Goal: Task Accomplishment & Management: Manage account settings

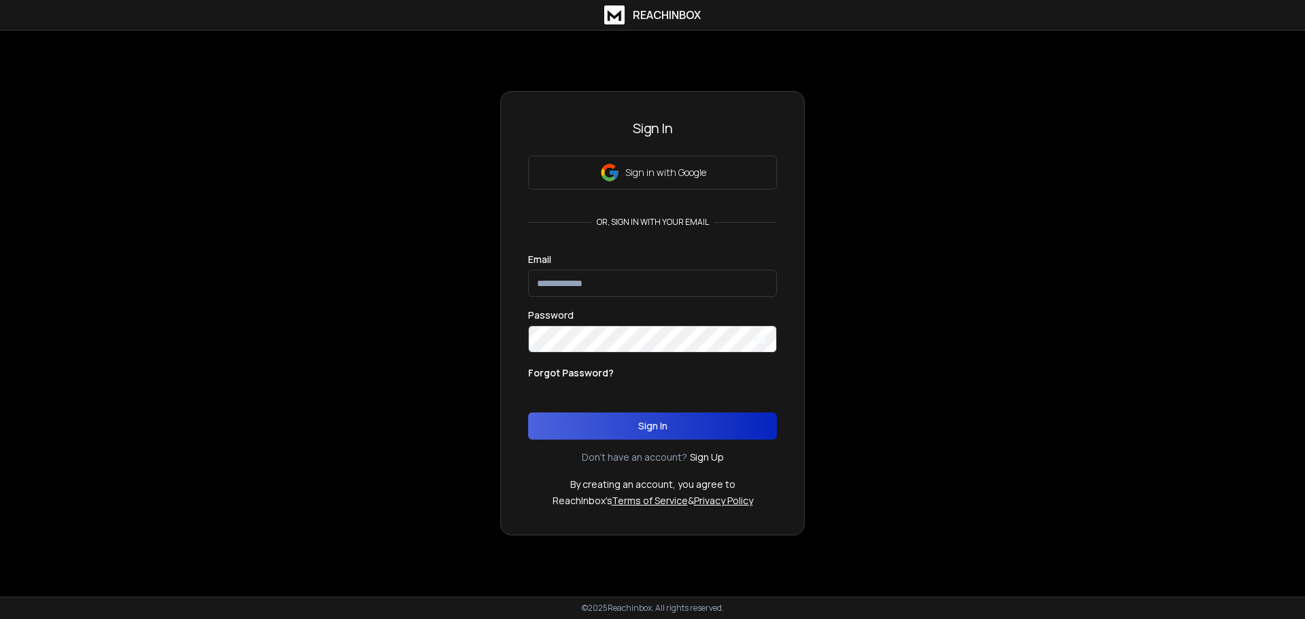
click at [577, 270] on input "email" at bounding box center [652, 283] width 249 height 27
type input "**********"
click at [762, 336] on icon at bounding box center [760, 340] width 12 height 8
click at [627, 288] on input "**********" at bounding box center [652, 283] width 249 height 27
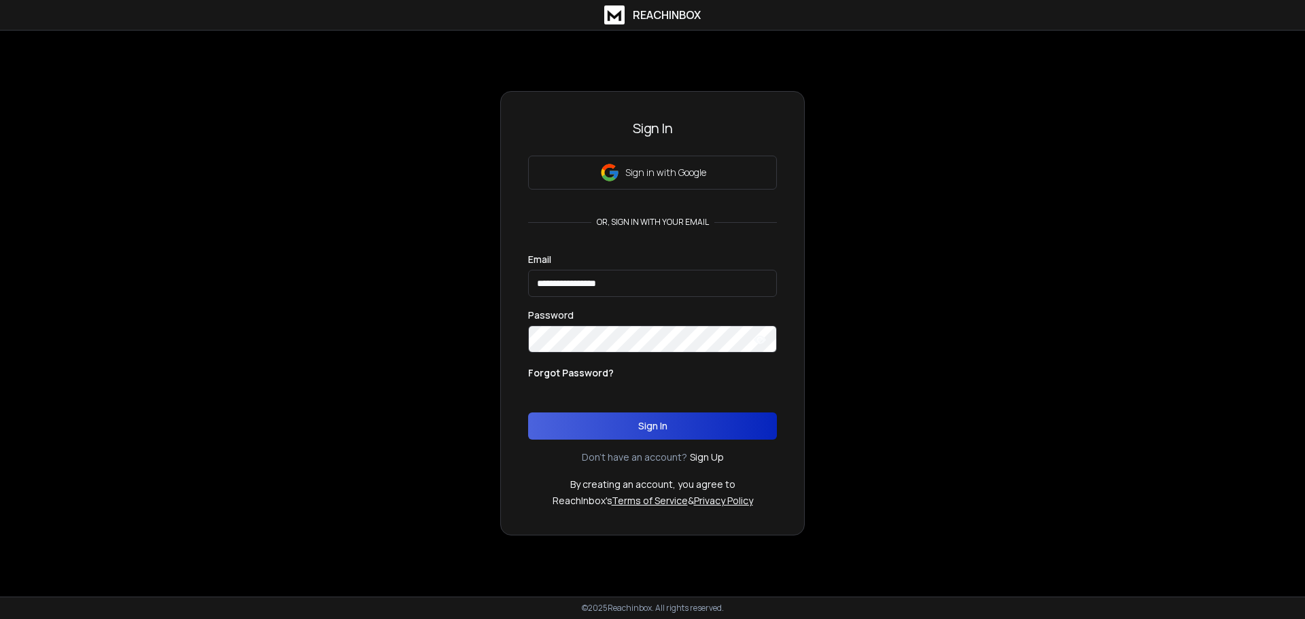
click at [627, 288] on input "**********" at bounding box center [652, 283] width 249 height 27
click at [546, 440] on button "Sign In" at bounding box center [652, 426] width 249 height 27
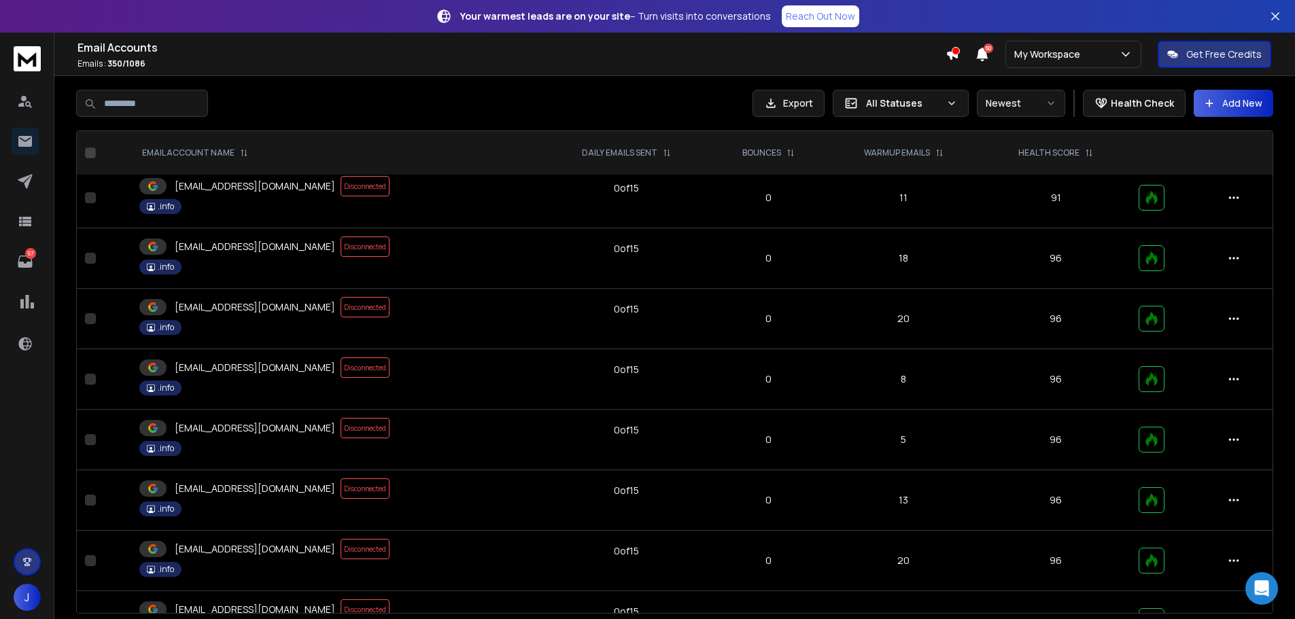
scroll to position [9068, 0]
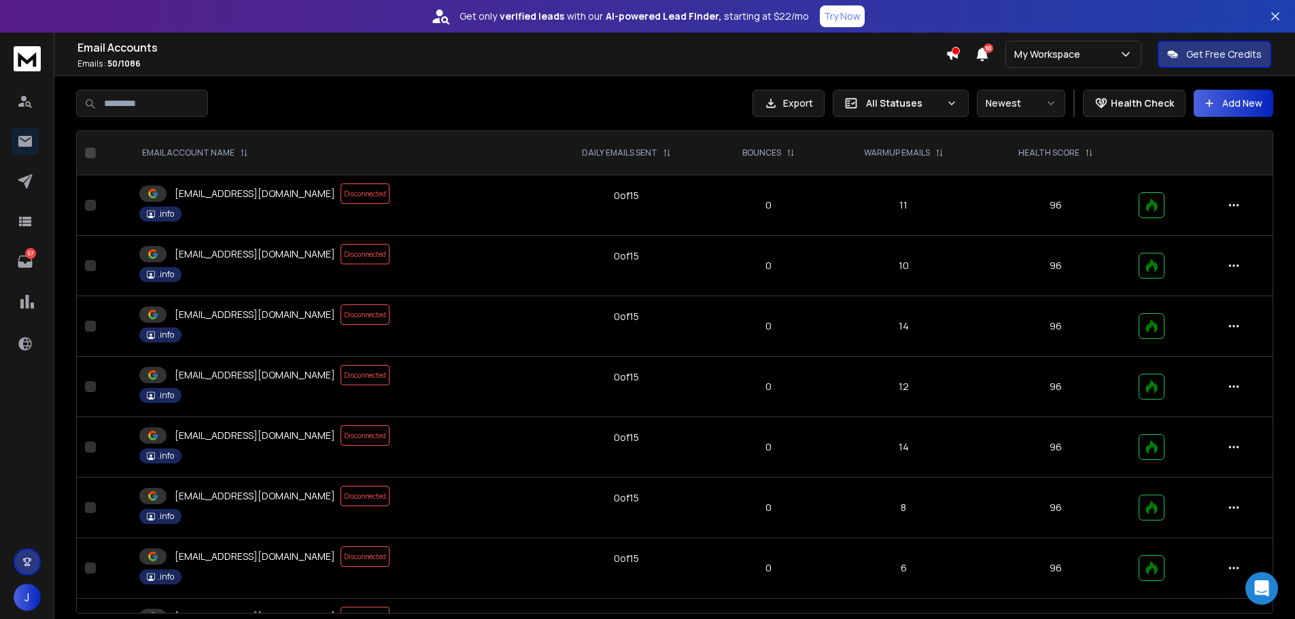
click at [31, 604] on span "J" at bounding box center [27, 597] width 27 height 27
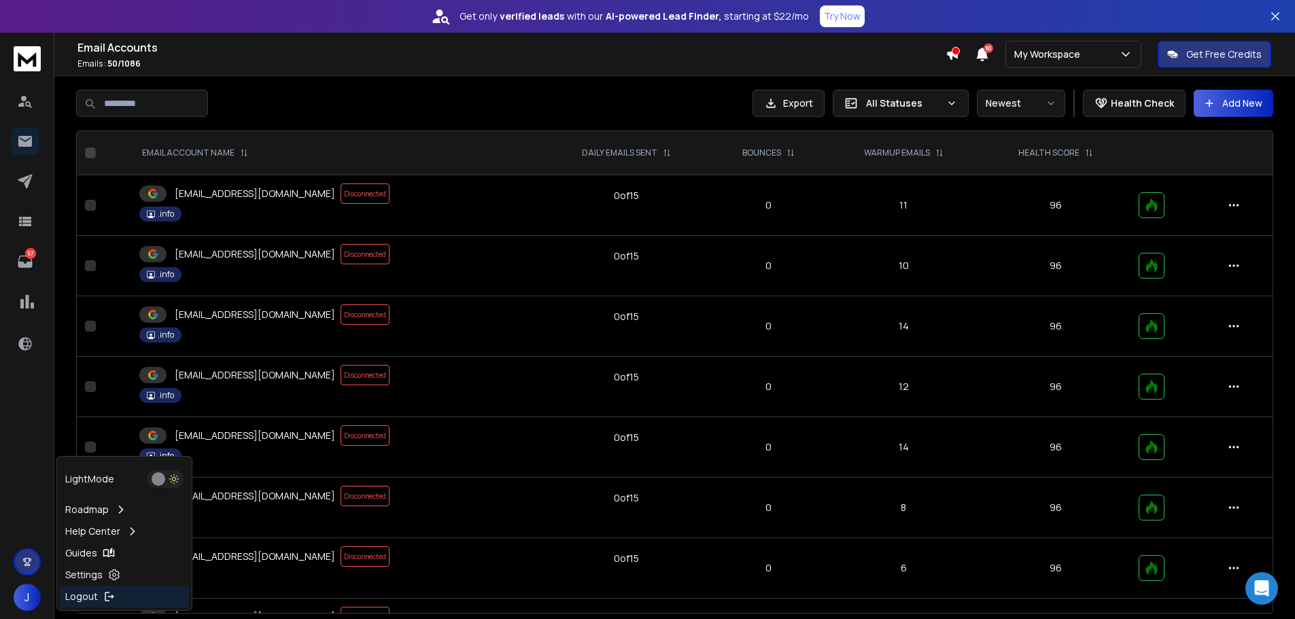
click at [87, 596] on p "Logout" at bounding box center [81, 597] width 33 height 14
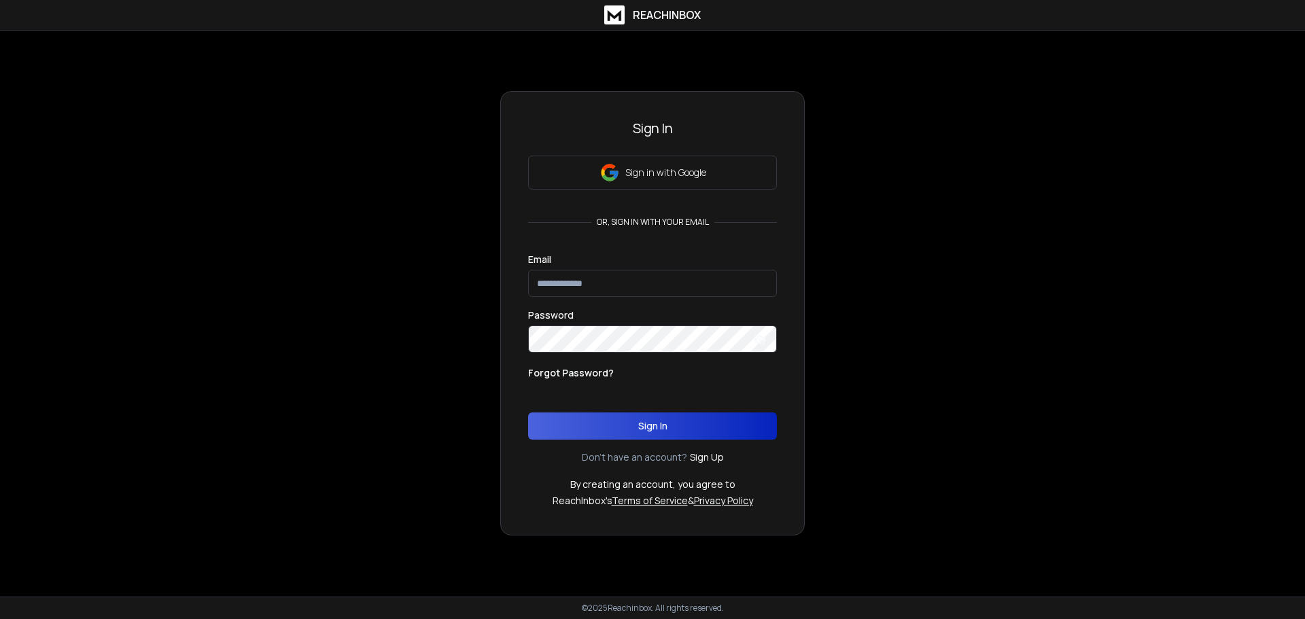
click at [608, 287] on input "email" at bounding box center [652, 283] width 249 height 27
paste input "**********"
type input "**********"
click at [565, 424] on button "Sign In" at bounding box center [652, 426] width 249 height 27
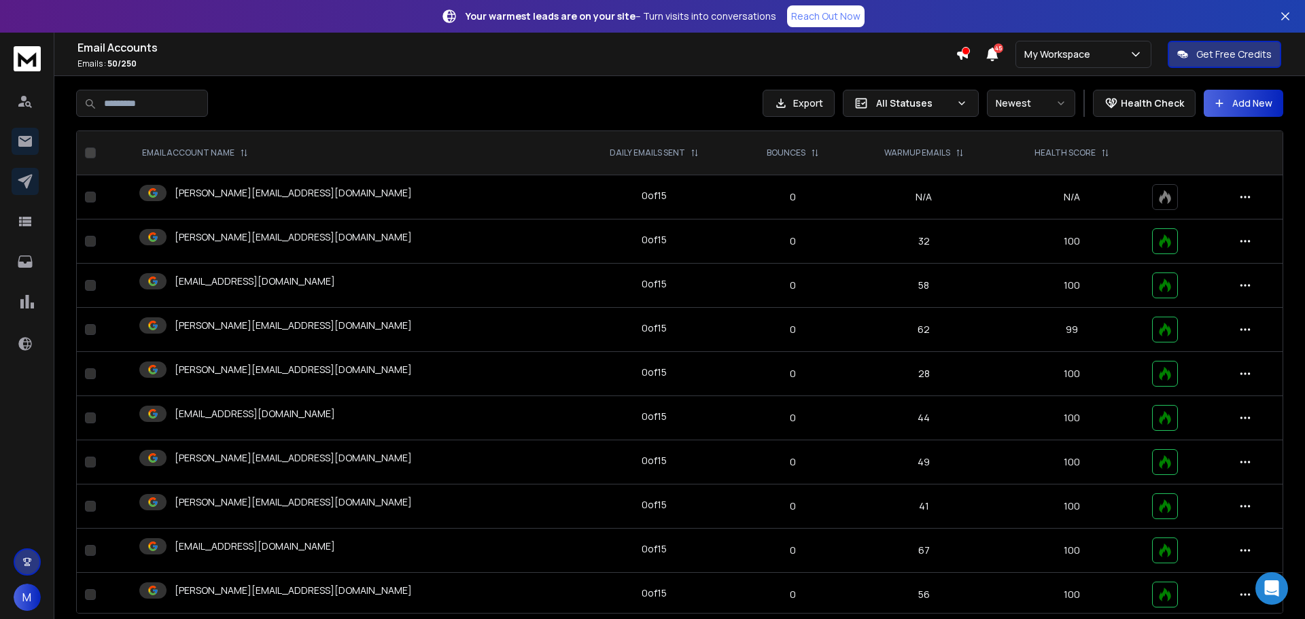
click at [34, 188] on link at bounding box center [25, 181] width 27 height 27
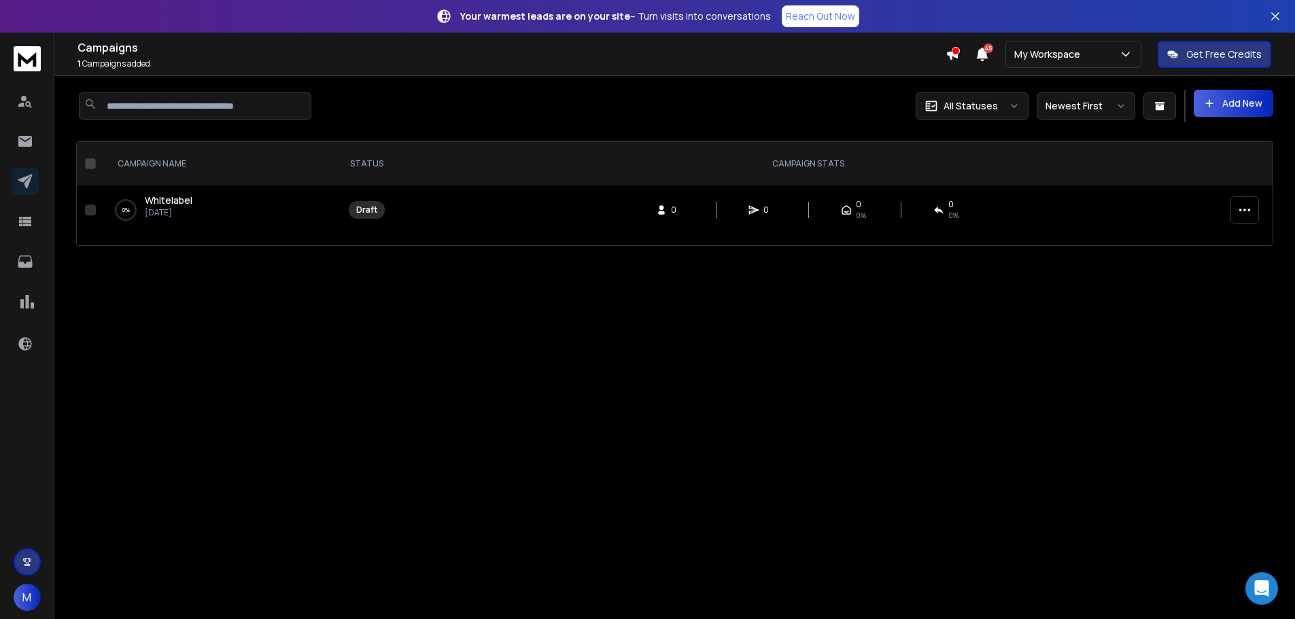
click at [184, 202] on span "Whitelabel" at bounding box center [169, 200] width 48 height 13
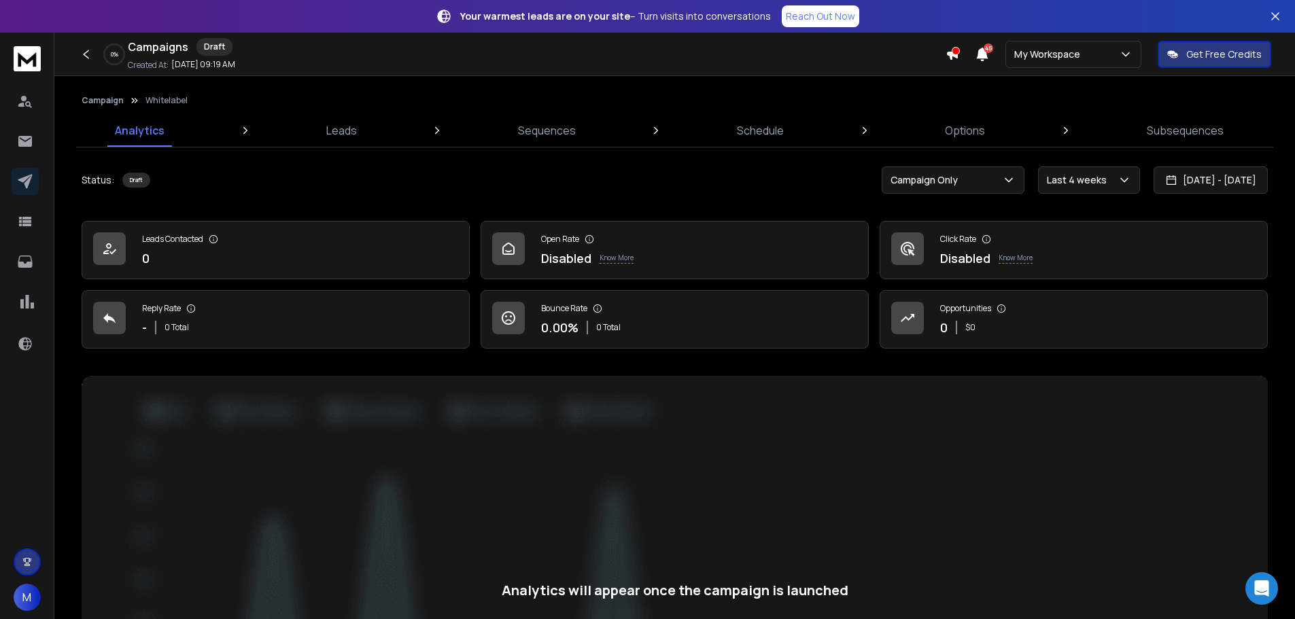
click at [472, 122] on div "Analytics Leads Sequences Schedule Options Subsequences" at bounding box center [669, 130] width 1186 height 33
click at [353, 128] on p "Leads" at bounding box center [341, 130] width 31 height 16
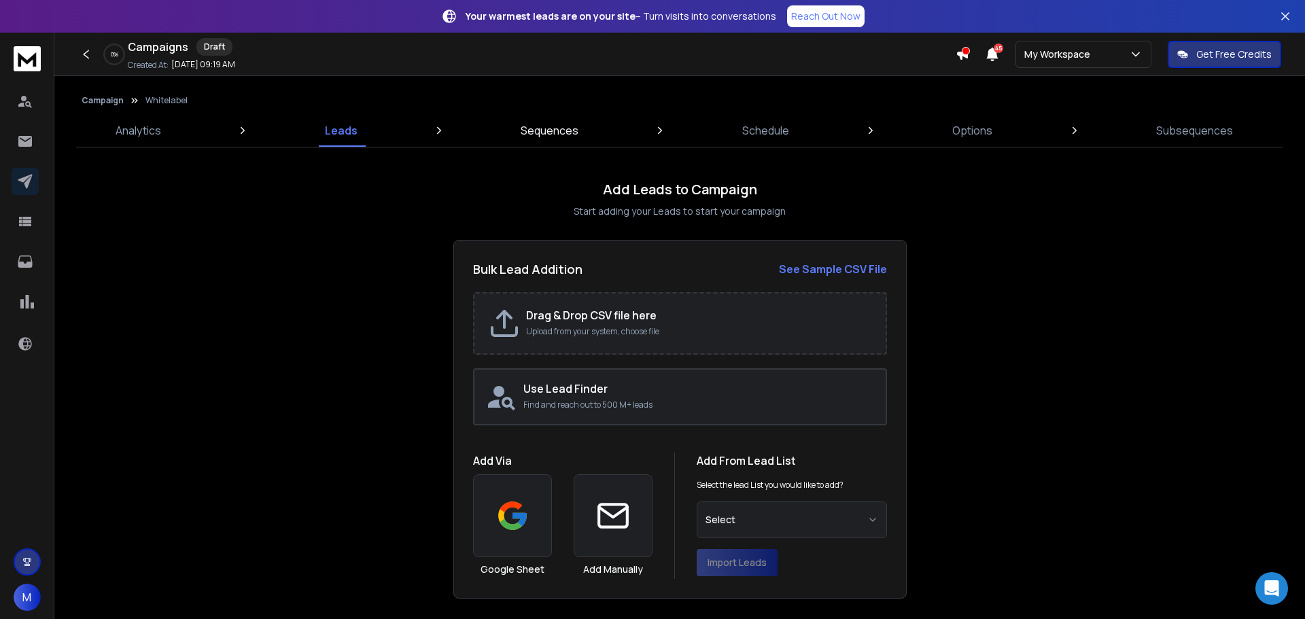
click at [537, 133] on p "Sequences" at bounding box center [550, 130] width 58 height 16
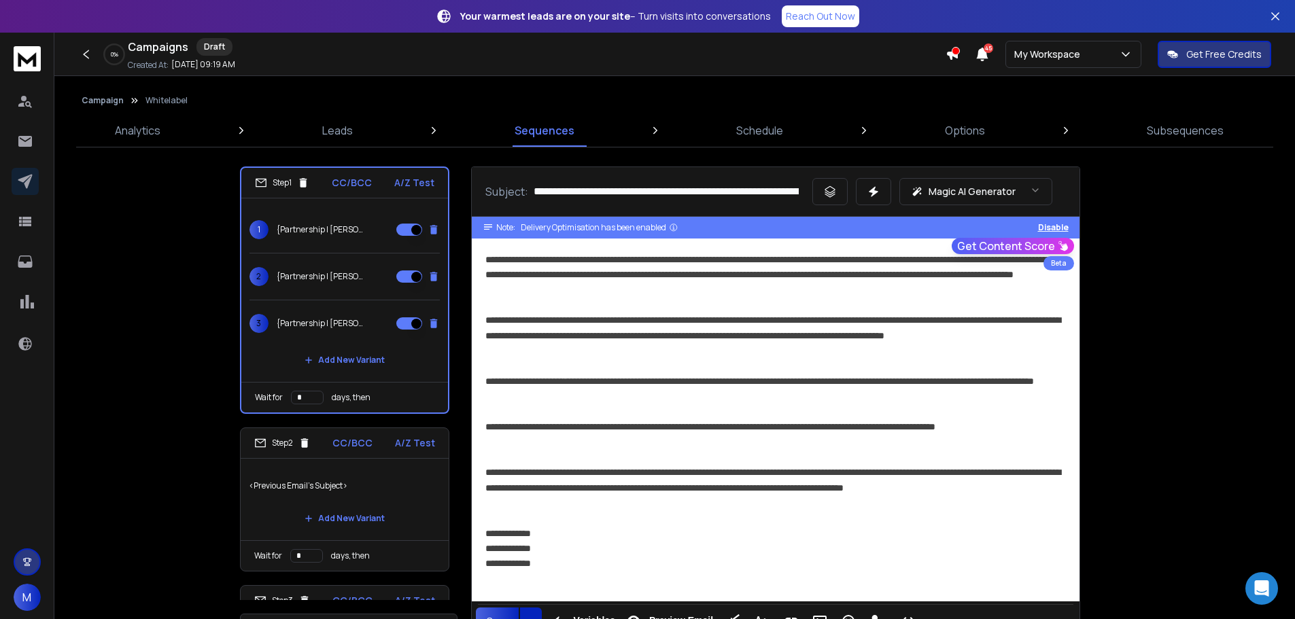
scroll to position [99, 0]
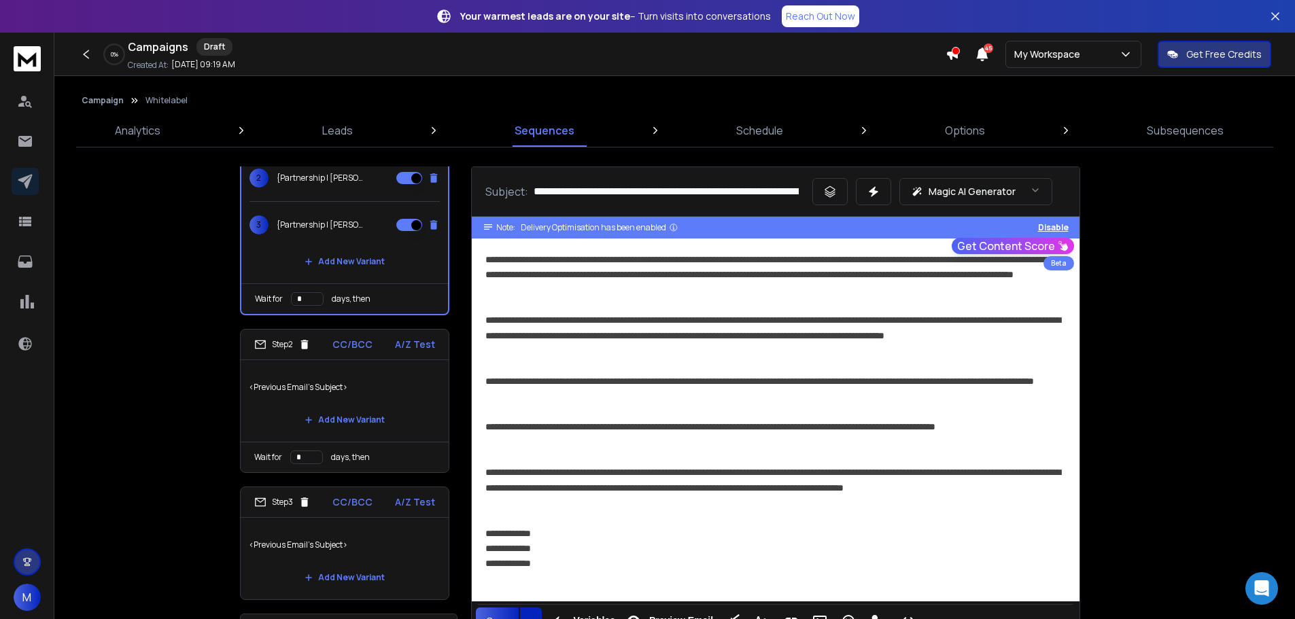
click at [381, 391] on p "<Previous Email's Subject>" at bounding box center [345, 387] width 192 height 38
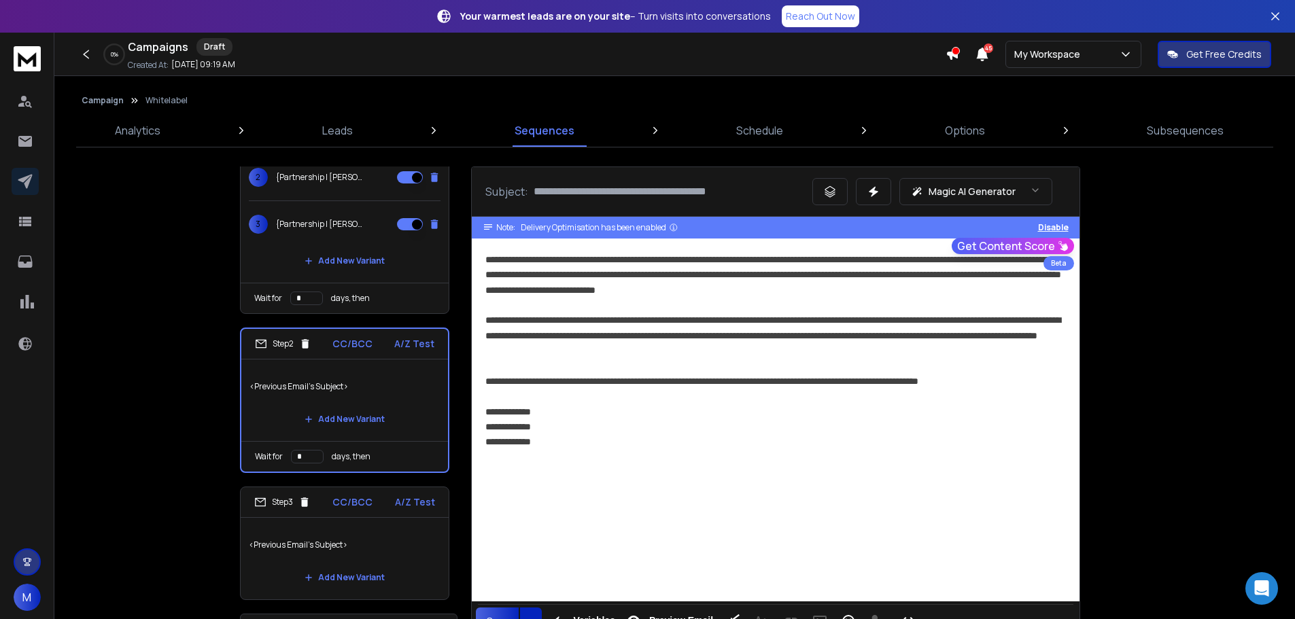
click at [338, 529] on p "<Previous Email's Subject>" at bounding box center [345, 545] width 192 height 38
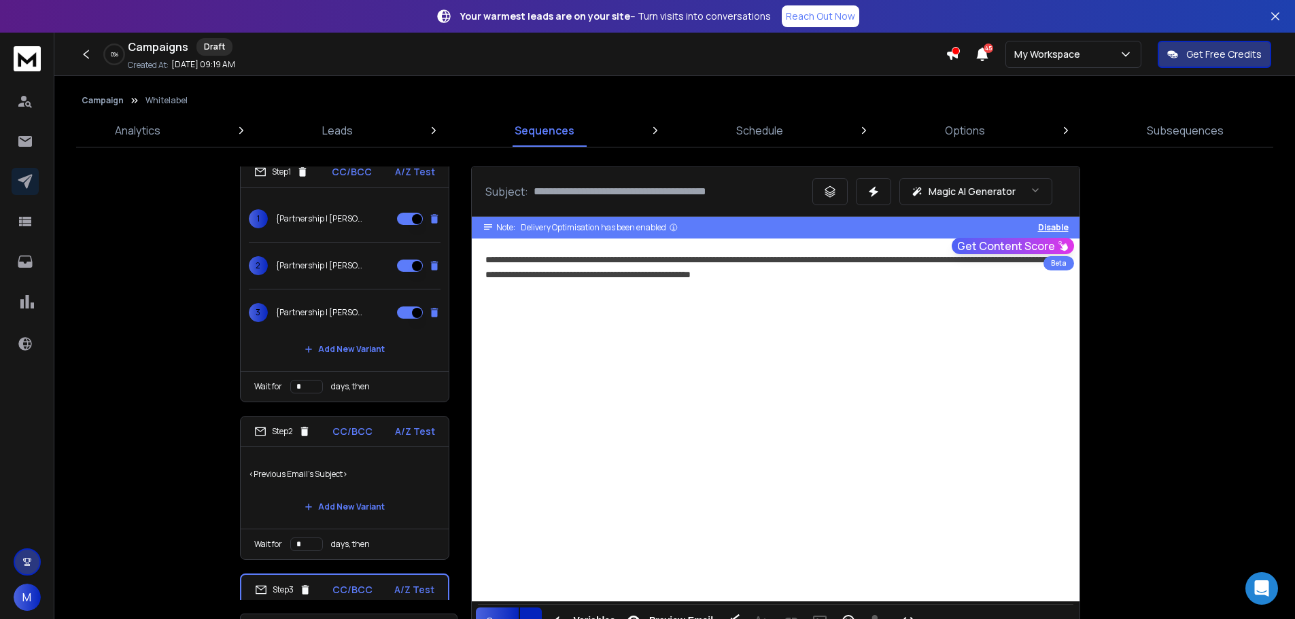
scroll to position [0, 0]
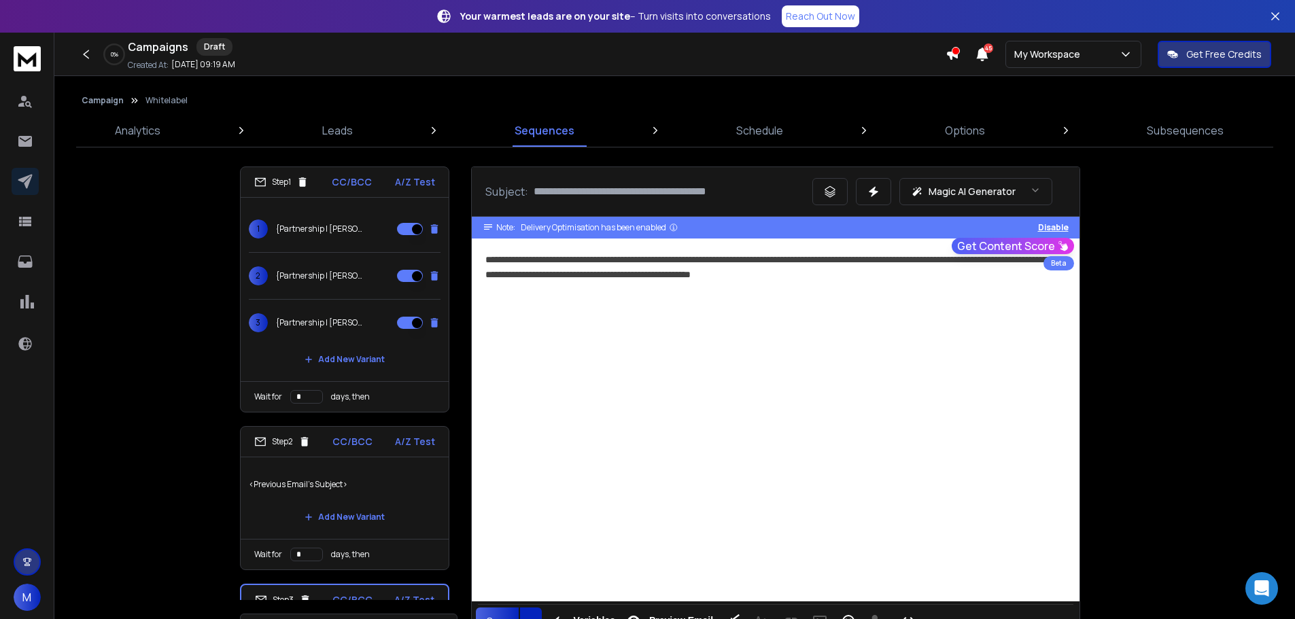
click at [304, 397] on input "*" at bounding box center [306, 397] width 33 height 14
type input "**********"
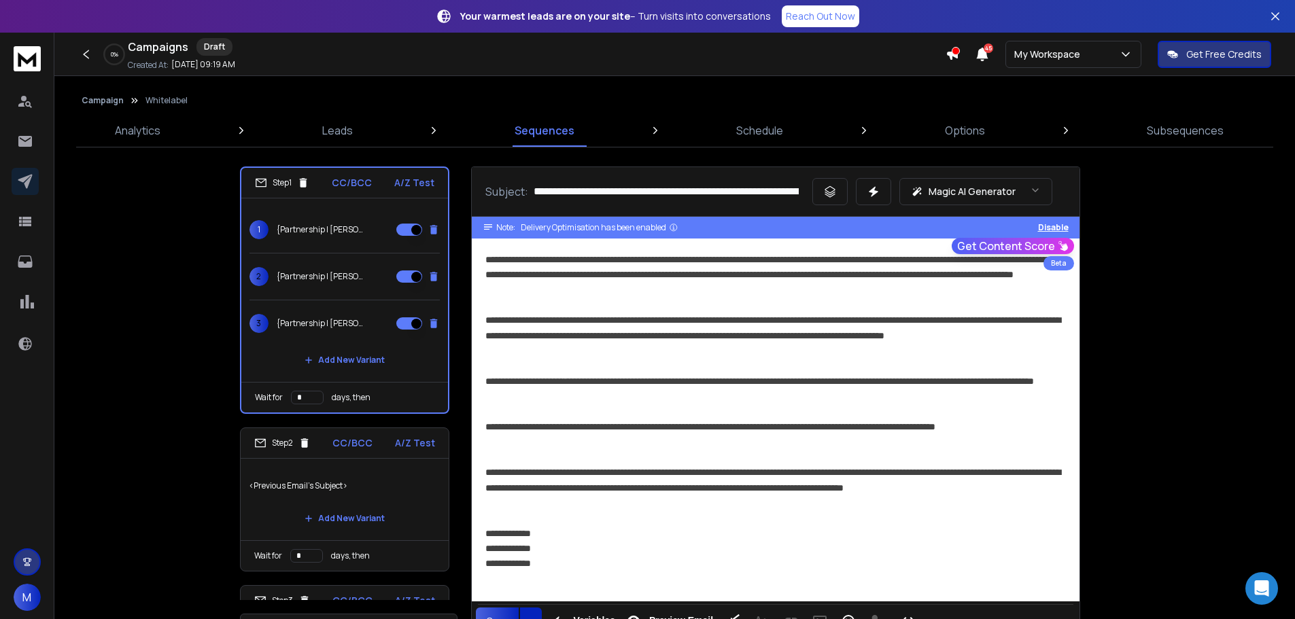
click at [304, 401] on input "*" at bounding box center [307, 398] width 33 height 14
type input "*"
click at [302, 559] on input "*" at bounding box center [306, 556] width 33 height 14
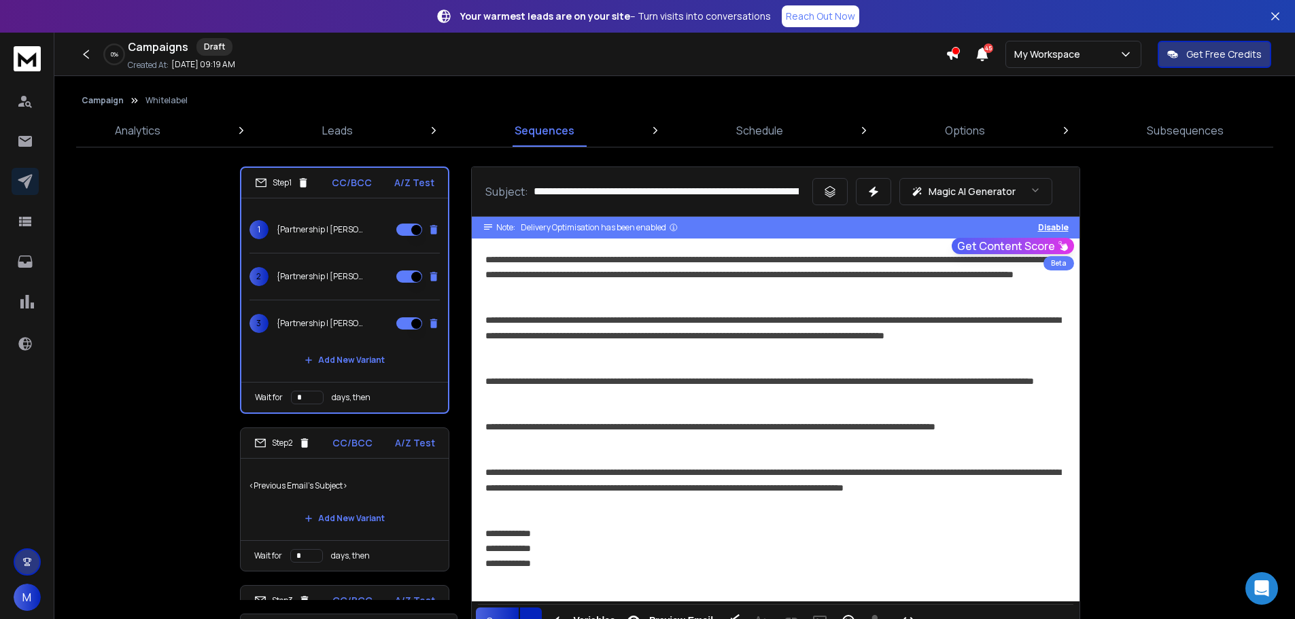
click at [302, 559] on input "*" at bounding box center [306, 556] width 33 height 14
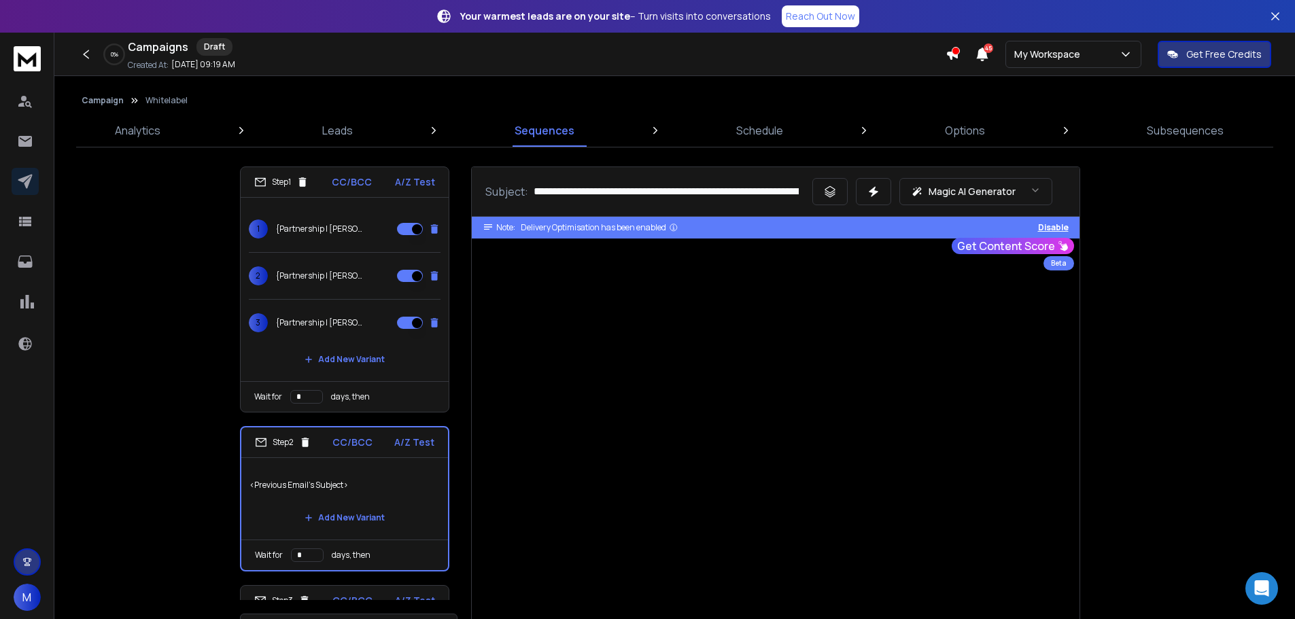
type input "*"
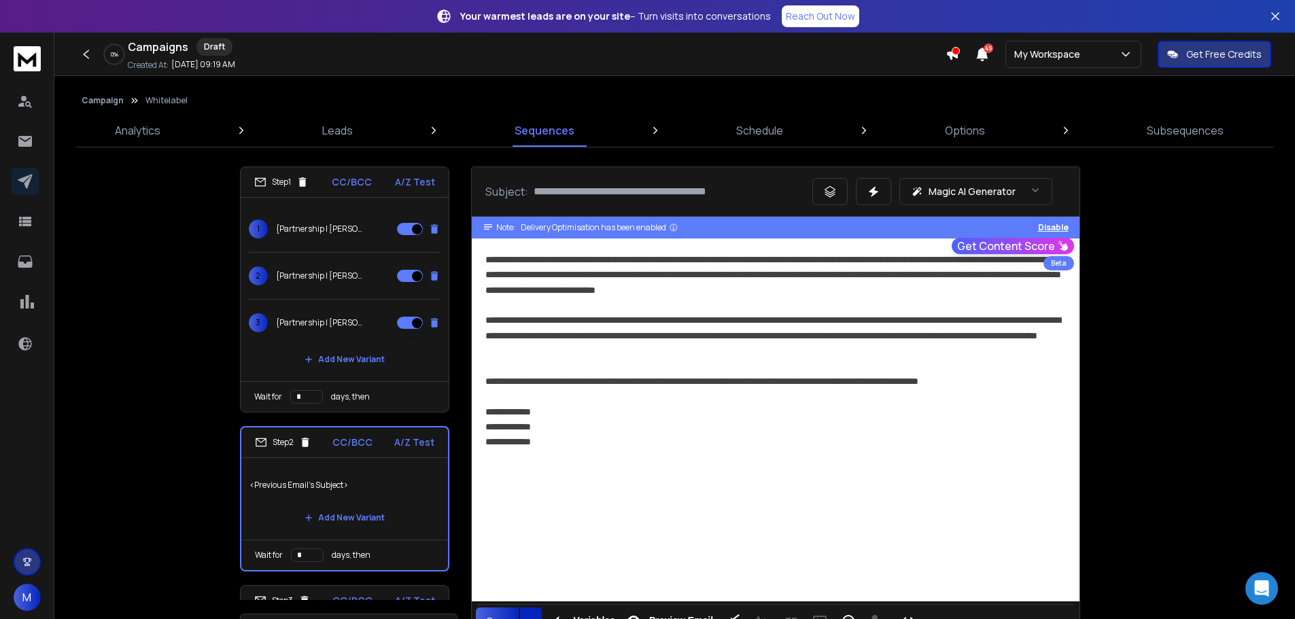
click at [272, 504] on p "<Previous Email's Subject>" at bounding box center [344, 485] width 190 height 38
type input "*"
click at [220, 446] on div "**********" at bounding box center [674, 403] width 1197 height 485
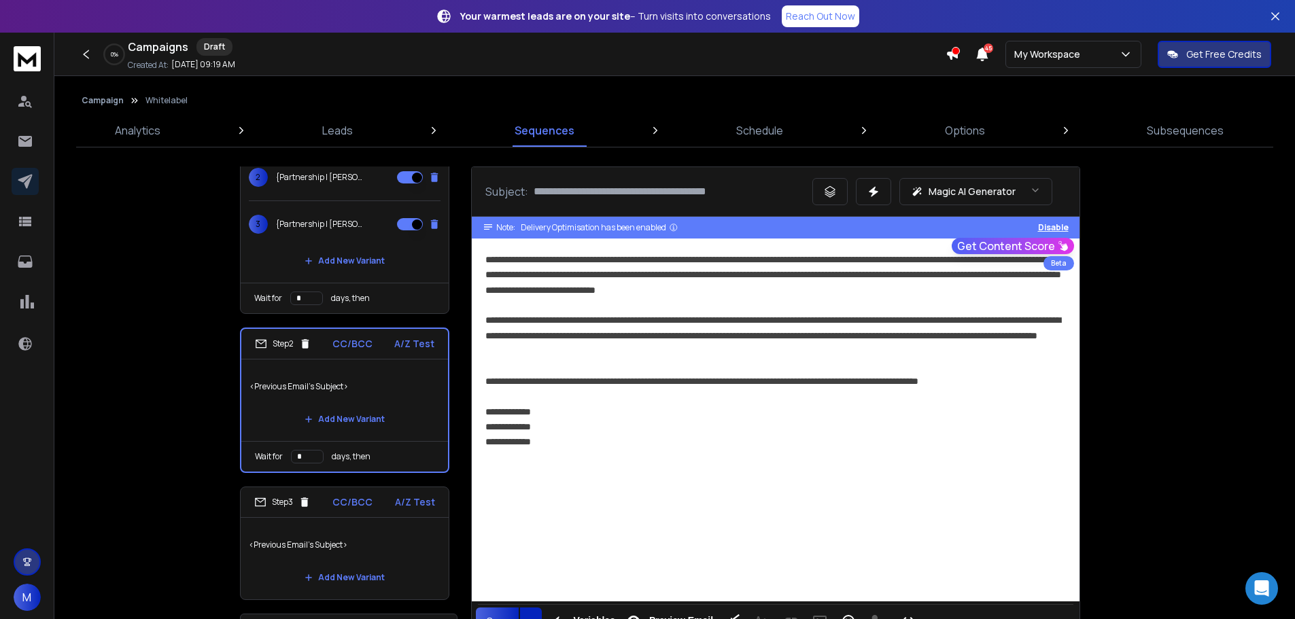
click at [316, 532] on p "<Previous Email's Subject>" at bounding box center [345, 545] width 192 height 38
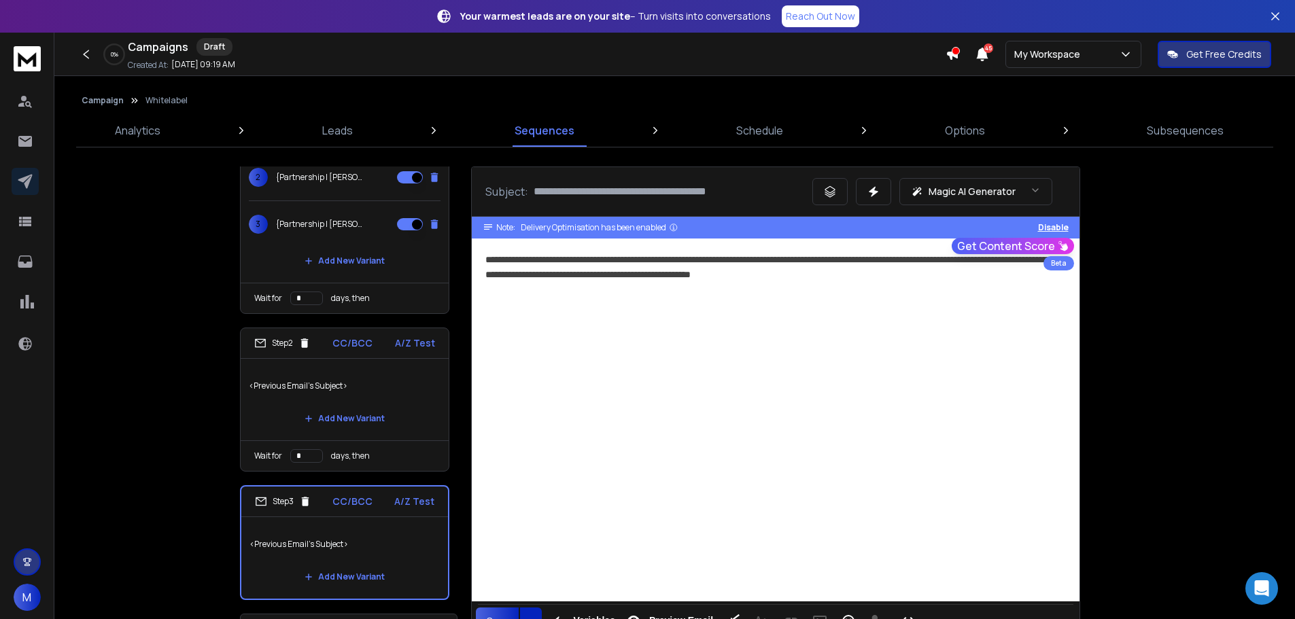
click at [276, 402] on p "<Previous Email's Subject>" at bounding box center [345, 386] width 192 height 38
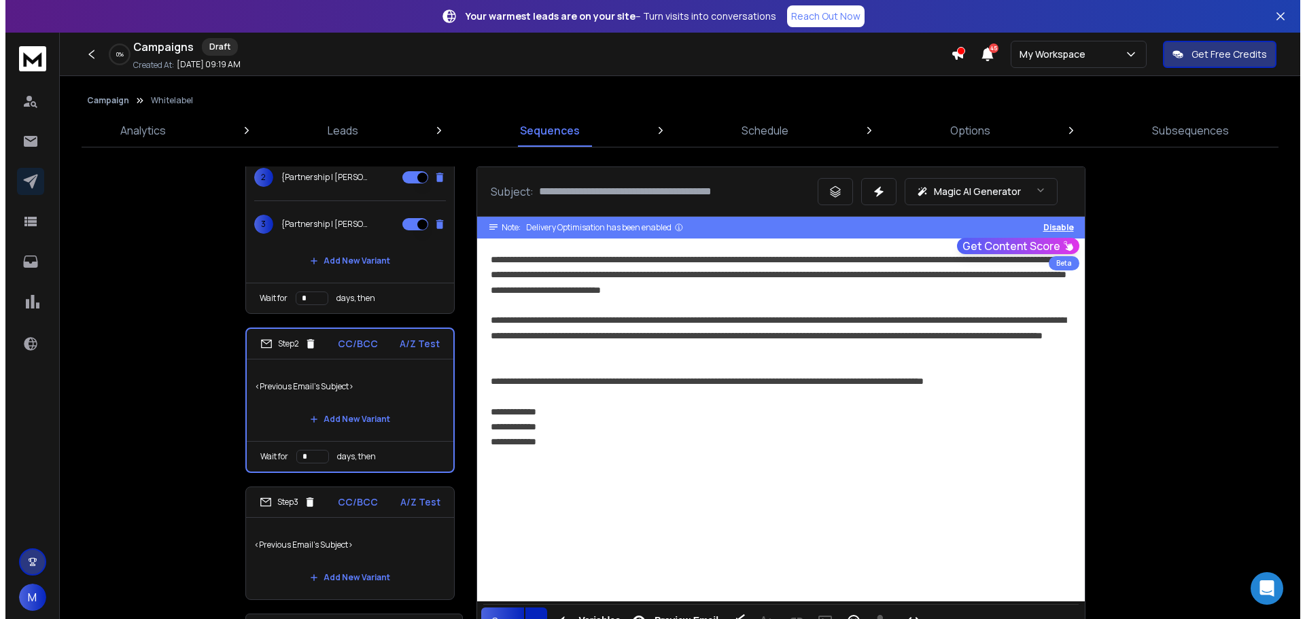
scroll to position [0, 0]
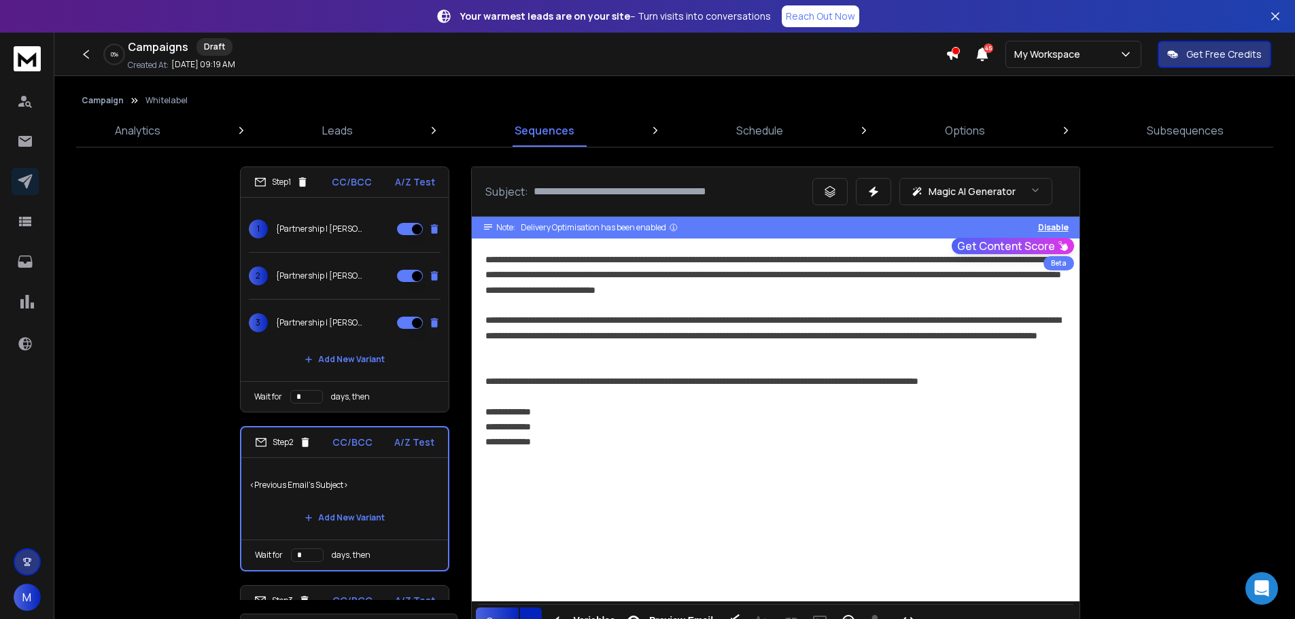
click at [291, 225] on p "{Partnership | [PERSON_NAME] Studio|Partnership {{companyName}}|{{firstName}} x…" at bounding box center [319, 229] width 87 height 11
type input "**********"
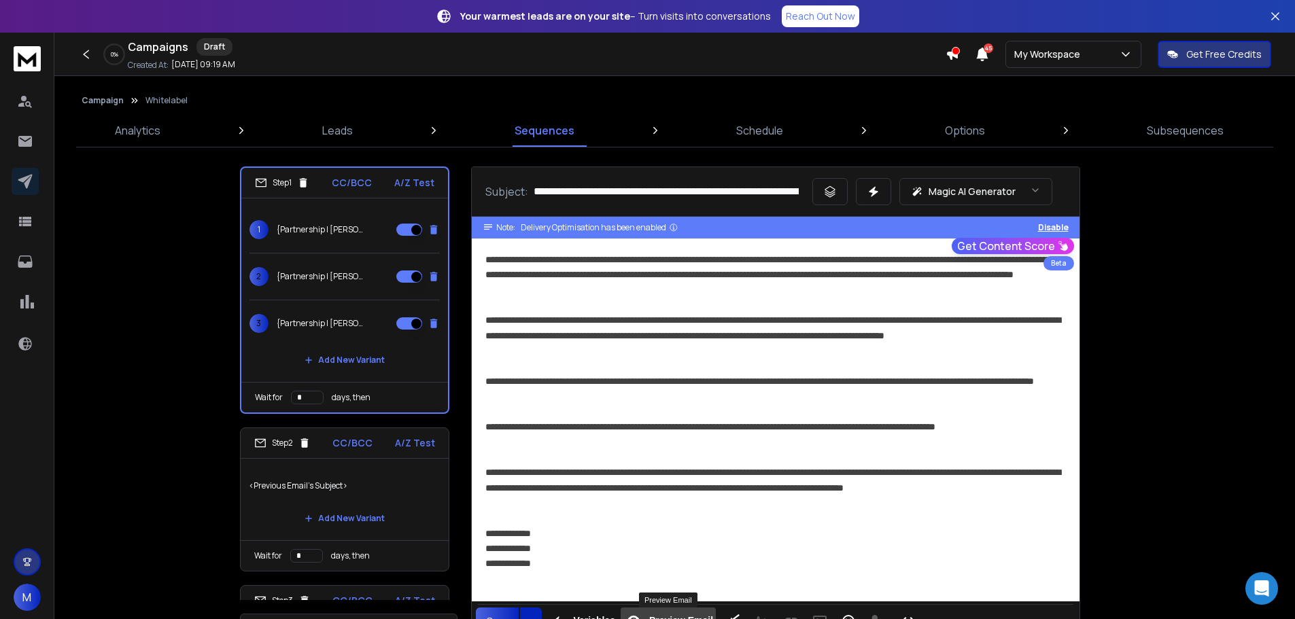
click at [662, 611] on div "Preview Email" at bounding box center [667, 621] width 95 height 22
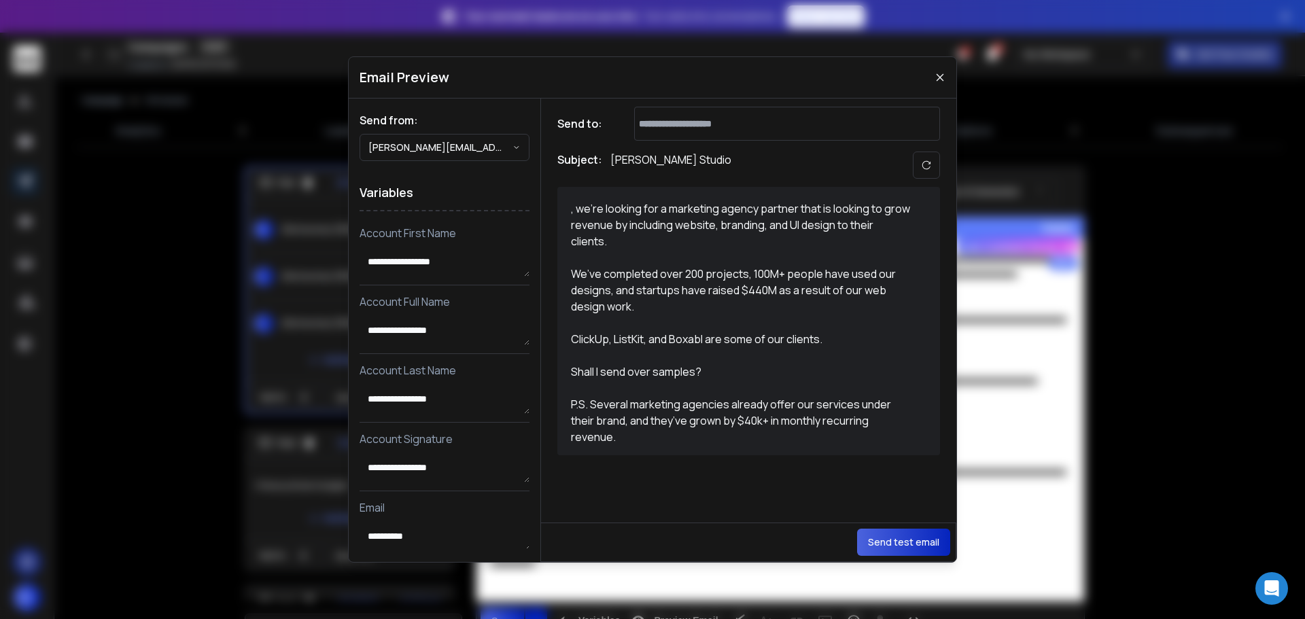
click at [937, 74] on icon at bounding box center [939, 76] width 7 height 7
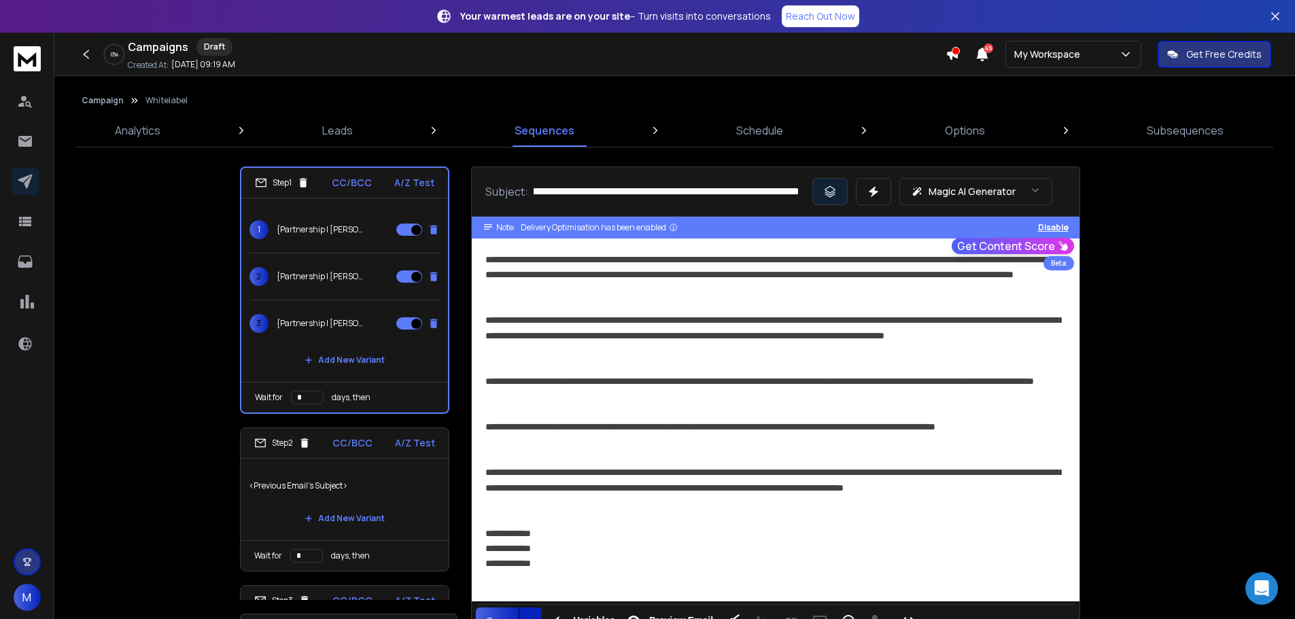
scroll to position [0, 313]
drag, startPoint x: 654, startPoint y: 195, endPoint x: 843, endPoint y: 194, distance: 189.6
click at [843, 194] on div "**********" at bounding box center [776, 192] width 608 height 50
click at [650, 199] on input "**********" at bounding box center [666, 191] width 266 height 16
click at [665, 195] on input "**********" at bounding box center [666, 191] width 266 height 16
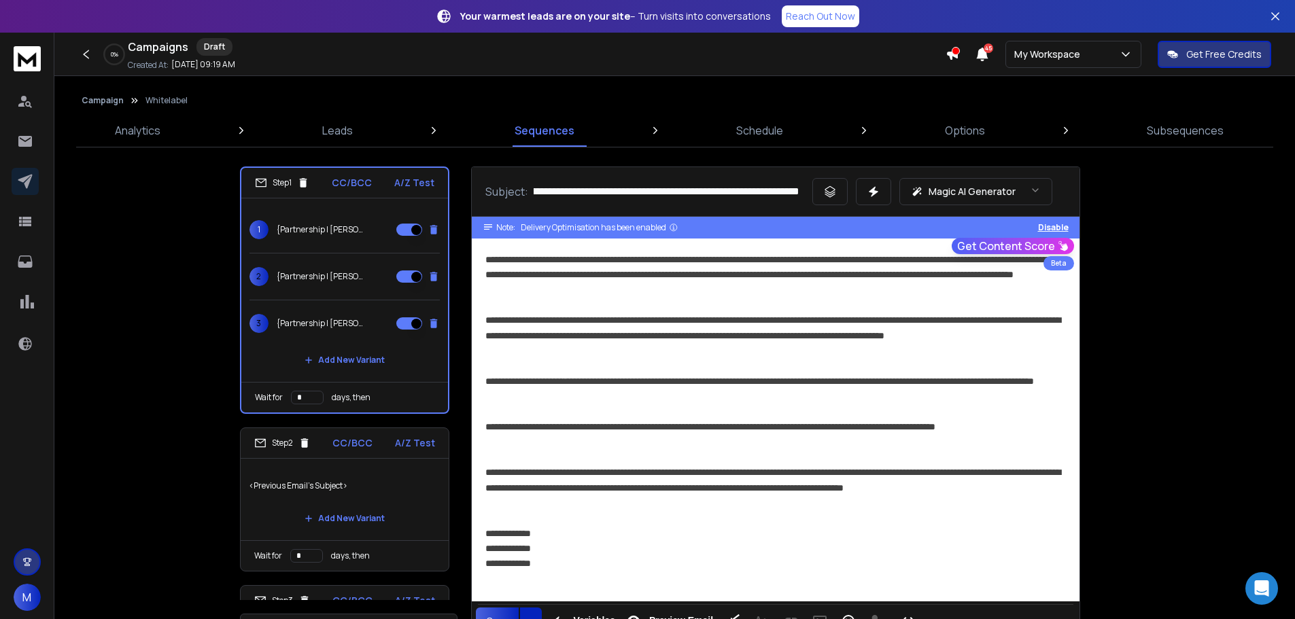
click at [657, 192] on input "**********" at bounding box center [666, 191] width 266 height 16
click at [657, 612] on div "Preview Email" at bounding box center [667, 621] width 95 height 22
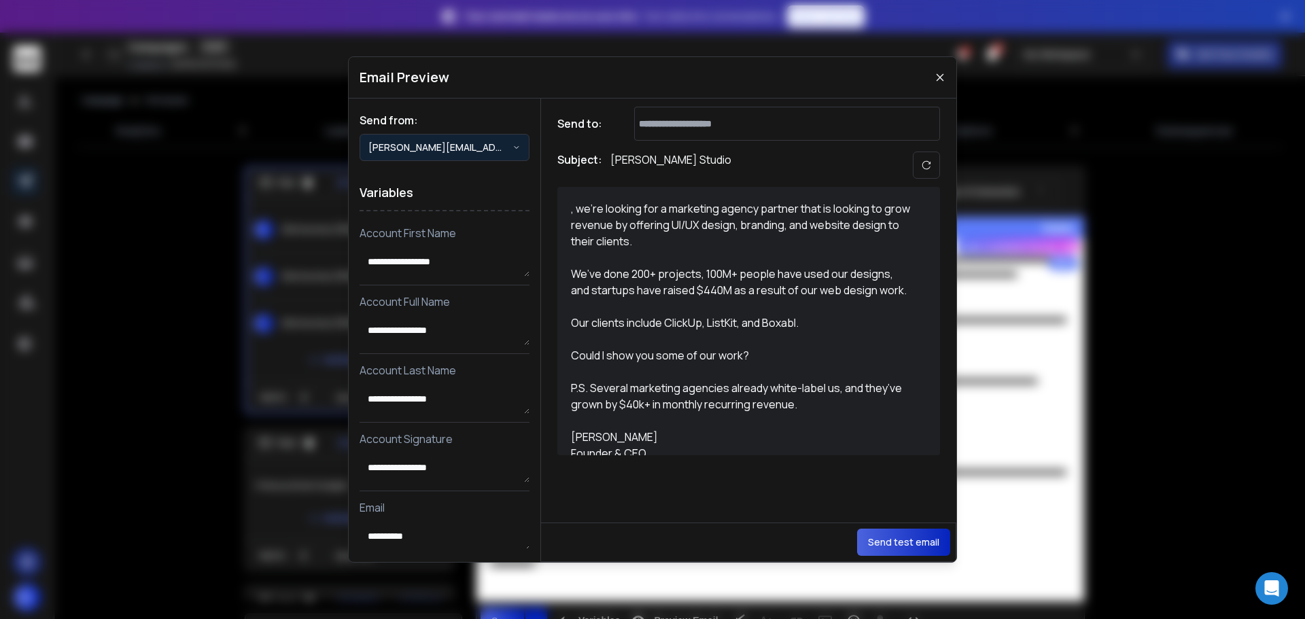
click at [466, 147] on p "[PERSON_NAME][EMAIL_ADDRESS][DOMAIN_NAME]" at bounding box center [440, 148] width 144 height 14
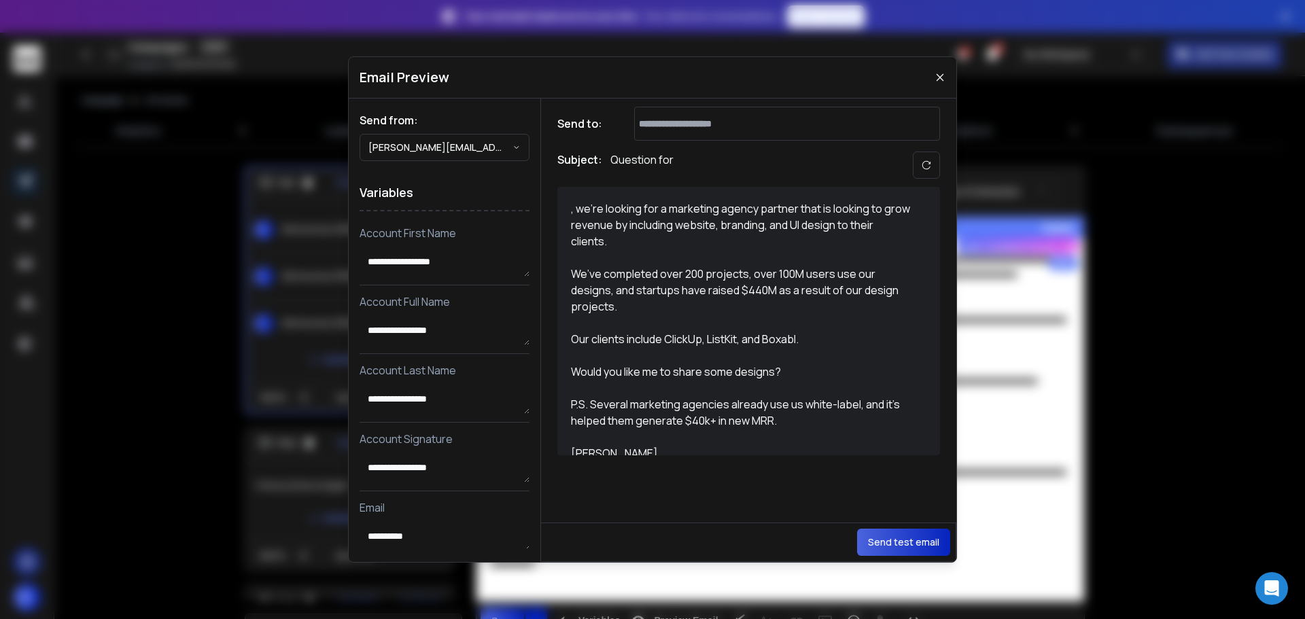
click at [941, 79] on icon at bounding box center [939, 77] width 11 height 11
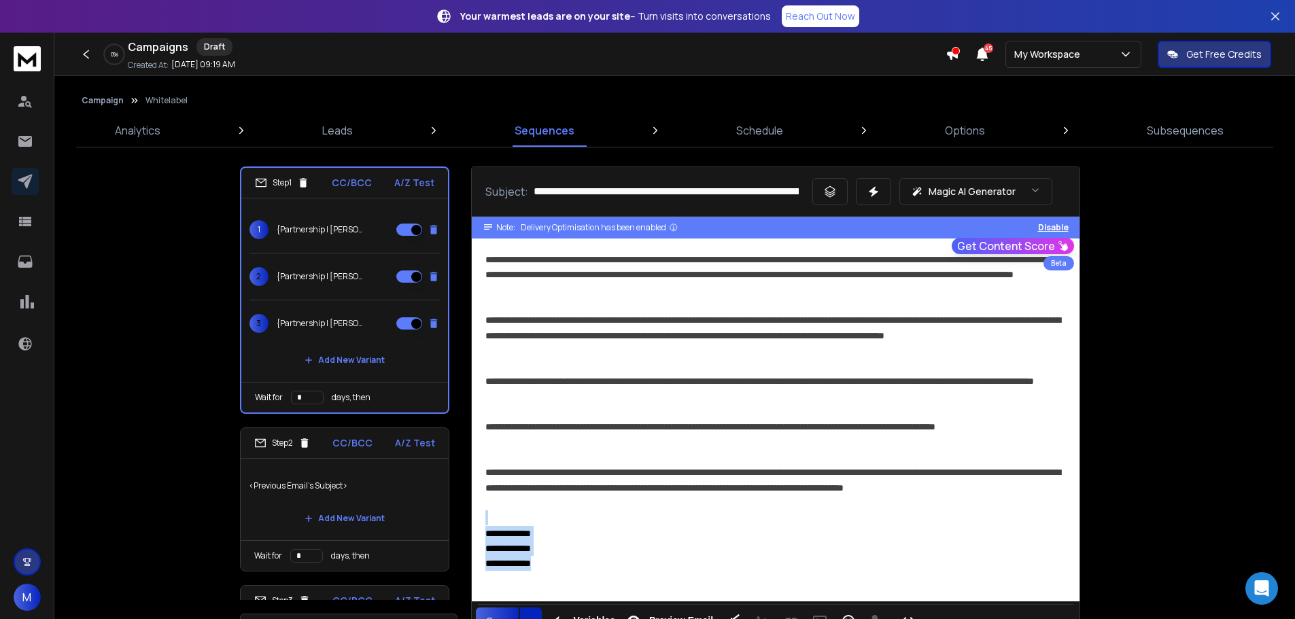
drag, startPoint x: 562, startPoint y: 567, endPoint x: 472, endPoint y: 513, distance: 104.5
click at [472, 513] on div "**********" at bounding box center [776, 420] width 608 height 363
copy div "**********"
click at [497, 459] on div at bounding box center [775, 457] width 580 height 15
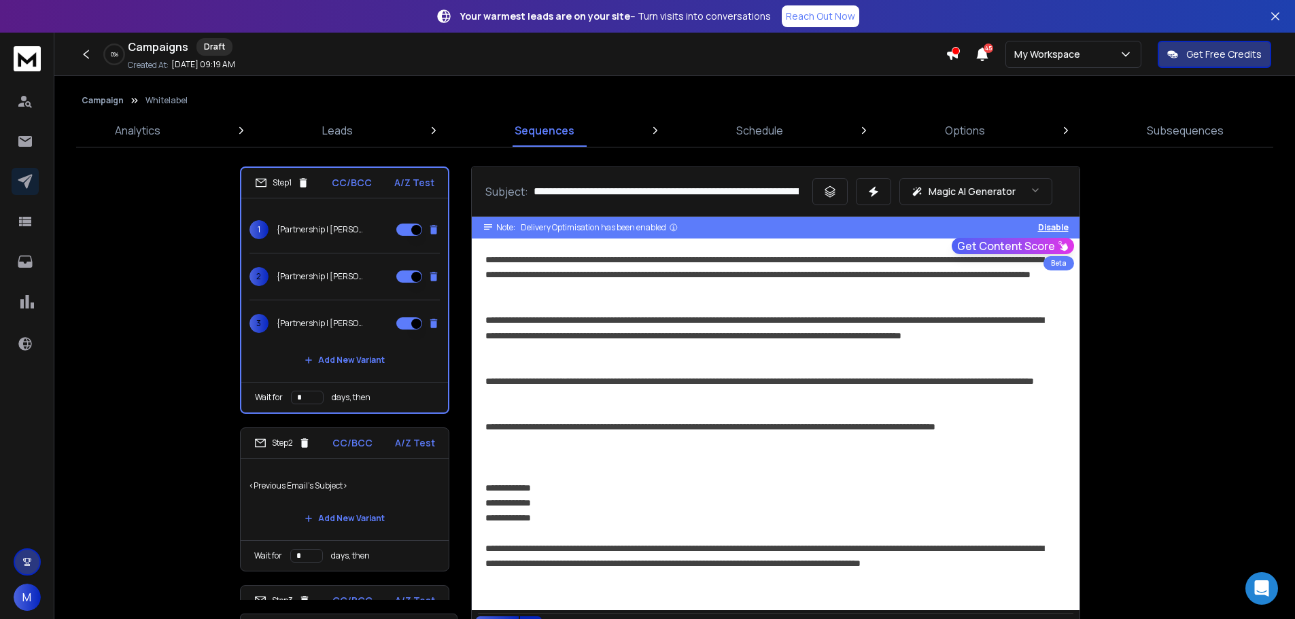
click at [495, 462] on div at bounding box center [775, 457] width 580 height 15
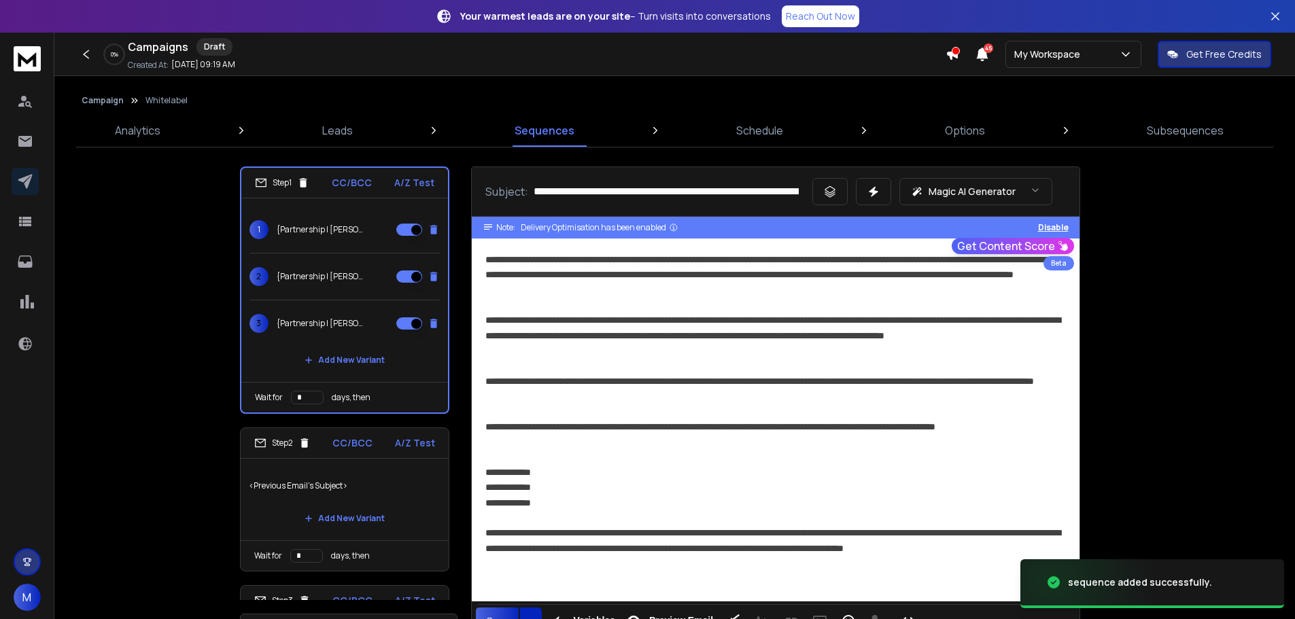
scroll to position [41, 0]
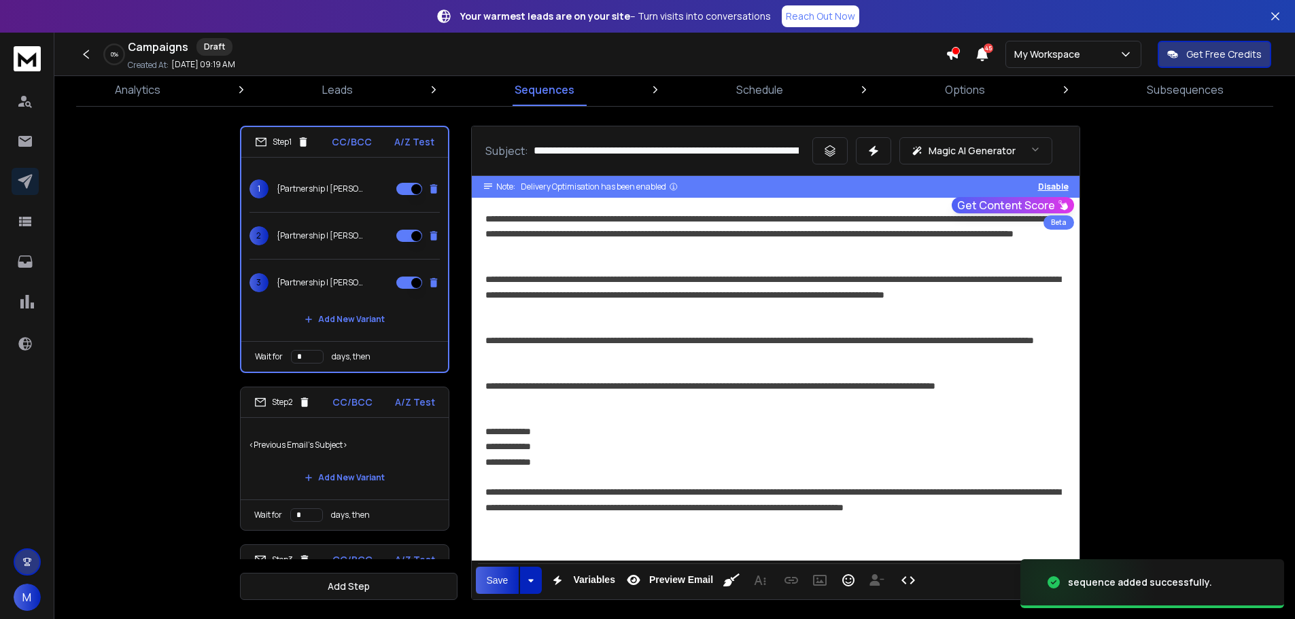
click at [334, 224] on div "2 {Partnership | [PERSON_NAME] Studio|Partnership {{companyName}}|{{firstName}}…" at bounding box center [344, 236] width 190 height 47
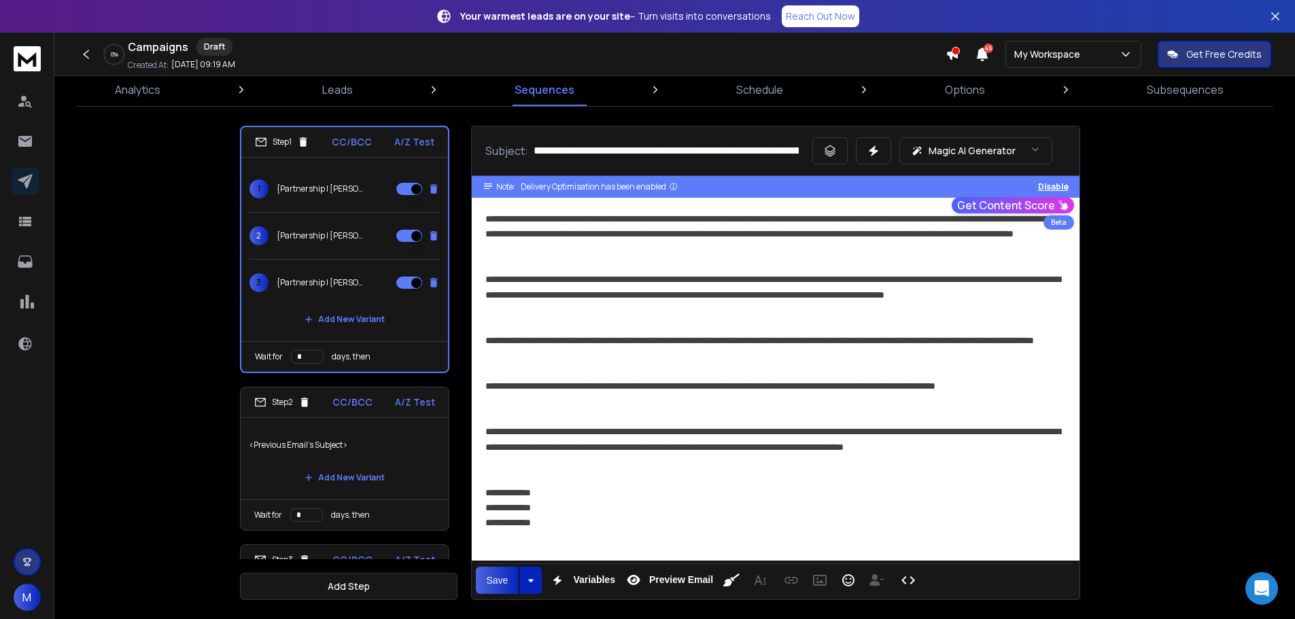
click at [336, 266] on div "3 {Partnership | [PERSON_NAME] Studio|Partnership {{companyName}}|{{firstName}}…" at bounding box center [344, 283] width 190 height 46
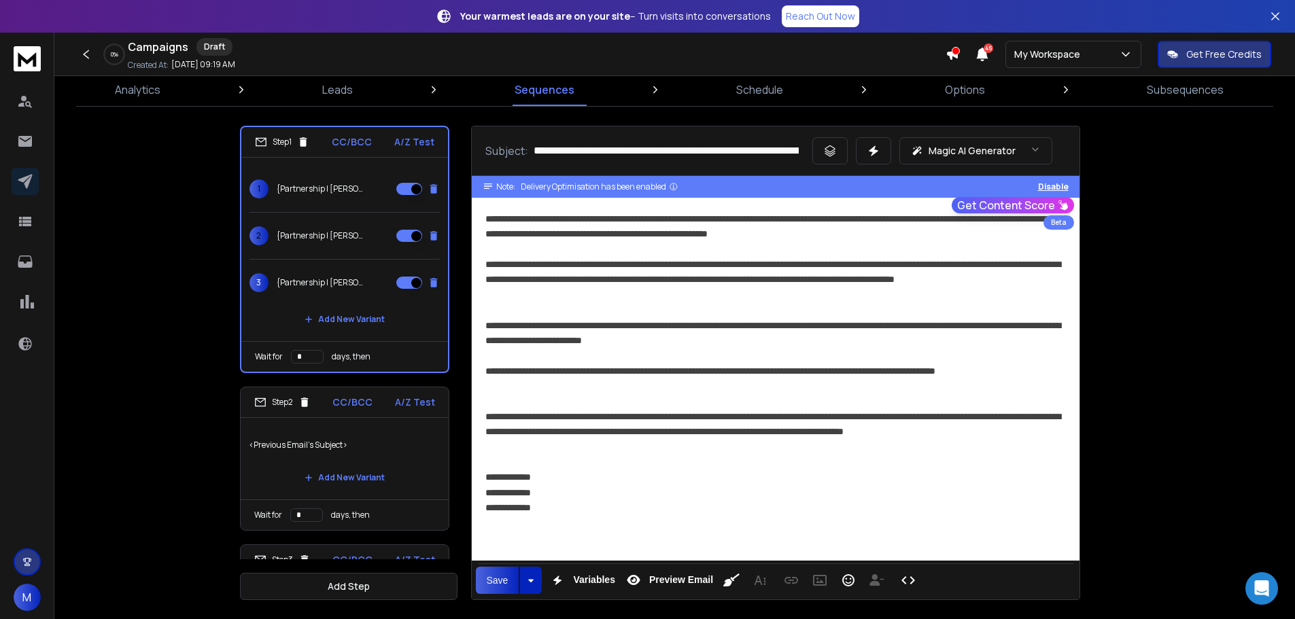
click at [326, 237] on p "{Partnership | [PERSON_NAME] Studio|Partnership {{companyName}}|{{firstName}} x…" at bounding box center [320, 235] width 87 height 11
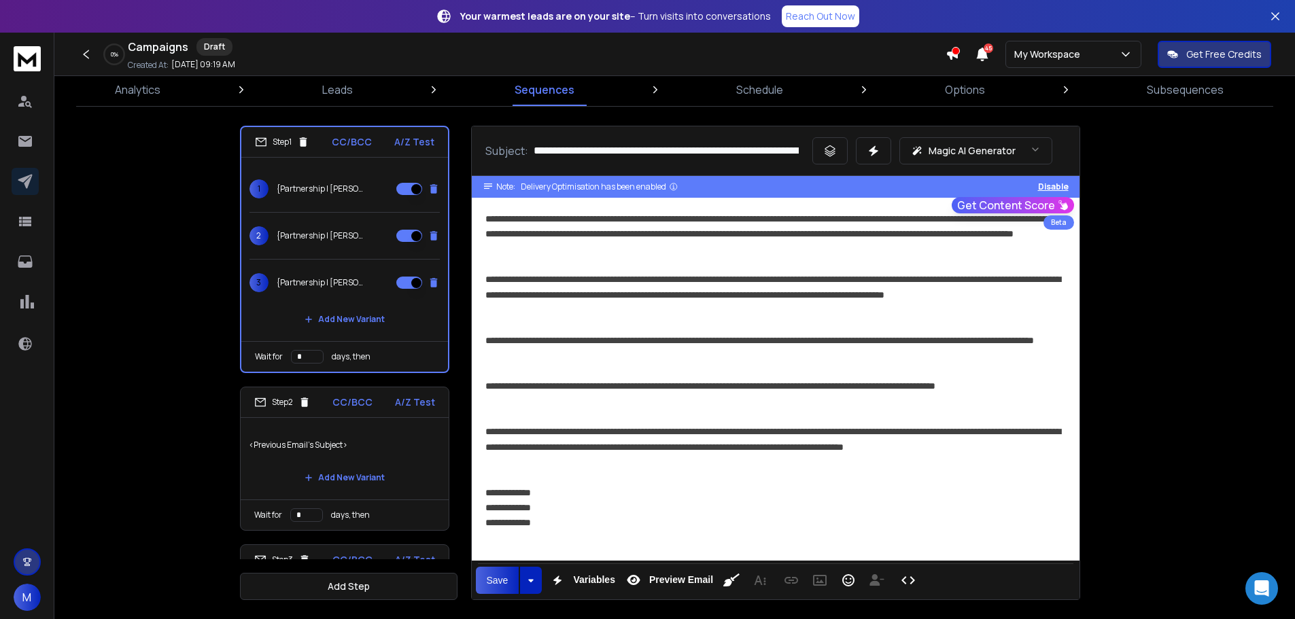
click at [319, 272] on div "3 {Partnership | [PERSON_NAME] Studio|Partnership {{companyName}}|{{firstName}}…" at bounding box center [344, 283] width 190 height 46
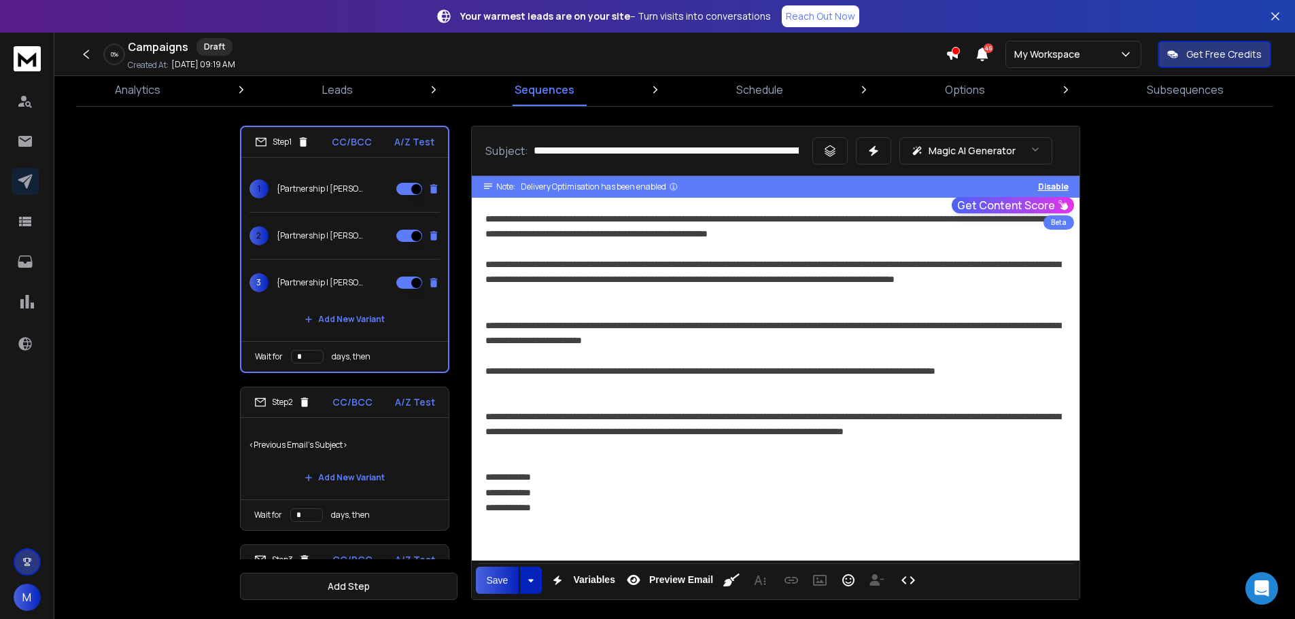
click at [319, 234] on p "{Partnership | [PERSON_NAME] Studio|Partnership {{companyName}}|{{firstName}} x…" at bounding box center [320, 235] width 87 height 11
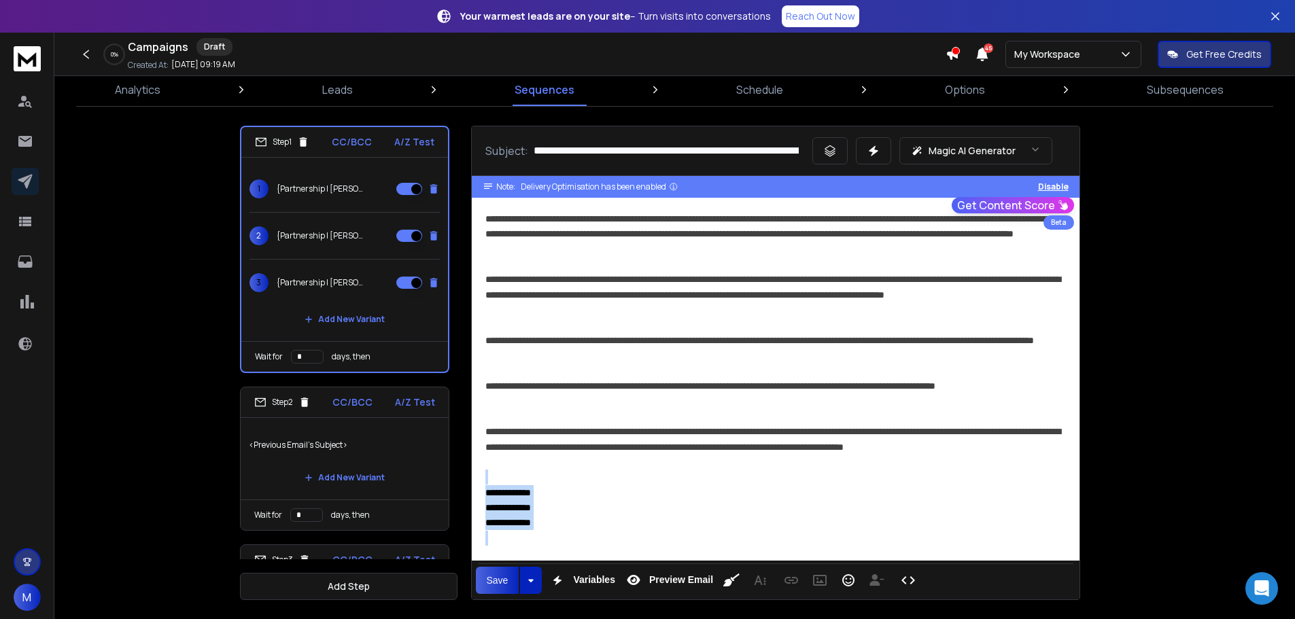
drag, startPoint x: 620, startPoint y: 559, endPoint x: 467, endPoint y: 485, distance: 170.5
click at [467, 485] on div "**********" at bounding box center [675, 363] width 870 height 474
copy div "**********"
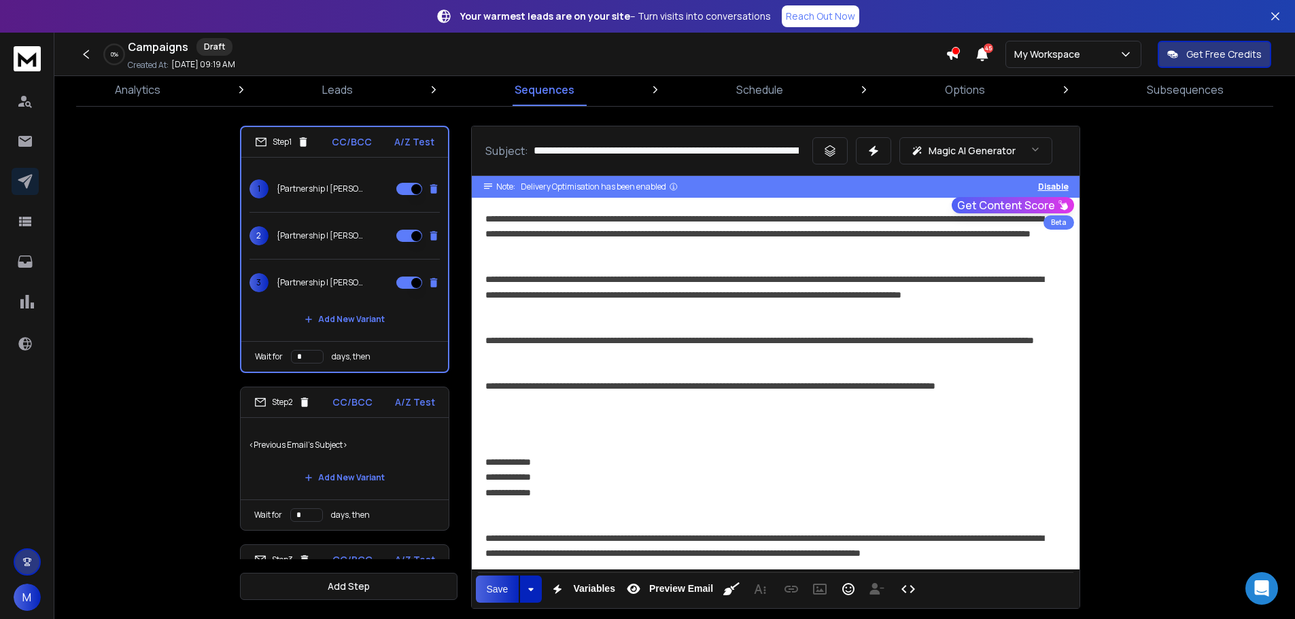
click at [504, 443] on div "**********" at bounding box center [776, 384] width 608 height 372
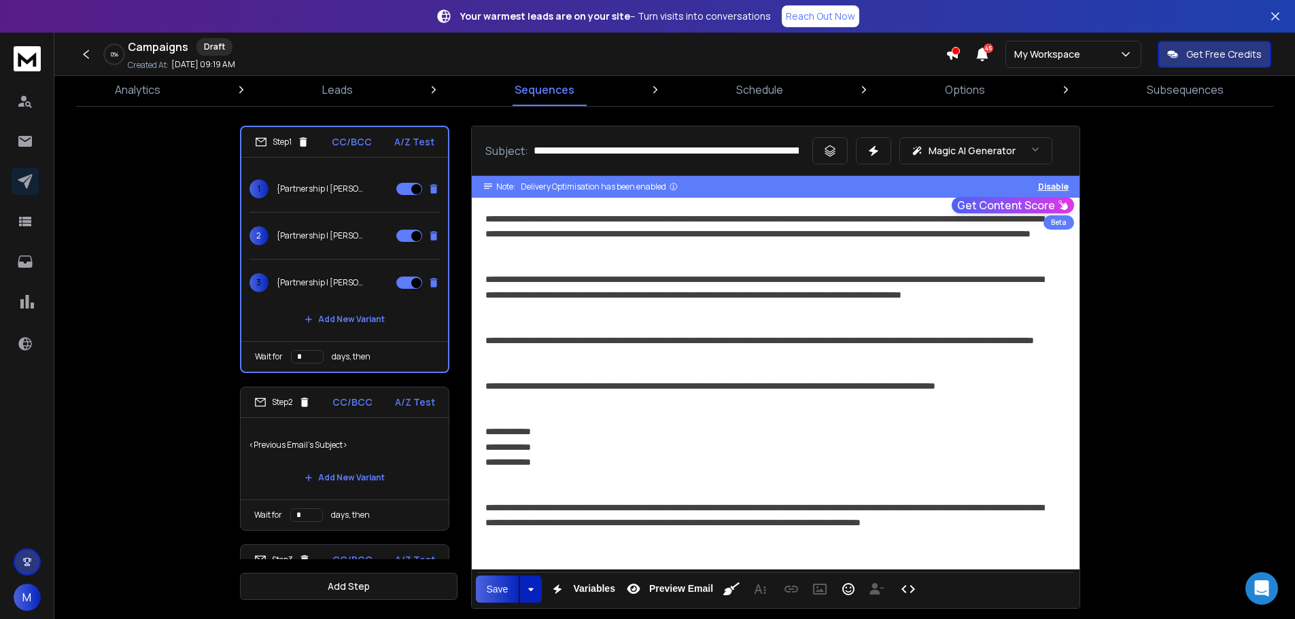
click at [493, 491] on div at bounding box center [775, 492] width 580 height 15
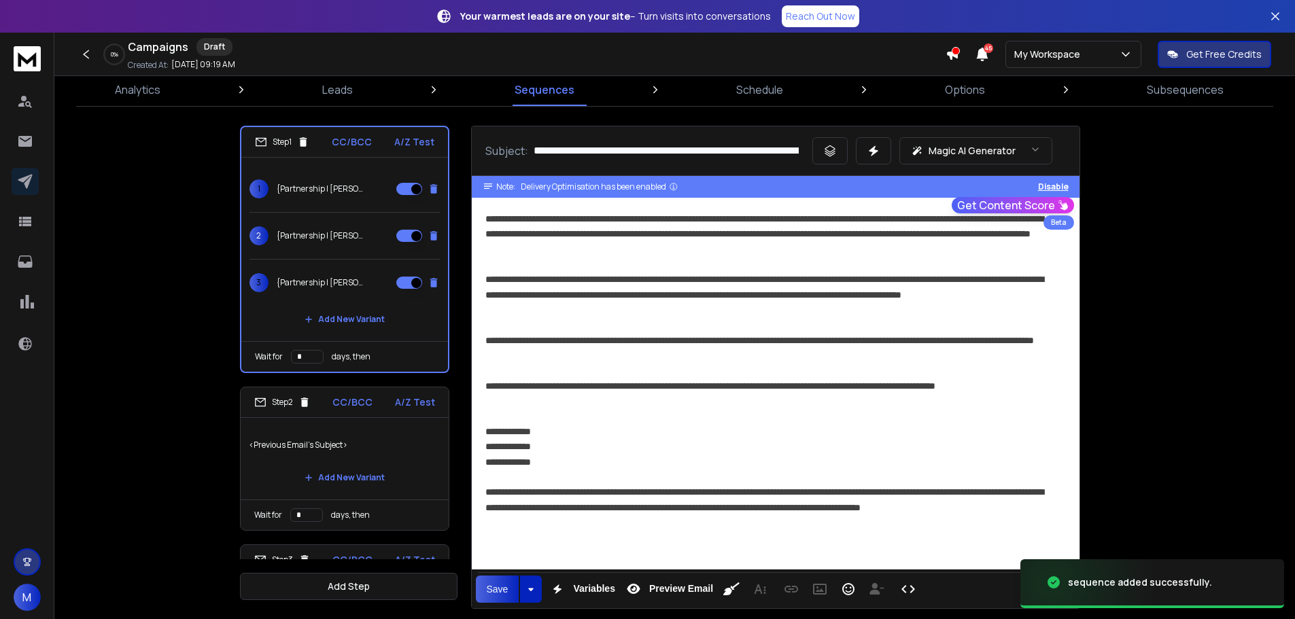
click at [580, 488] on div "**********" at bounding box center [770, 508] width 570 height 46
drag, startPoint x: 560, startPoint y: 466, endPoint x: 453, endPoint y: 423, distance: 115.6
click at [453, 423] on div "**********" at bounding box center [675, 367] width 870 height 483
copy div "**********"
click at [317, 277] on div "3 {Partnership | [PERSON_NAME] Studio|Partnership {{companyName}}|{{firstName}}…" at bounding box center [306, 282] width 114 height 19
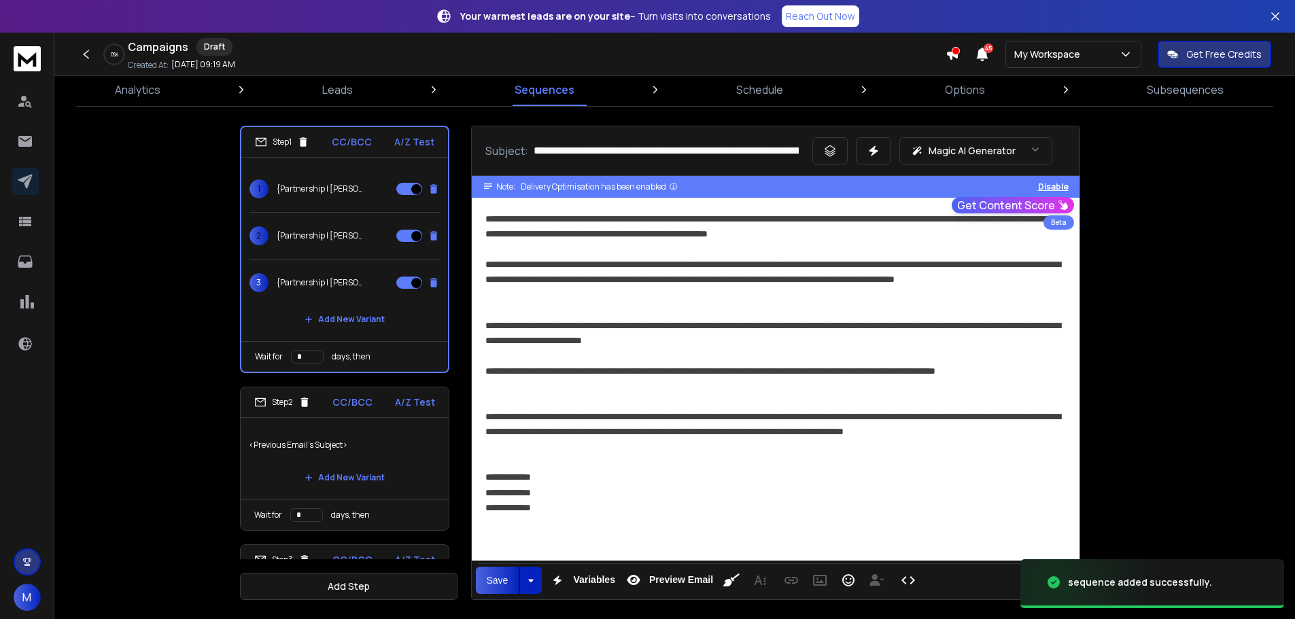
click at [513, 400] on div at bounding box center [775, 400] width 580 height 15
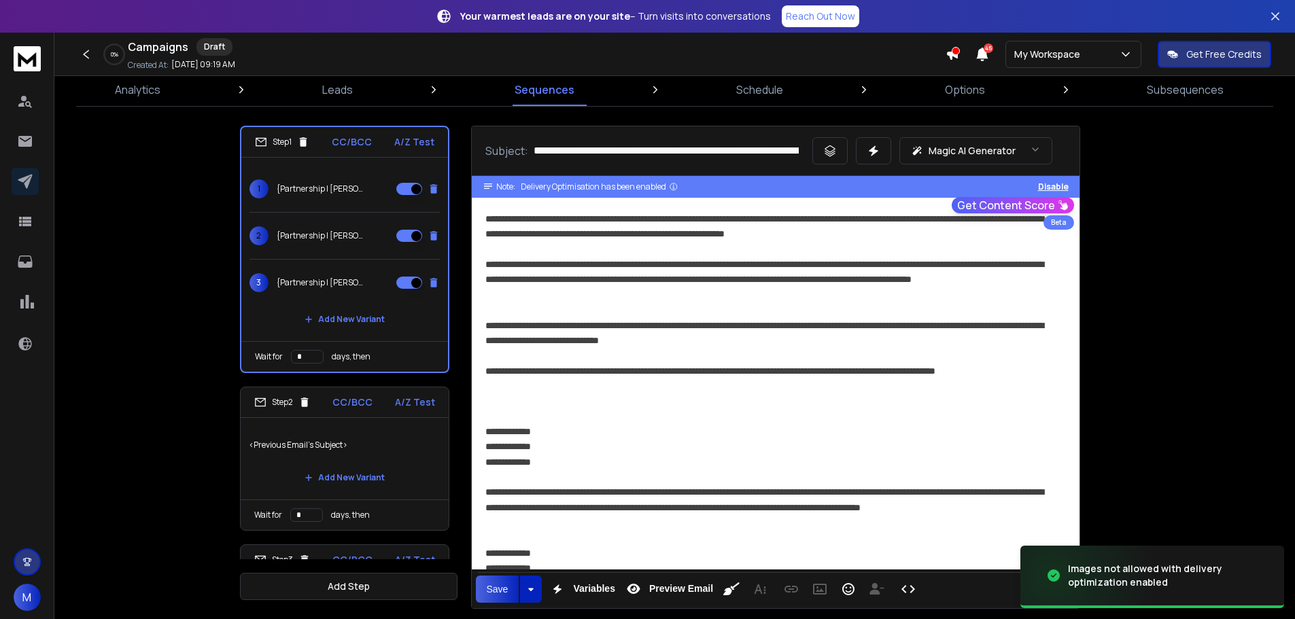
click at [490, 419] on div "**********" at bounding box center [770, 424] width 570 height 31
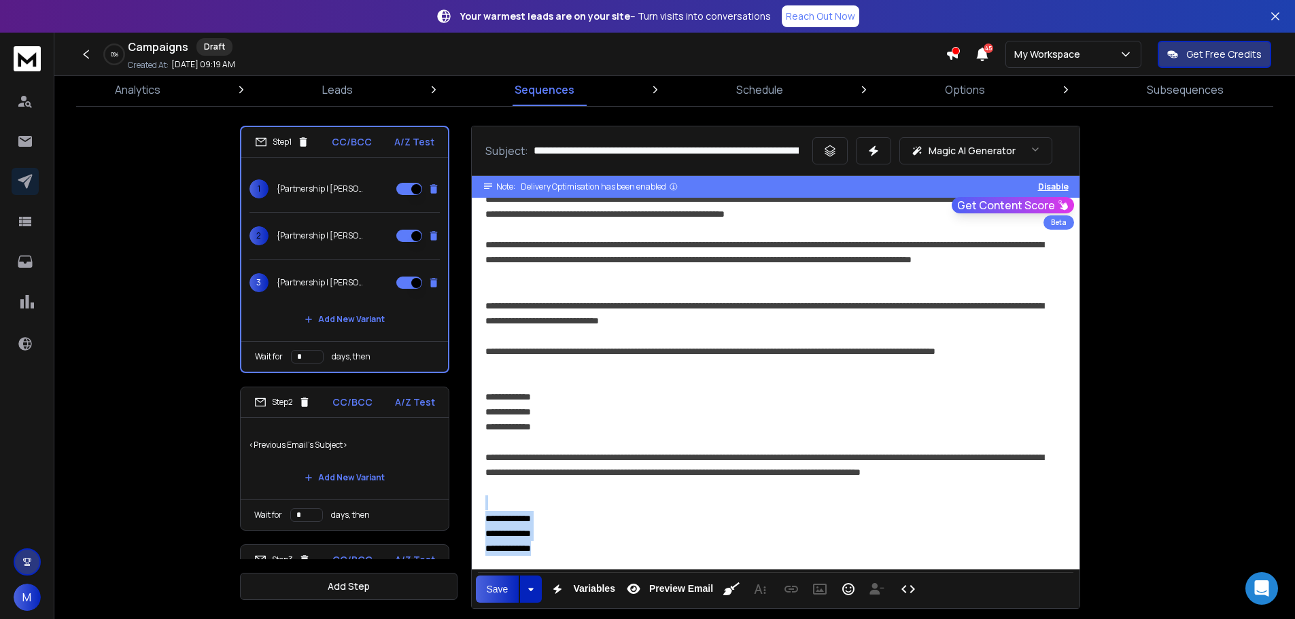
scroll to position [50, 0]
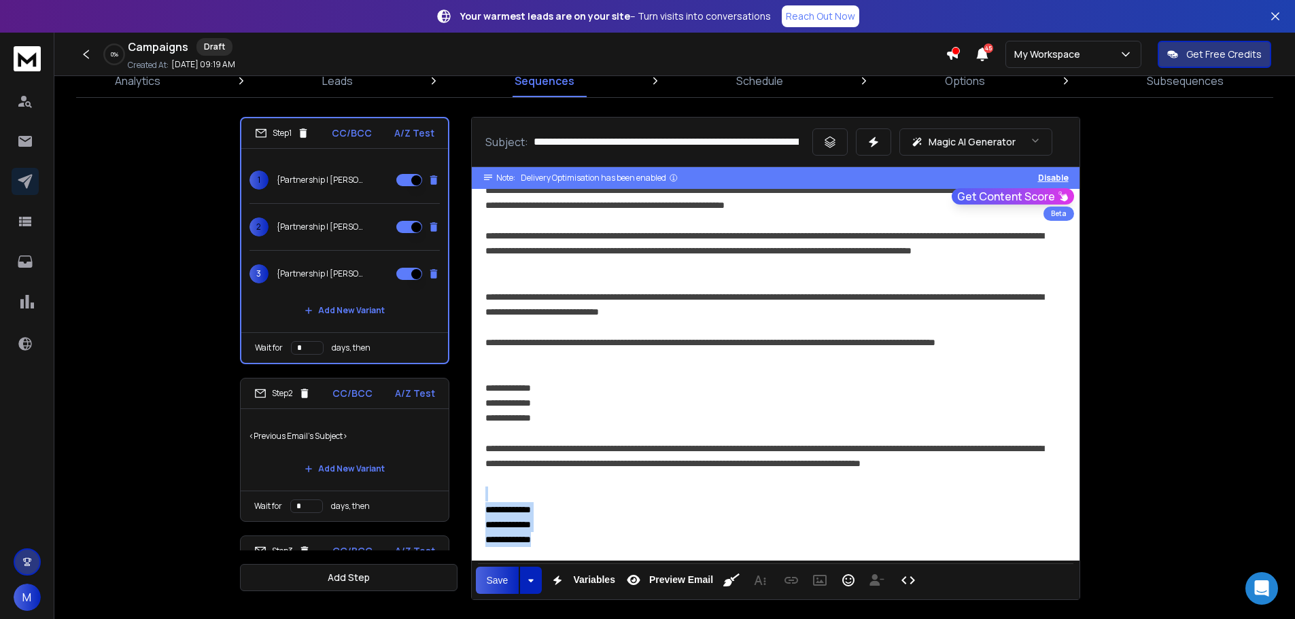
drag, startPoint x: 482, startPoint y: 523, endPoint x: 723, endPoint y: 616, distance: 258.0
click at [723, 616] on div "**********" at bounding box center [674, 323] width 1240 height 593
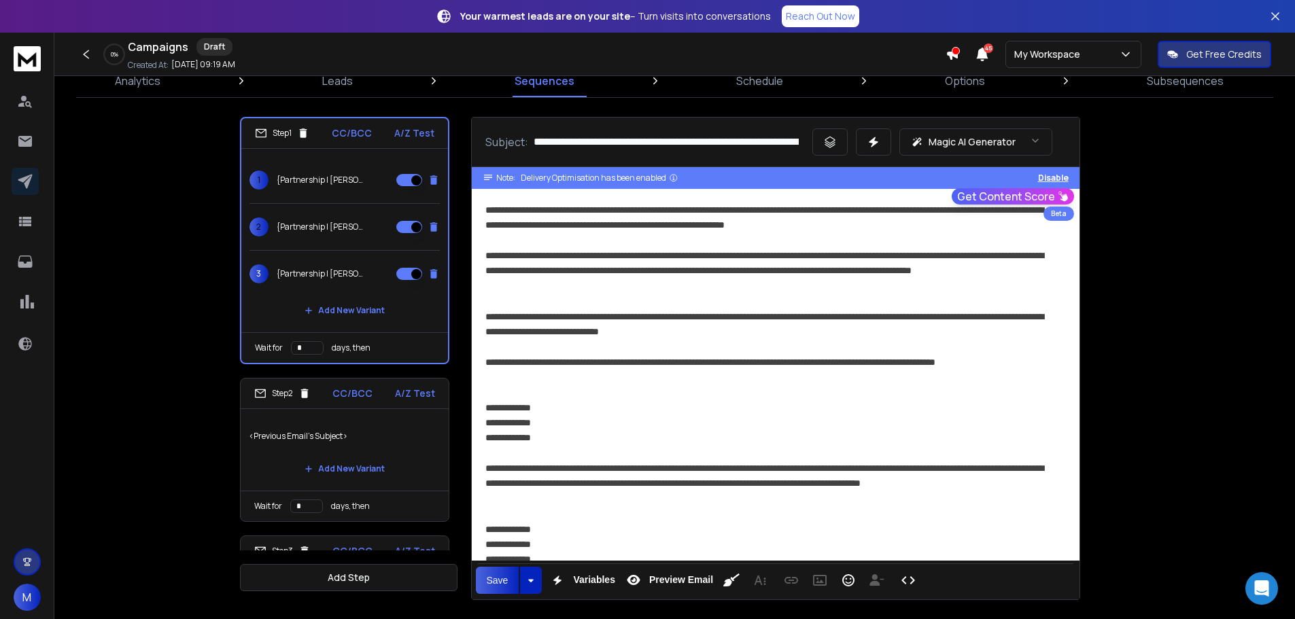
scroll to position [41, 0]
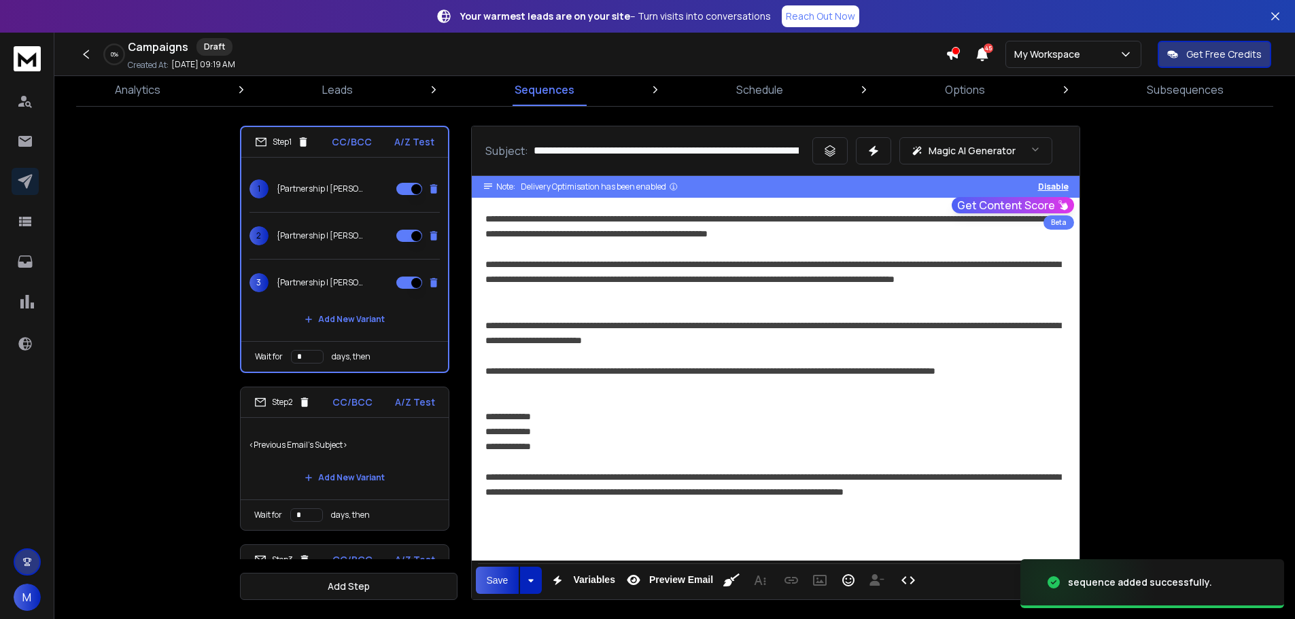
click at [487, 536] on div "**********" at bounding box center [776, 379] width 608 height 363
click at [692, 576] on span "Preview Email" at bounding box center [680, 580] width 69 height 12
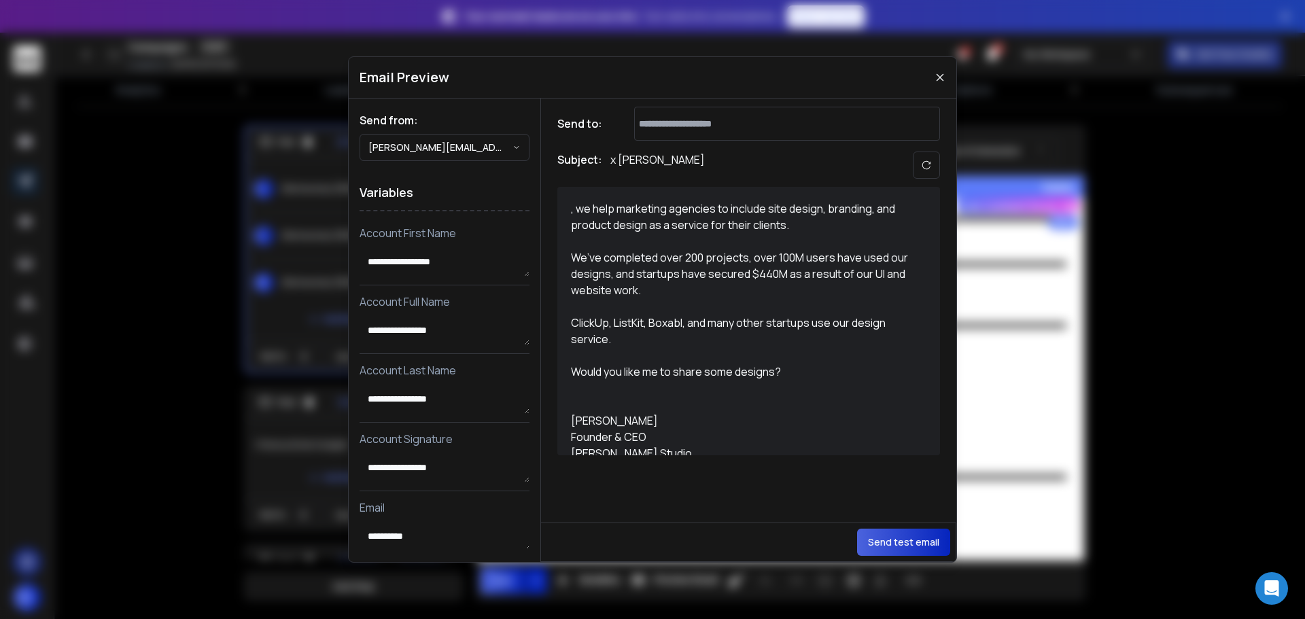
click at [938, 73] on icon at bounding box center [939, 77] width 11 height 11
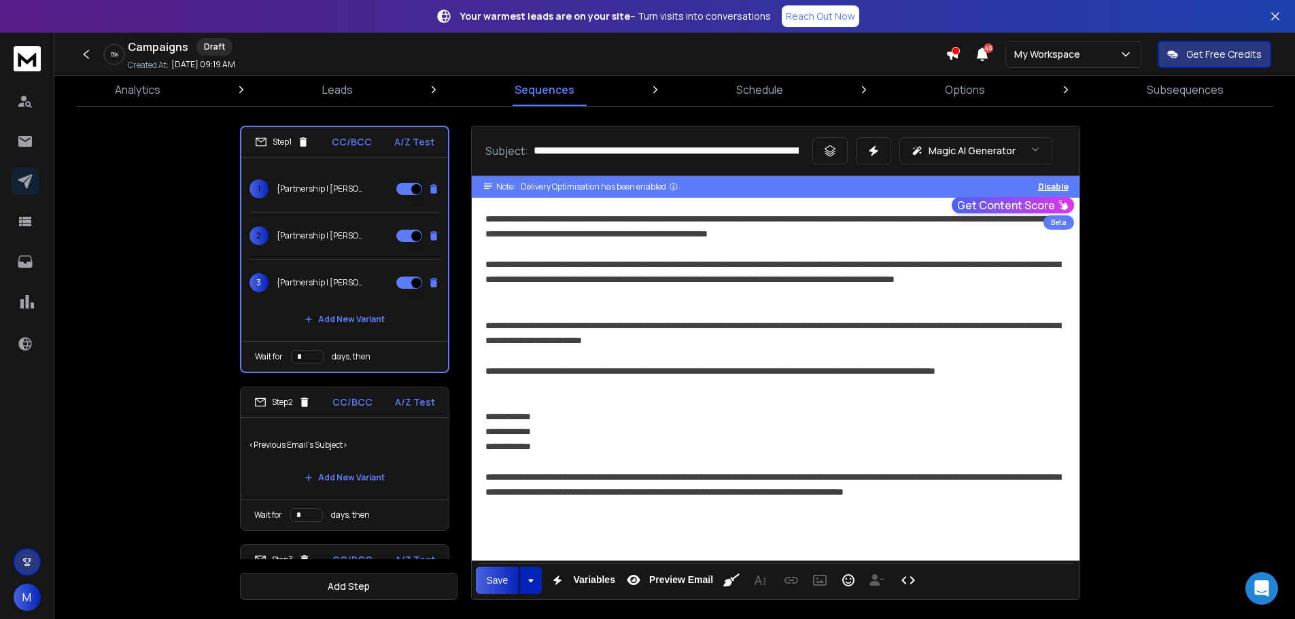
click at [852, 221] on div "**********" at bounding box center [775, 226] width 580 height 31
drag, startPoint x: 855, startPoint y: 216, endPoint x: 748, endPoint y: 222, distance: 107.5
click at [748, 222] on div "**********" at bounding box center [775, 226] width 580 height 31
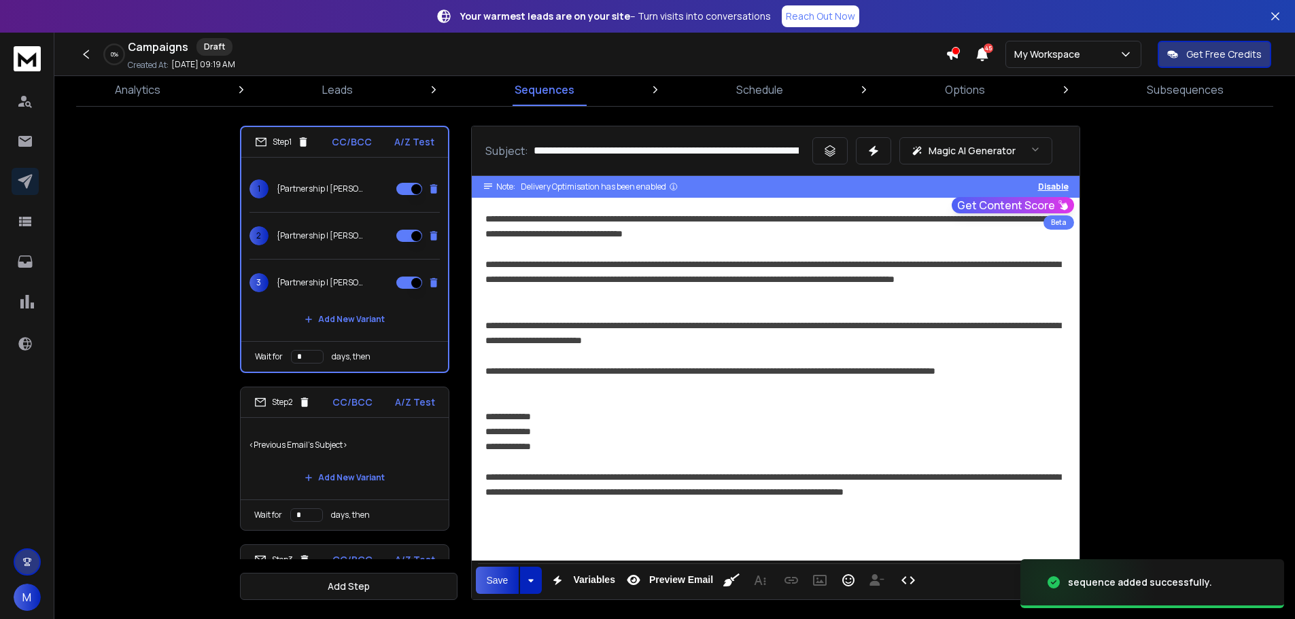
click at [342, 245] on div "2 {Partnership | [PERSON_NAME] Studio|Partnership {{companyName}}|{{firstName}}…" at bounding box center [306, 235] width 114 height 19
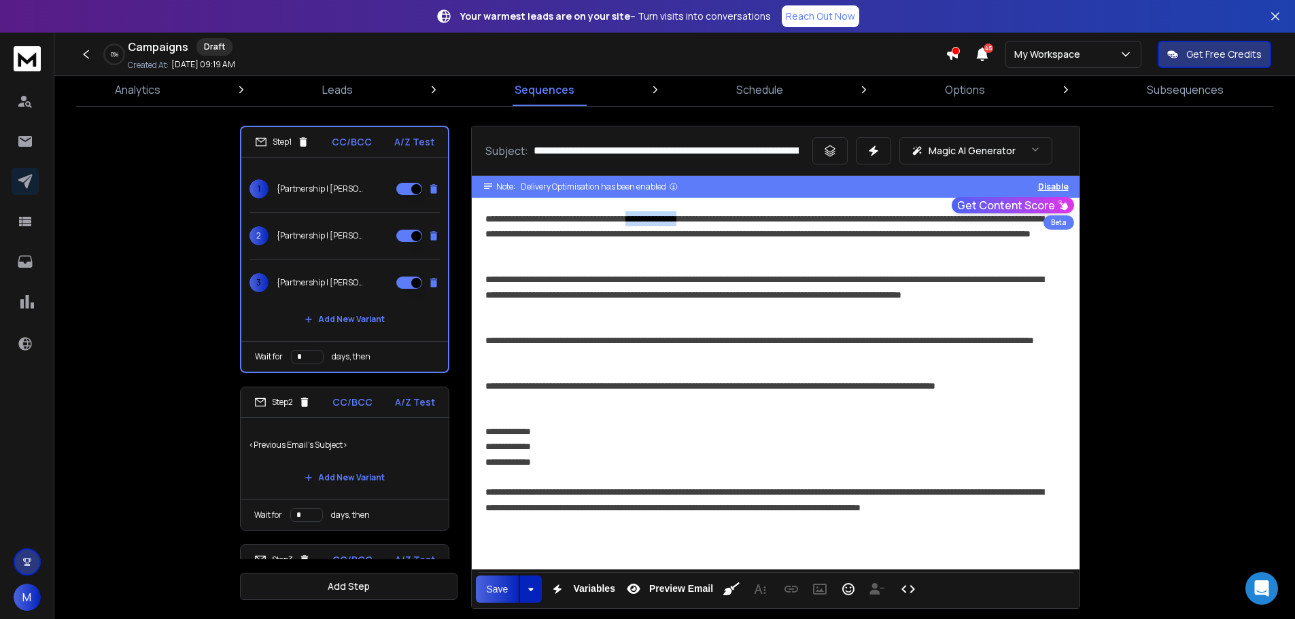
drag, startPoint x: 710, startPoint y: 220, endPoint x: 652, endPoint y: 222, distance: 57.8
click at [652, 222] on div "**********" at bounding box center [770, 234] width 570 height 46
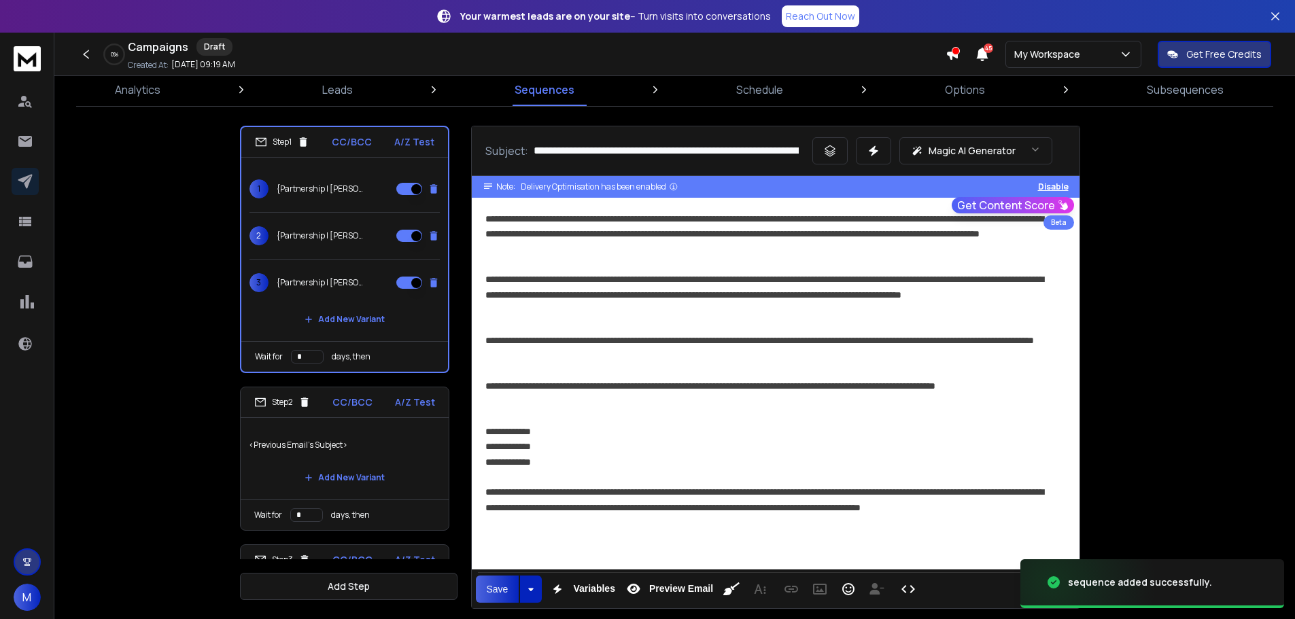
click at [340, 271] on div "3 {Partnership | [PERSON_NAME] Studio|Partnership {{companyName}}|{{firstName}}…" at bounding box center [344, 283] width 190 height 46
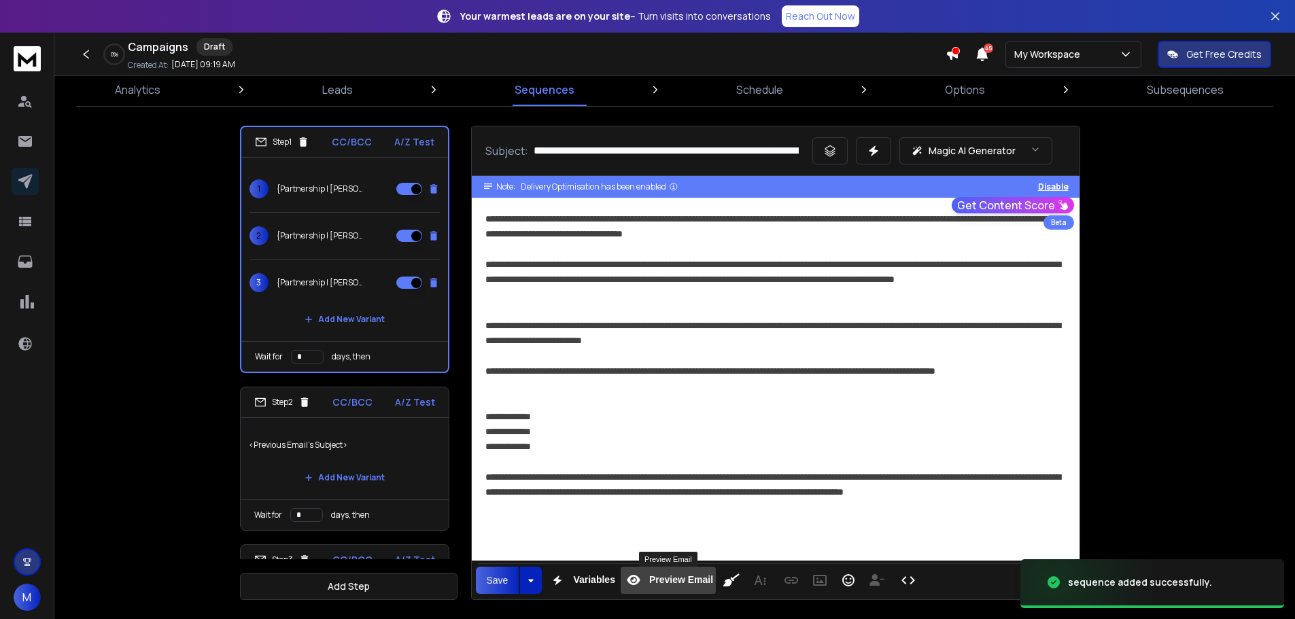
click at [675, 581] on span "Preview Email" at bounding box center [680, 580] width 69 height 12
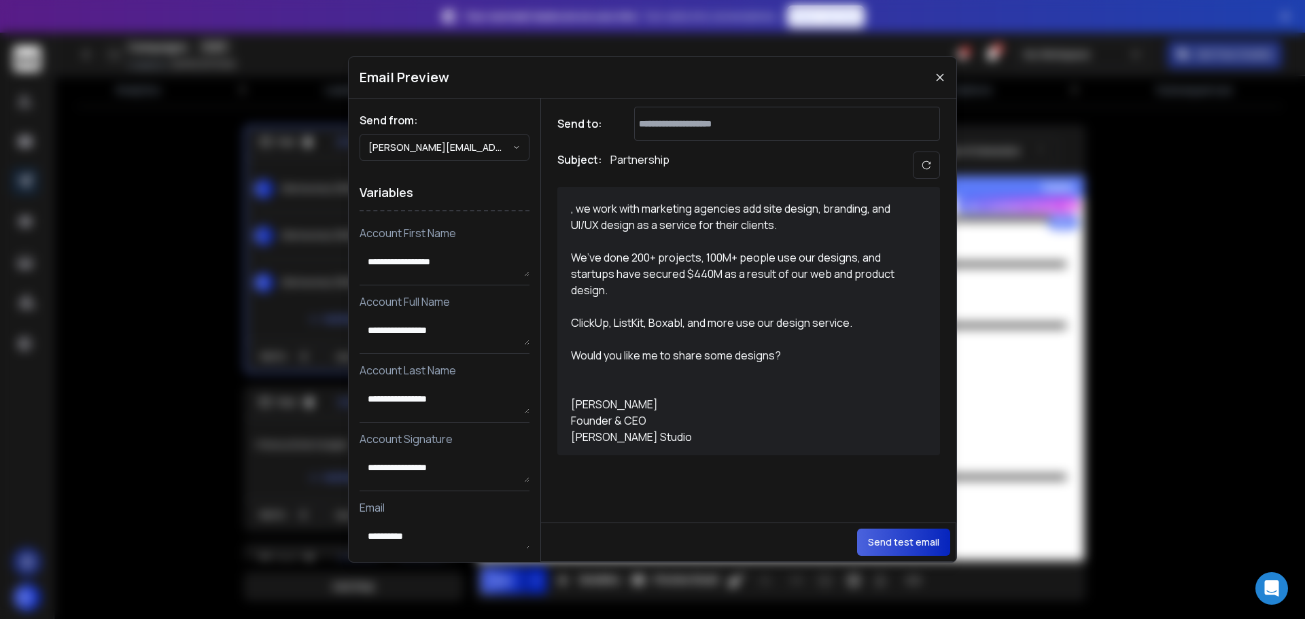
click at [938, 77] on icon at bounding box center [939, 77] width 11 height 11
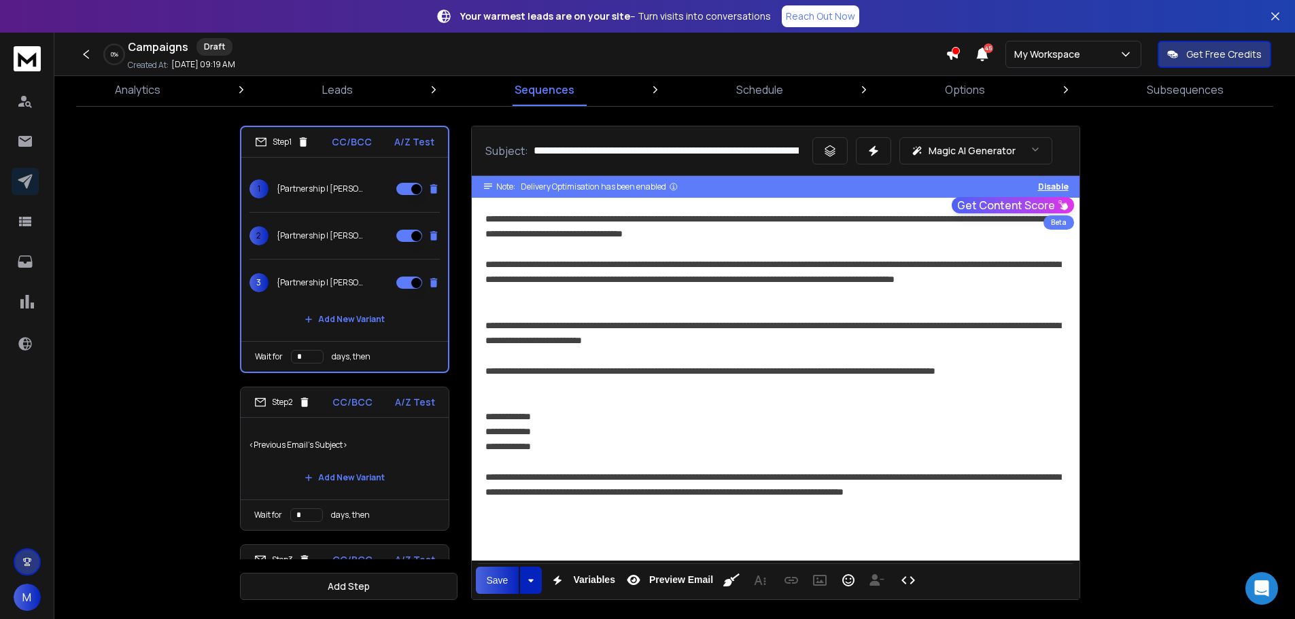
click at [764, 404] on div at bounding box center [775, 400] width 580 height 15
click at [516, 387] on div "**********" at bounding box center [775, 379] width 580 height 31
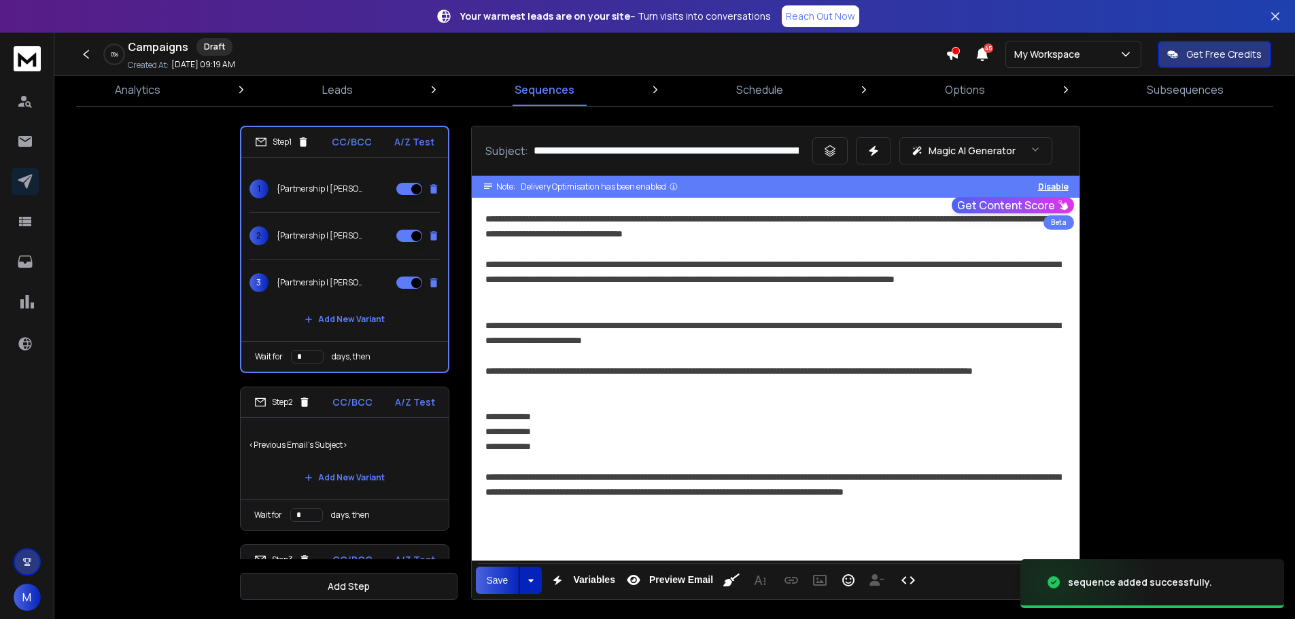
click at [333, 239] on p "{Partnership | [PERSON_NAME] Studio|Partnership {{companyName}}|{{firstName}} x…" at bounding box center [320, 235] width 87 height 11
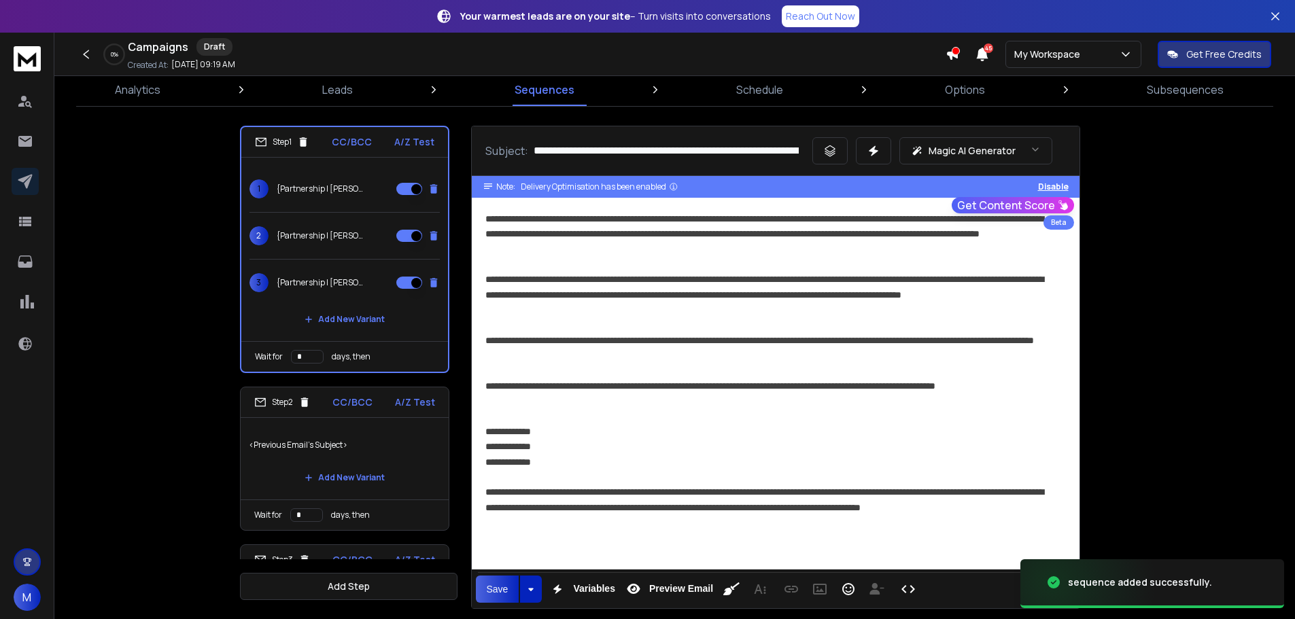
click at [480, 387] on div "**********" at bounding box center [776, 384] width 608 height 372
click at [518, 406] on div "**********" at bounding box center [770, 394] width 570 height 31
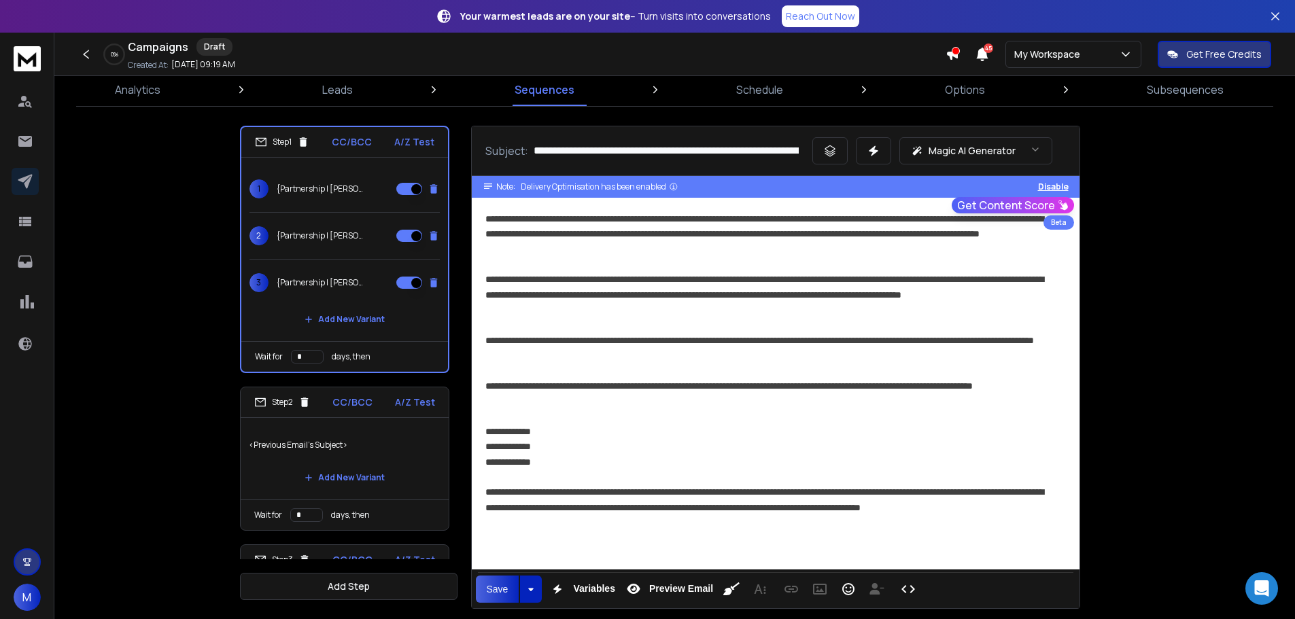
click at [489, 608] on div "Bold Italic Underline Clear Formatting Font Family Arial [US_STATE] Impact Taho…" at bounding box center [776, 588] width 608 height 39
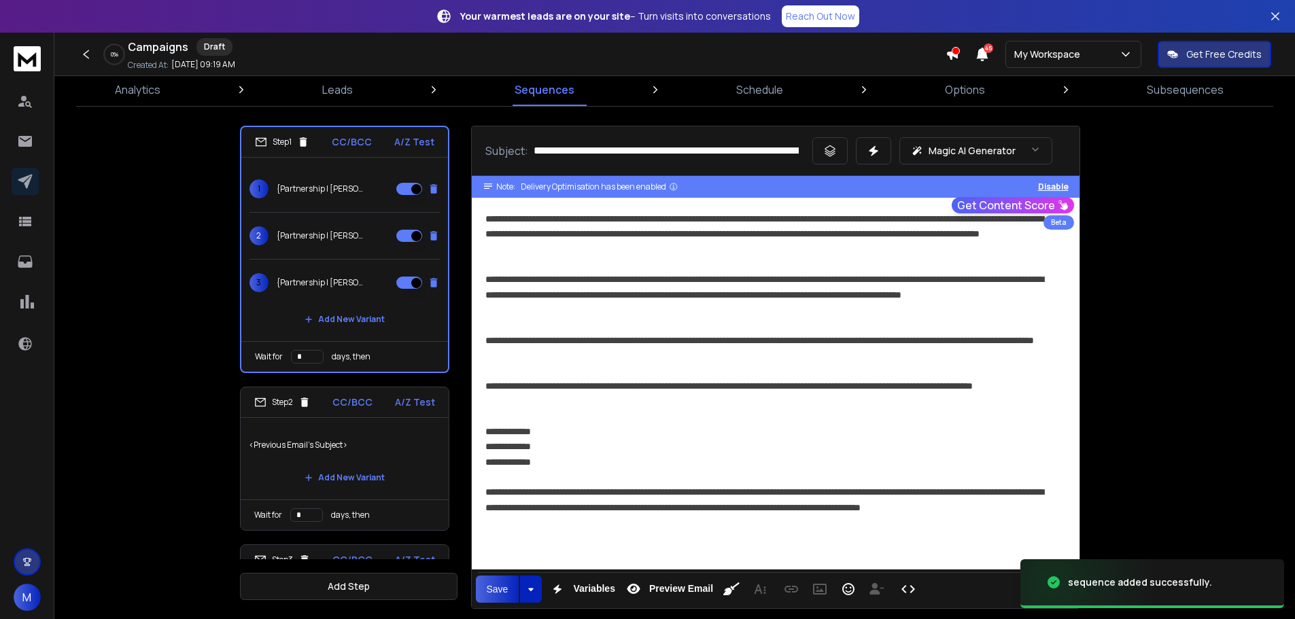
click at [346, 196] on div "1 {Partnership | [PERSON_NAME] Studio|Partnership {{companyName}}|{{firstName}}…" at bounding box center [306, 188] width 114 height 19
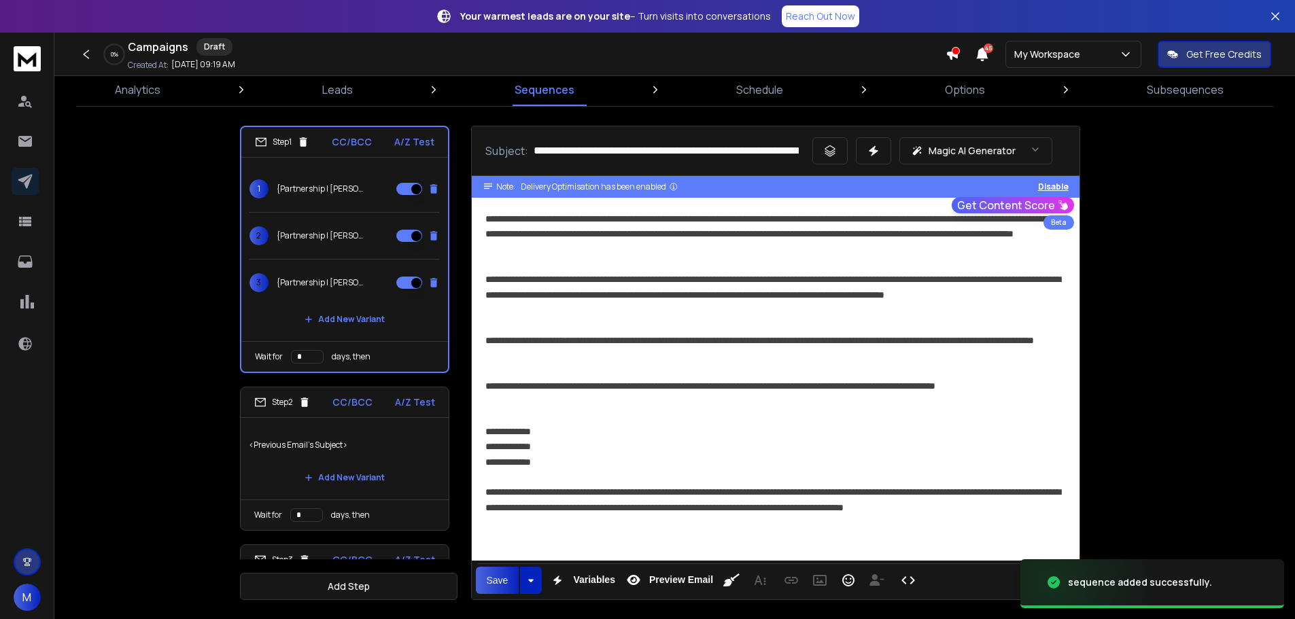
click at [516, 404] on div "**********" at bounding box center [775, 394] width 580 height 31
click at [358, 448] on p "<Previous Email's Subject>" at bounding box center [345, 445] width 192 height 38
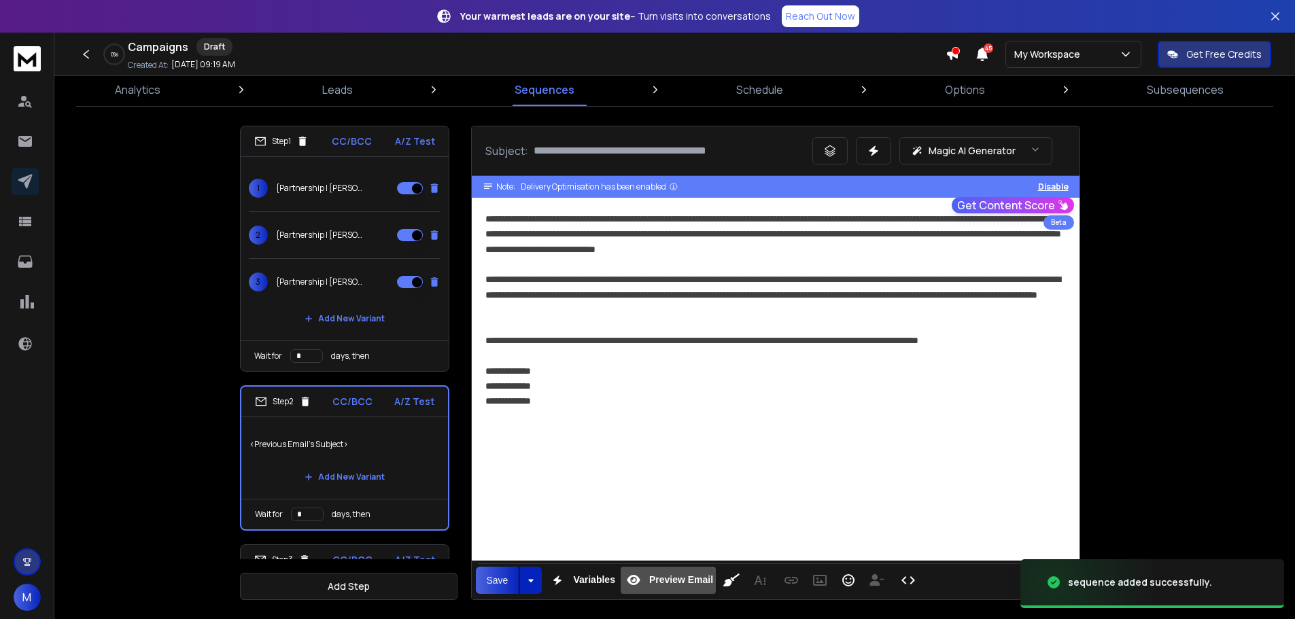
click at [677, 573] on div "Preview Email" at bounding box center [667, 580] width 95 height 22
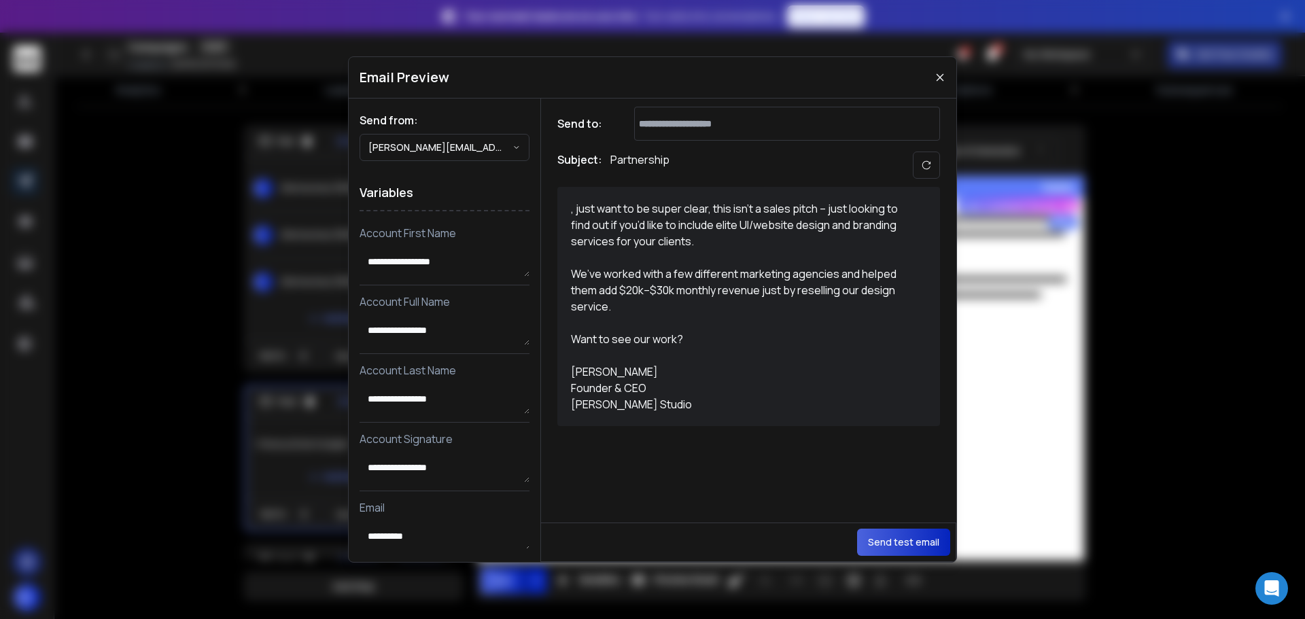
click at [937, 73] on icon at bounding box center [939, 77] width 11 height 11
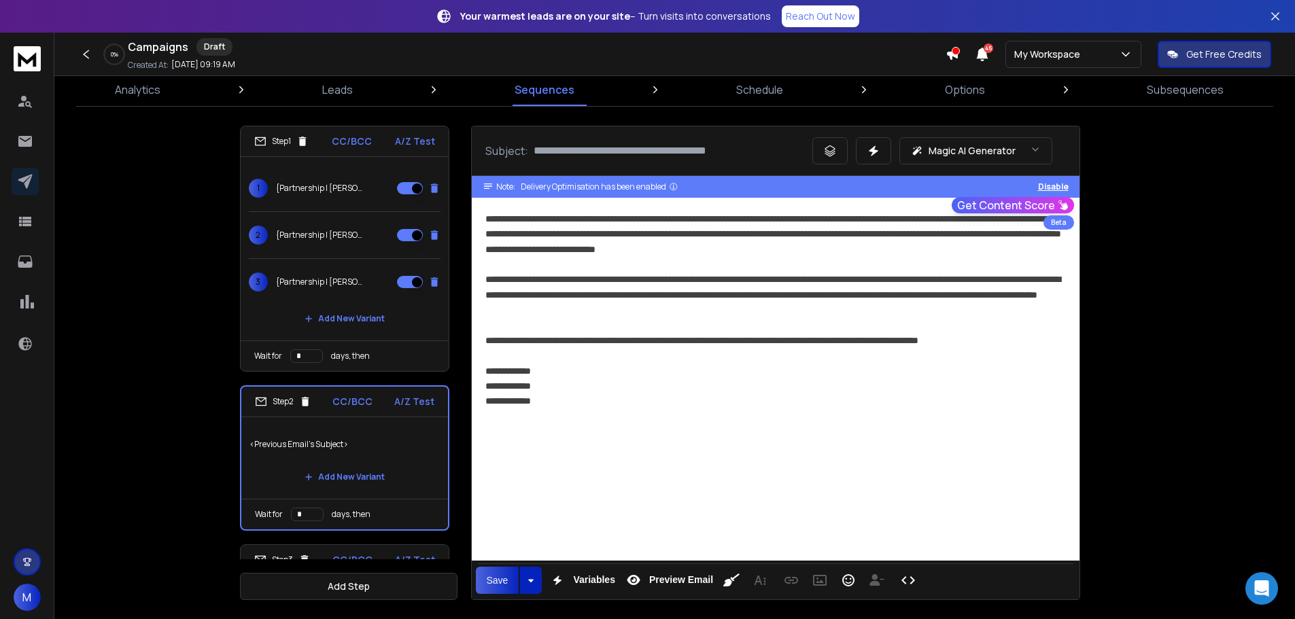
scroll to position [99, 0]
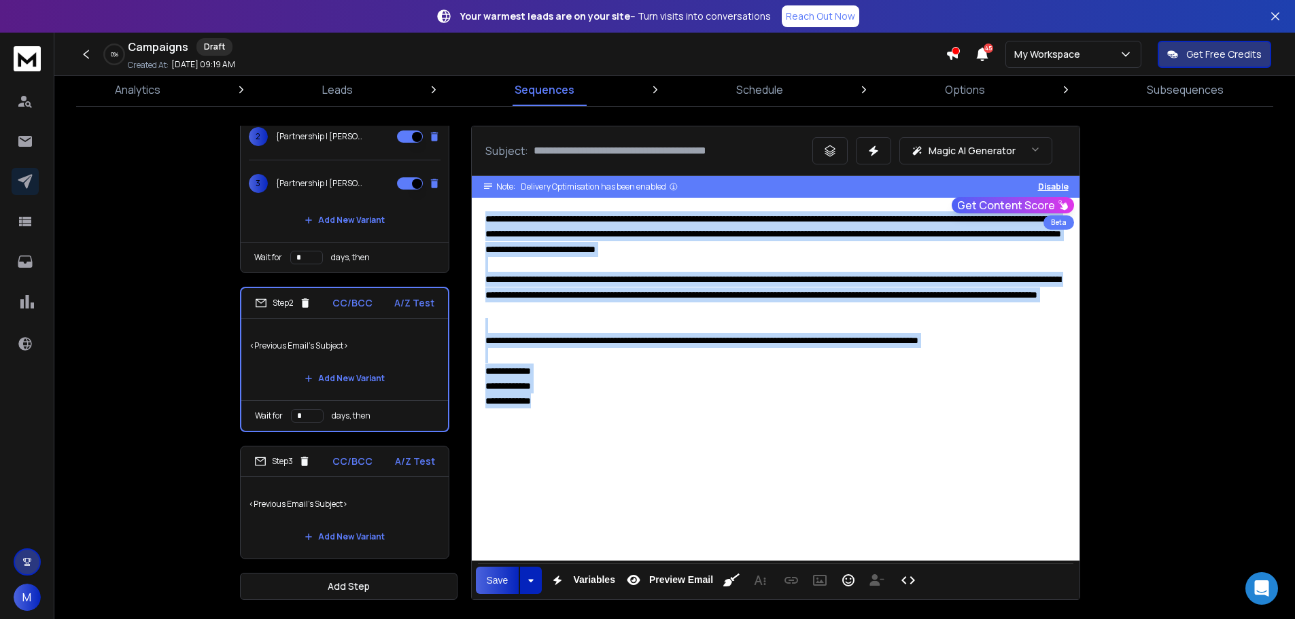
drag, startPoint x: 522, startPoint y: 318, endPoint x: 429, endPoint y: 158, distance: 185.1
click at [429, 158] on div "**********" at bounding box center [675, 363] width 870 height 474
copy div "**********"
click at [347, 389] on button "Add New Variant" at bounding box center [345, 378] width 102 height 27
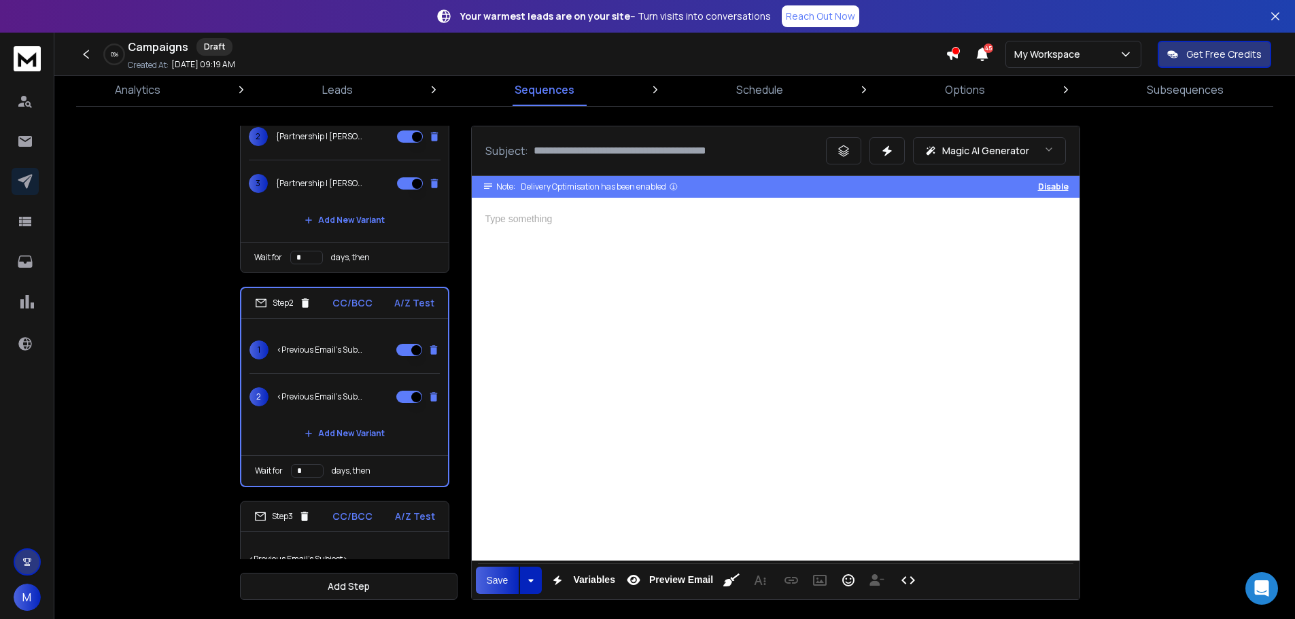
click at [651, 293] on div at bounding box center [776, 379] width 608 height 363
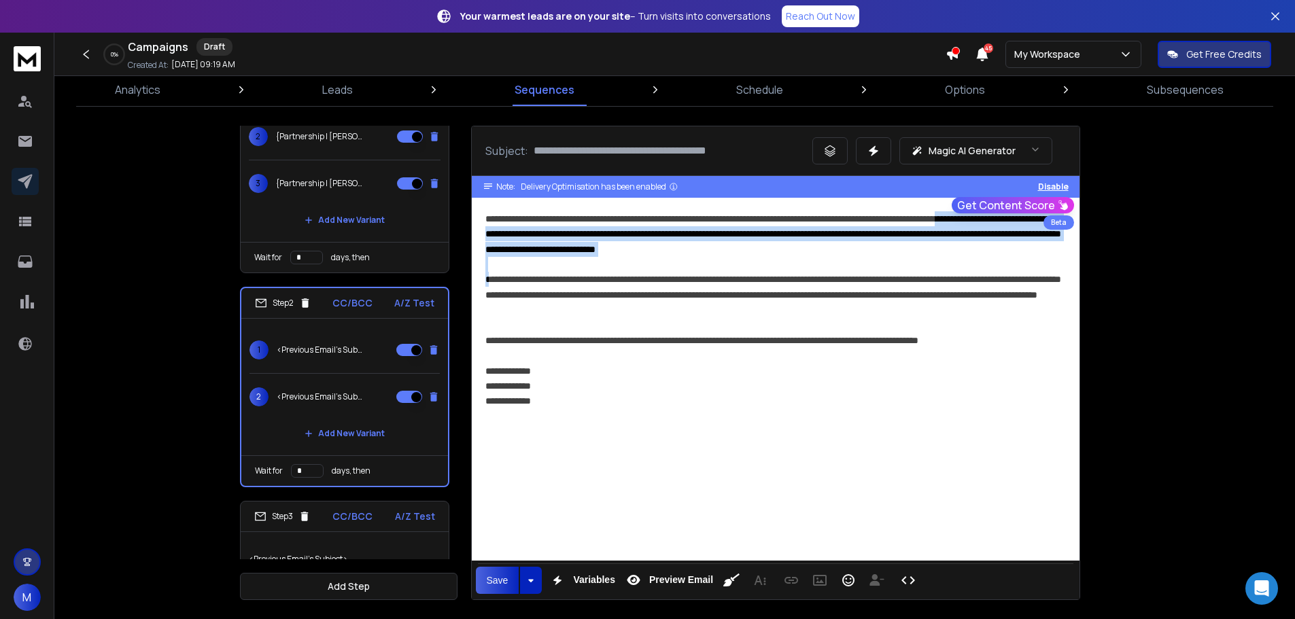
drag, startPoint x: 490, startPoint y: 282, endPoint x: 1000, endPoint y: 225, distance: 513.5
click at [1000, 225] on div "**********" at bounding box center [776, 379] width 608 height 363
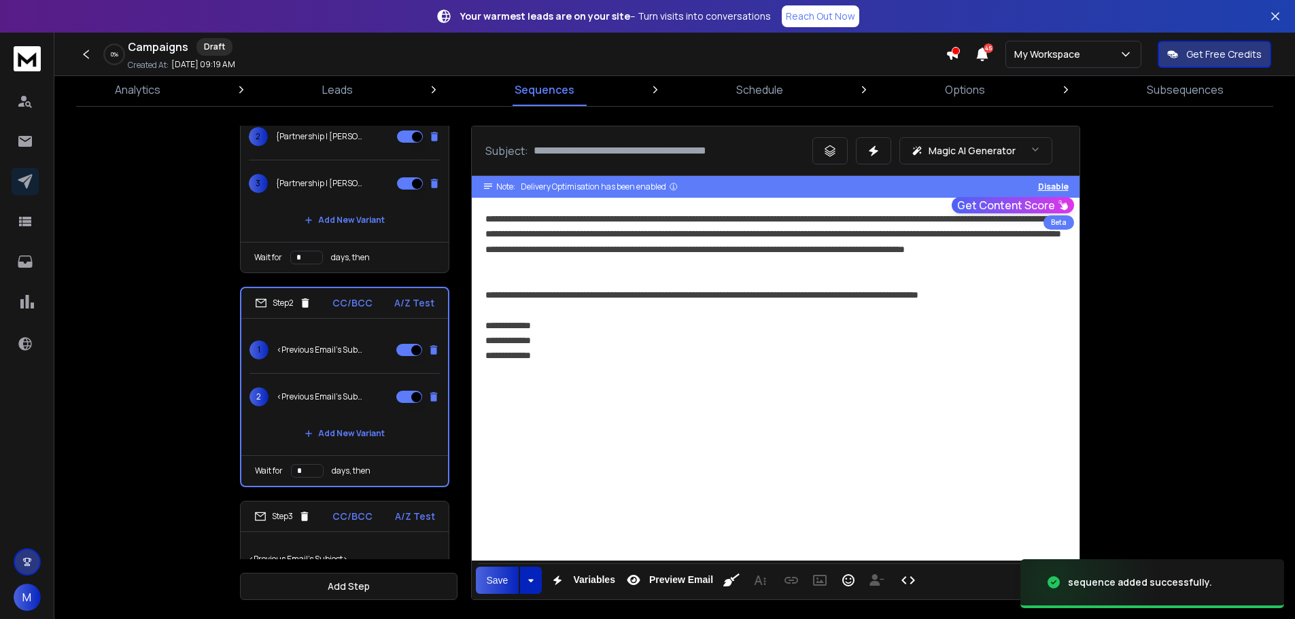
scroll to position [154, 0]
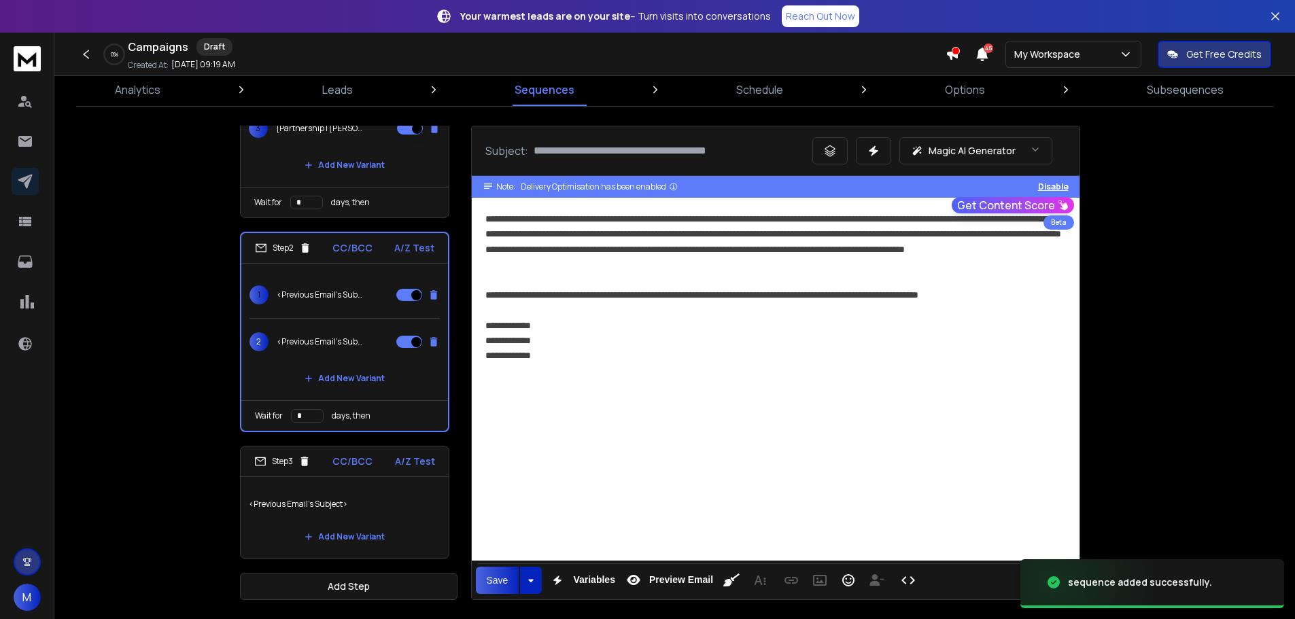
click at [318, 514] on p "<Previous Email's Subject>" at bounding box center [345, 504] width 192 height 38
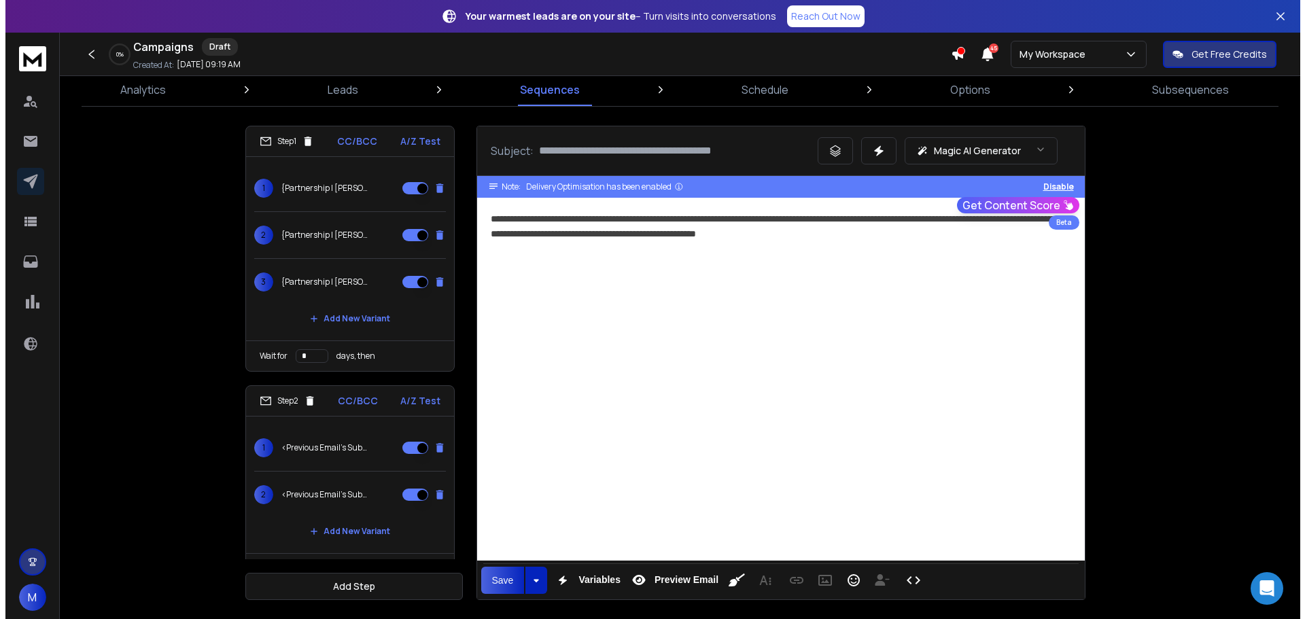
scroll to position [0, 0]
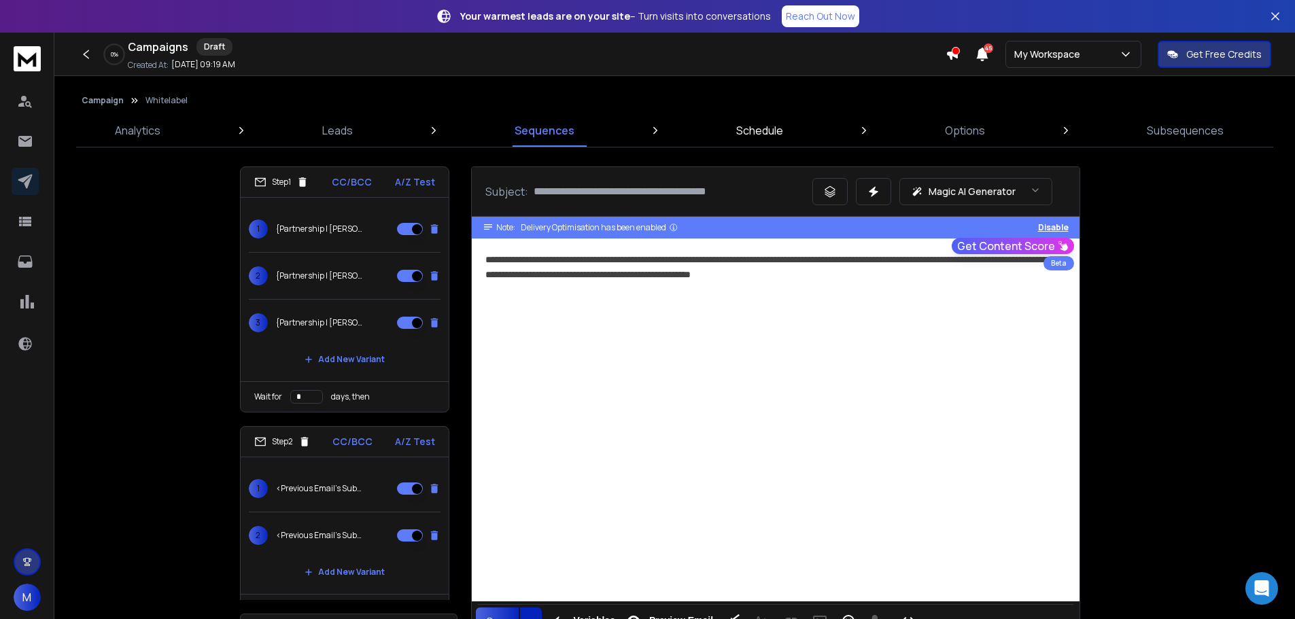
click at [747, 130] on p "Schedule" at bounding box center [759, 130] width 47 height 16
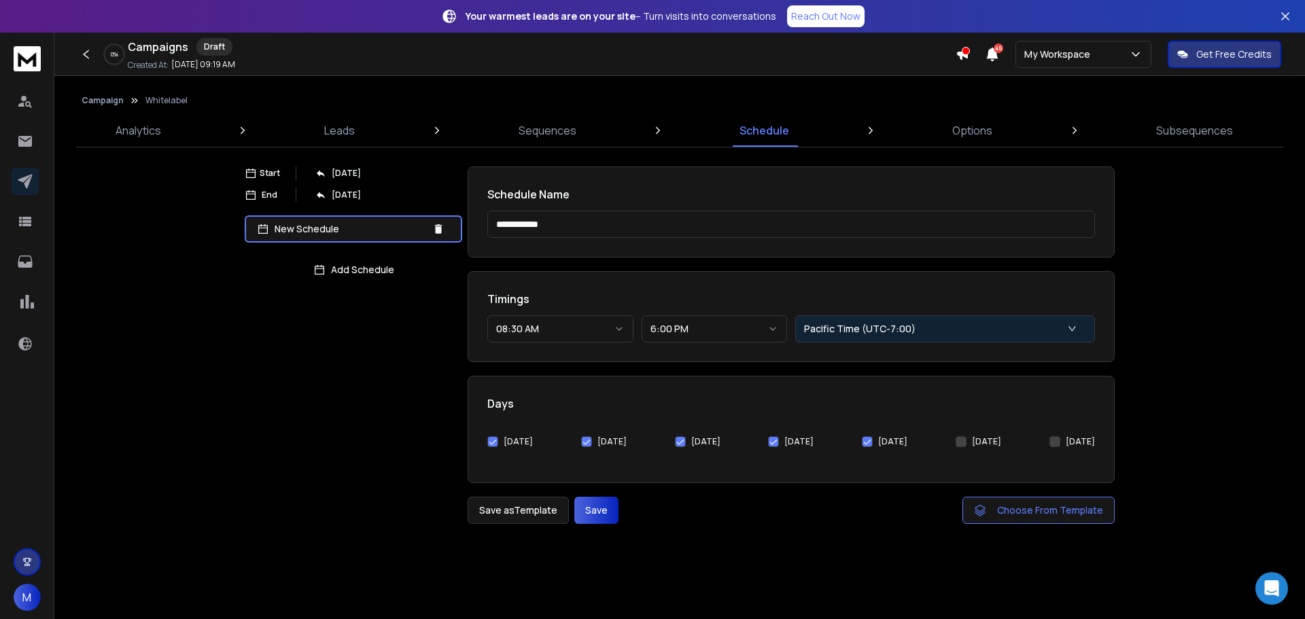
click at [862, 327] on p "Pacific Time (UTC-7:00)" at bounding box center [862, 329] width 117 height 14
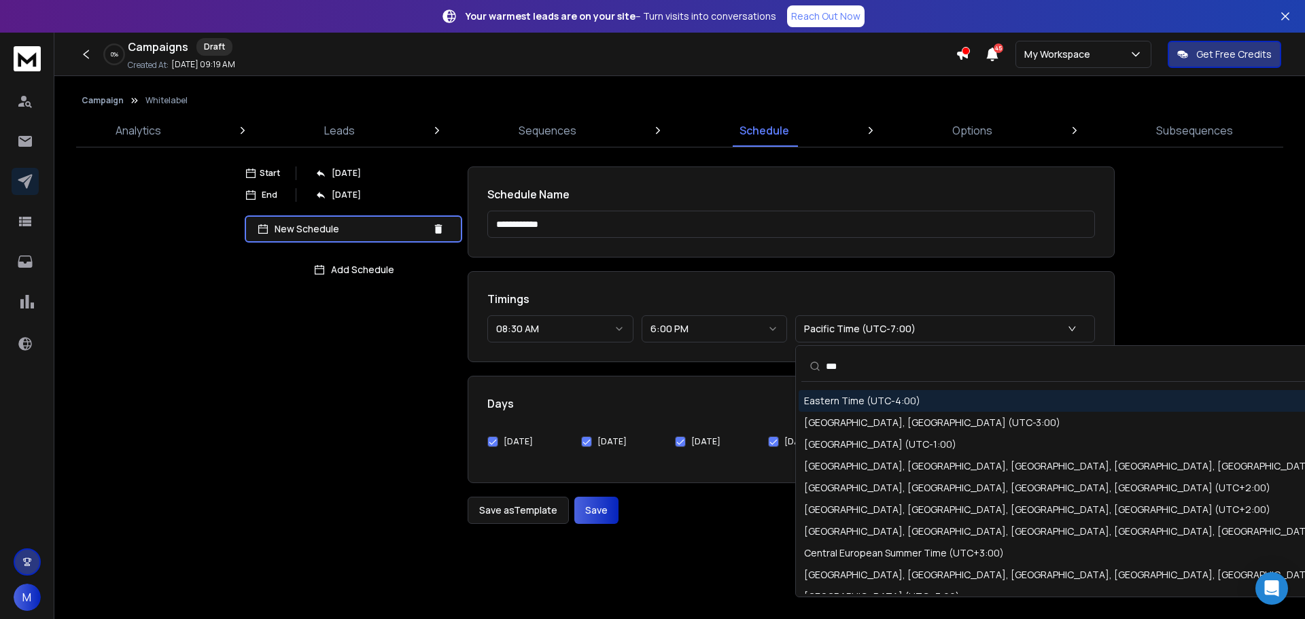
type input "***"
click at [855, 408] on div "Eastern Time (UTC-4:00)" at bounding box center [1141, 401] width 684 height 22
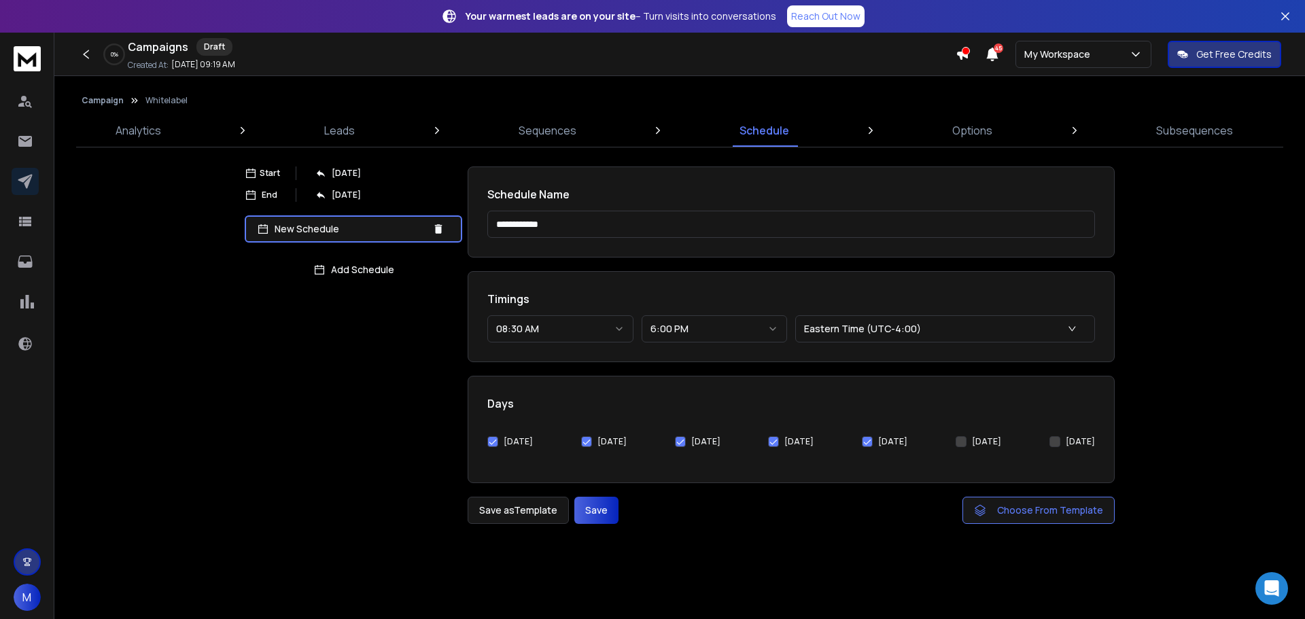
click at [589, 508] on button "Save" at bounding box center [596, 510] width 44 height 27
click at [964, 128] on p "Options" at bounding box center [972, 130] width 40 height 16
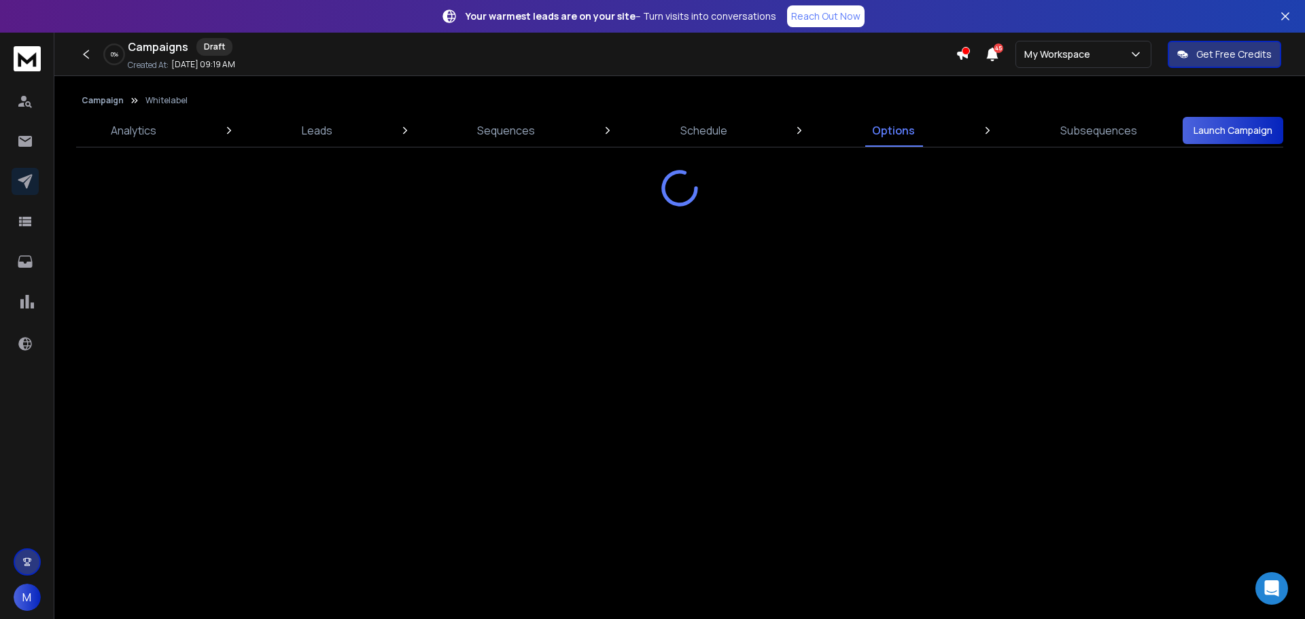
select select "*"
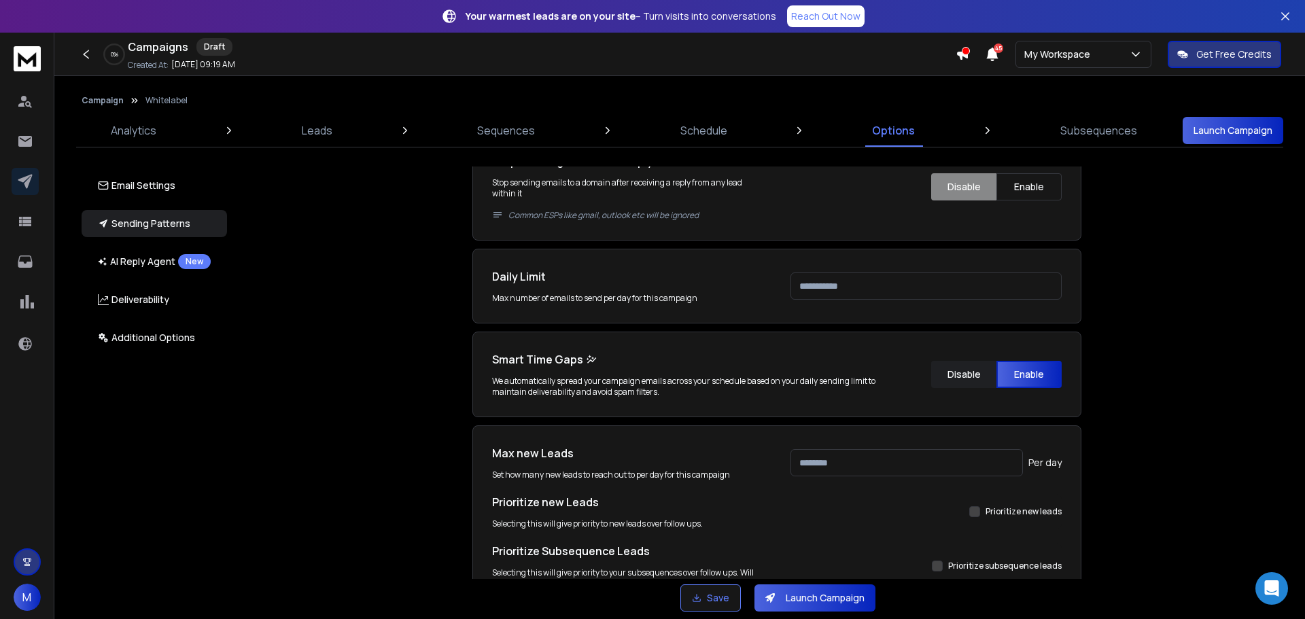
scroll to position [796, 0]
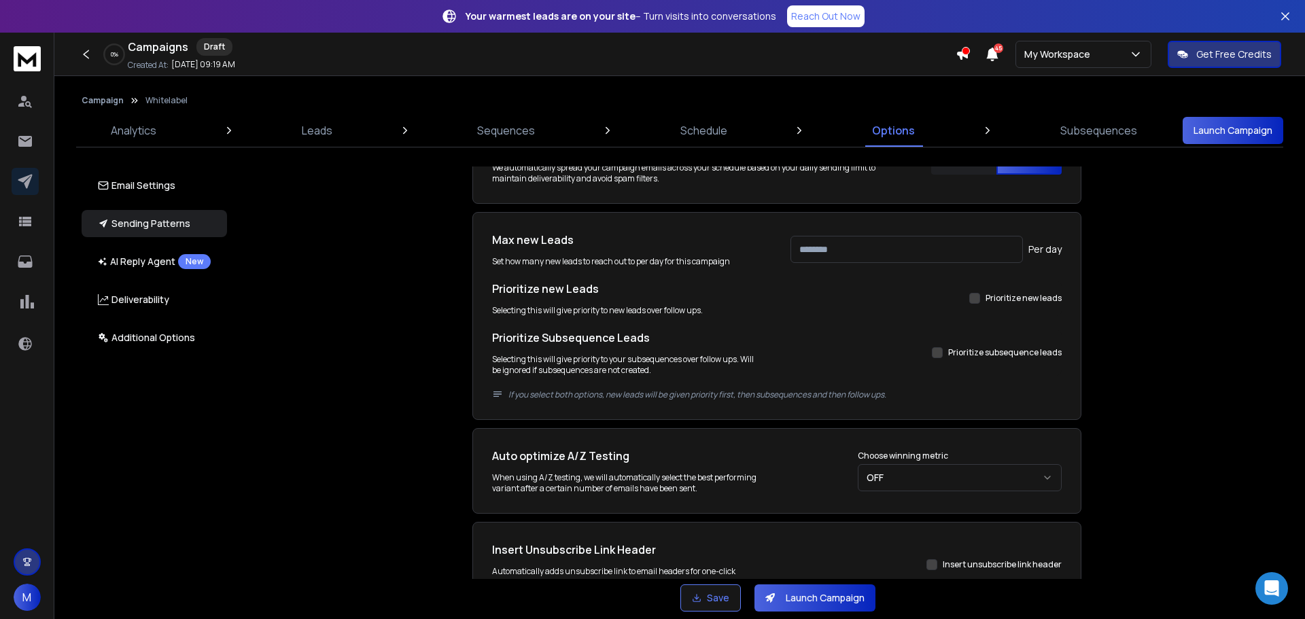
click at [841, 241] on input "***" at bounding box center [906, 249] width 232 height 27
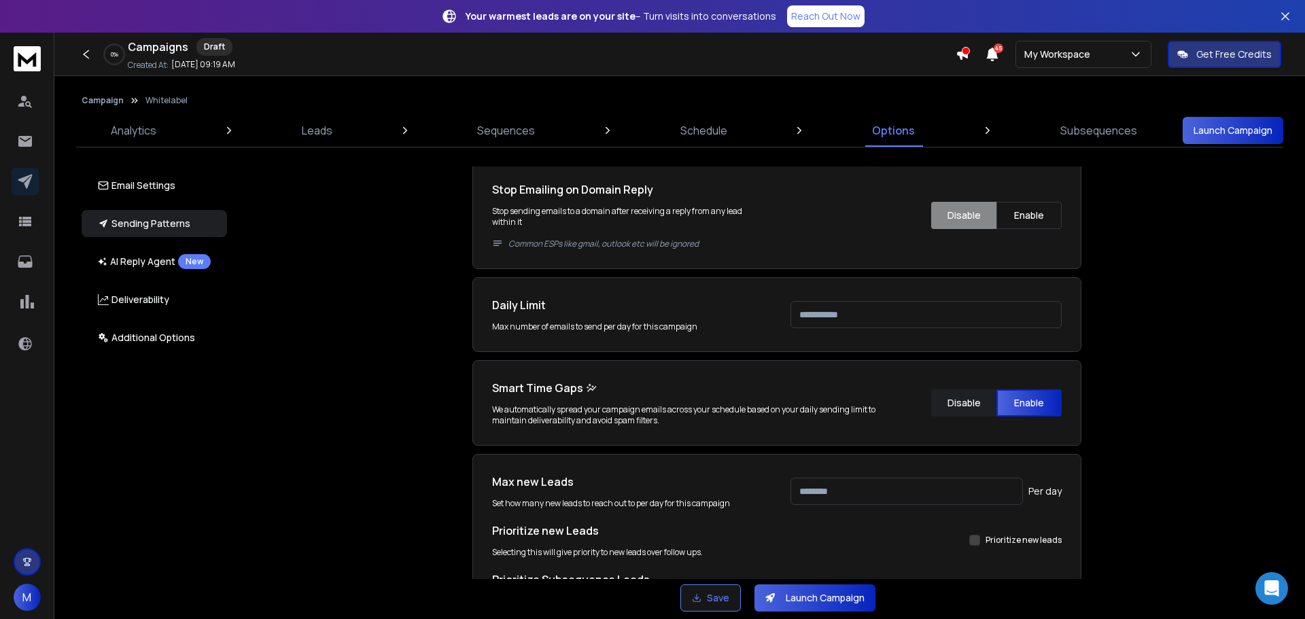
scroll to position [551, 0]
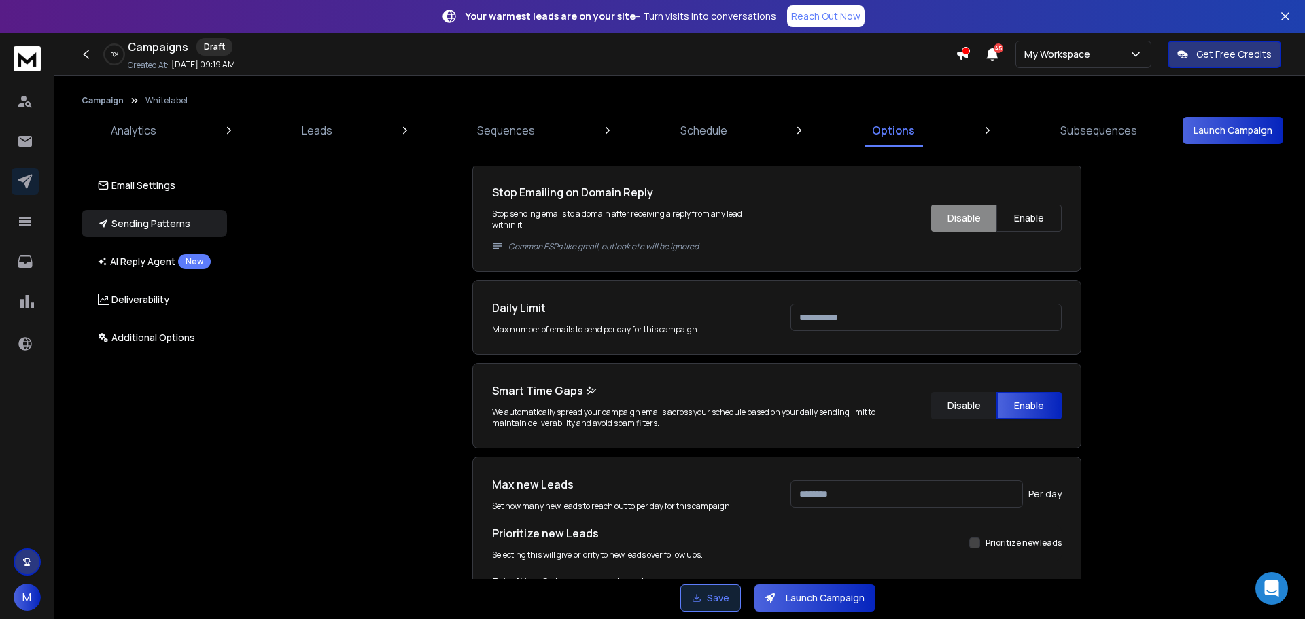
type input "*******"
click at [707, 599] on button "Save" at bounding box center [710, 597] width 60 height 27
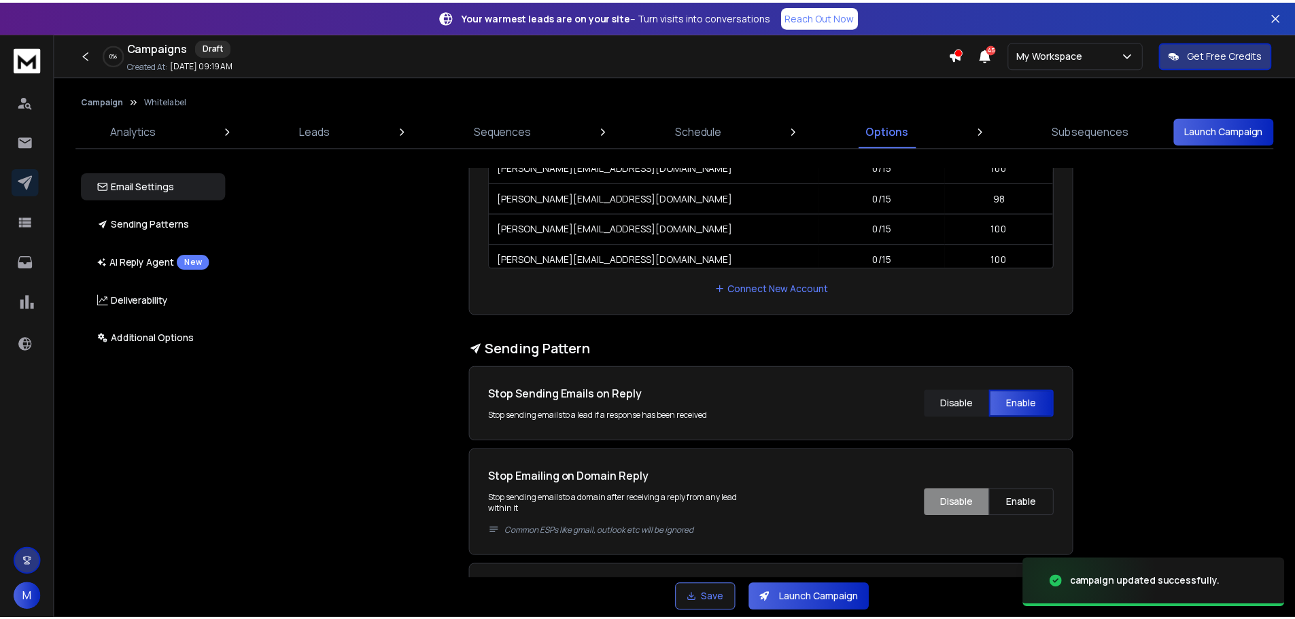
scroll to position [0, 0]
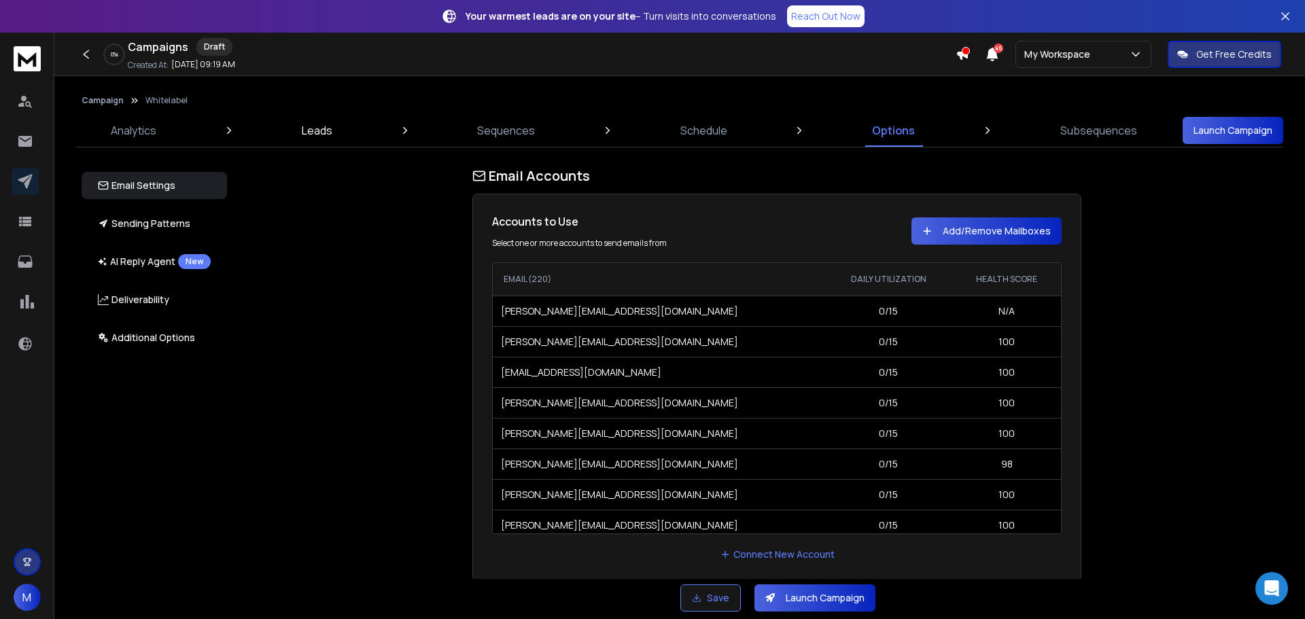
click at [313, 134] on p "Leads" at bounding box center [317, 130] width 31 height 16
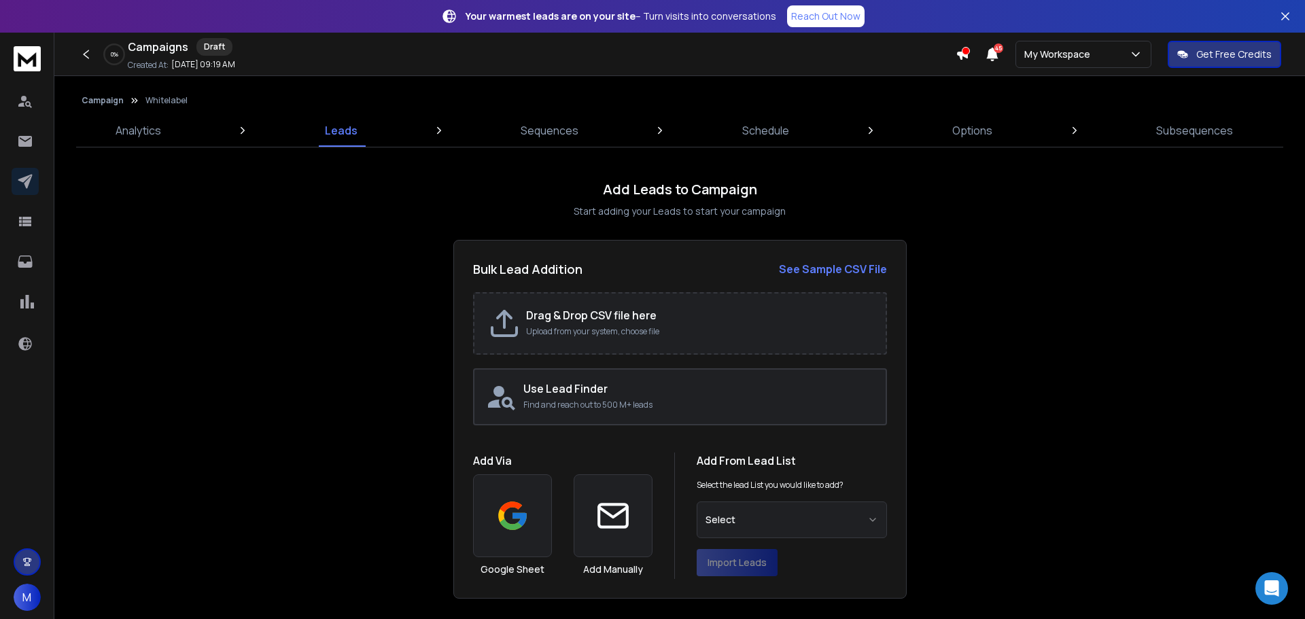
click at [107, 95] on button "Campaign" at bounding box center [103, 100] width 42 height 11
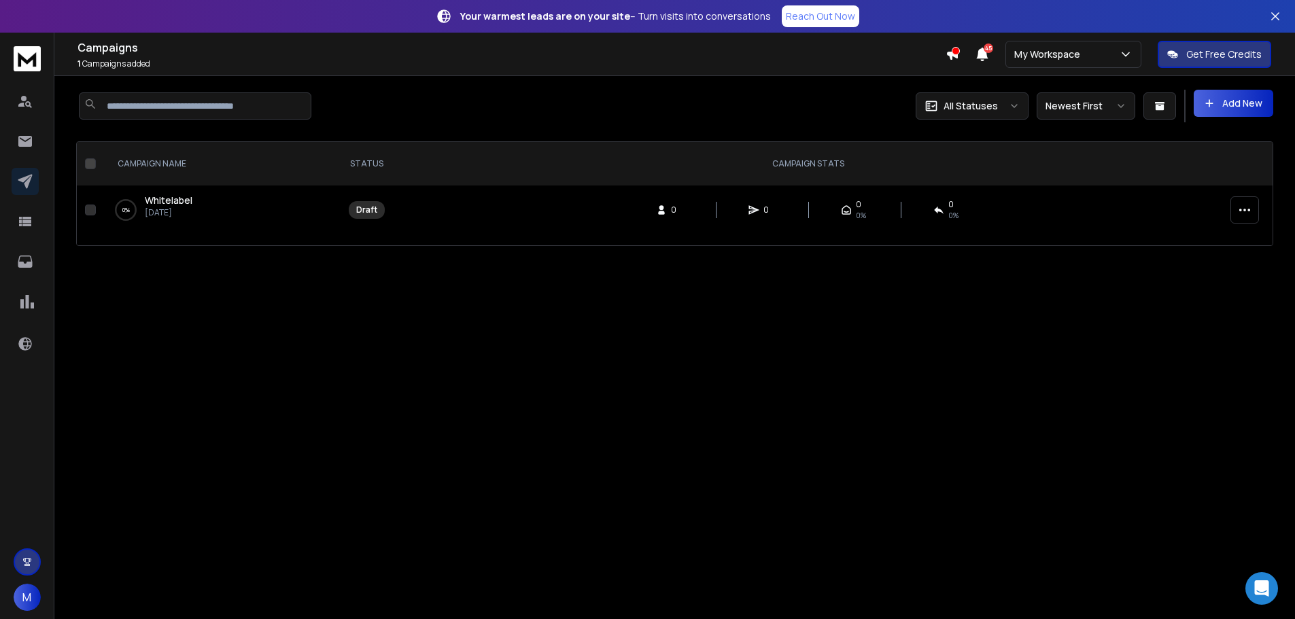
click at [1248, 211] on icon "button" at bounding box center [1244, 210] width 11 height 3
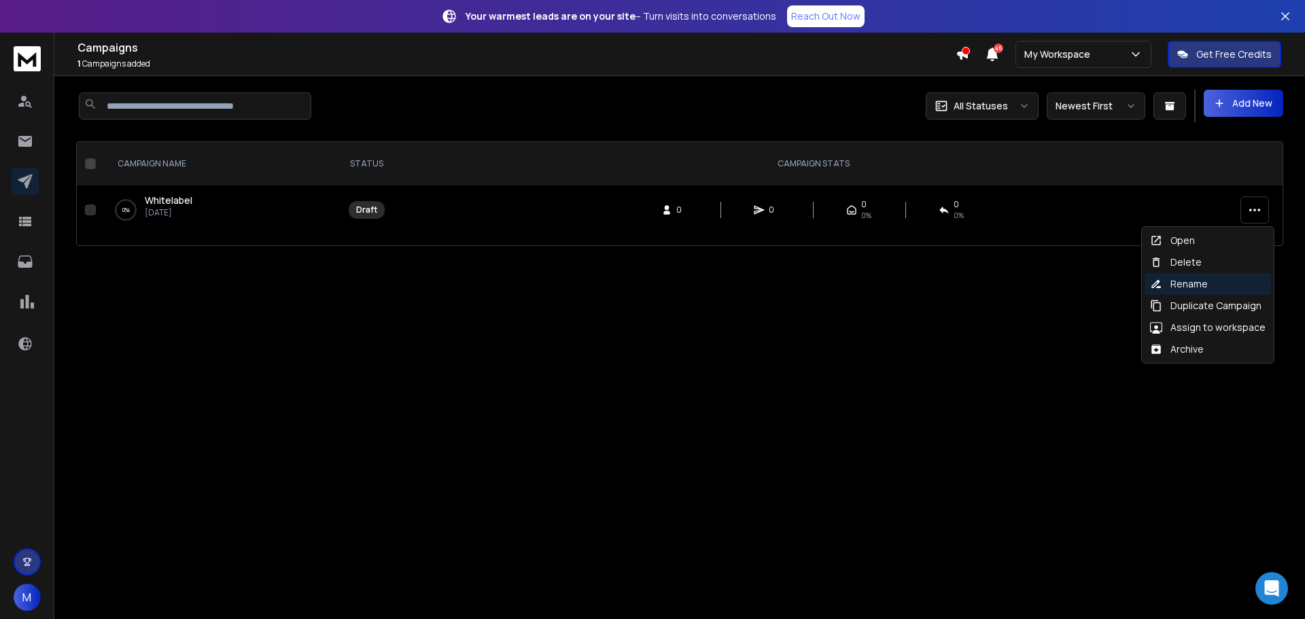
click at [1177, 283] on div "Rename" at bounding box center [1179, 284] width 58 height 14
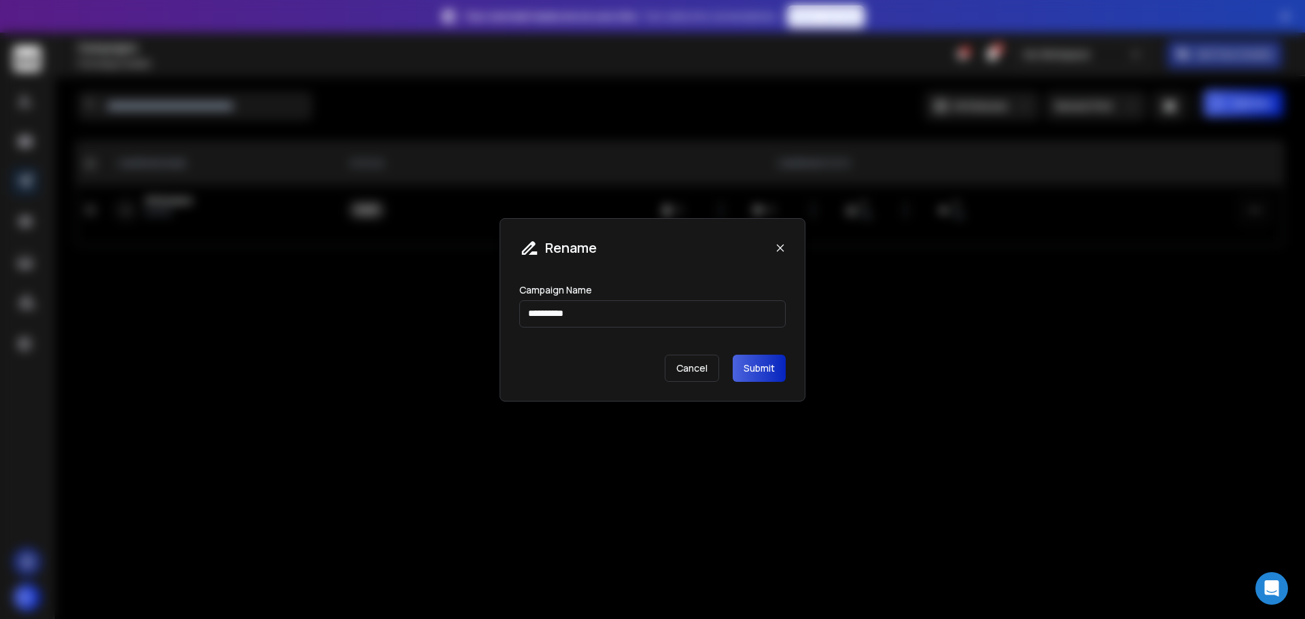
click at [642, 317] on input "**********" at bounding box center [652, 313] width 266 height 27
type input "**********"
click at [742, 366] on button "Submit" at bounding box center [759, 368] width 53 height 27
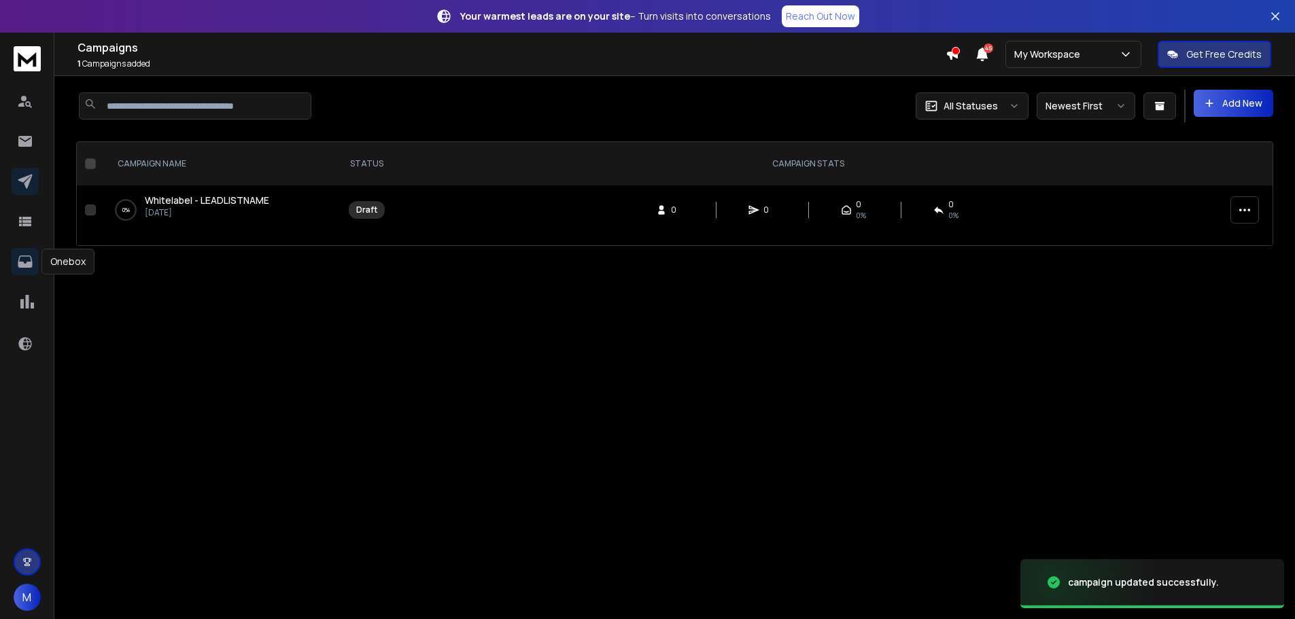
click at [29, 267] on icon at bounding box center [25, 262] width 14 height 12
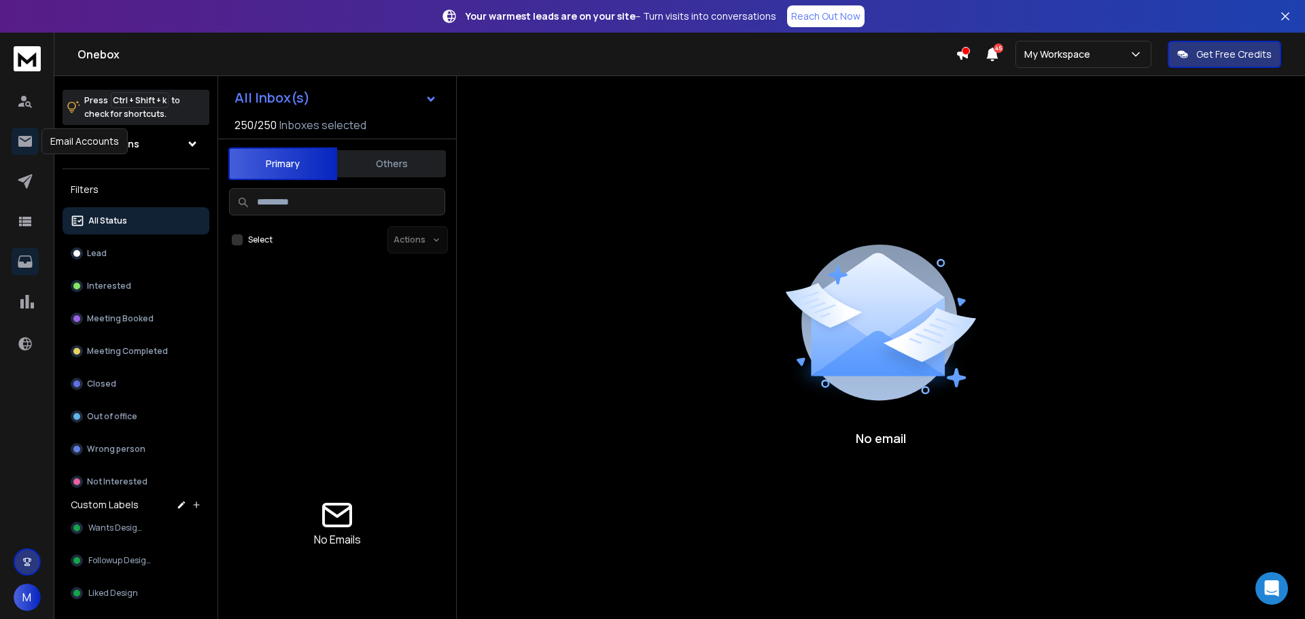
click at [31, 130] on link at bounding box center [25, 141] width 27 height 27
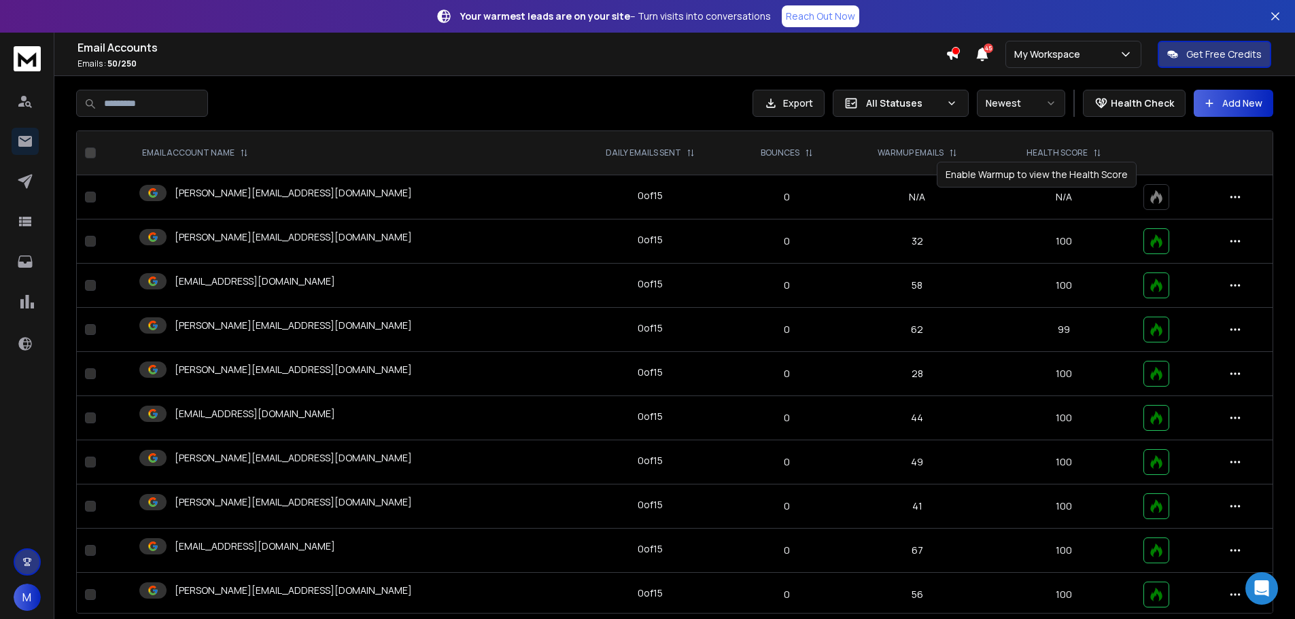
click at [1151, 198] on icon at bounding box center [1157, 197] width 12 height 14
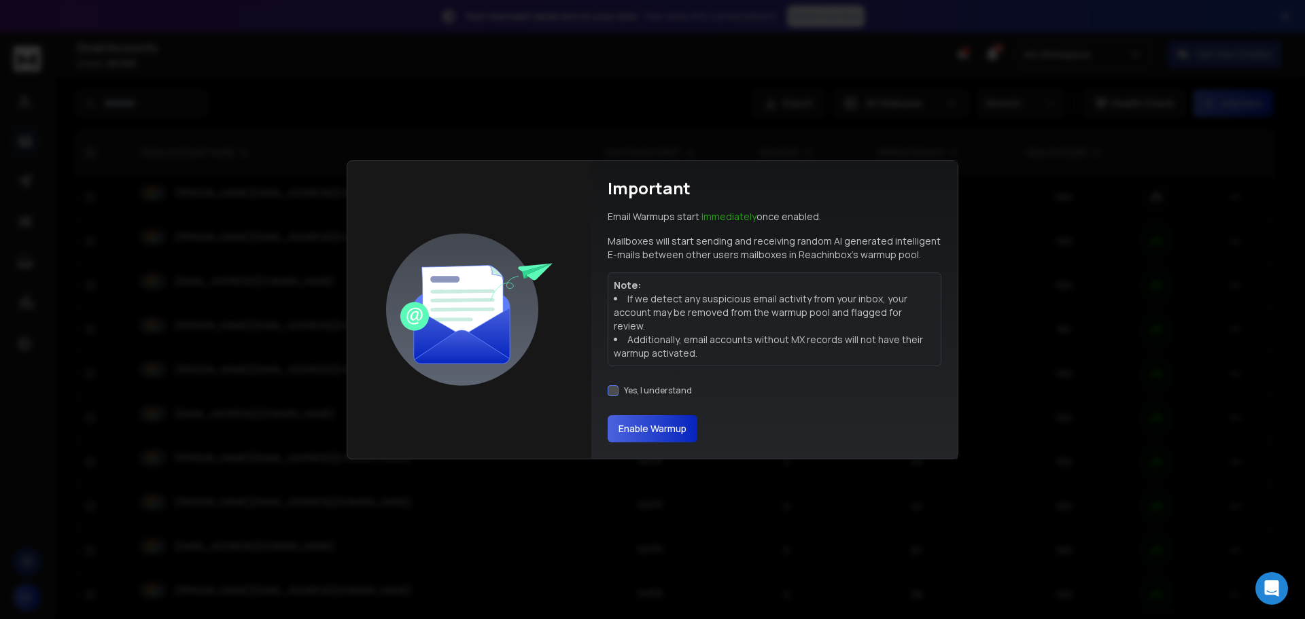
click at [658, 385] on label "Yes, I understand" at bounding box center [658, 390] width 68 height 11
click at [648, 432] on button "Enable Warmup" at bounding box center [653, 428] width 90 height 27
click at [612, 385] on button "Yes, I understand" at bounding box center [613, 390] width 11 height 11
click at [633, 436] on div "Important Email Warmups start Immediately once enabled. Mailboxes will start se…" at bounding box center [774, 310] width 366 height 298
click at [629, 428] on button "Enable Warmup" at bounding box center [653, 428] width 90 height 27
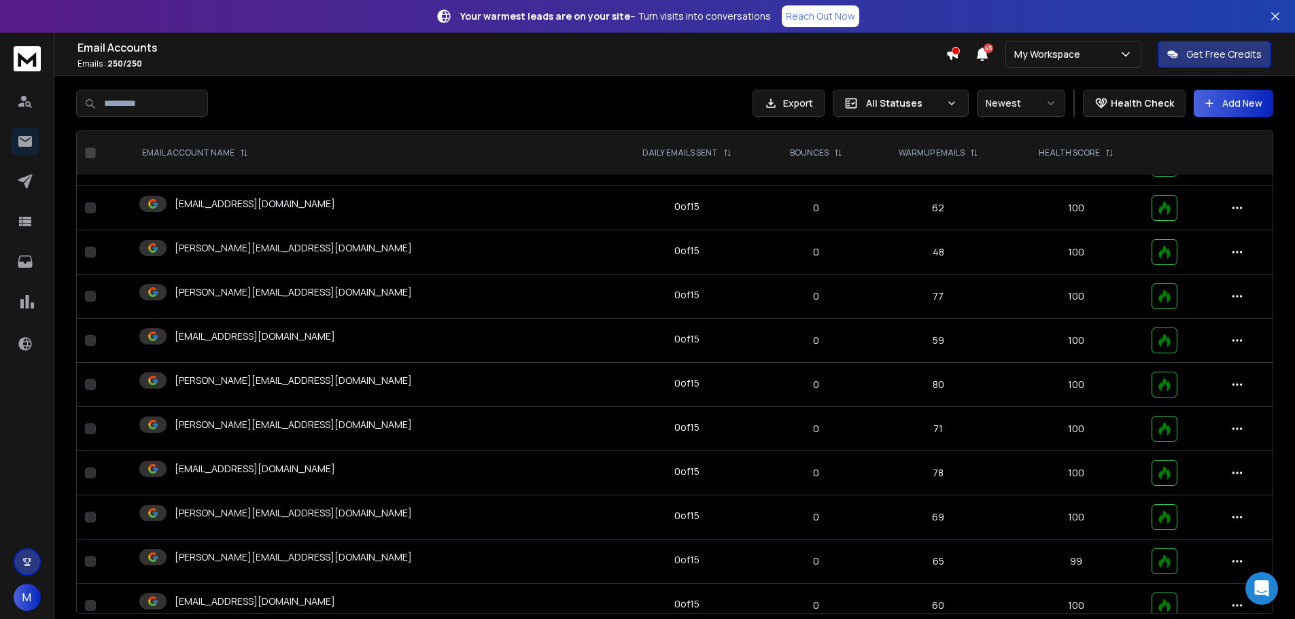
scroll to position [4631, 0]
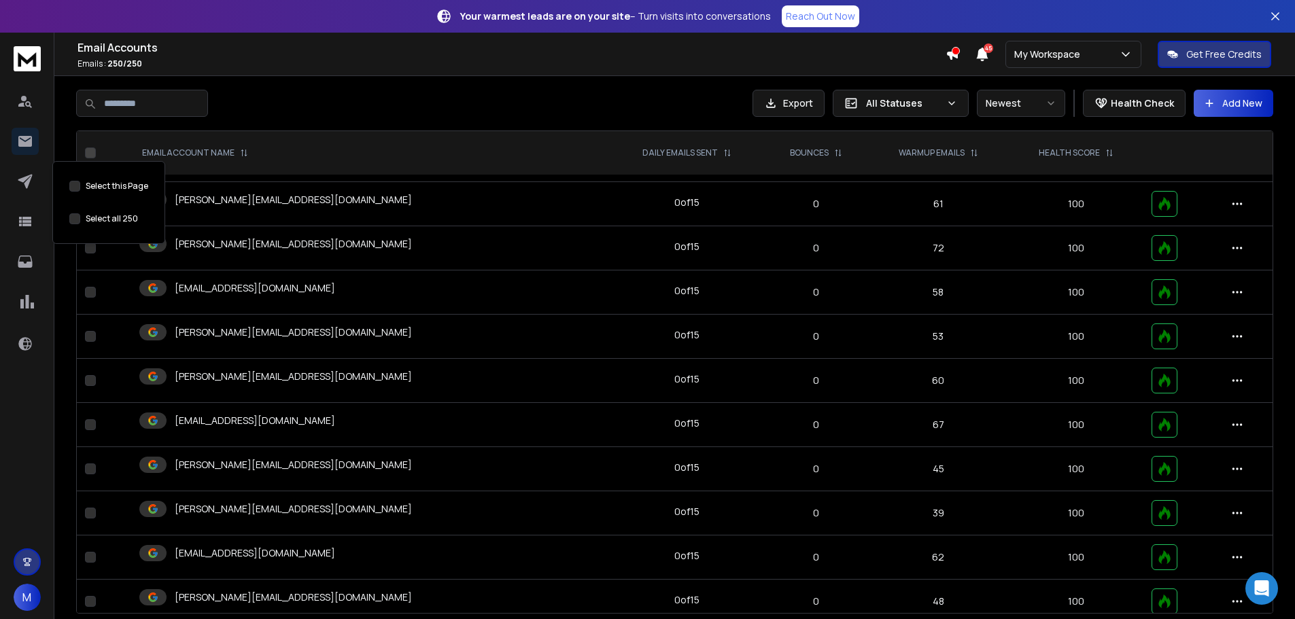
drag, startPoint x: 73, startPoint y: 220, endPoint x: 466, endPoint y: 445, distance: 453.2
click at [73, 220] on button "Select this Page" at bounding box center [74, 218] width 11 height 11
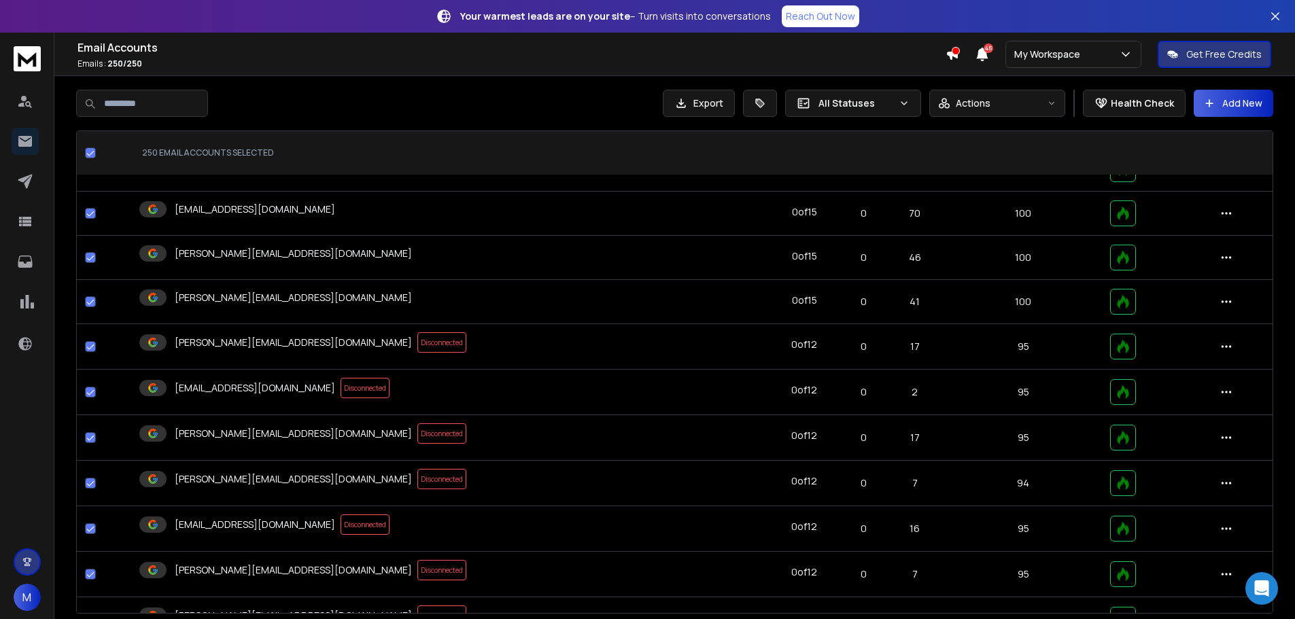
scroll to position [9571, 0]
click at [91, 345] on button "button" at bounding box center [90, 344] width 11 height 11
click at [92, 390] on button "button" at bounding box center [90, 390] width 11 height 11
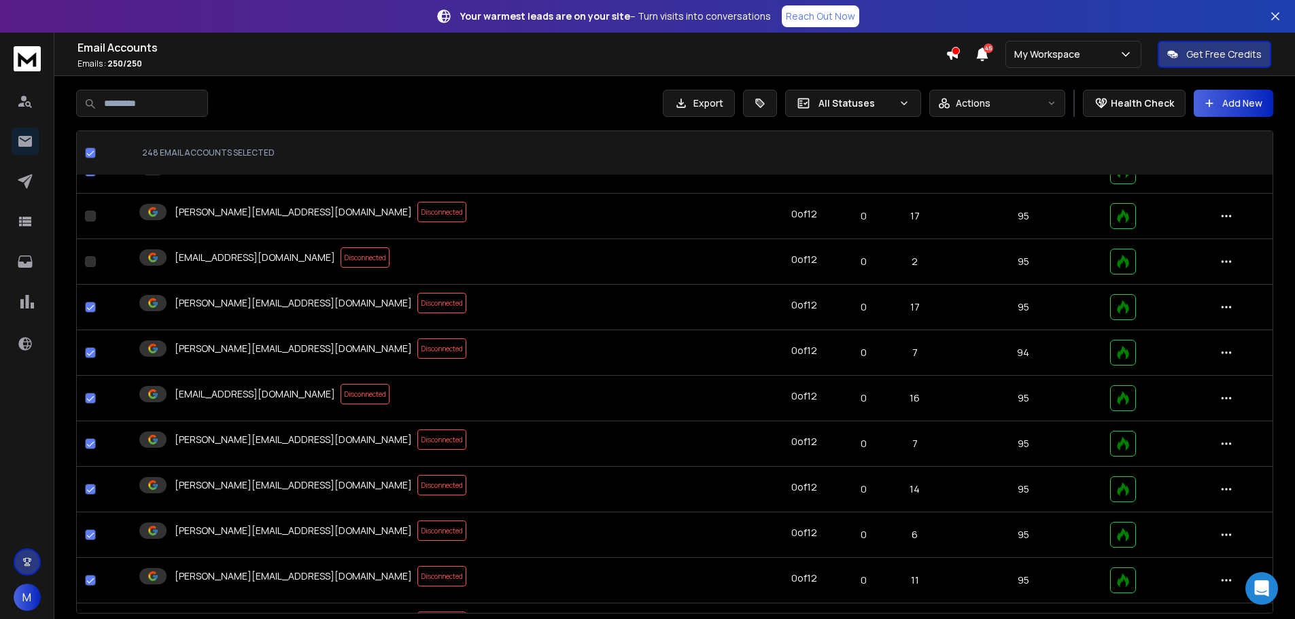
scroll to position [9700, 0]
click at [90, 300] on td at bounding box center [104, 307] width 54 height 46
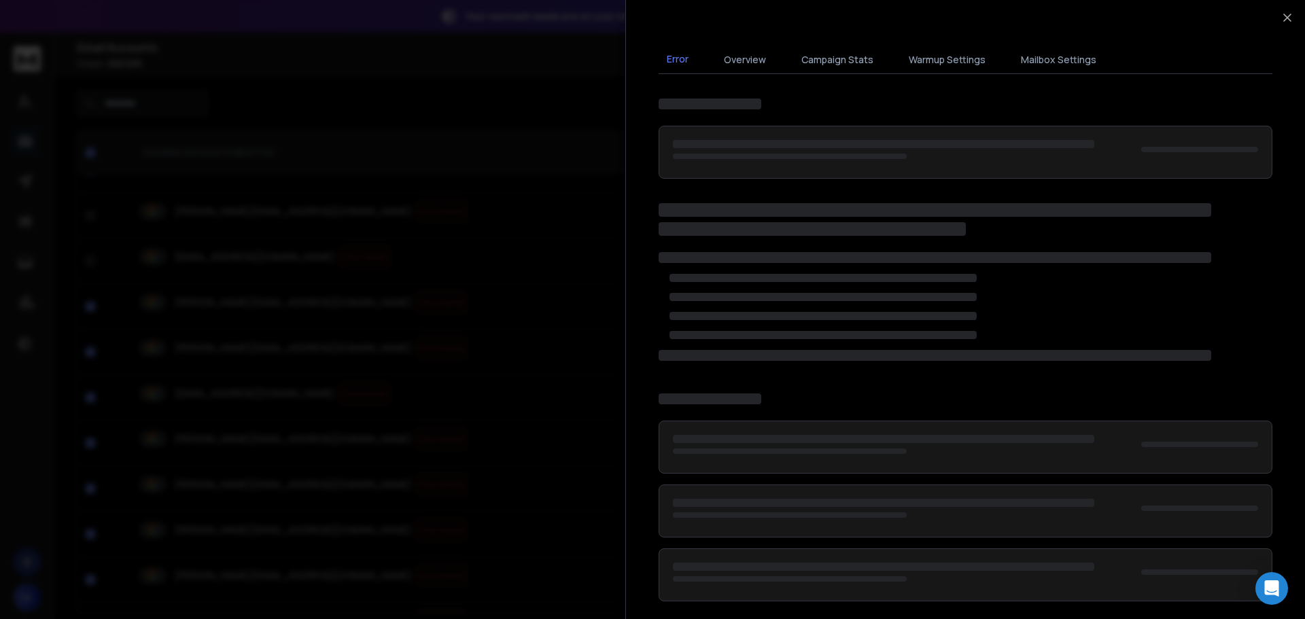
click at [329, 297] on div at bounding box center [652, 309] width 1305 height 619
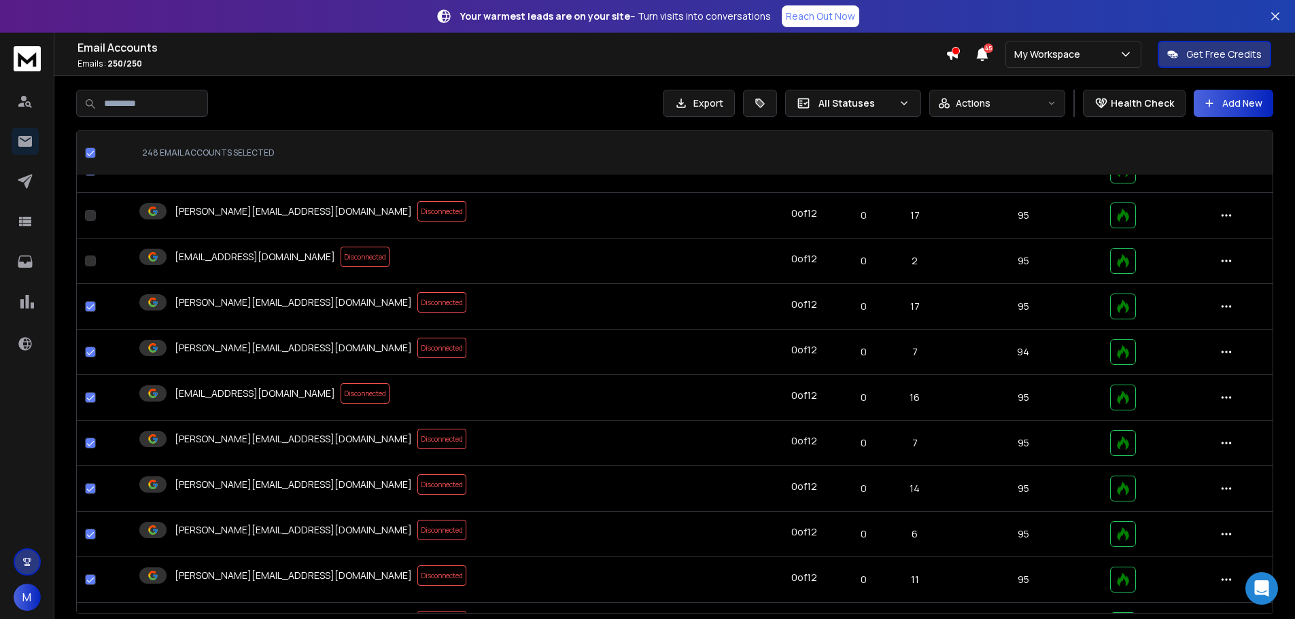
click at [91, 309] on button "button" at bounding box center [90, 306] width 11 height 11
click at [90, 350] on button "button" at bounding box center [90, 352] width 11 height 11
click at [92, 400] on button "button" at bounding box center [90, 397] width 11 height 11
click at [92, 448] on button "button" at bounding box center [90, 443] width 11 height 11
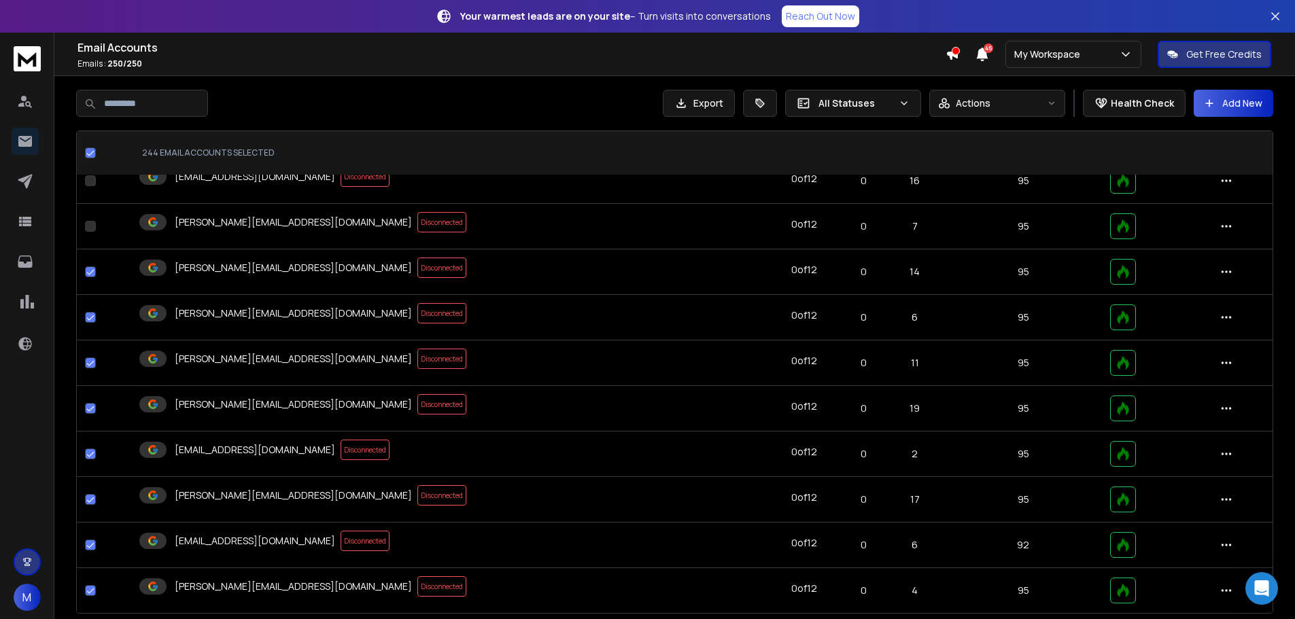
scroll to position [9918, 0]
click at [89, 270] on button "button" at bounding box center [90, 271] width 11 height 11
click at [92, 320] on button "button" at bounding box center [90, 316] width 11 height 11
click at [1265, 579] on div "Open Intercom Messenger" at bounding box center [1262, 589] width 36 height 36
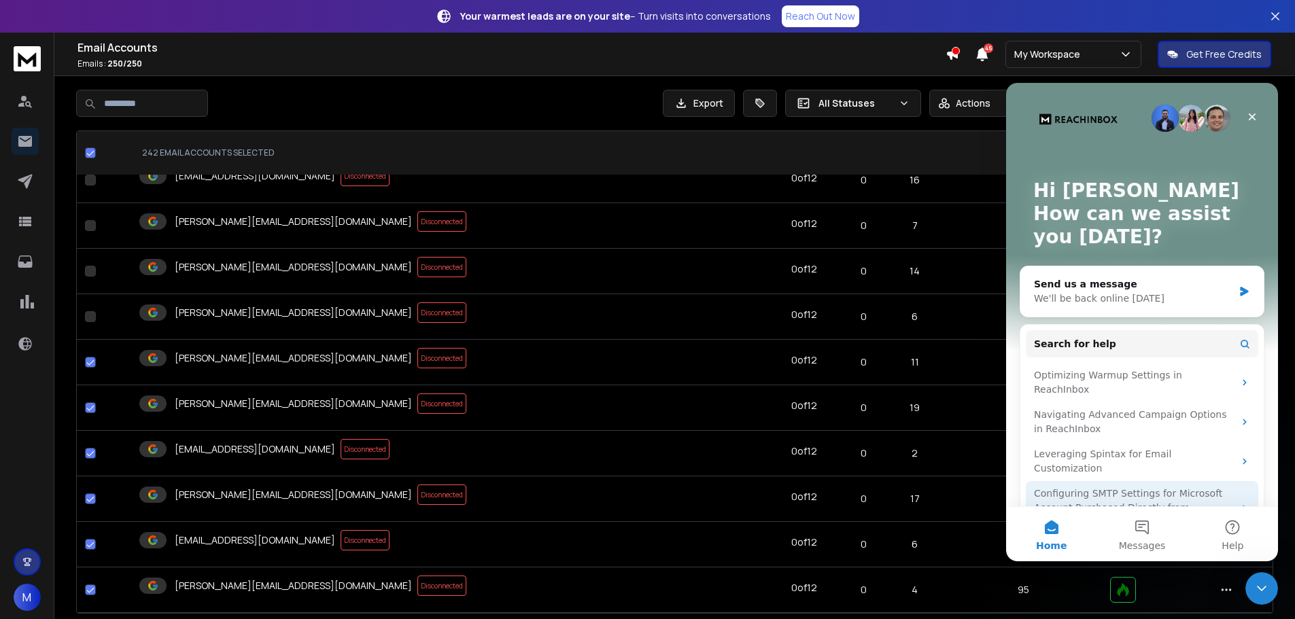
scroll to position [0, 0]
click at [1110, 287] on div "Send us a message" at bounding box center [1133, 284] width 199 height 14
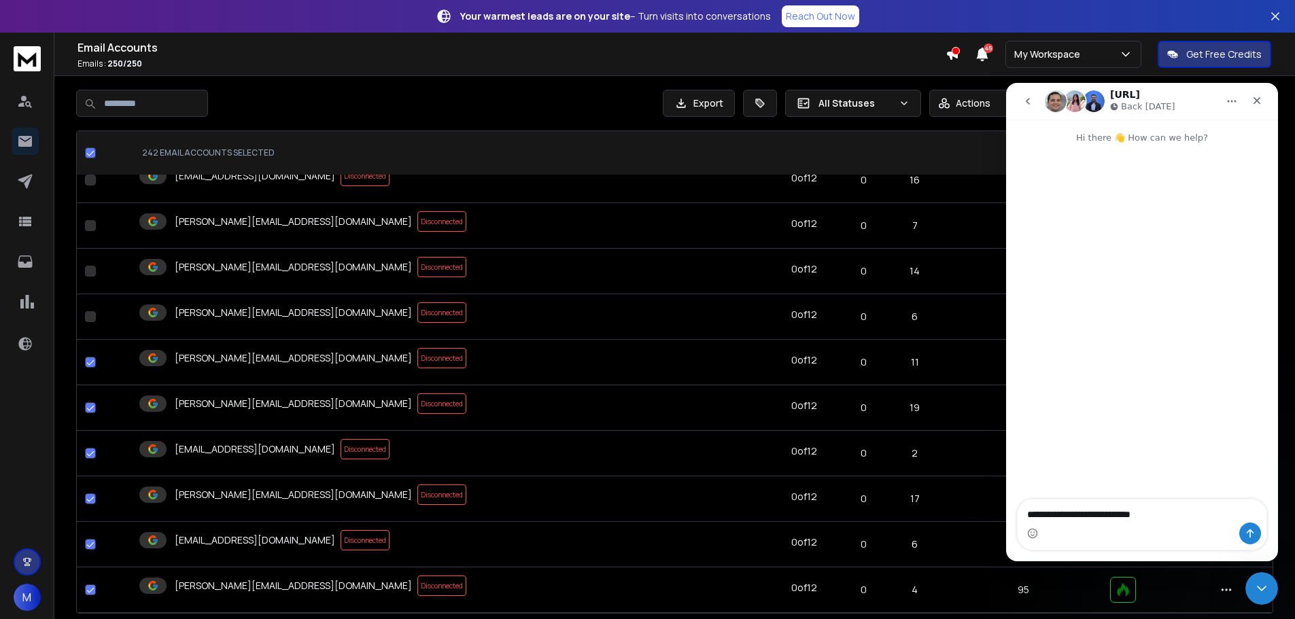
type textarea "**********"
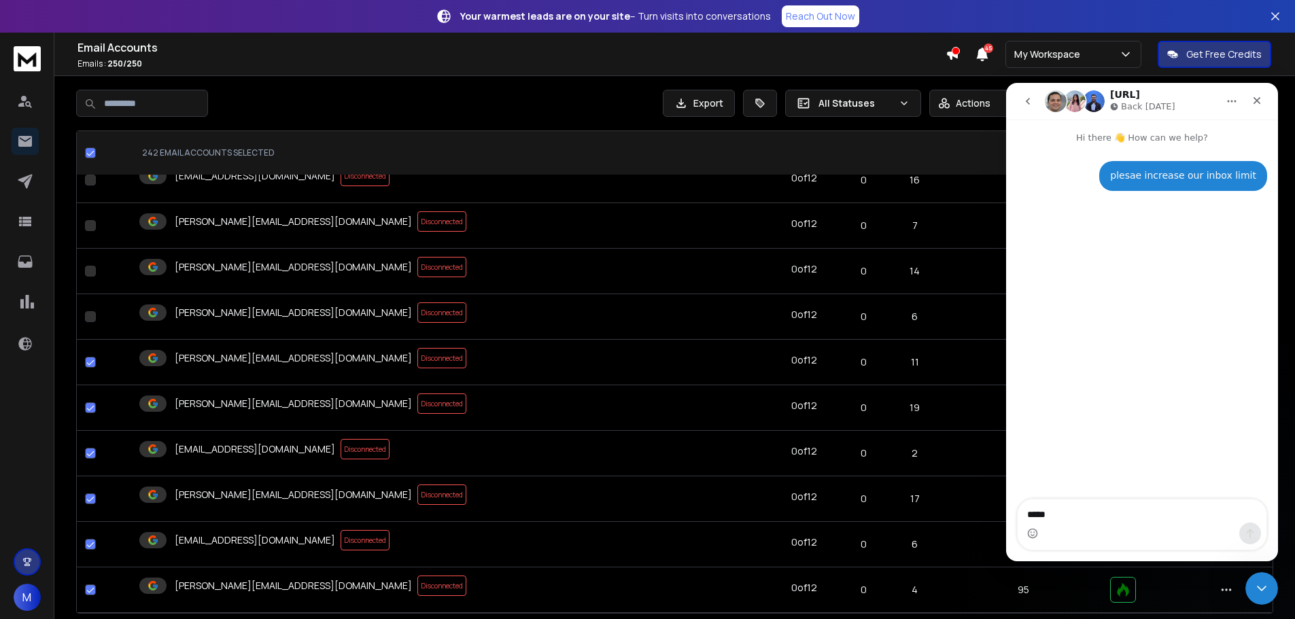
type textarea "******"
type textarea "**********"
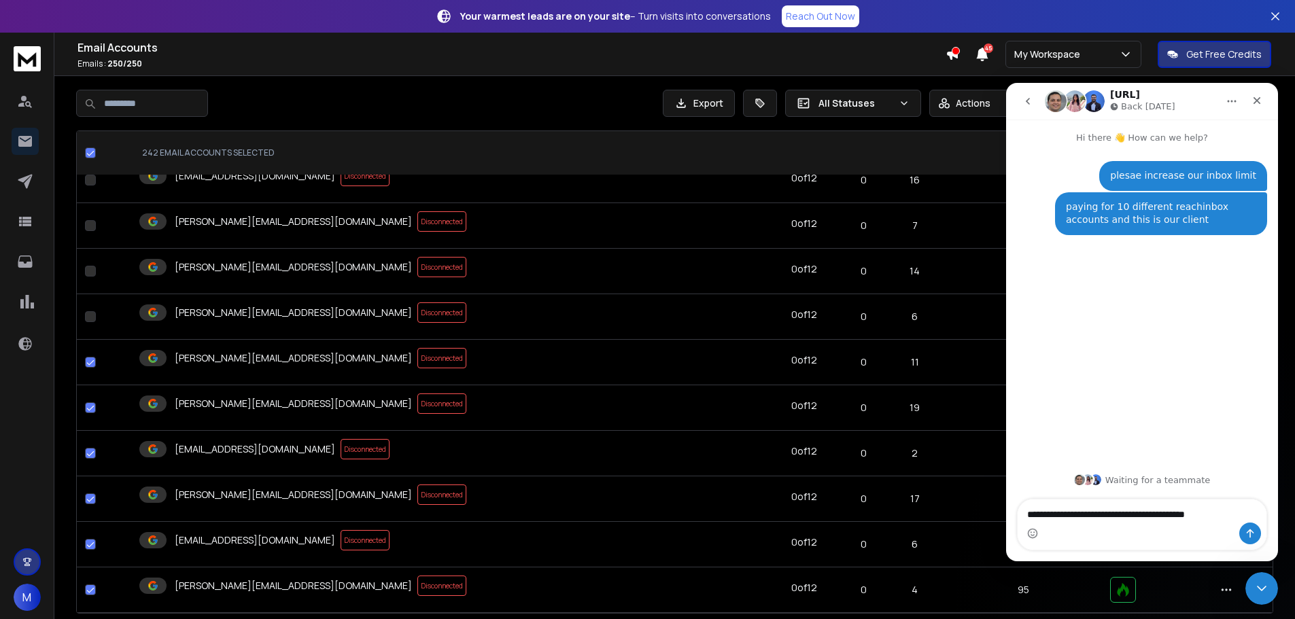
type textarea "**********"
type textarea "**"
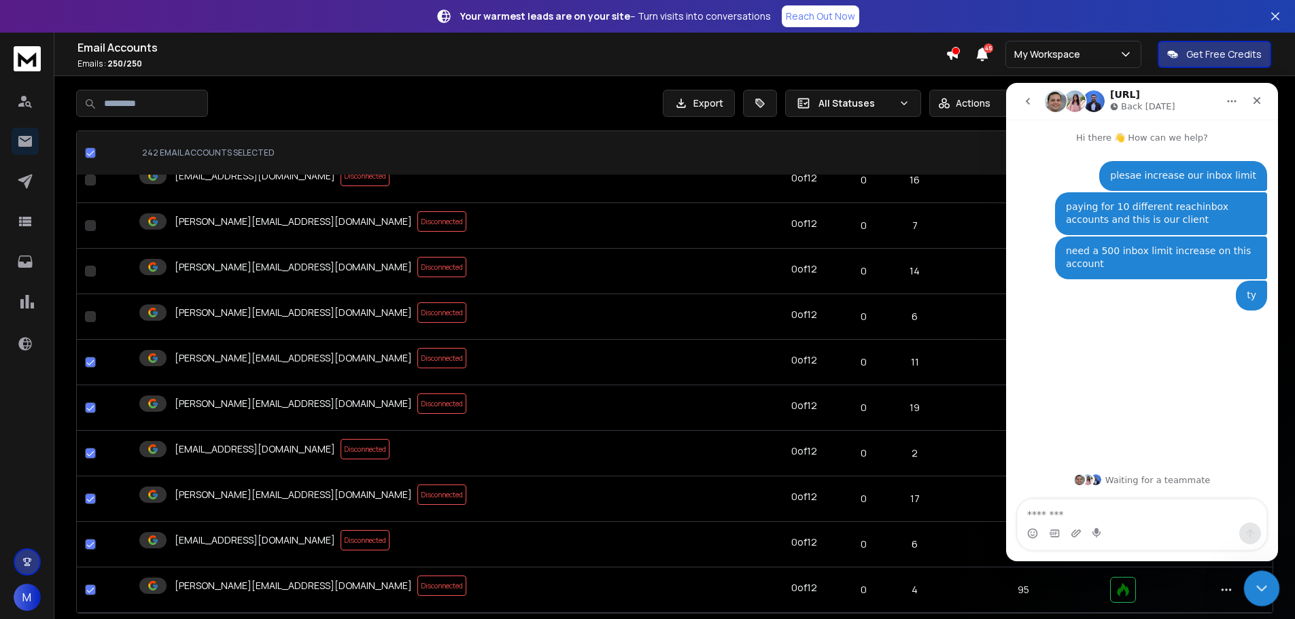
click at [1252, 585] on icon "Close Intercom Messenger" at bounding box center [1259, 586] width 16 height 16
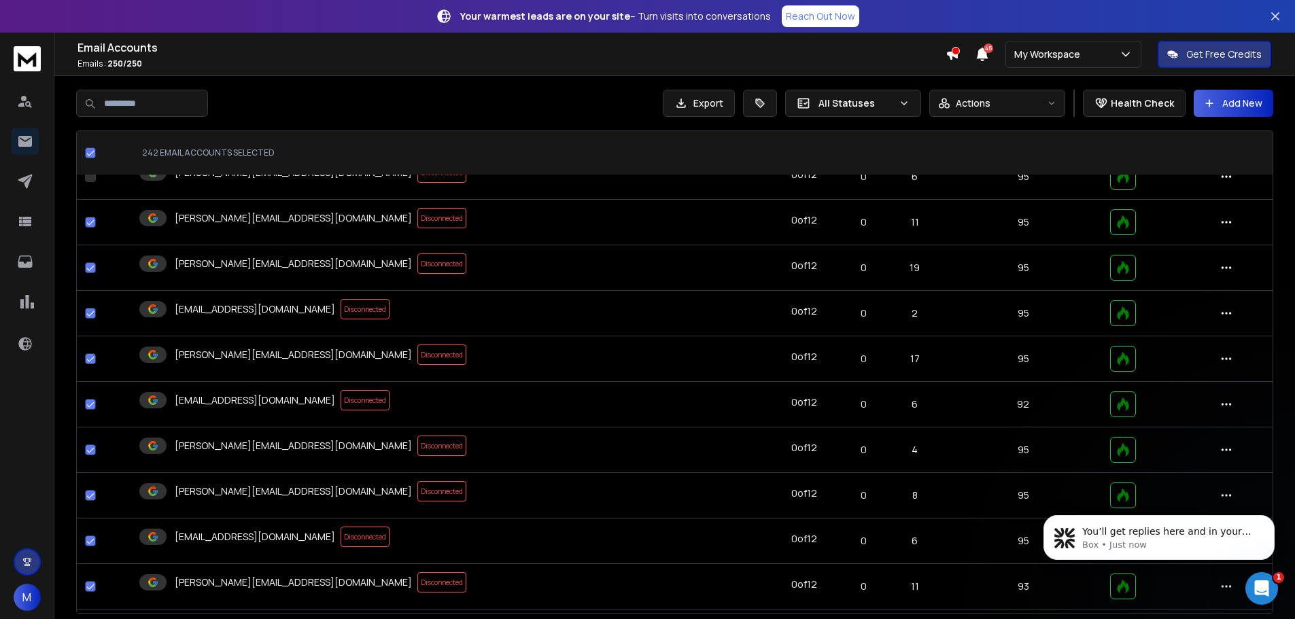
click at [89, 219] on button "button" at bounding box center [90, 222] width 11 height 11
click at [91, 268] on button "button" at bounding box center [90, 267] width 11 height 11
click at [91, 313] on button "button" at bounding box center [90, 313] width 11 height 11
click at [92, 357] on button "button" at bounding box center [90, 358] width 11 height 11
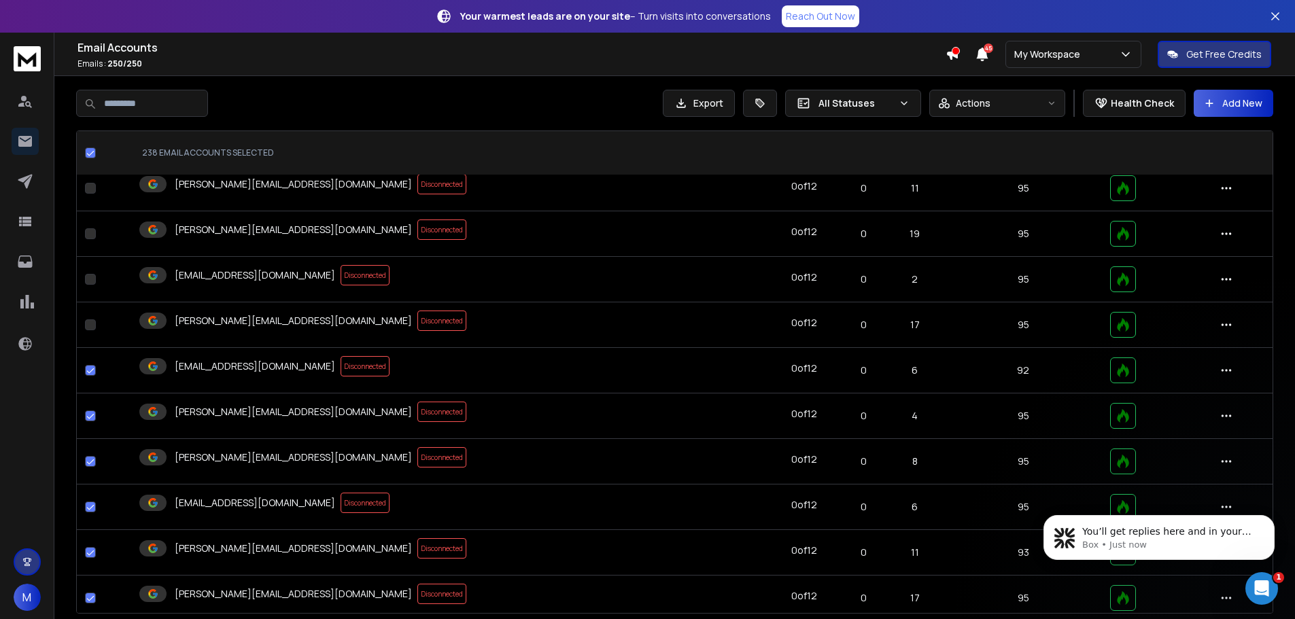
scroll to position [10107, 0]
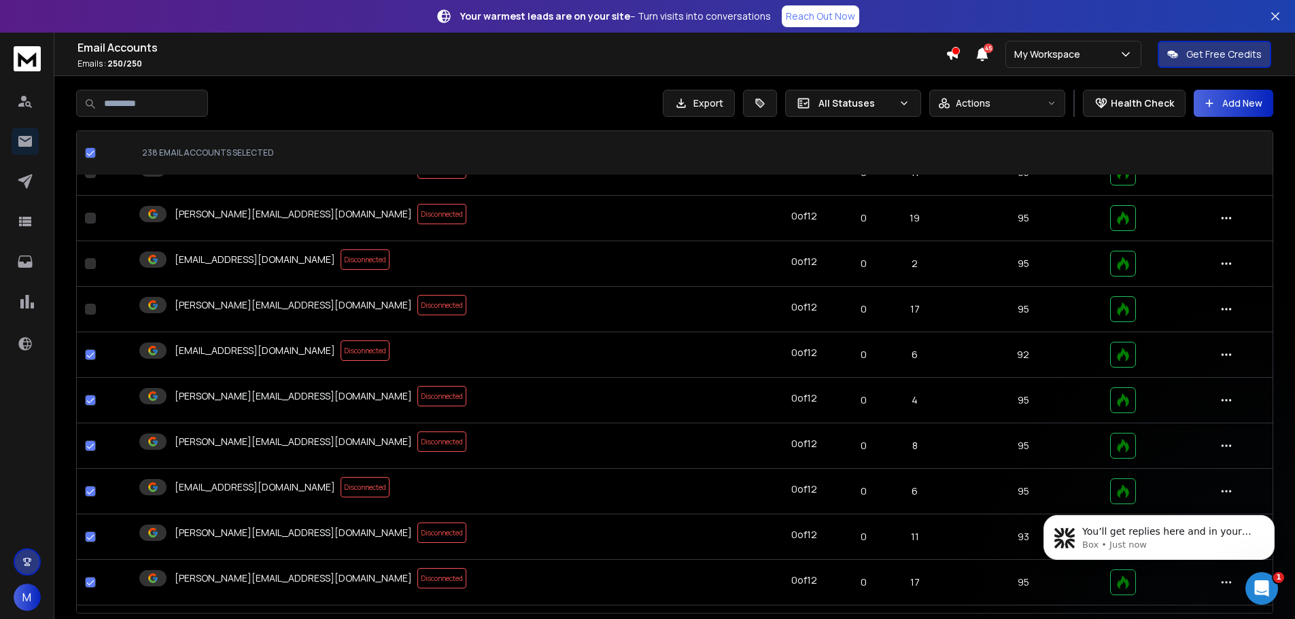
click at [90, 357] on button "button" at bounding box center [90, 354] width 11 height 11
click at [91, 401] on button "button" at bounding box center [90, 400] width 11 height 11
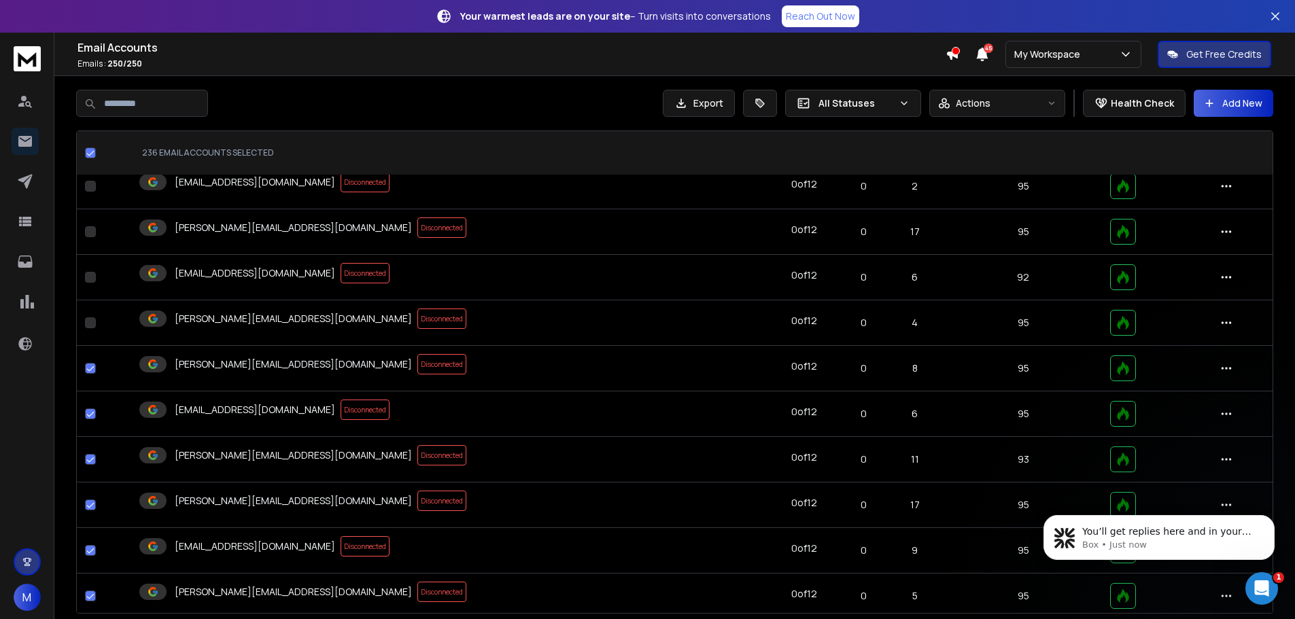
scroll to position [10185, 0]
click at [91, 371] on button "button" at bounding box center [90, 367] width 11 height 11
click at [90, 416] on button "button" at bounding box center [90, 413] width 11 height 11
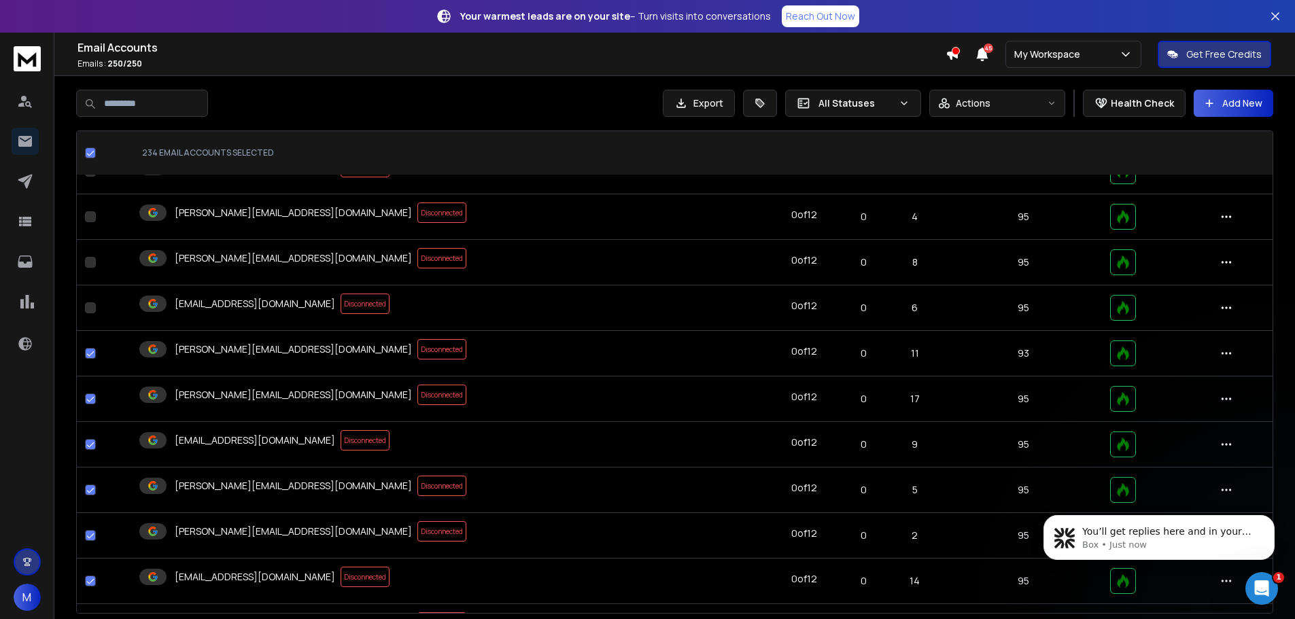
scroll to position [10294, 0]
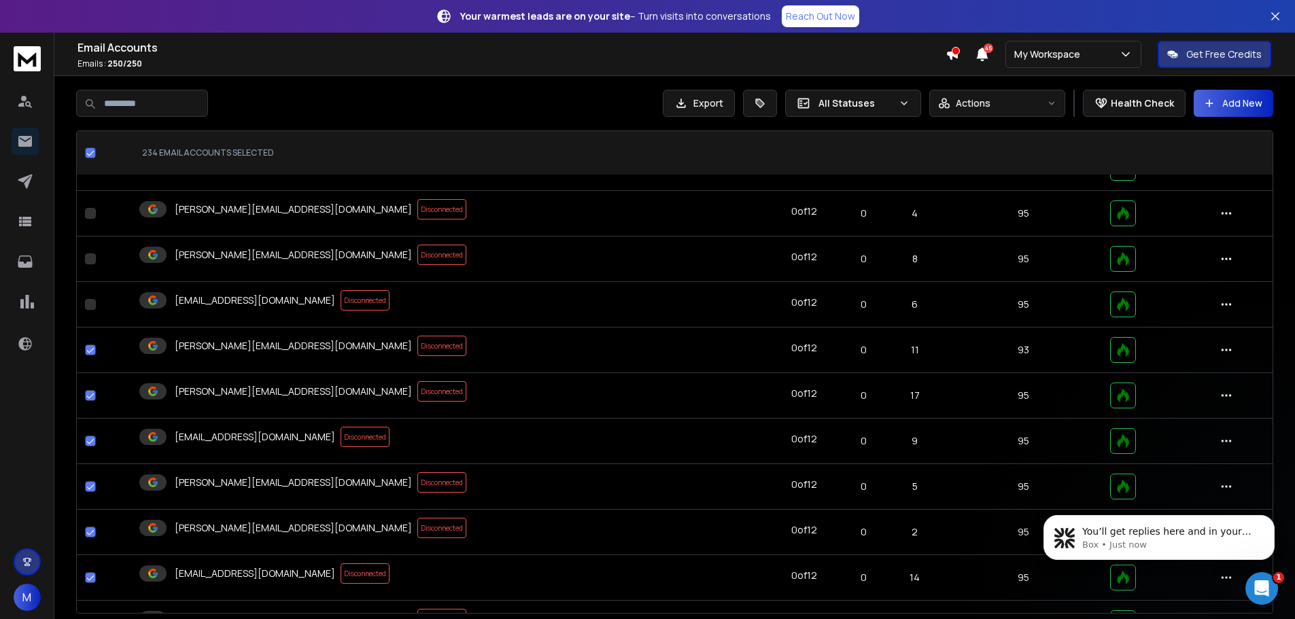
click at [93, 351] on button "button" at bounding box center [90, 350] width 11 height 11
click at [92, 394] on button "button" at bounding box center [90, 395] width 11 height 11
click at [90, 438] on button "button" at bounding box center [90, 441] width 11 height 11
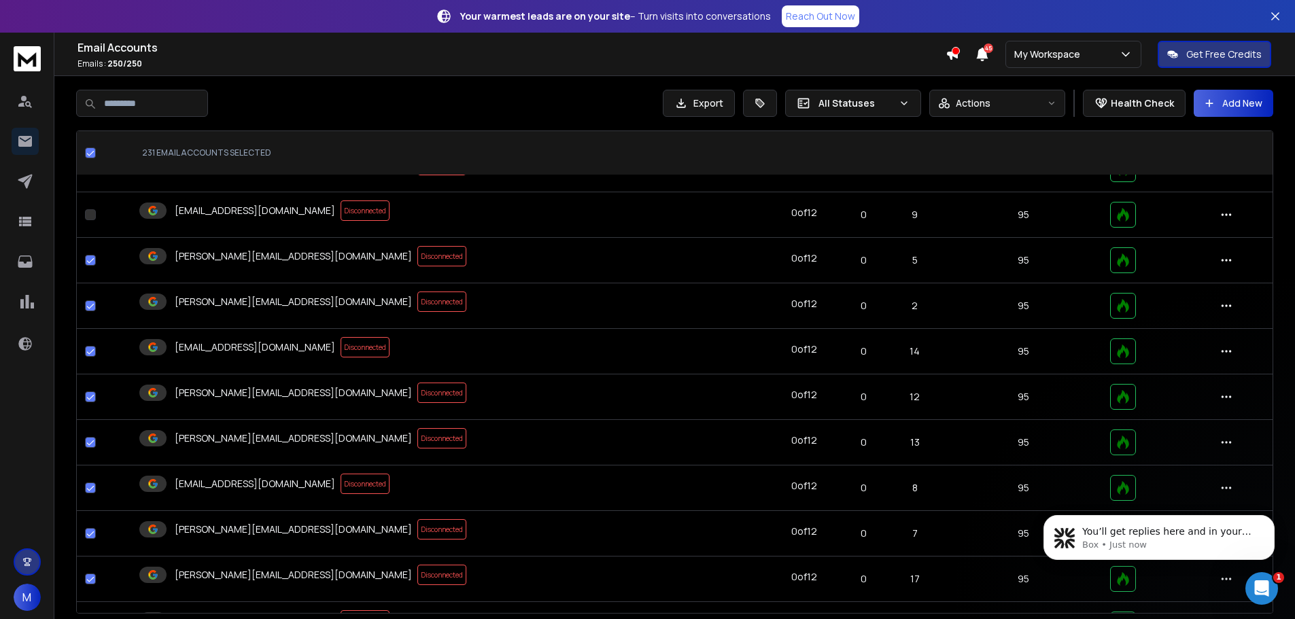
scroll to position [10521, 0]
click at [94, 262] on button "button" at bounding box center [90, 259] width 11 height 11
click at [94, 305] on button "button" at bounding box center [90, 305] width 11 height 11
click at [93, 355] on button "button" at bounding box center [90, 350] width 11 height 11
click at [92, 398] on button "button" at bounding box center [90, 396] width 11 height 11
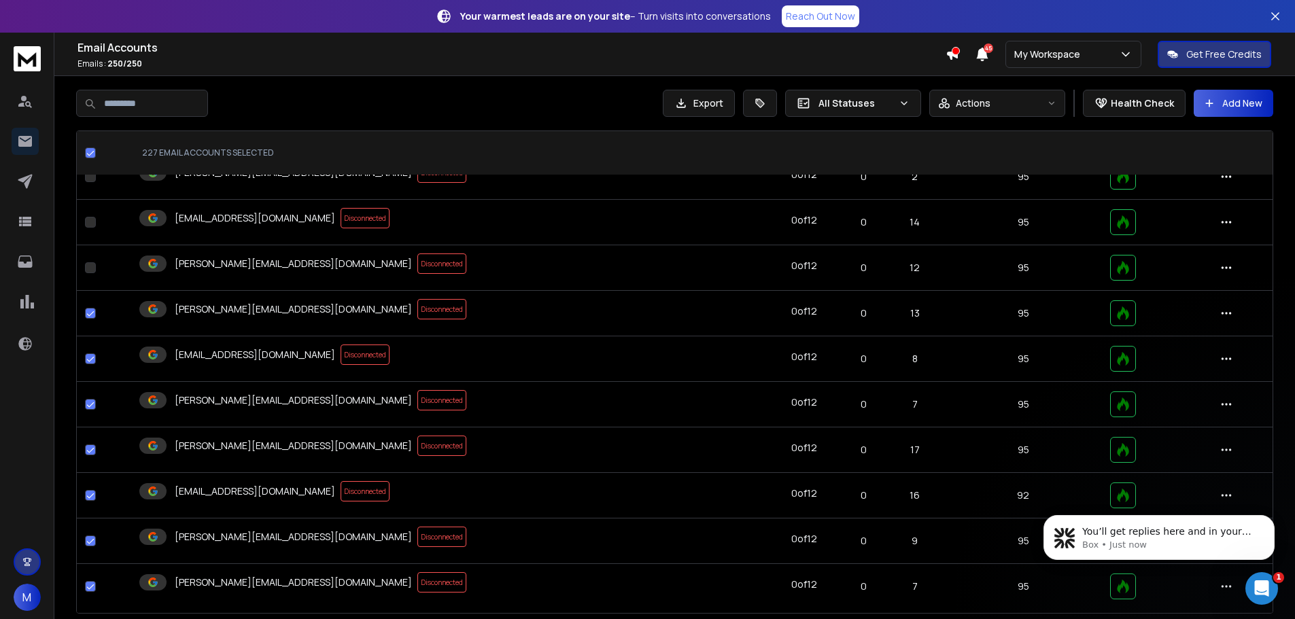
scroll to position [10656, 0]
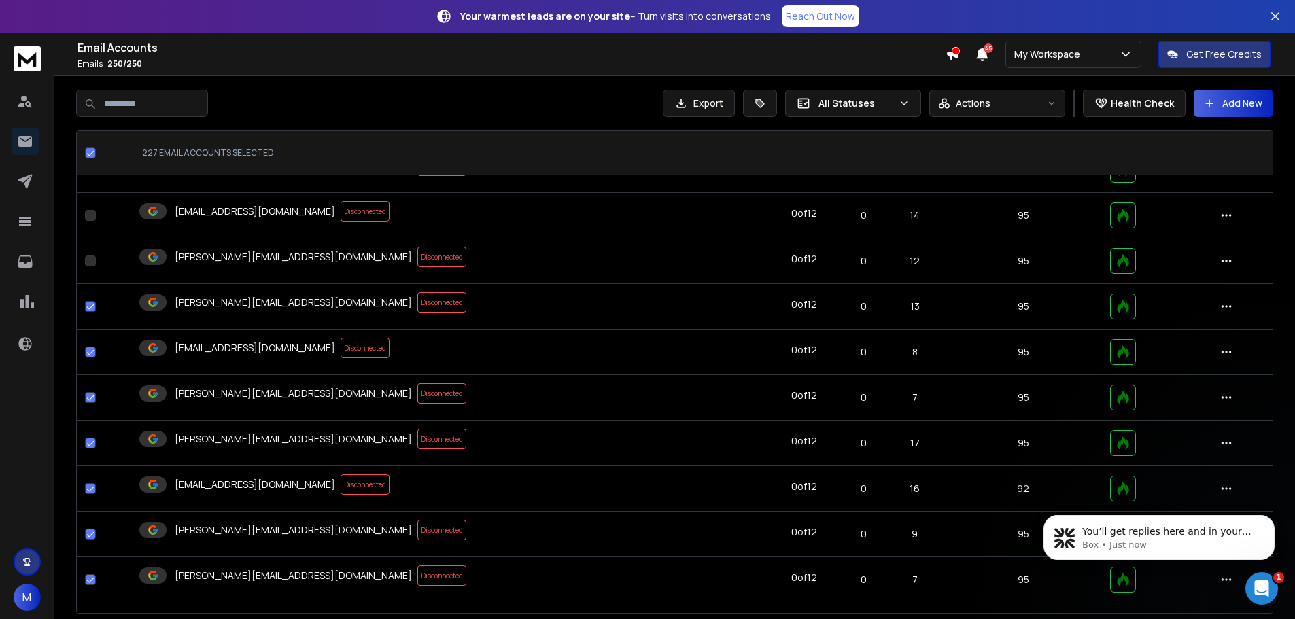
click at [92, 308] on button "button" at bounding box center [90, 306] width 11 height 11
click at [92, 349] on button "button" at bounding box center [90, 352] width 11 height 11
click at [92, 398] on button "button" at bounding box center [90, 397] width 11 height 11
click at [92, 445] on button "button" at bounding box center [90, 443] width 11 height 11
click at [90, 490] on button "button" at bounding box center [90, 488] width 11 height 11
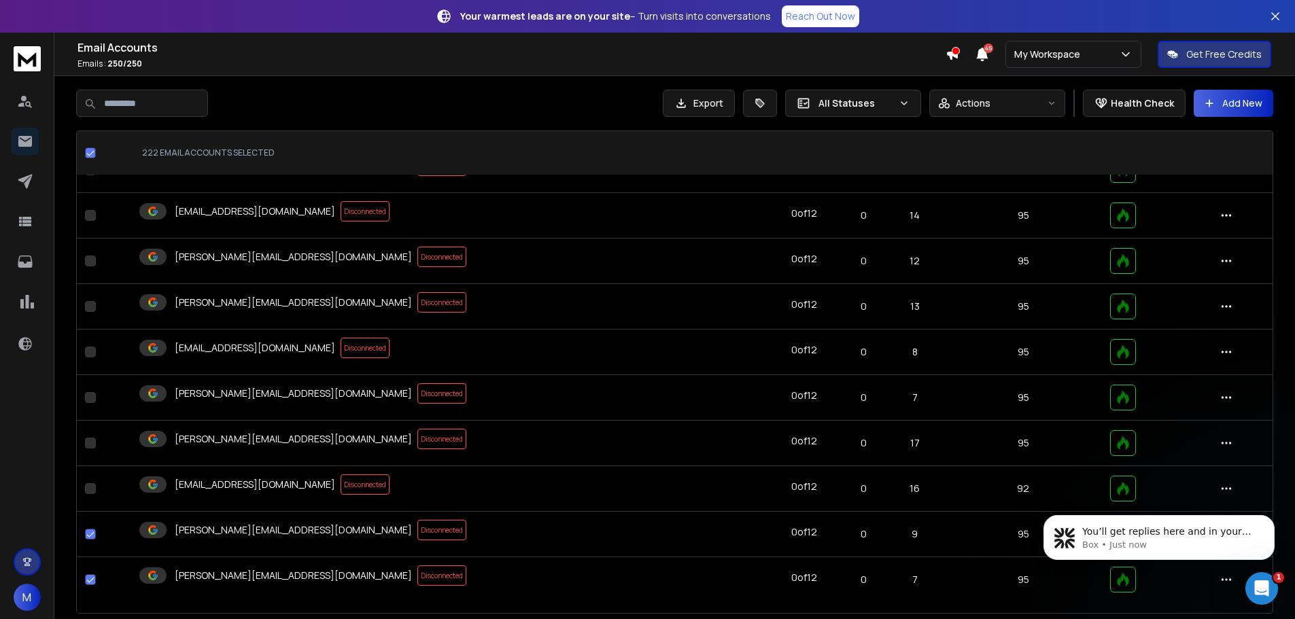
click at [91, 534] on button "button" at bounding box center [90, 534] width 11 height 11
click at [92, 583] on button "button" at bounding box center [90, 579] width 11 height 11
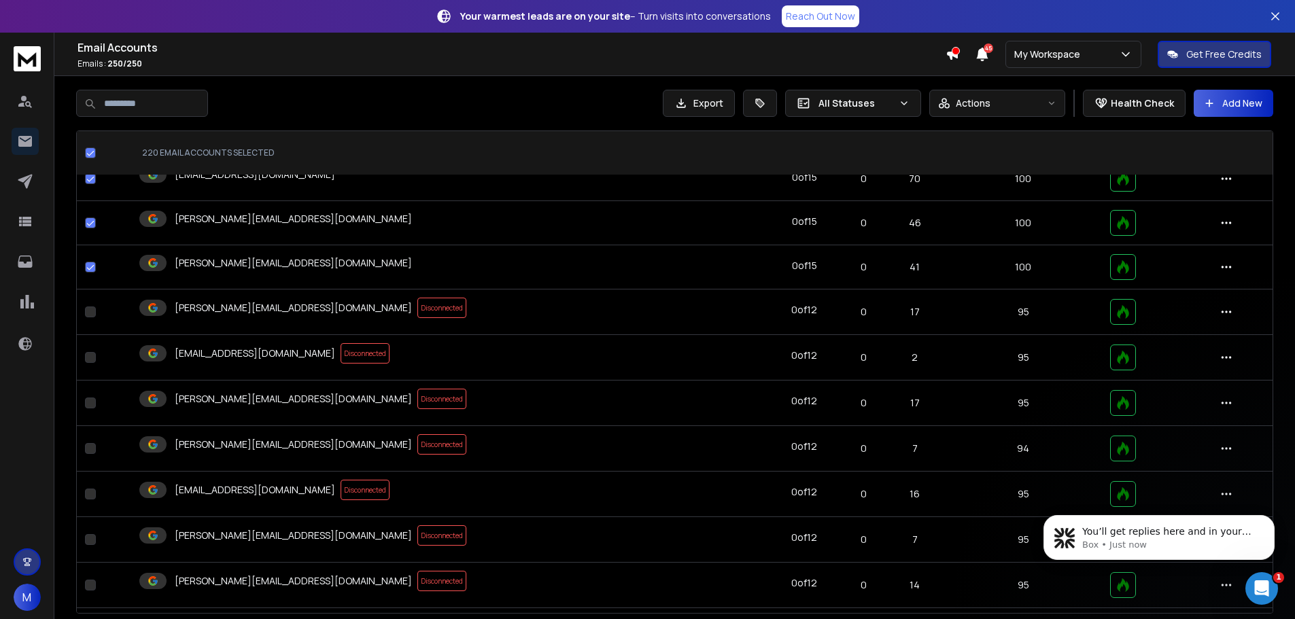
scroll to position [9603, 0]
click at [765, 107] on icon at bounding box center [759, 103] width 11 height 11
click at [823, 153] on p "+ Create Tag" at bounding box center [839, 153] width 60 height 14
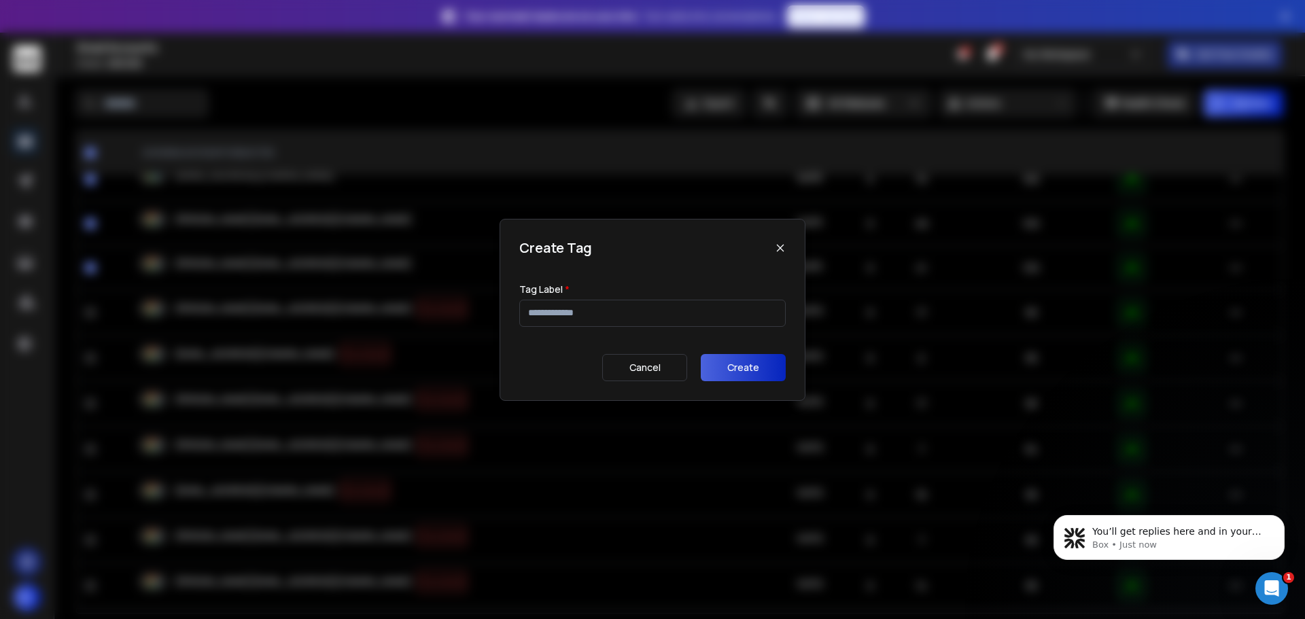
click at [604, 309] on input "text" at bounding box center [652, 313] width 266 height 27
drag, startPoint x: 599, startPoint y: 317, endPoint x: 565, endPoint y: 317, distance: 33.3
click at [565, 317] on input "**********" at bounding box center [652, 313] width 266 height 27
click at [739, 357] on button "Create" at bounding box center [743, 367] width 85 height 27
type input "**********"
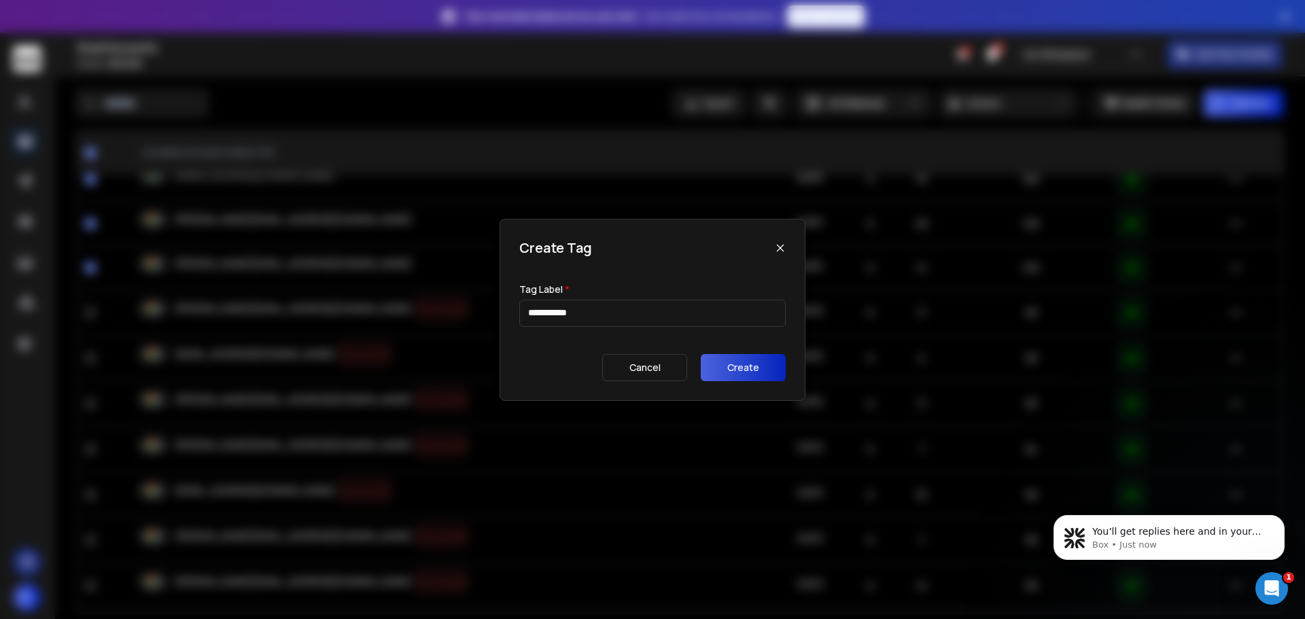
click at [731, 361] on button "Create" at bounding box center [743, 367] width 85 height 27
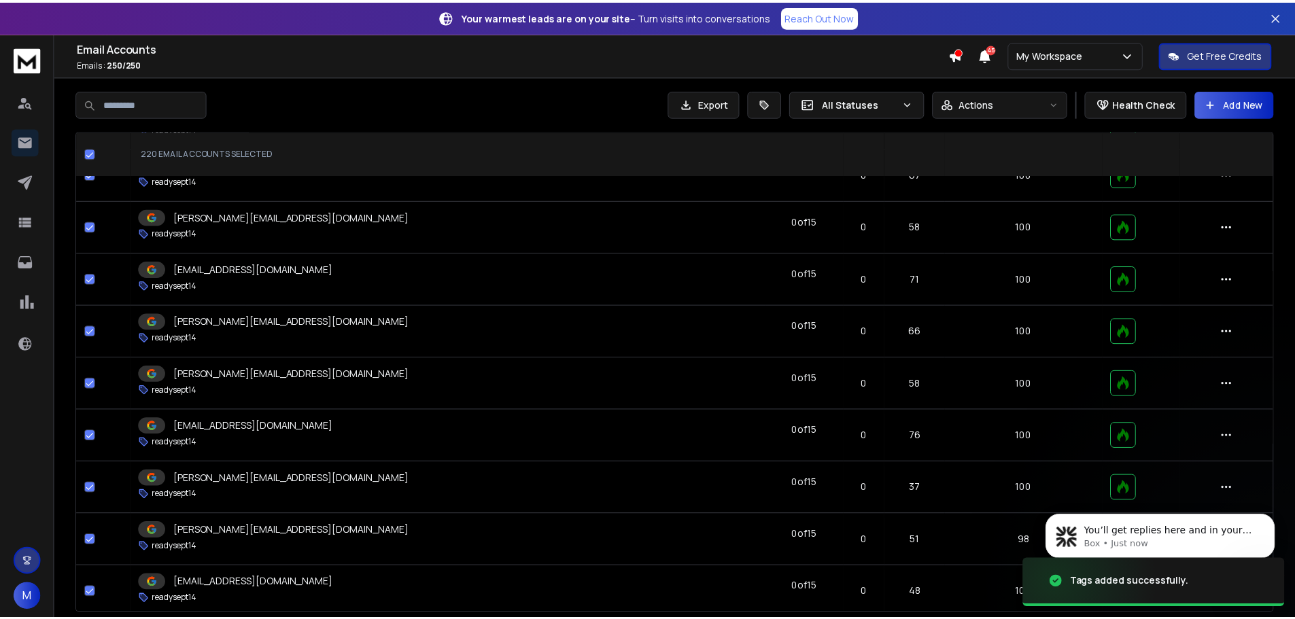
scroll to position [11369, 0]
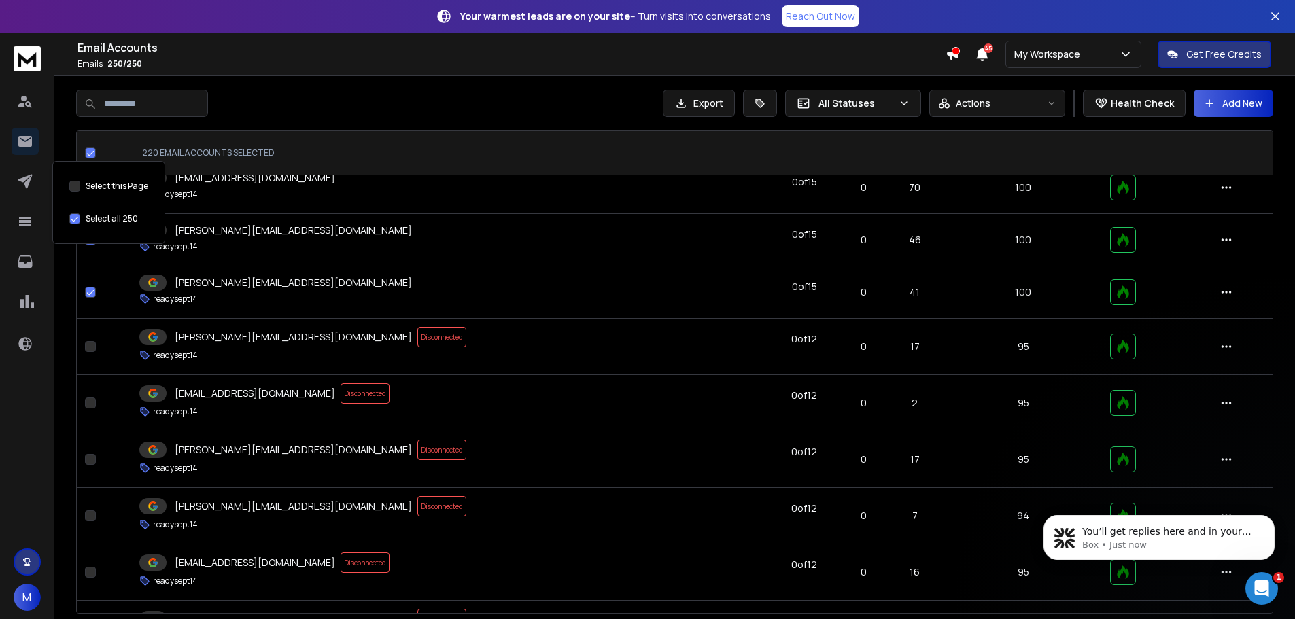
click at [91, 154] on button "Select this Page" at bounding box center [90, 152] width 11 height 11
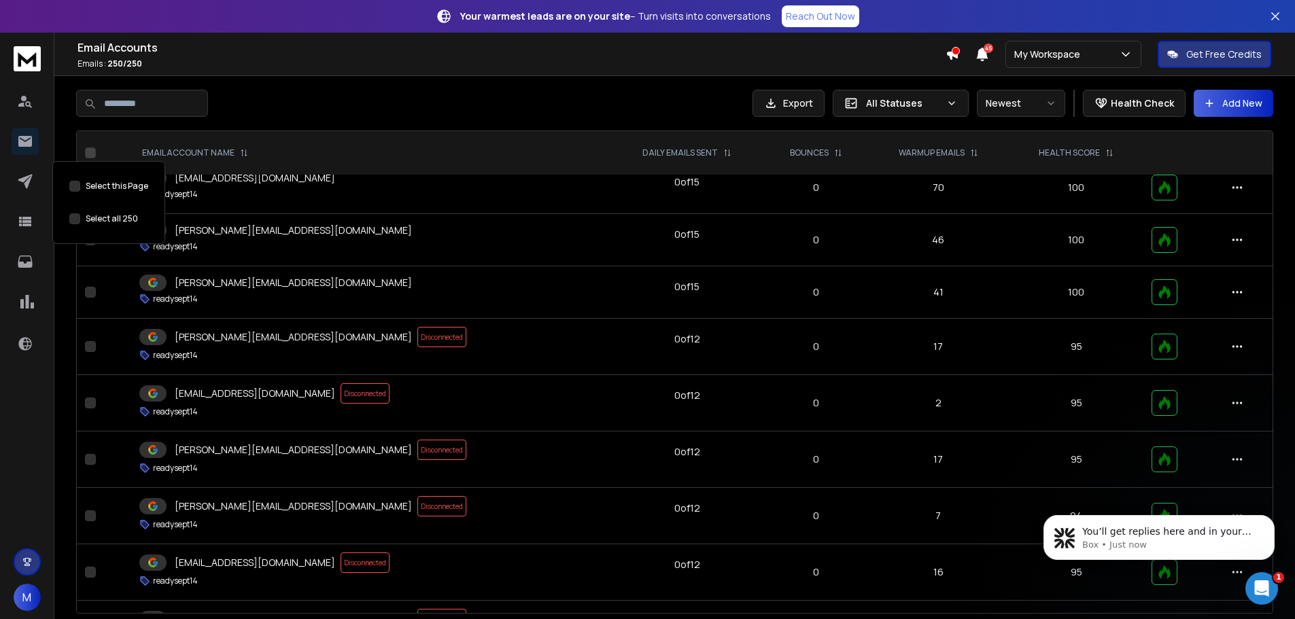
click at [90, 151] on button "Select this Page" at bounding box center [90, 152] width 11 height 11
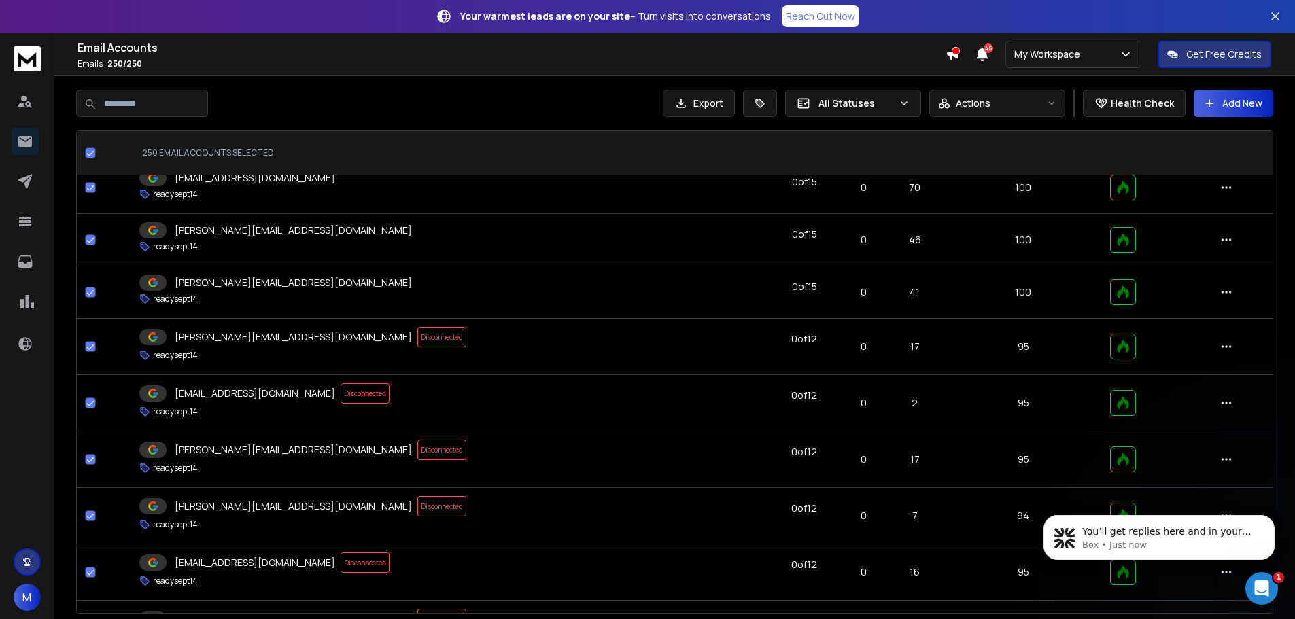
click at [90, 150] on button "button" at bounding box center [90, 152] width 11 height 11
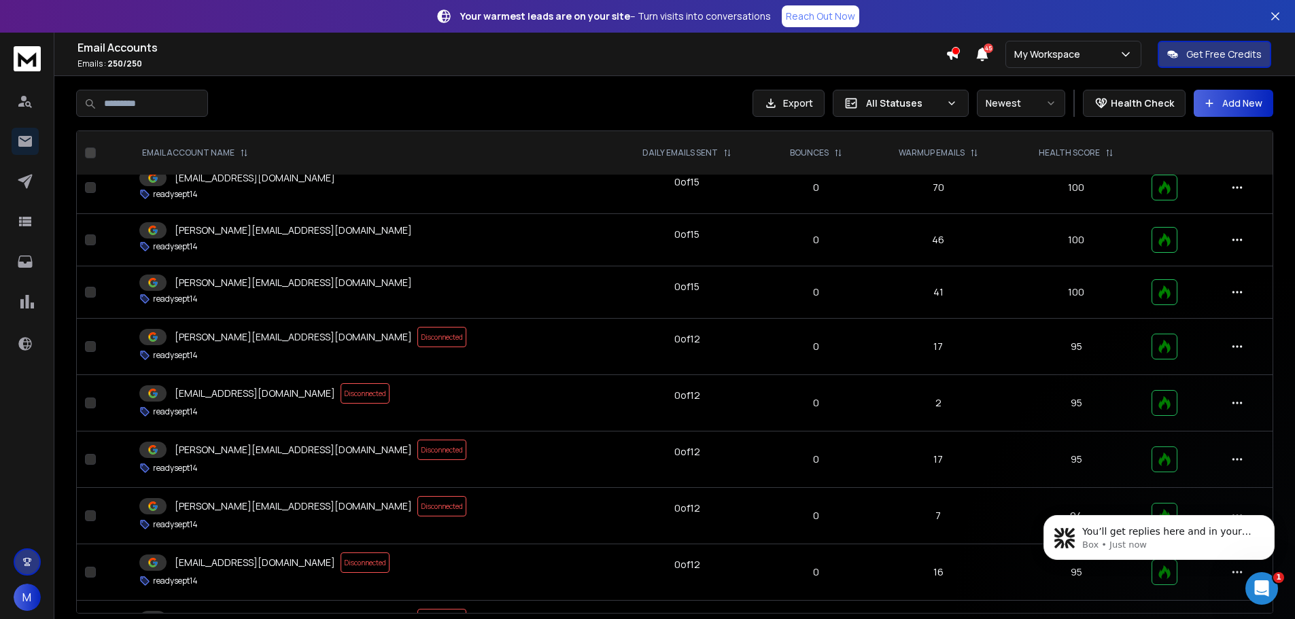
click at [92, 348] on button "button" at bounding box center [90, 346] width 11 height 11
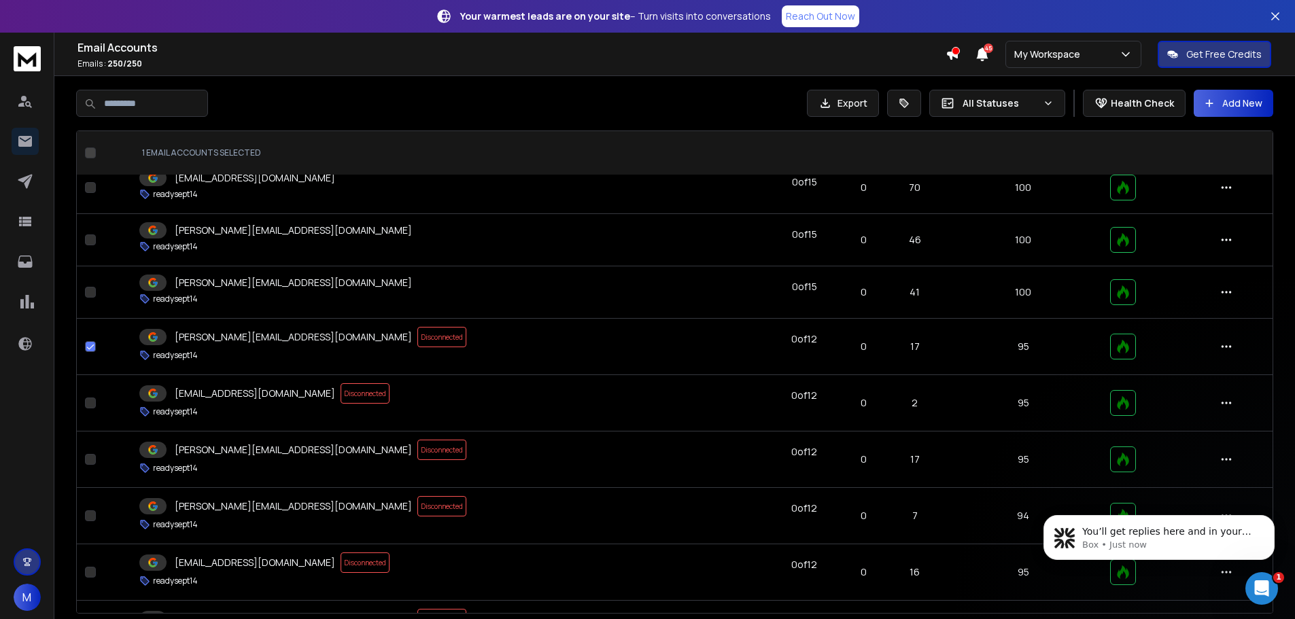
click at [91, 403] on button "button" at bounding box center [90, 403] width 11 height 11
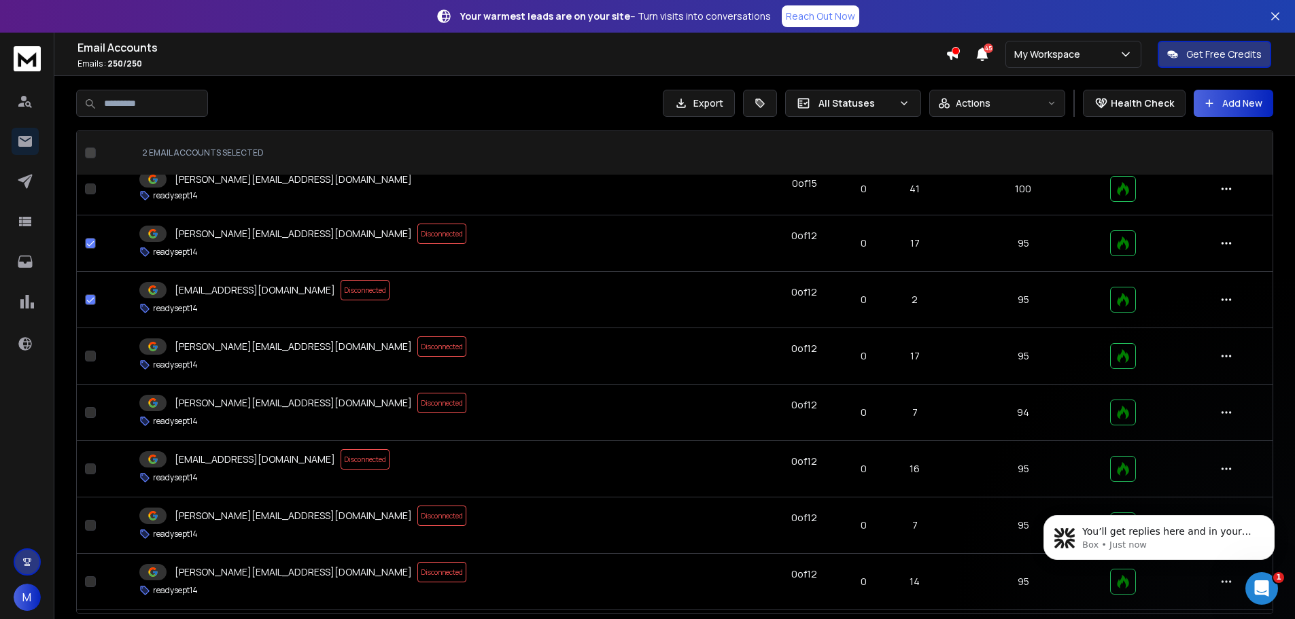
scroll to position [11475, 0]
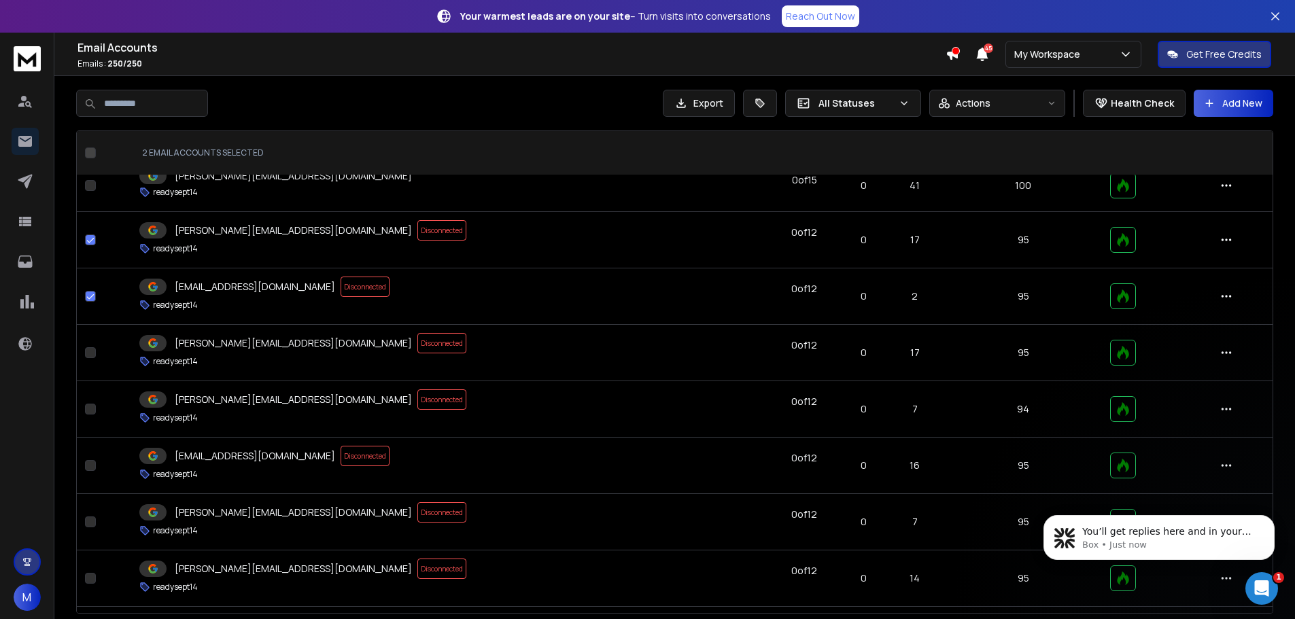
click at [94, 353] on button "button" at bounding box center [90, 352] width 11 height 11
click at [89, 411] on button "button" at bounding box center [90, 409] width 11 height 11
click at [91, 469] on button "button" at bounding box center [90, 465] width 11 height 11
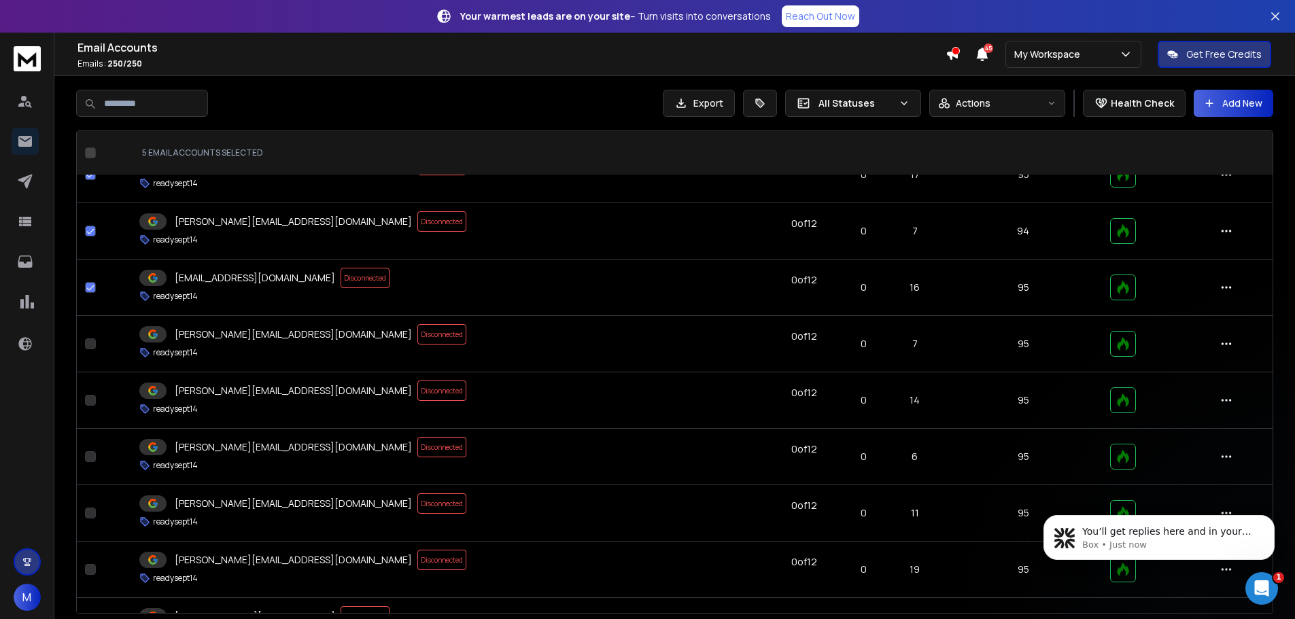
scroll to position [11657, 0]
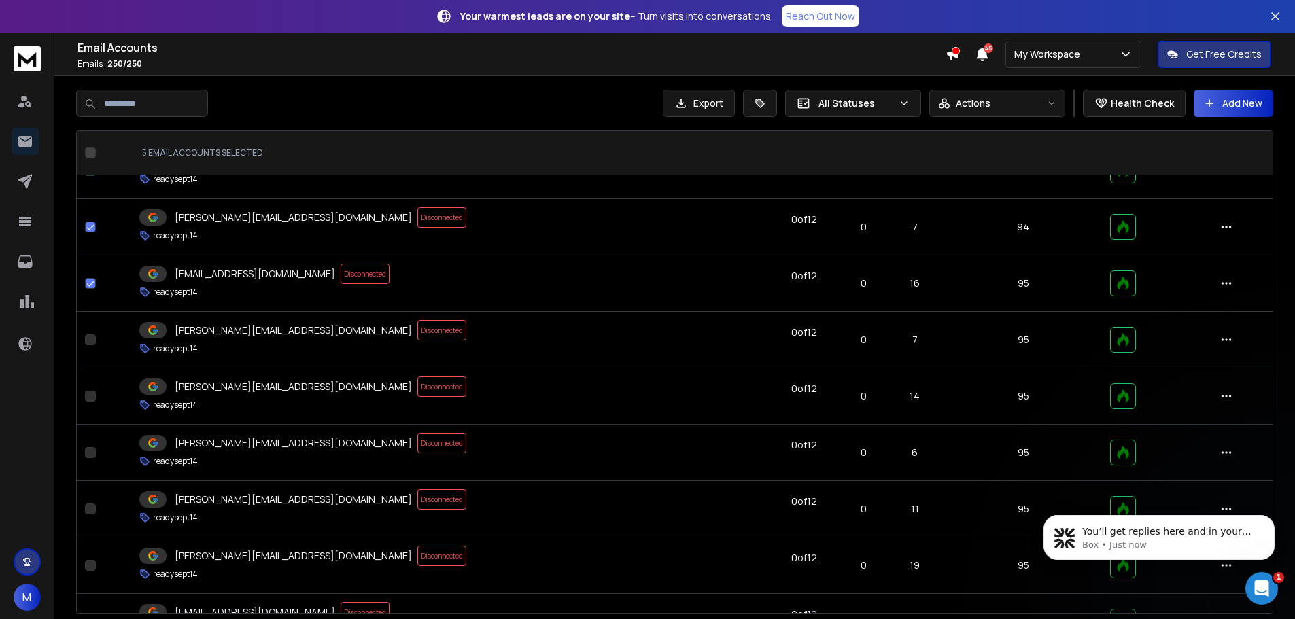
click at [96, 336] on div at bounding box center [108, 339] width 46 height 11
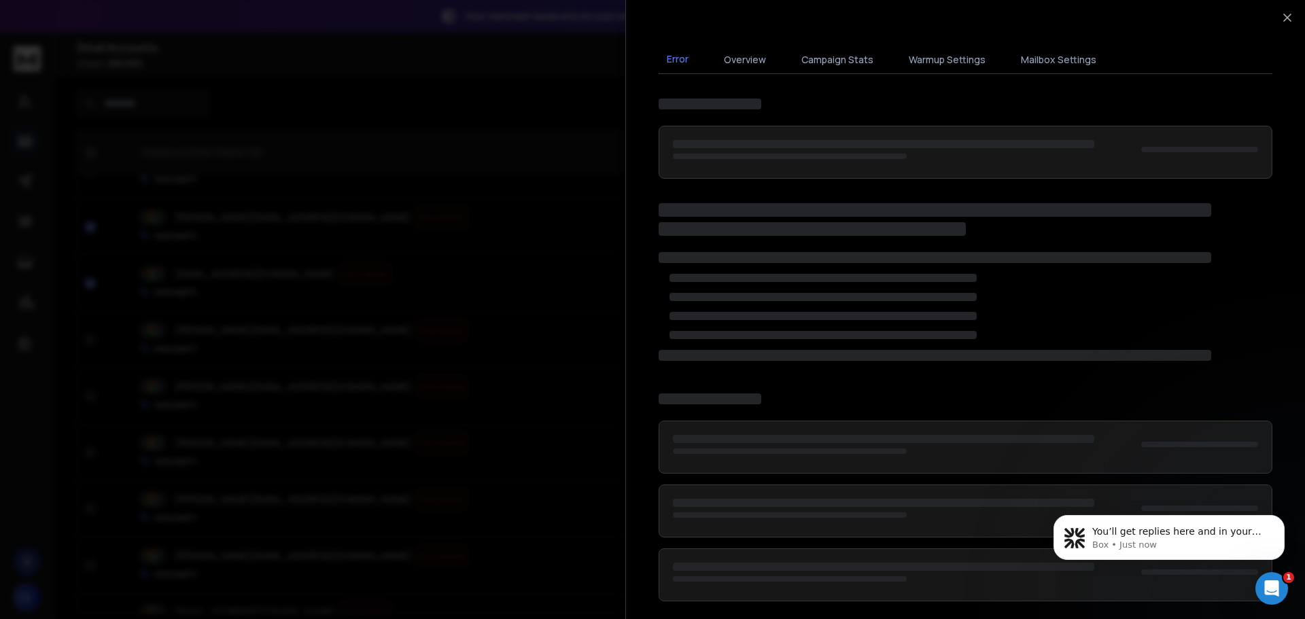
click at [88, 391] on div at bounding box center [652, 309] width 1305 height 619
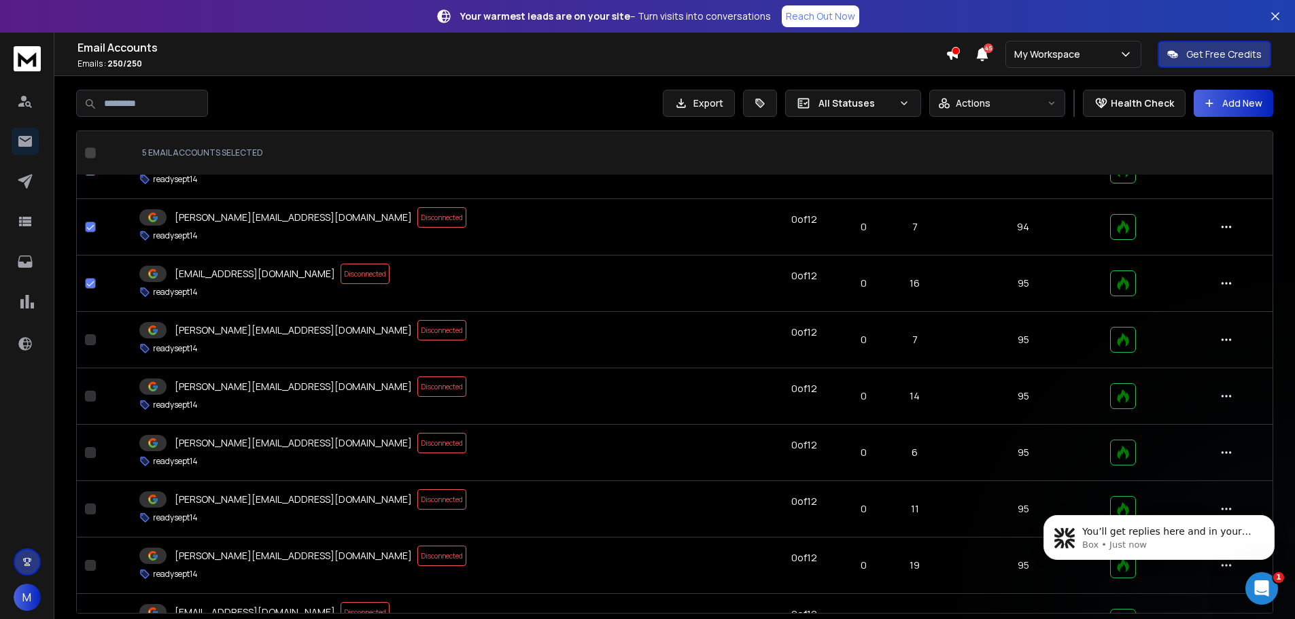
click at [92, 338] on button "button" at bounding box center [90, 339] width 11 height 11
click at [90, 396] on button "button" at bounding box center [90, 396] width 11 height 11
click at [92, 455] on button "button" at bounding box center [90, 452] width 11 height 11
click at [90, 508] on button "button" at bounding box center [90, 509] width 11 height 11
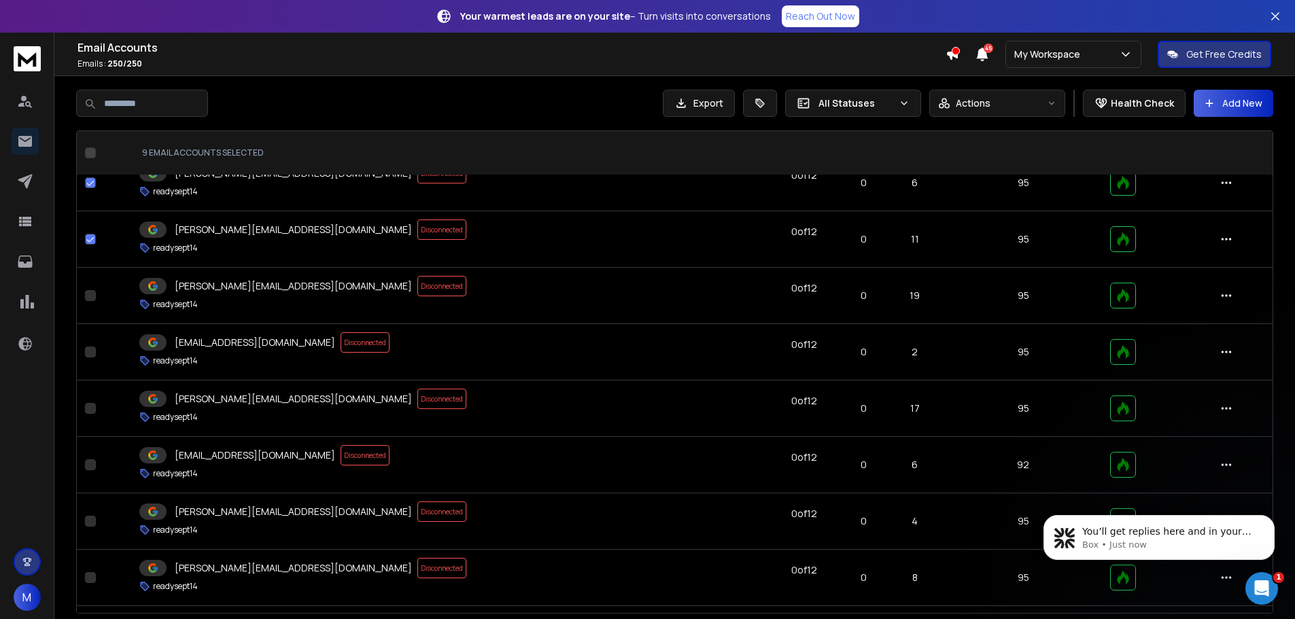
scroll to position [11928, 0]
click at [92, 292] on button "button" at bounding box center [90, 294] width 11 height 11
click at [90, 351] on button "button" at bounding box center [90, 351] width 11 height 11
click at [92, 406] on button "button" at bounding box center [90, 407] width 11 height 11
click at [94, 464] on button "button" at bounding box center [90, 464] width 11 height 11
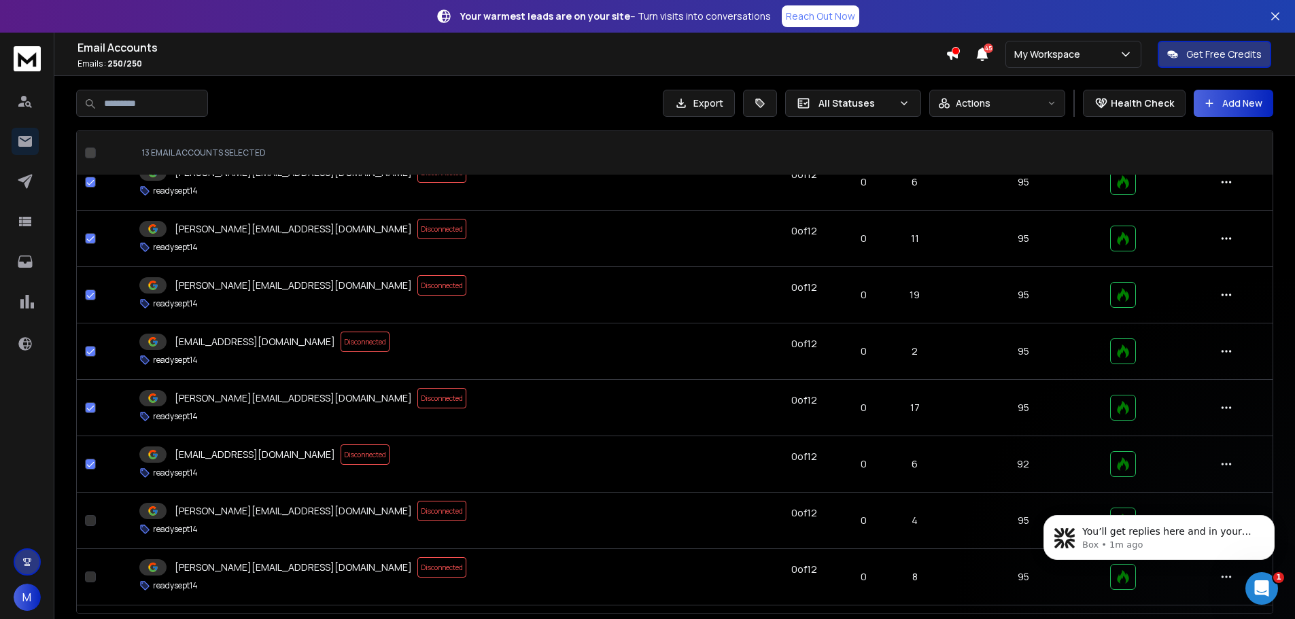
click at [90, 521] on button "button" at bounding box center [90, 520] width 11 height 11
click at [92, 578] on button "button" at bounding box center [90, 577] width 11 height 11
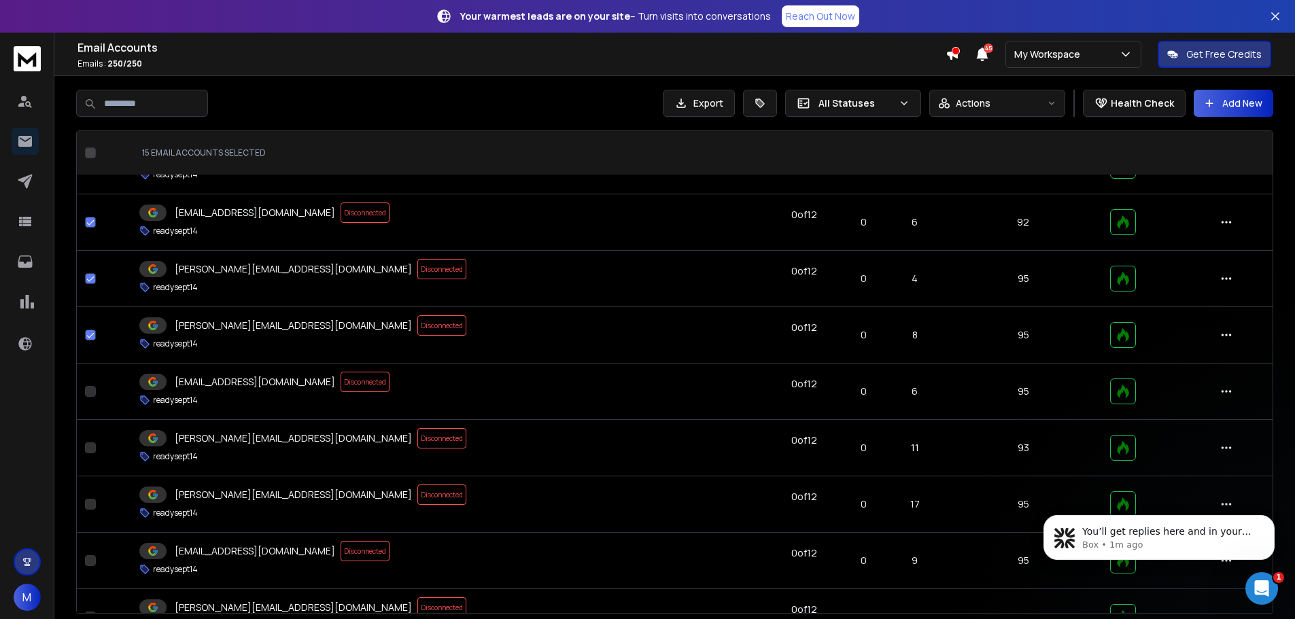
scroll to position [12178, 0]
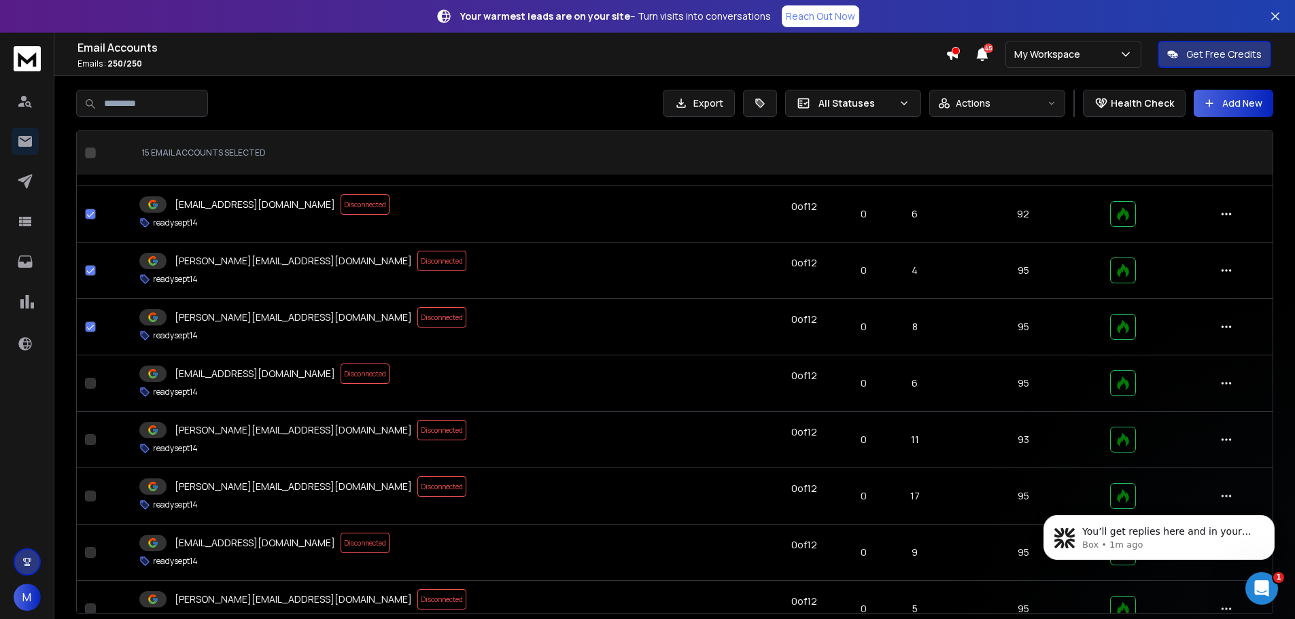
click at [94, 385] on button "button" at bounding box center [90, 383] width 11 height 11
click at [91, 443] on button "button" at bounding box center [90, 439] width 11 height 11
click at [93, 497] on button "button" at bounding box center [90, 496] width 11 height 11
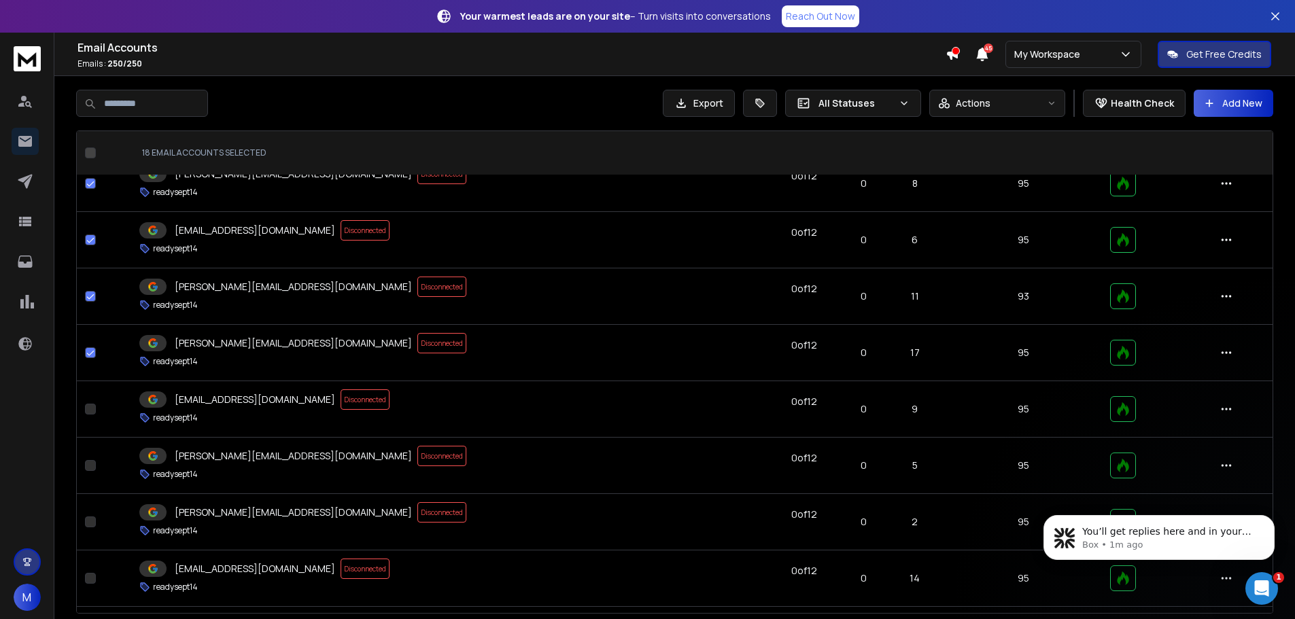
scroll to position [12338, 0]
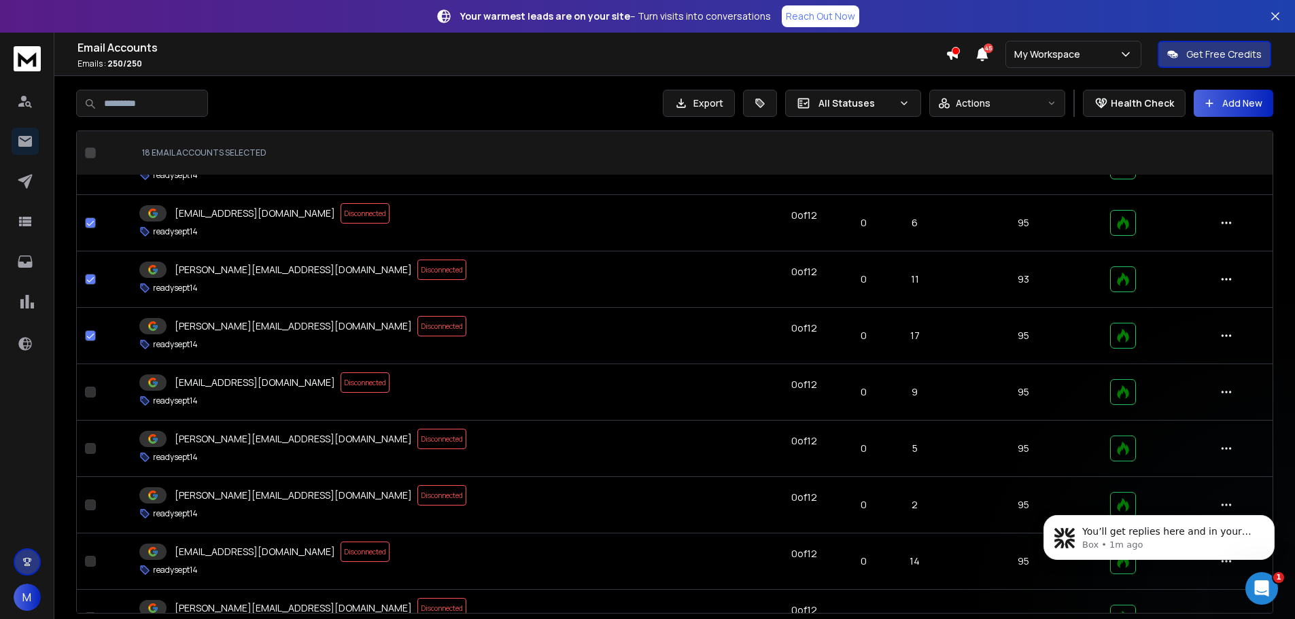
click at [92, 392] on button "button" at bounding box center [90, 392] width 11 height 11
click at [89, 449] on button "button" at bounding box center [90, 448] width 11 height 11
click at [89, 508] on button "button" at bounding box center [90, 504] width 11 height 11
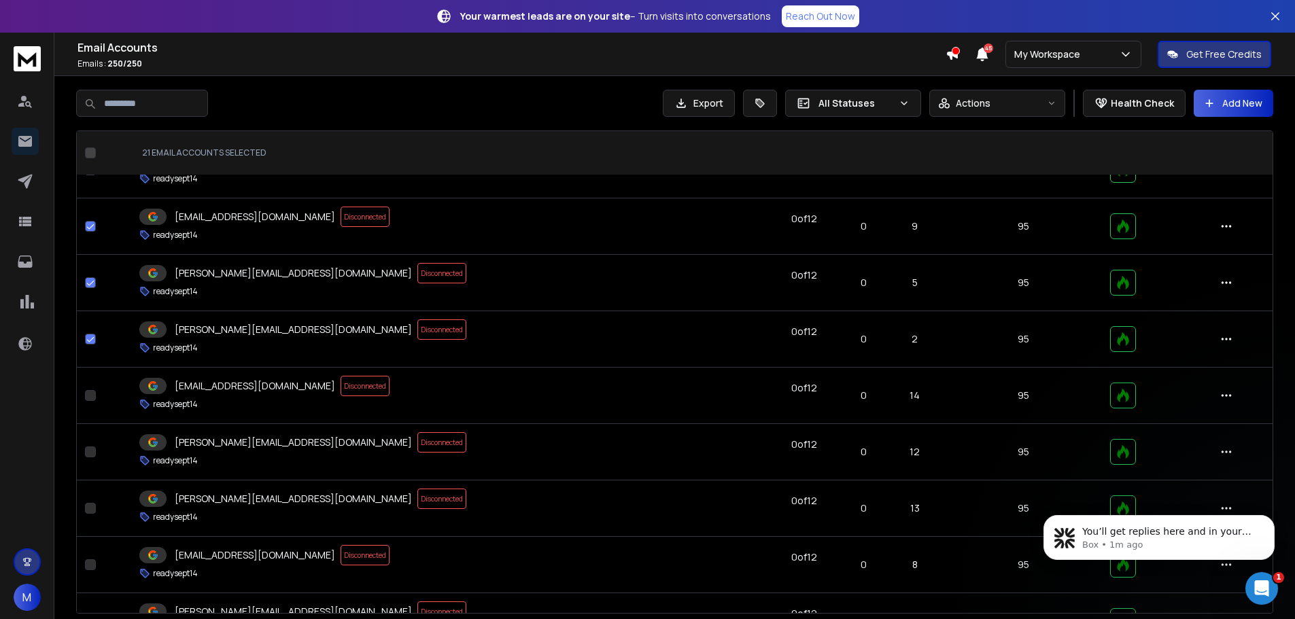
scroll to position [12510, 0]
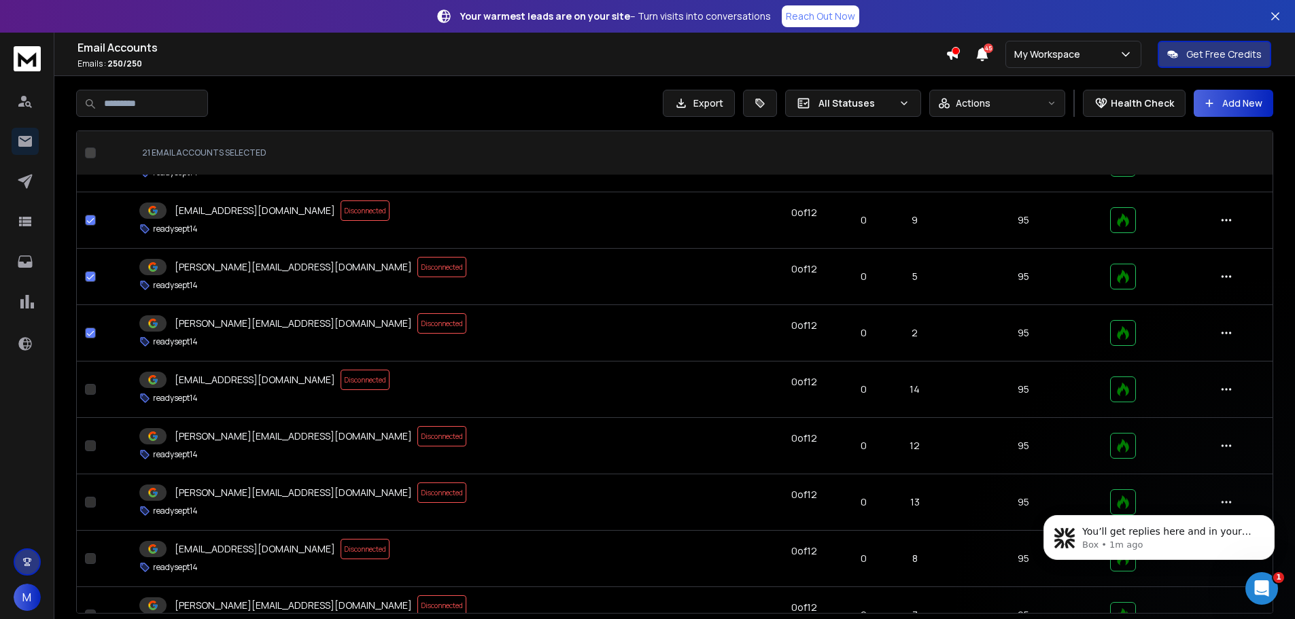
click at [94, 389] on button "button" at bounding box center [90, 389] width 11 height 11
click at [92, 447] on button "button" at bounding box center [90, 445] width 11 height 11
click at [93, 506] on button "button" at bounding box center [90, 502] width 11 height 11
click at [89, 566] on td at bounding box center [104, 559] width 54 height 56
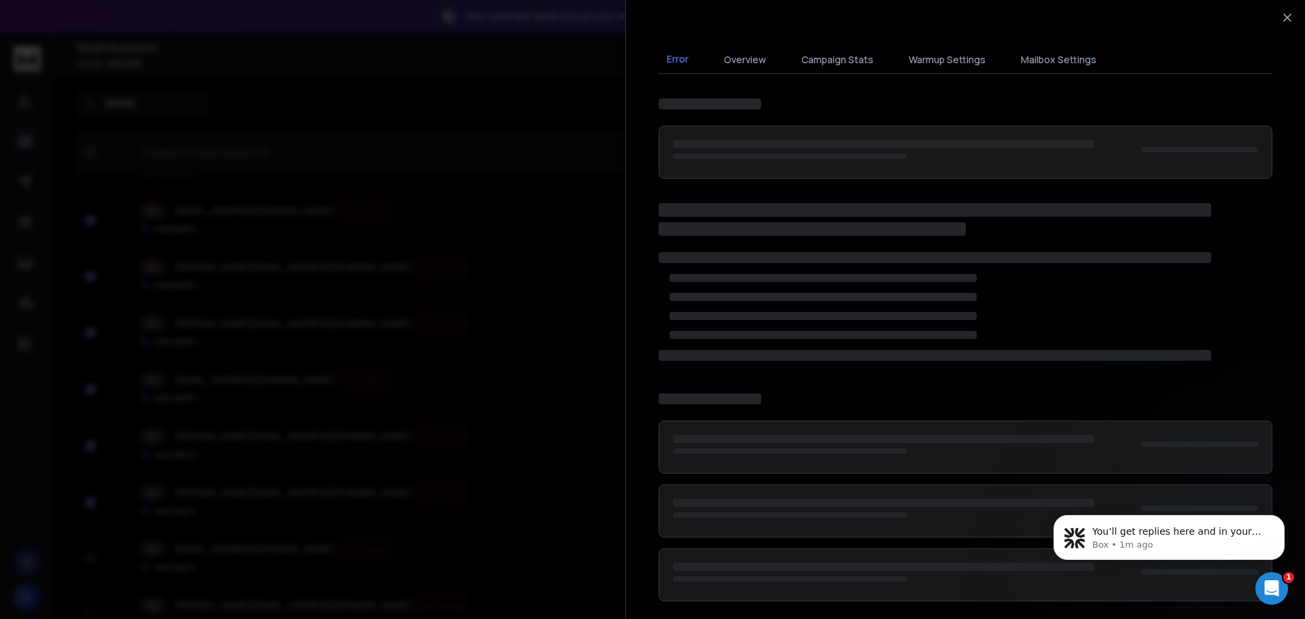
click at [110, 559] on div at bounding box center [652, 309] width 1305 height 619
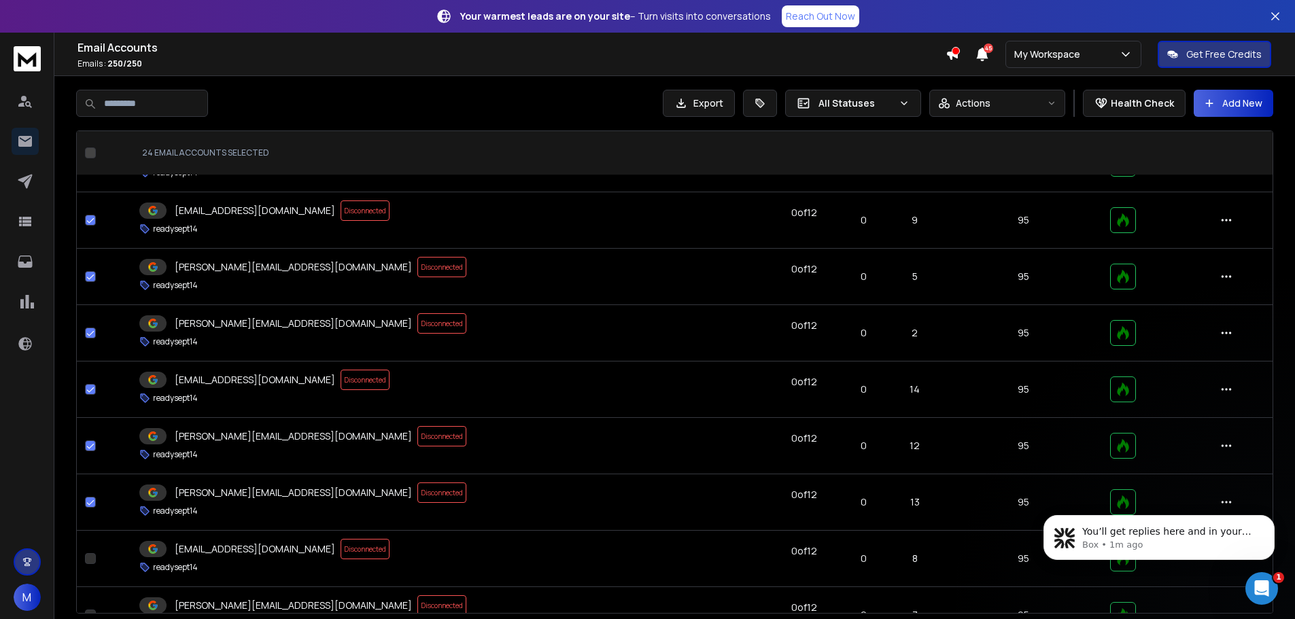
click at [95, 558] on button "button" at bounding box center [90, 558] width 11 height 11
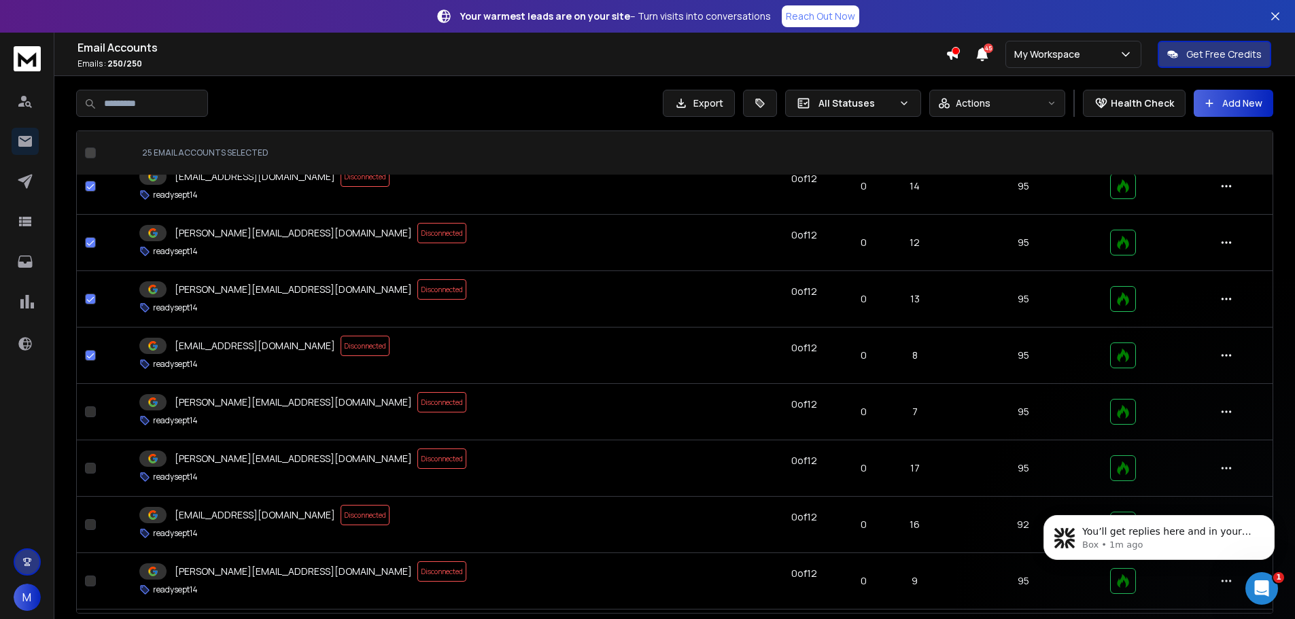
scroll to position [12714, 0]
click at [94, 406] on button "button" at bounding box center [90, 411] width 11 height 11
click at [91, 468] on button "button" at bounding box center [90, 467] width 11 height 11
click at [92, 523] on button "button" at bounding box center [90, 524] width 11 height 11
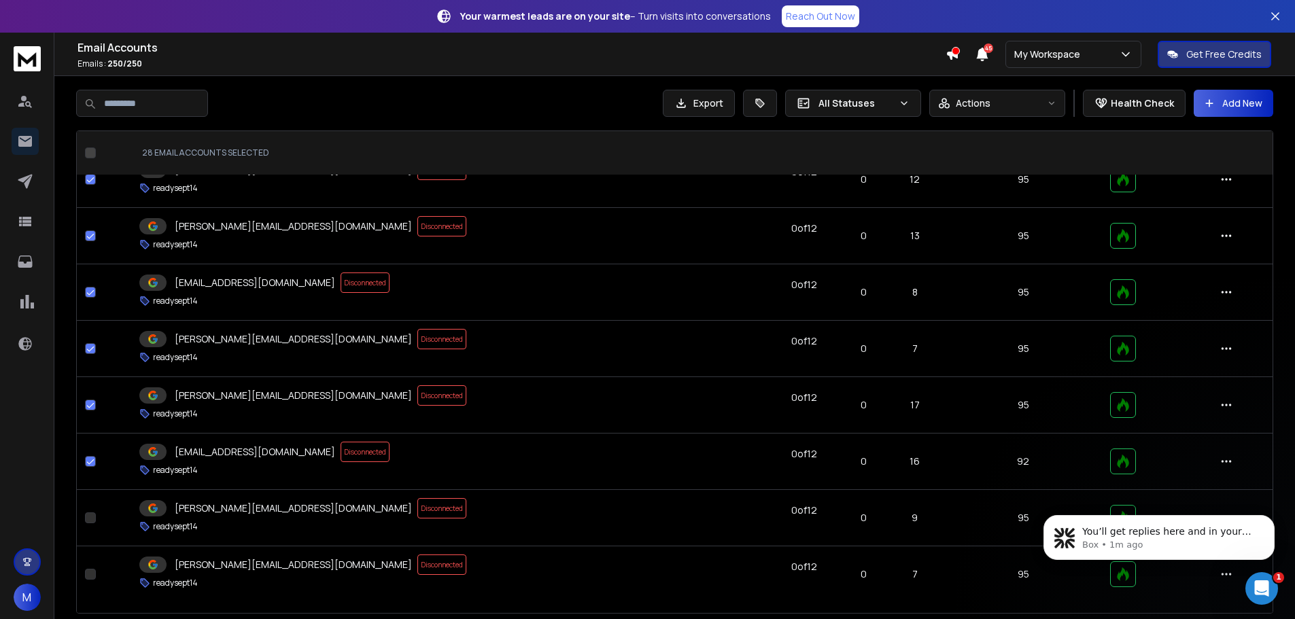
click at [92, 516] on button "button" at bounding box center [90, 517] width 11 height 11
click at [88, 582] on td at bounding box center [104, 574] width 54 height 56
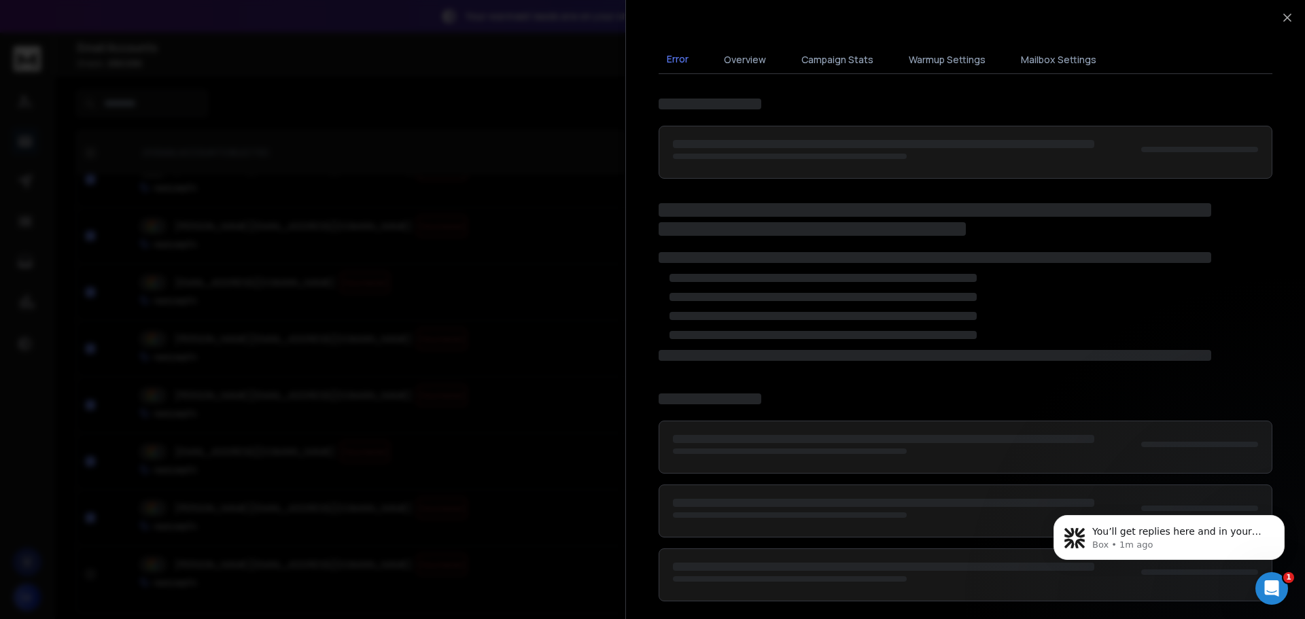
click at [106, 570] on div at bounding box center [652, 309] width 1305 height 619
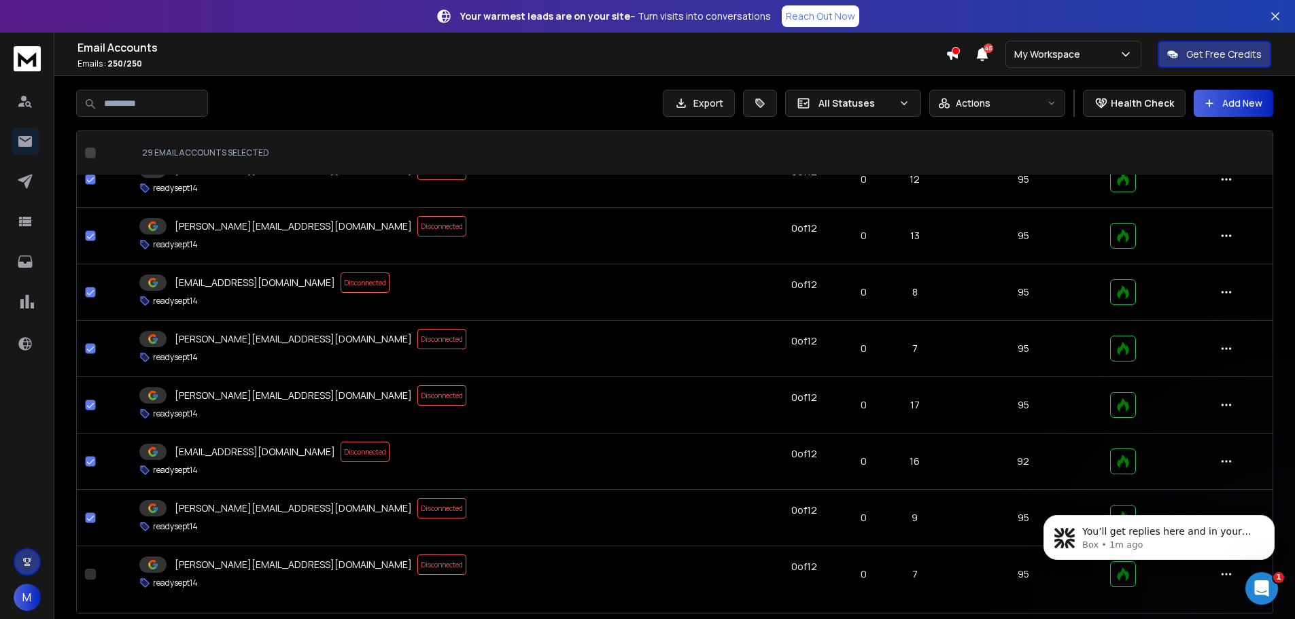
click at [91, 574] on button "button" at bounding box center [90, 574] width 11 height 11
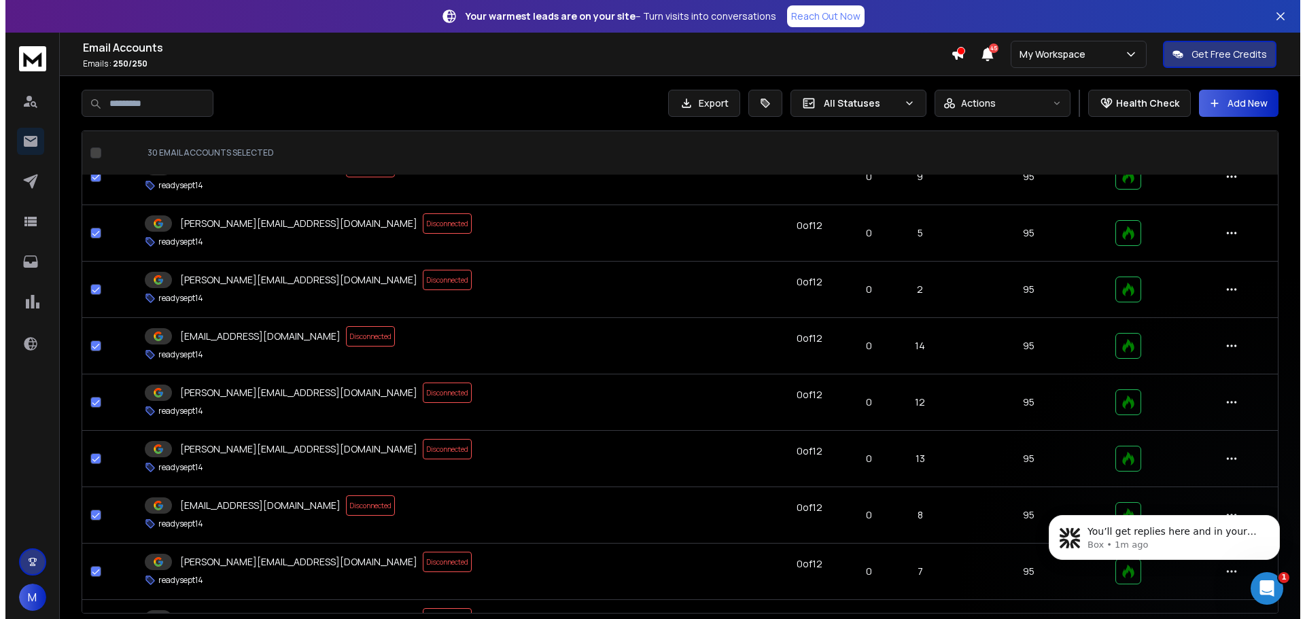
scroll to position [12549, 0]
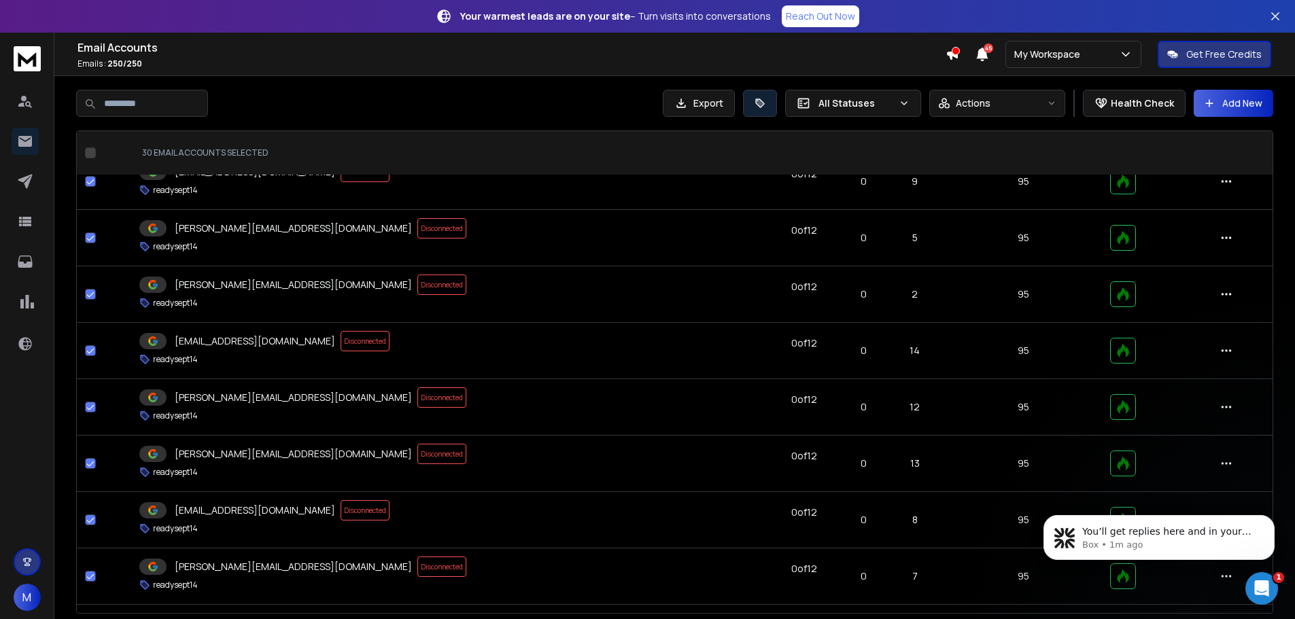
click at [771, 105] on button at bounding box center [760, 103] width 34 height 27
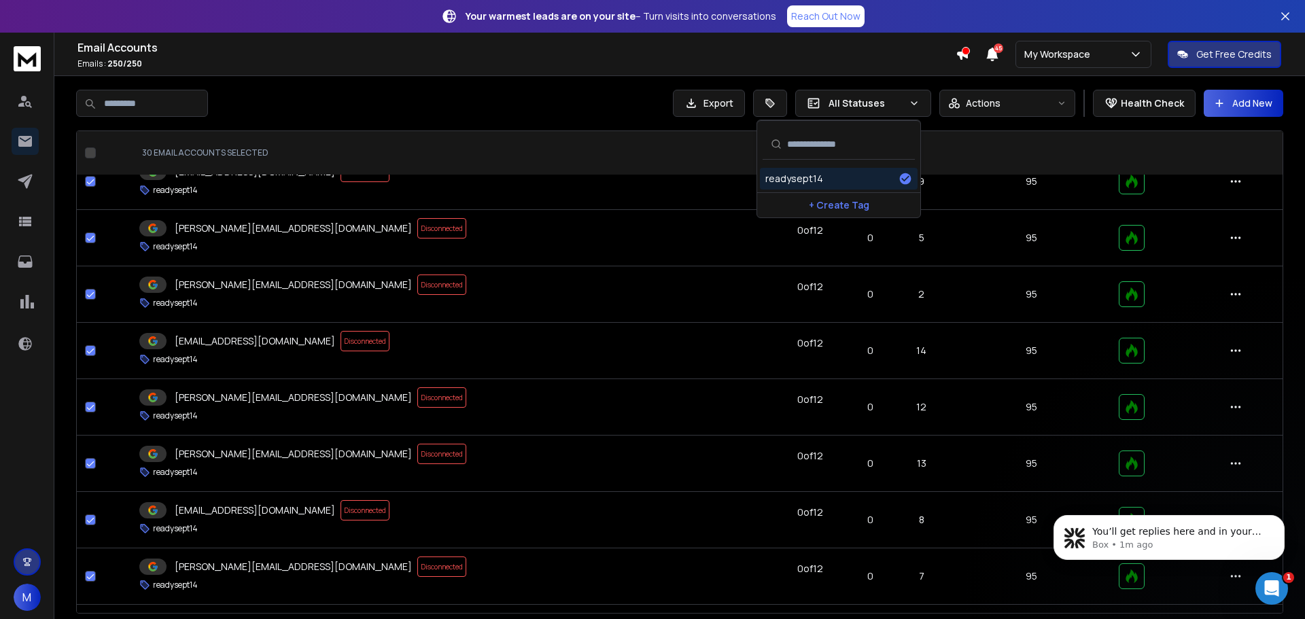
click at [790, 179] on span "readysept14" at bounding box center [794, 179] width 58 height 14
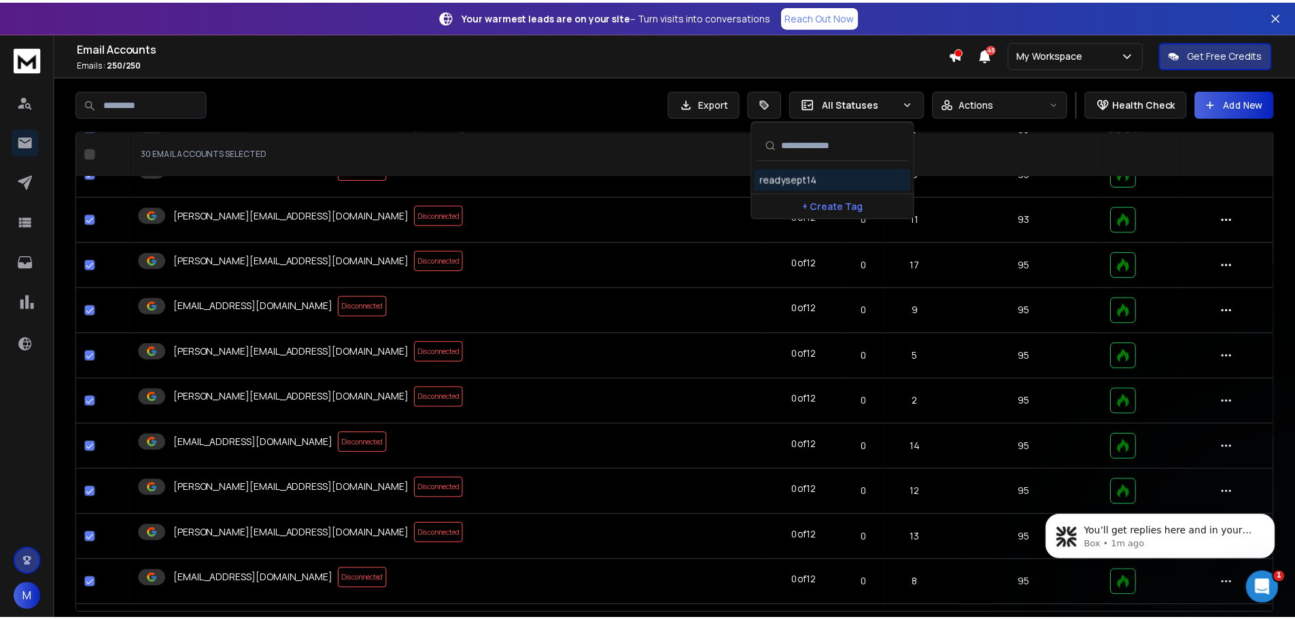
scroll to position [12211, 0]
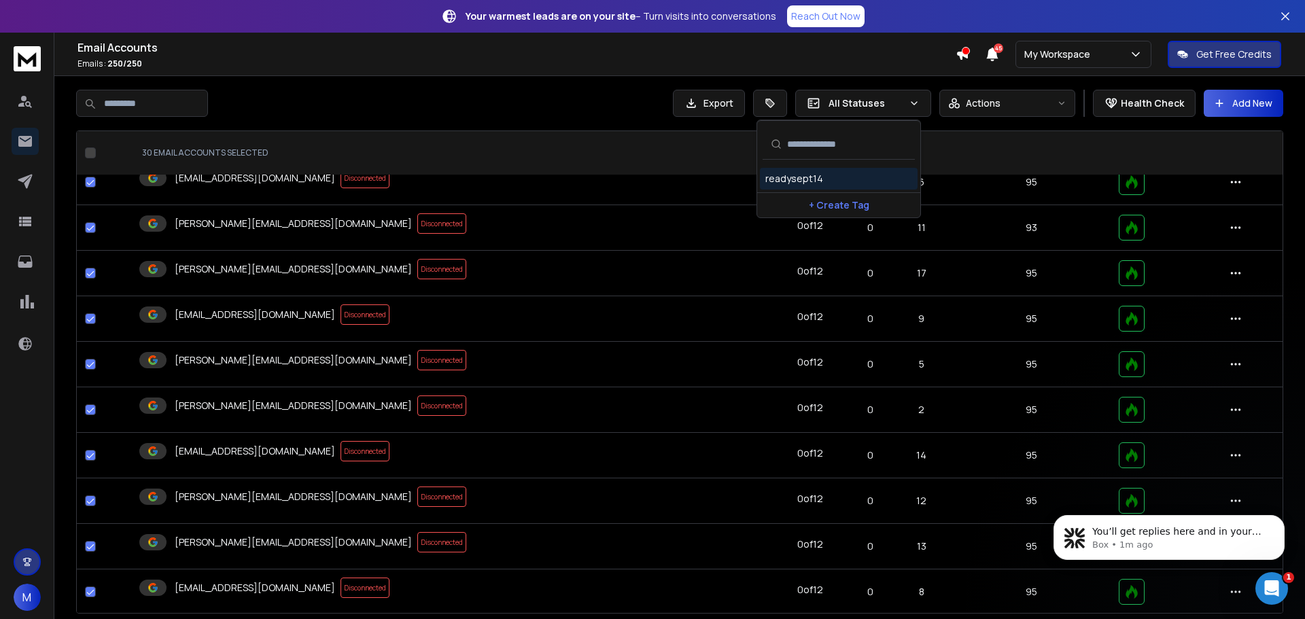
click at [492, 103] on div at bounding box center [370, 103] width 589 height 27
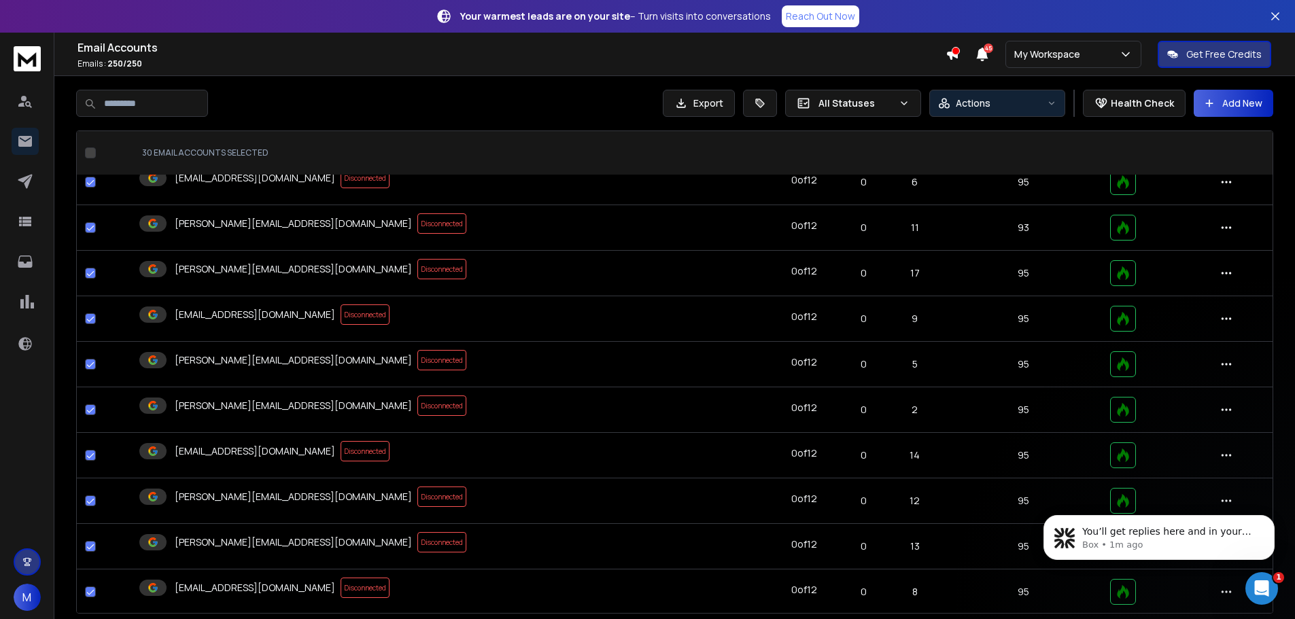
click at [990, 101] on p "Actions" at bounding box center [972, 103] width 35 height 14
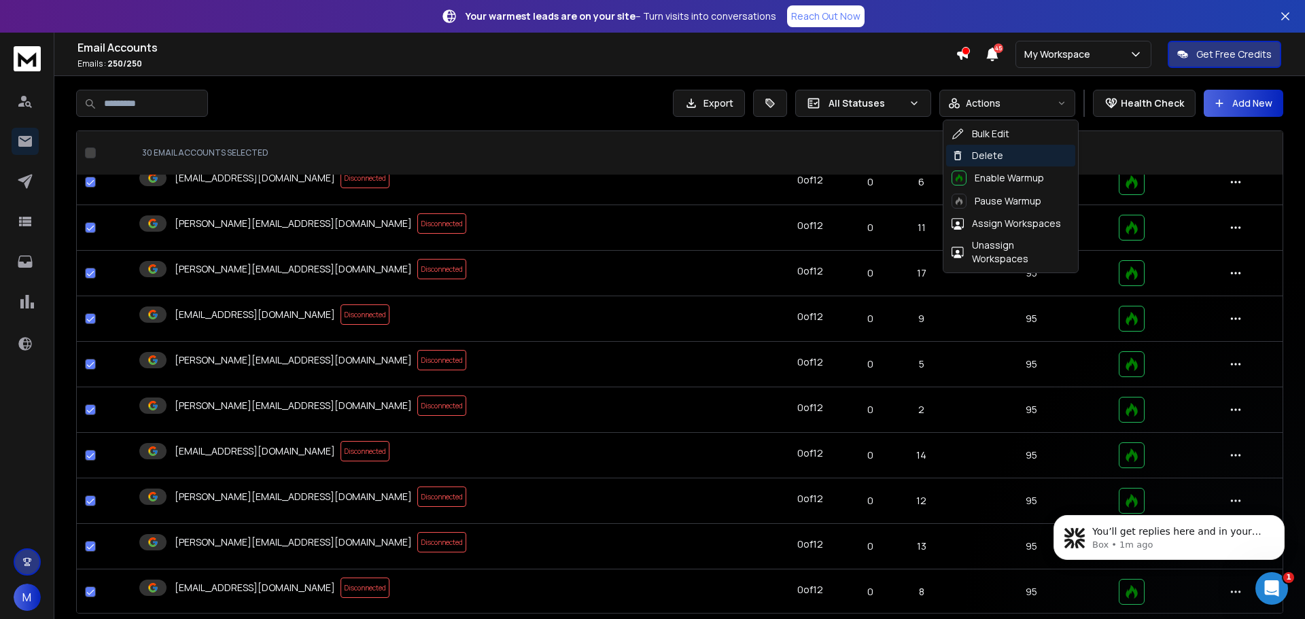
click at [991, 155] on div "Delete" at bounding box center [977, 156] width 52 height 14
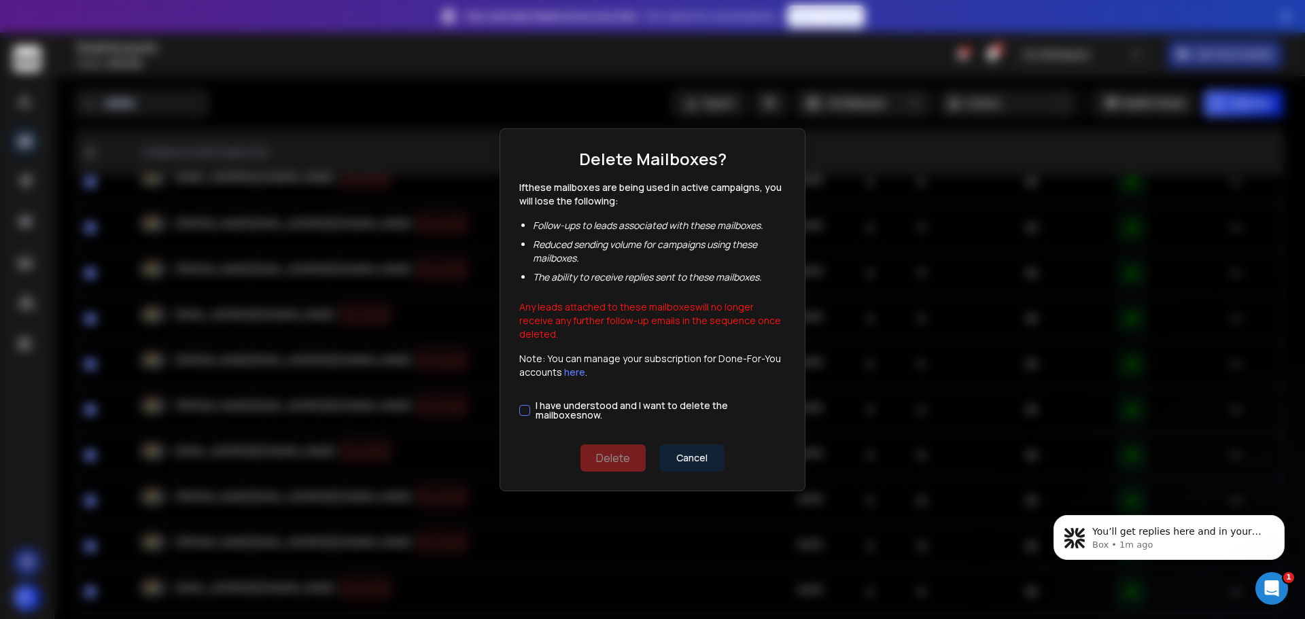
click at [595, 411] on label "I have understood and I want to delete the mailbox es now." at bounding box center [661, 410] width 250 height 19
click at [530, 411] on button "I have understood and I want to delete the mailbox es now." at bounding box center [524, 410] width 11 height 11
click at [601, 449] on button "Delete" at bounding box center [612, 457] width 65 height 27
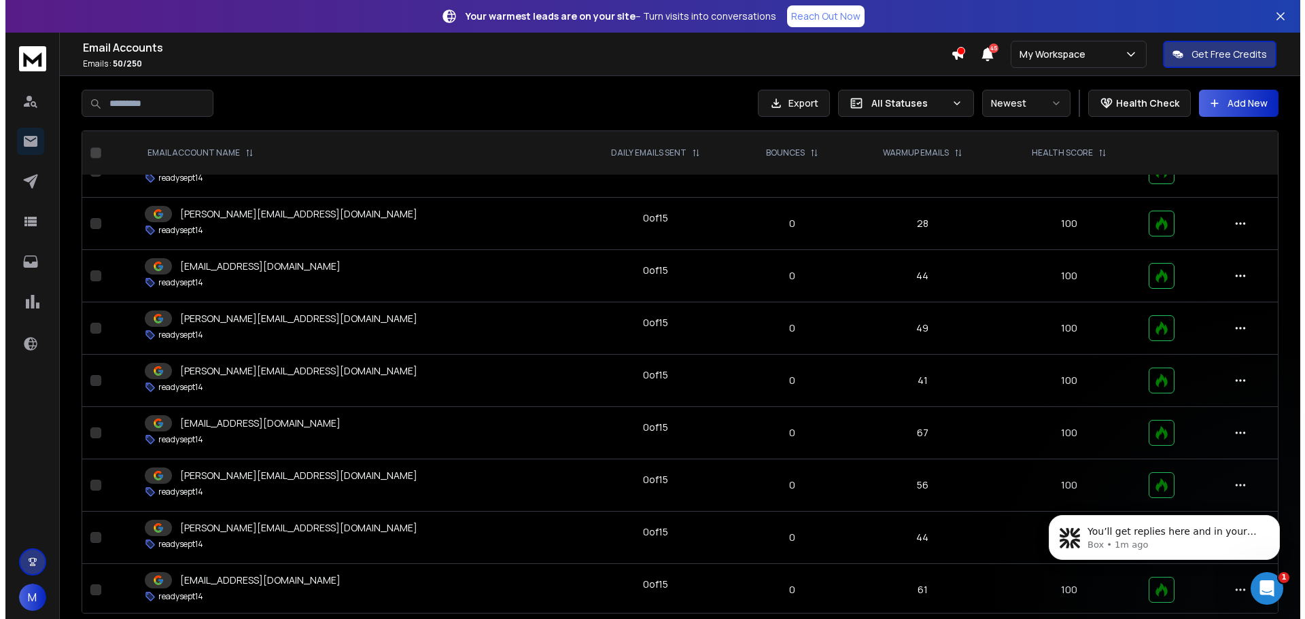
scroll to position [0, 0]
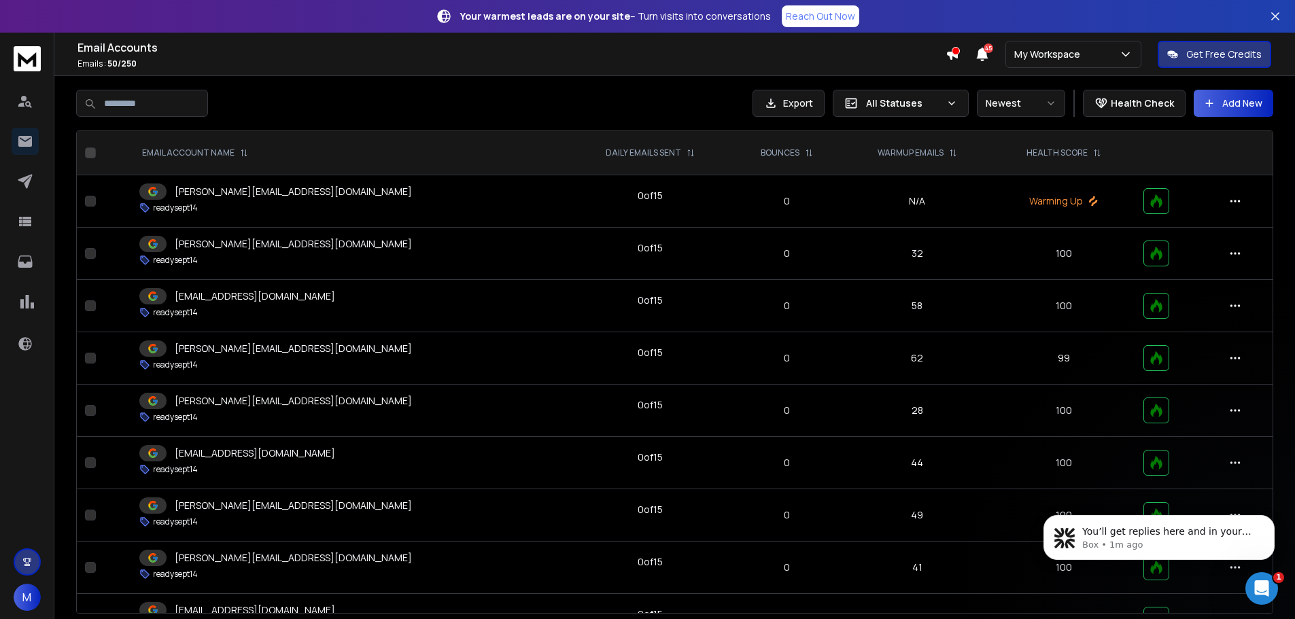
click at [96, 200] on div at bounding box center [108, 201] width 46 height 11
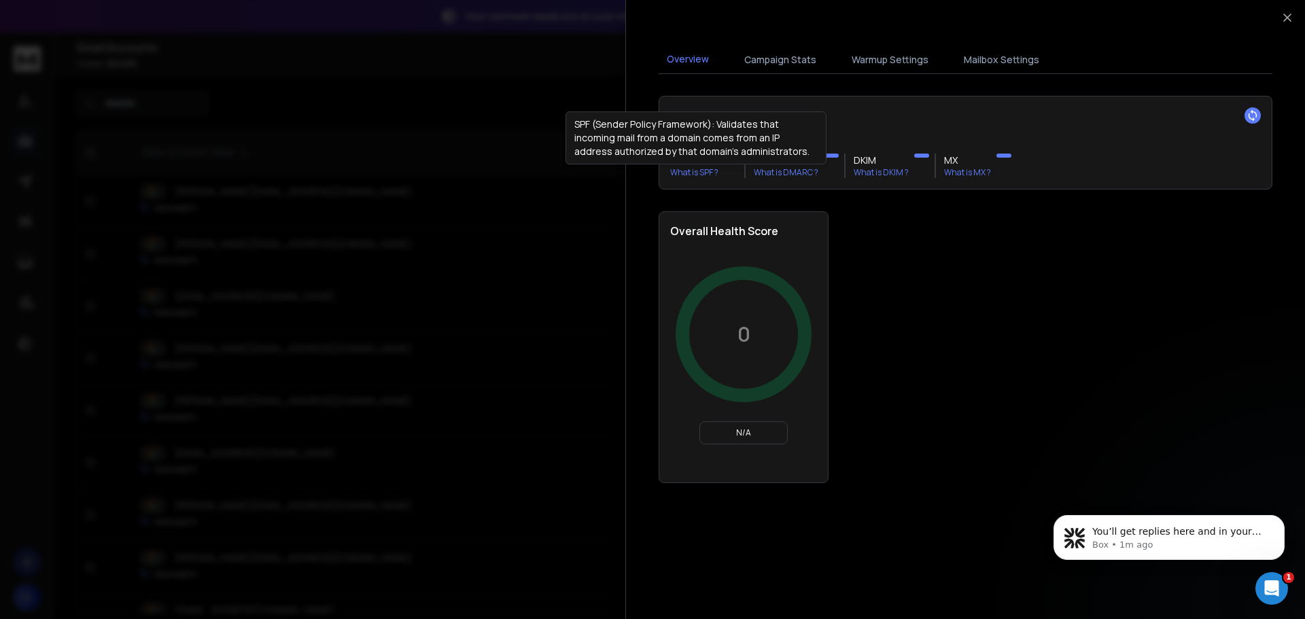
click at [468, 160] on div at bounding box center [652, 309] width 1305 height 619
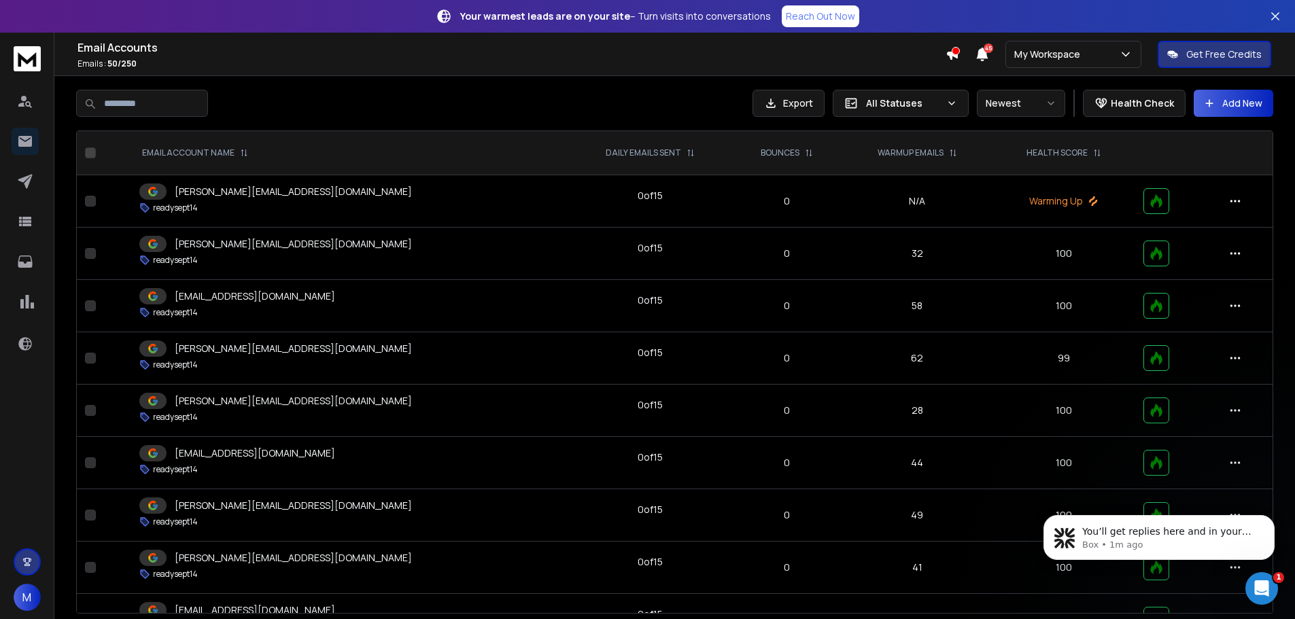
click at [90, 200] on button "button" at bounding box center [90, 201] width 11 height 11
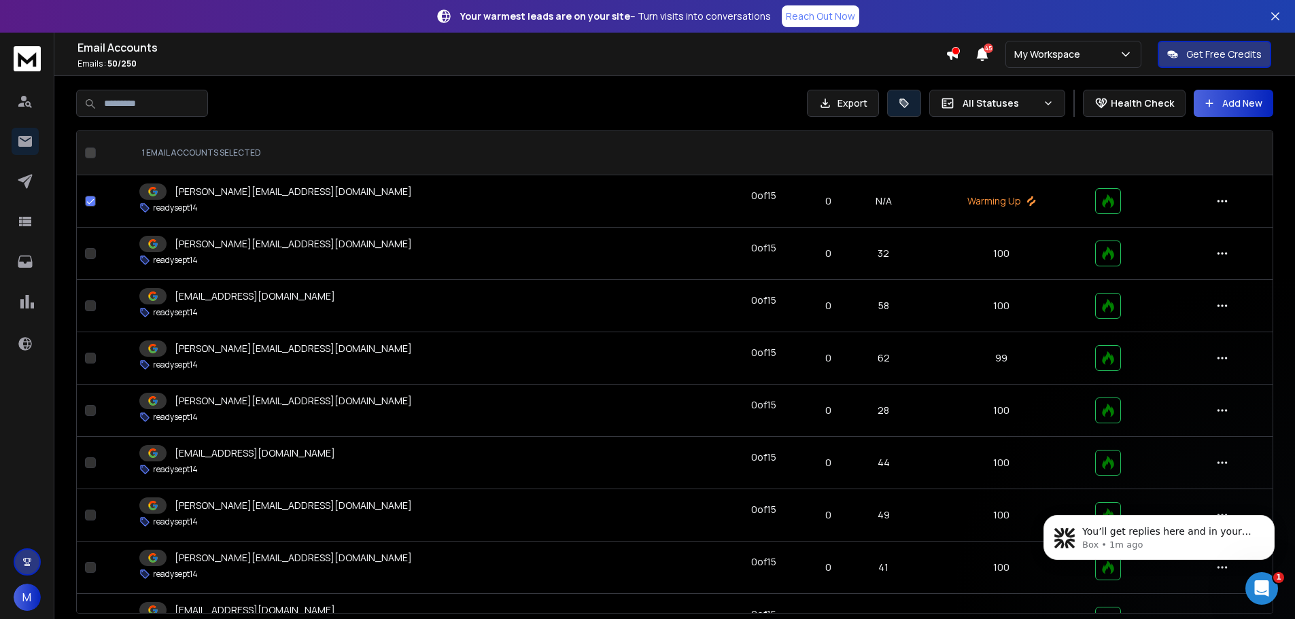
click at [914, 104] on button at bounding box center [904, 103] width 34 height 27
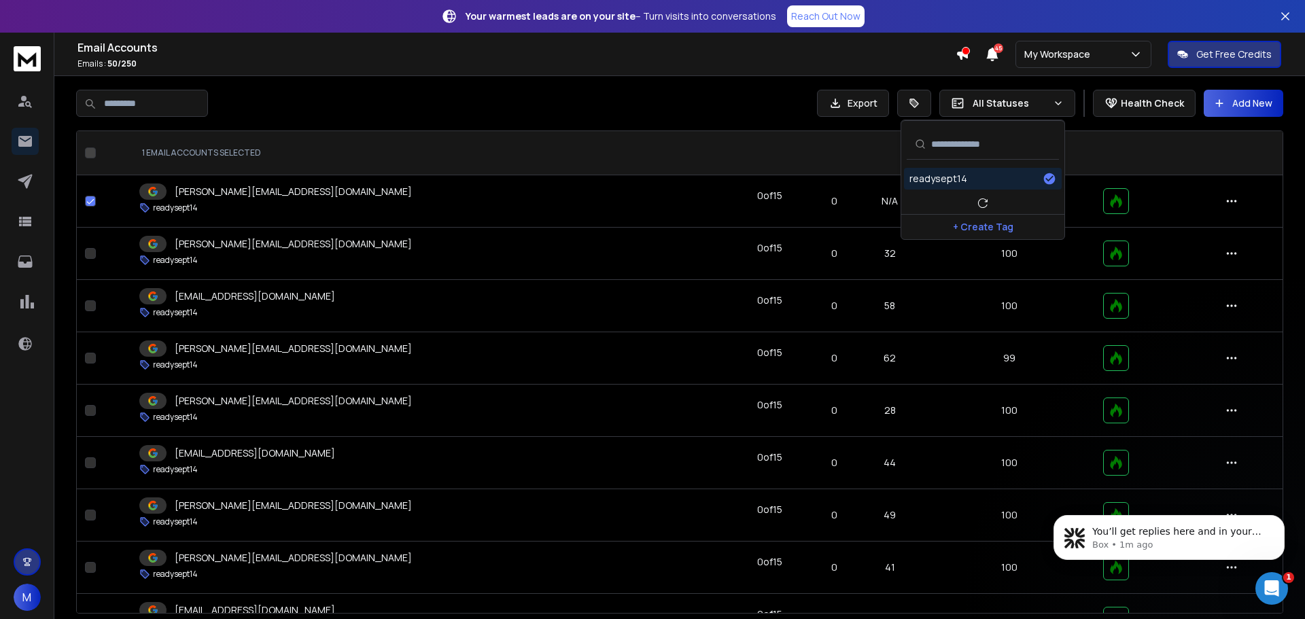
click at [945, 177] on span "readysept14" at bounding box center [938, 179] width 58 height 14
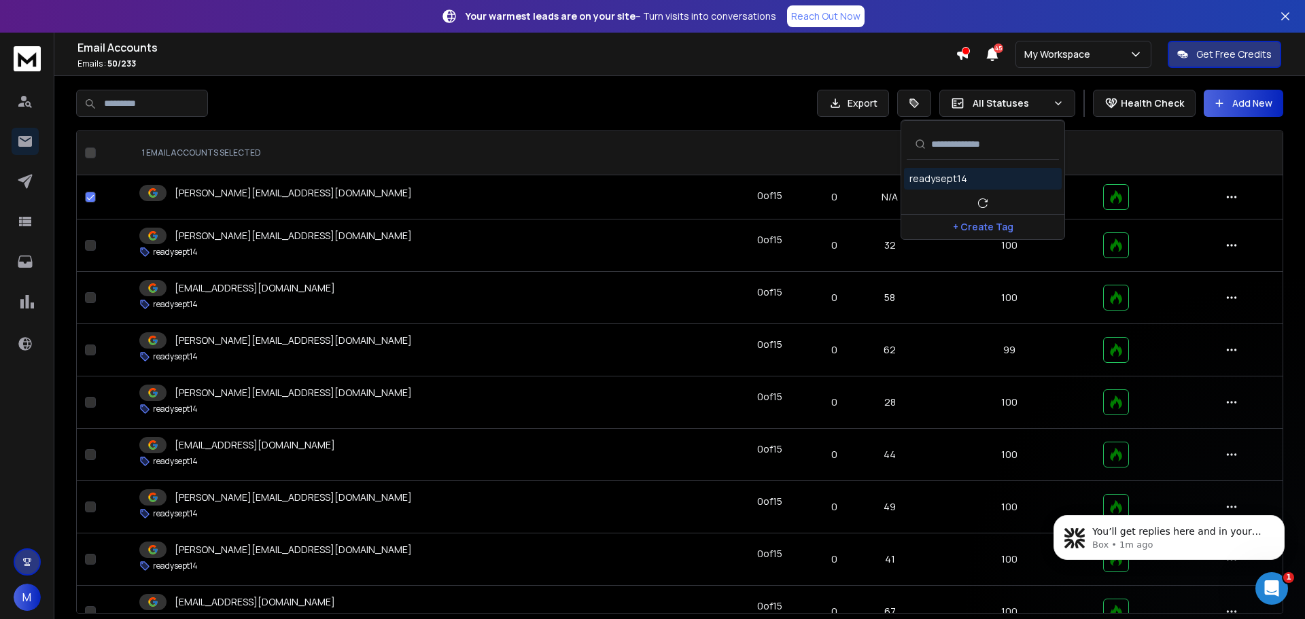
click at [692, 107] on div at bounding box center [442, 103] width 733 height 27
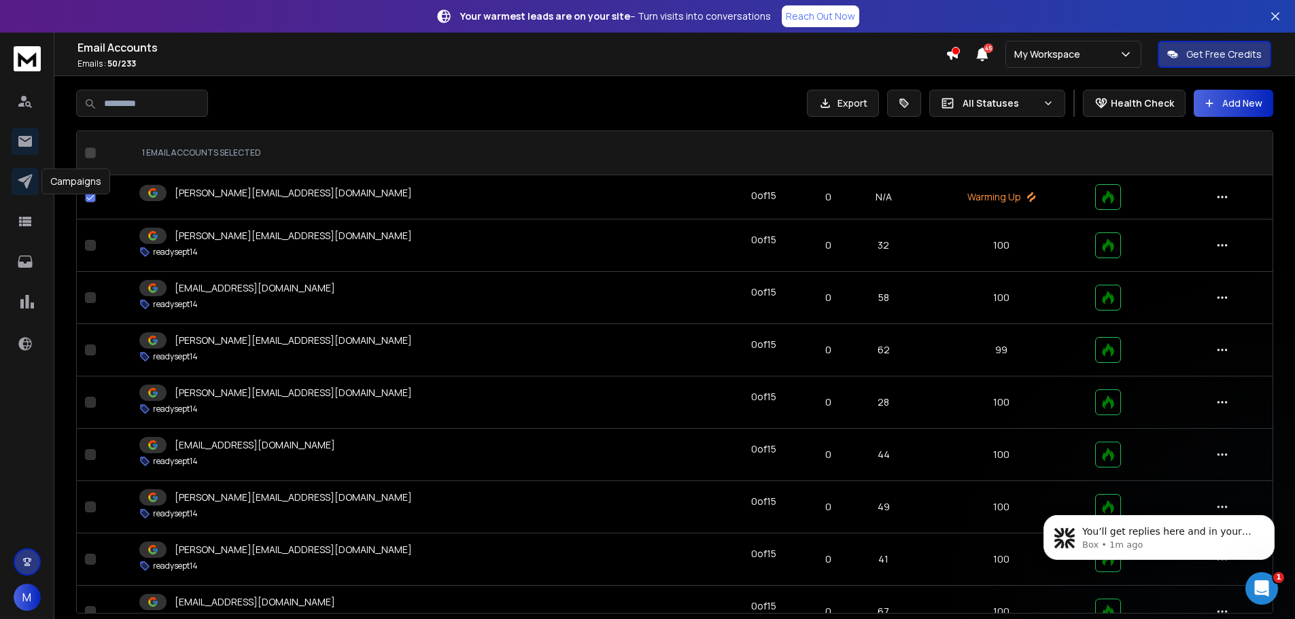
click at [19, 174] on icon at bounding box center [25, 181] width 16 height 16
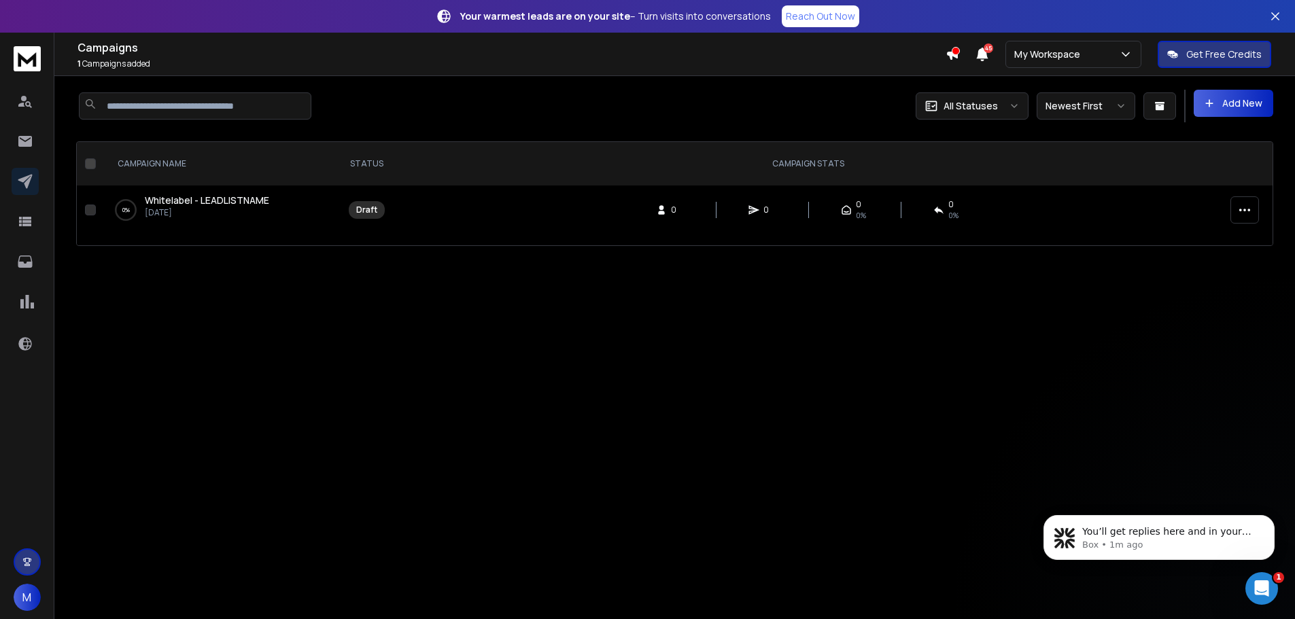
click at [276, 211] on div "0 % Whitelabel - LEADLISTNAME [DATE]" at bounding box center [220, 210] width 211 height 33
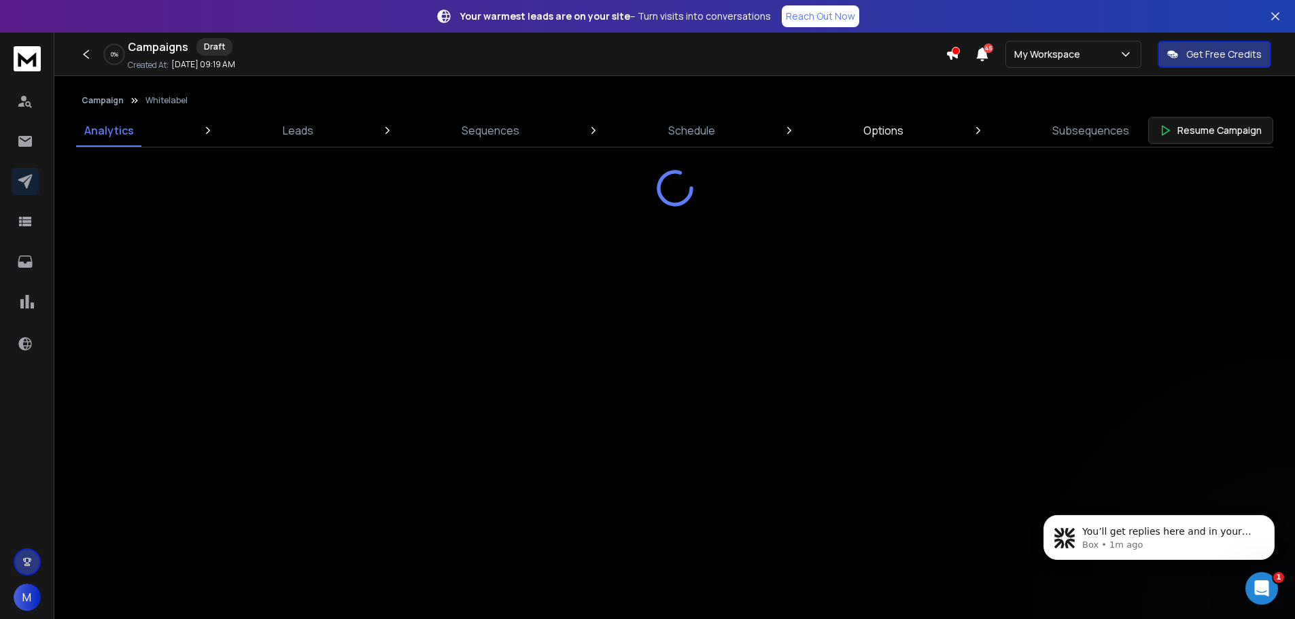
click at [891, 137] on p "Options" at bounding box center [883, 130] width 40 height 16
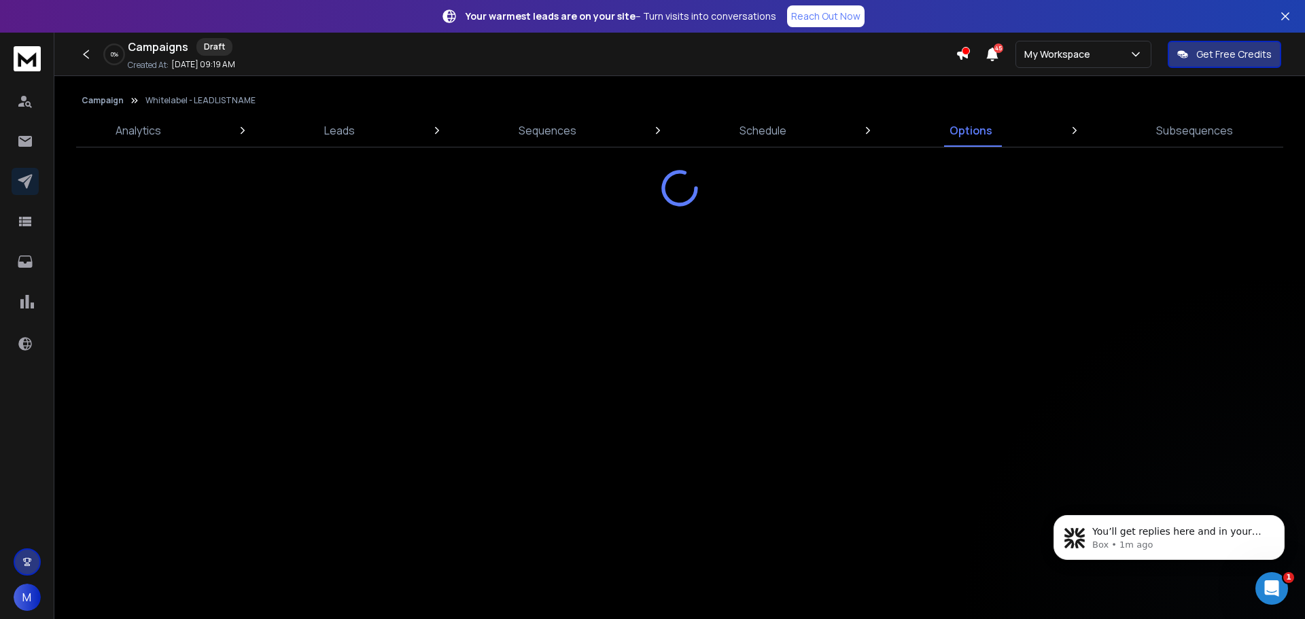
select select "*"
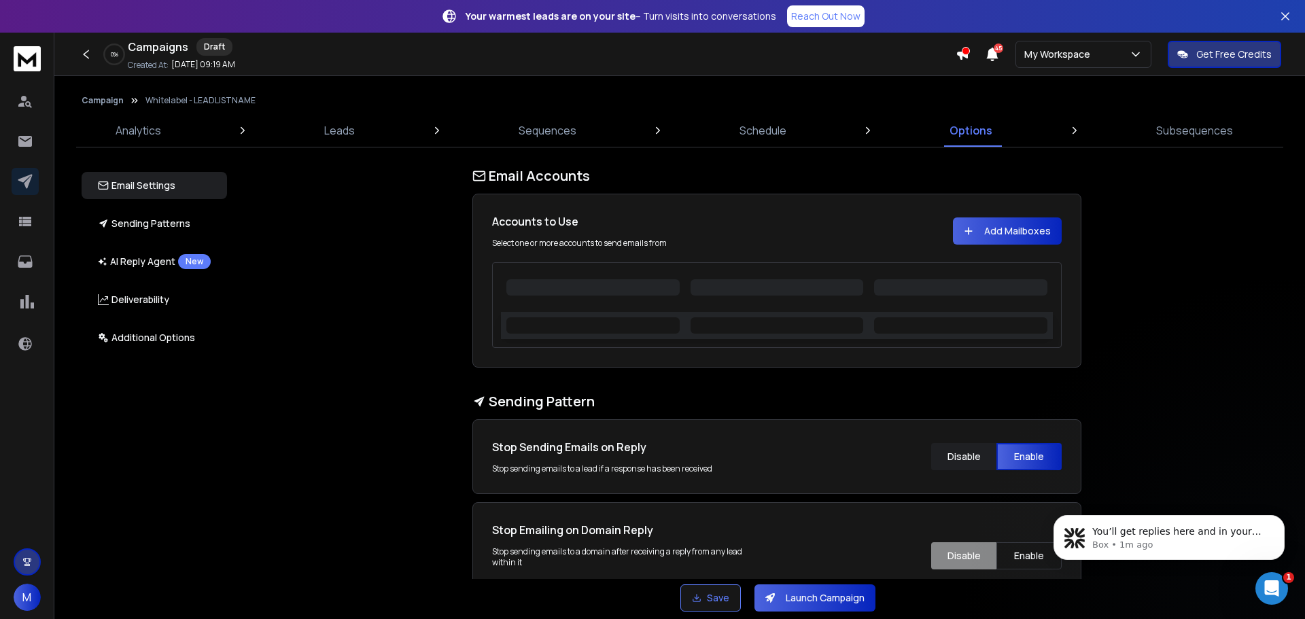
click at [970, 234] on button "Add Mailboxes" at bounding box center [1007, 230] width 109 height 27
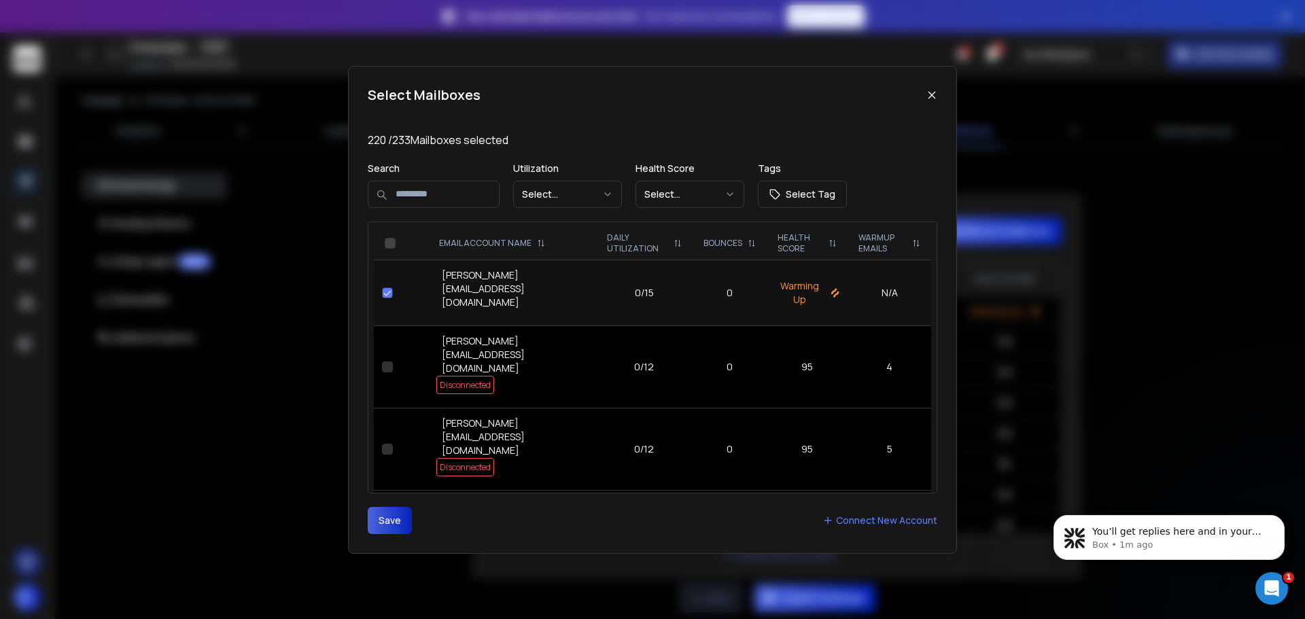
click at [387, 287] on button "button" at bounding box center [387, 292] width 11 height 11
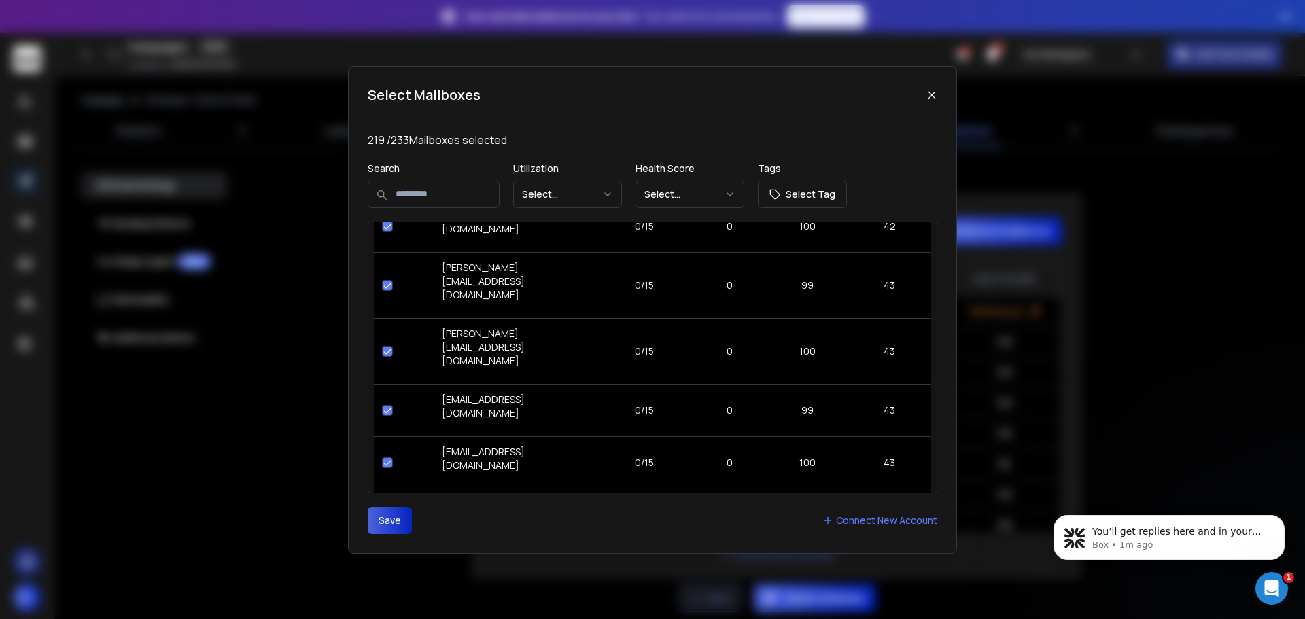
scroll to position [3049, 0]
click at [934, 94] on icon at bounding box center [931, 95] width 11 height 11
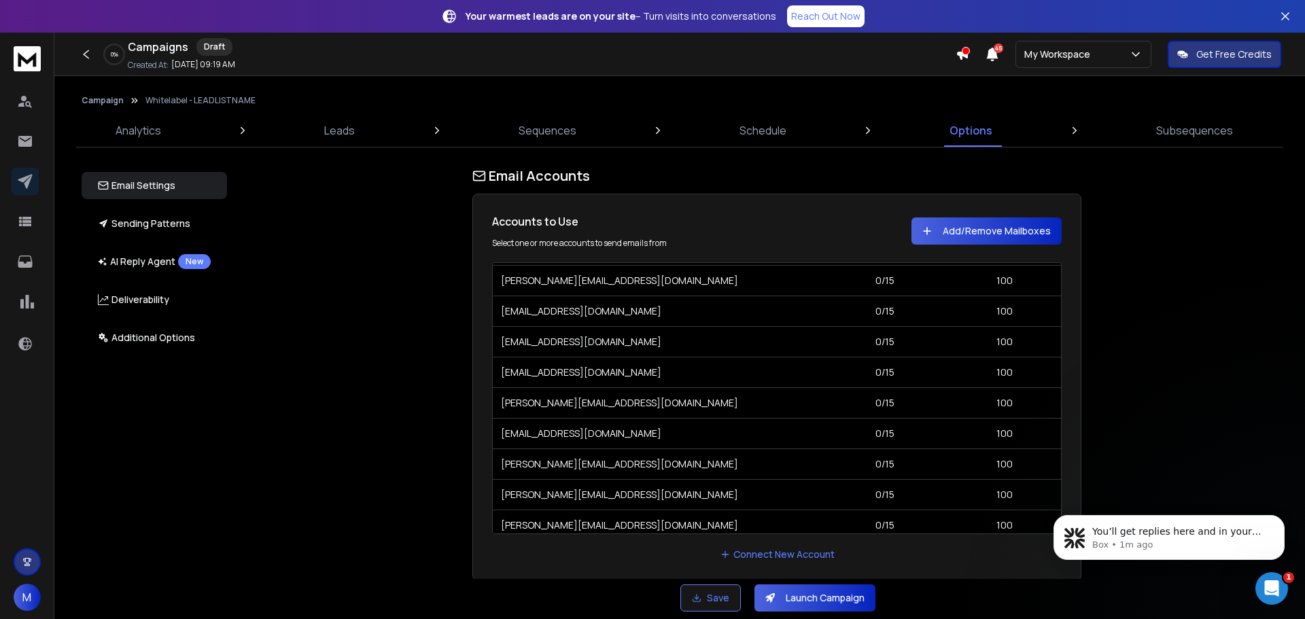
scroll to position [766, 0]
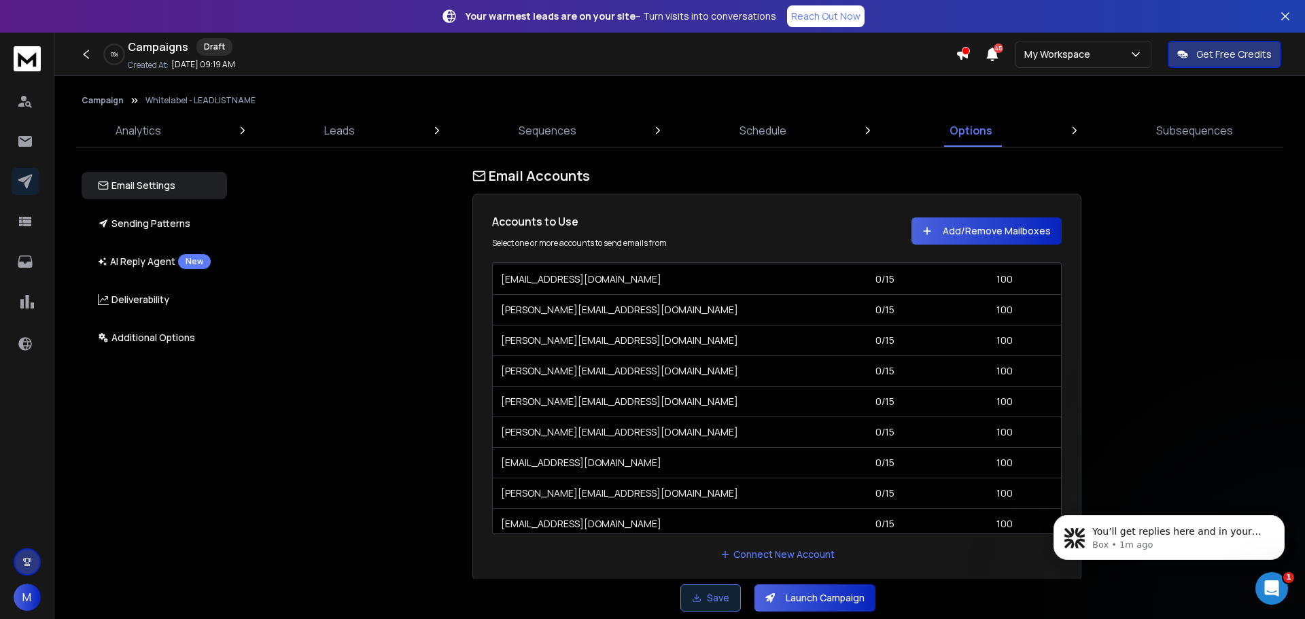
click at [701, 607] on button "Save" at bounding box center [710, 597] width 60 height 27
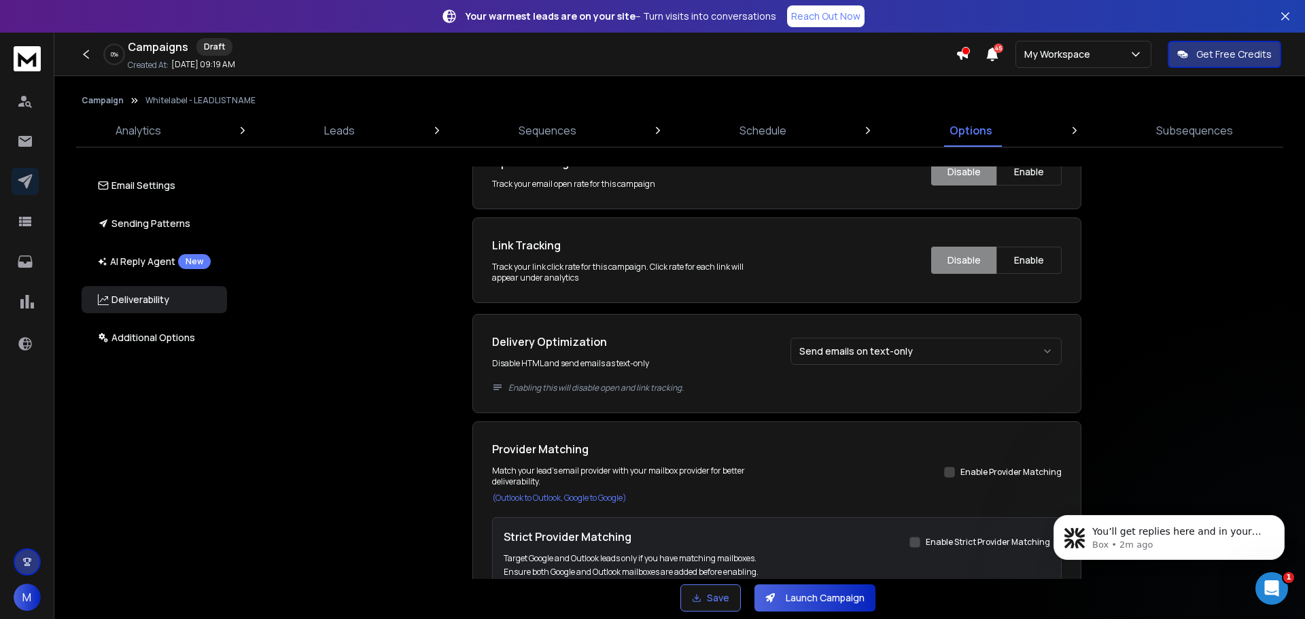
scroll to position [1242, 0]
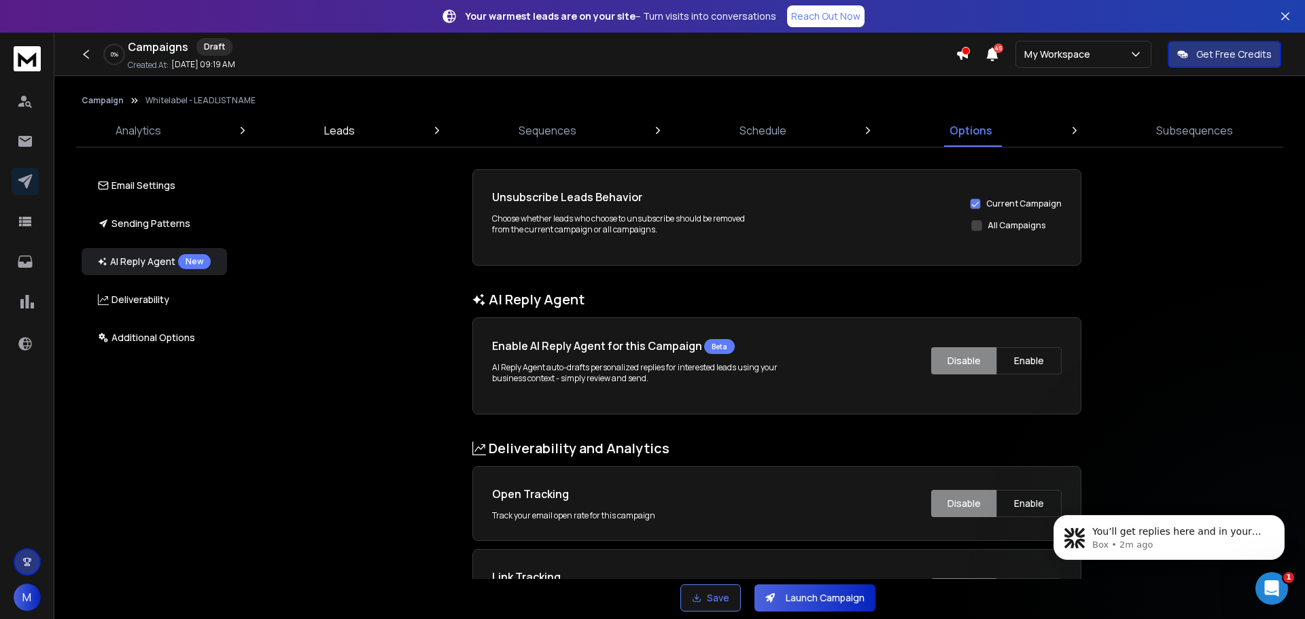
click at [341, 128] on p "Leads" at bounding box center [339, 130] width 31 height 16
